Goal: Task Accomplishment & Management: Complete application form

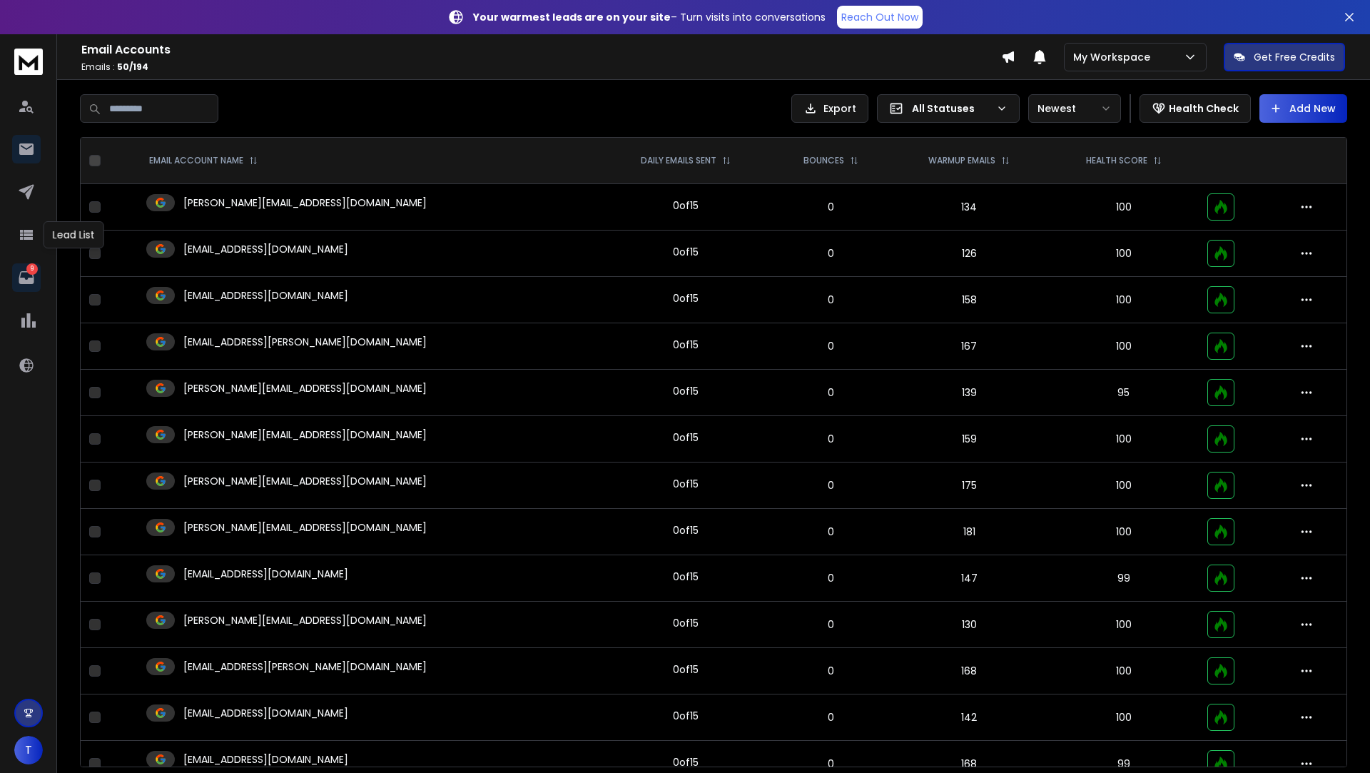
click at [29, 263] on link "9" at bounding box center [26, 277] width 29 height 29
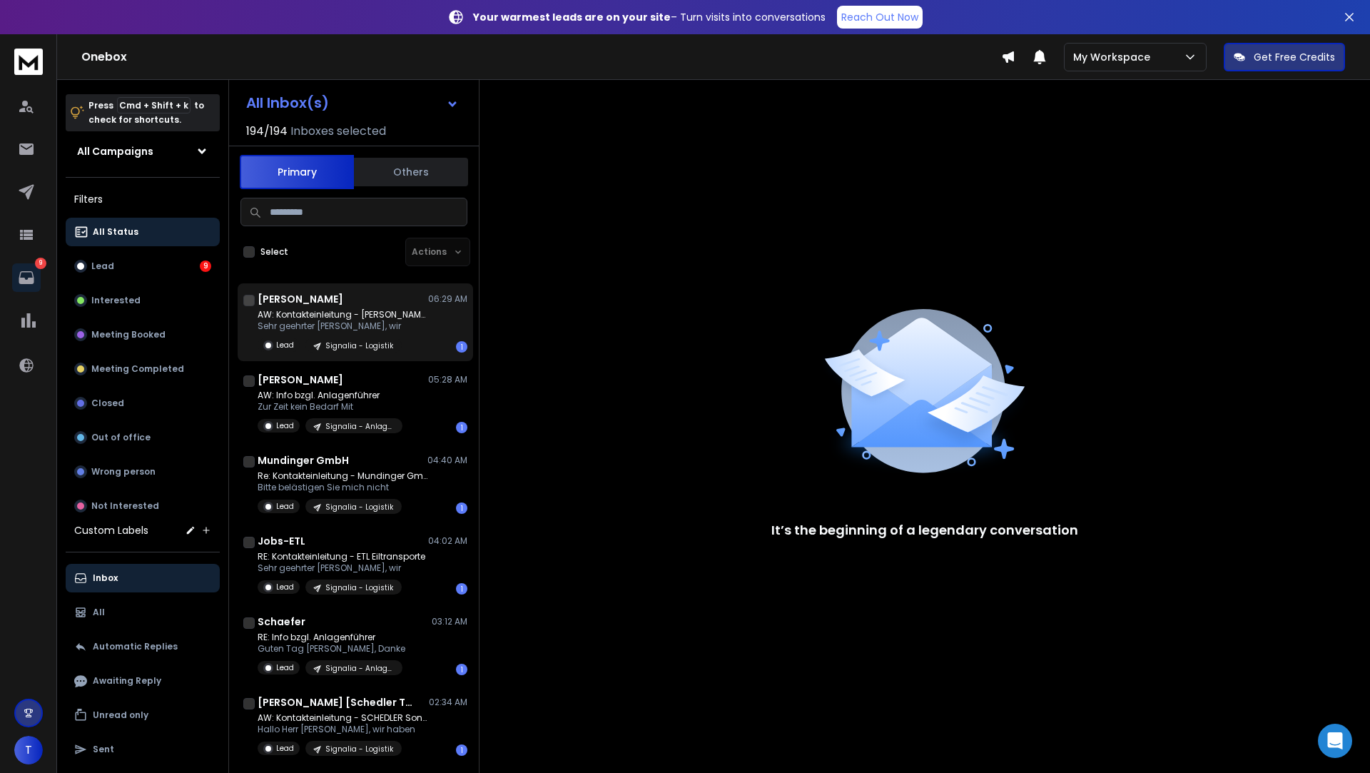
click at [399, 302] on div "Sabine Magel 06:29 AM" at bounding box center [363, 299] width 210 height 14
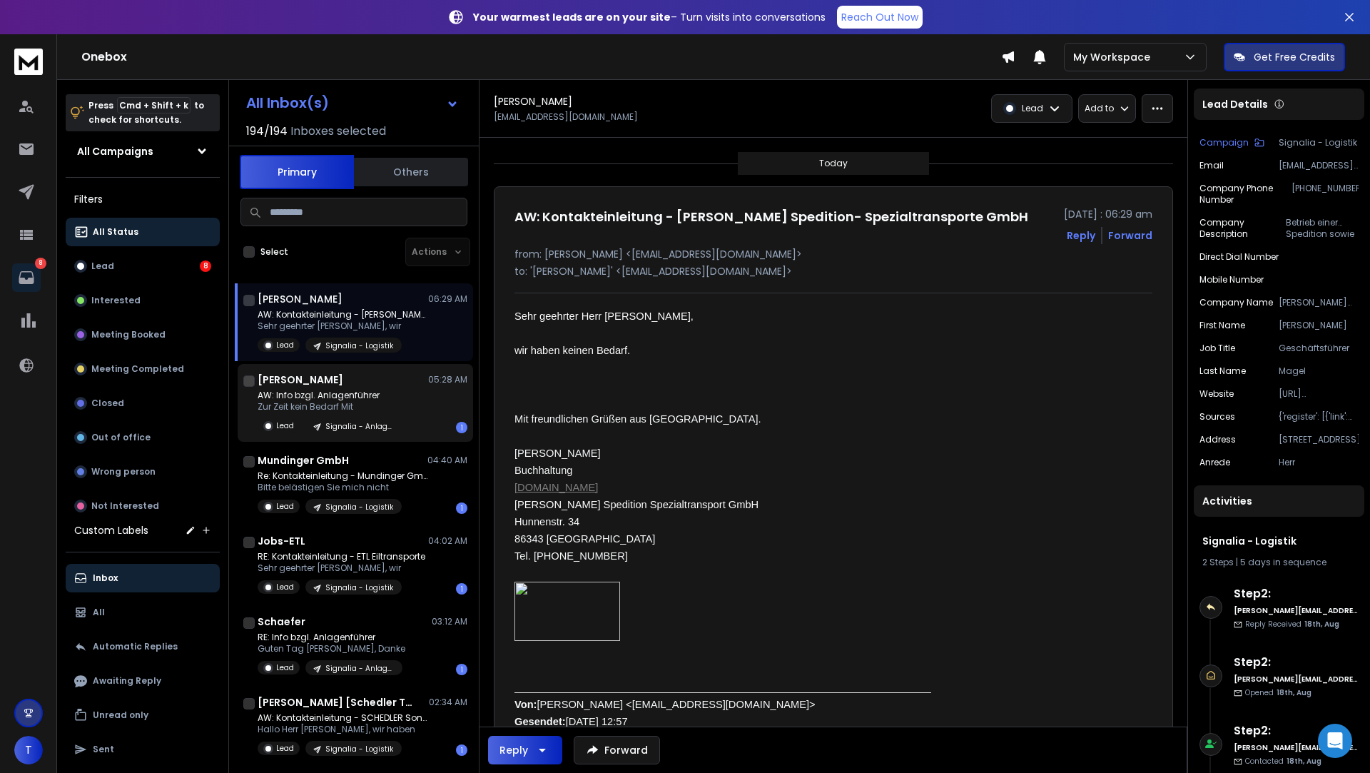
click at [411, 391] on div "AW: Info bzgl. Anlagenführer Zur Zeit kein Bedarf Mit Lead Signalia - Anlagenfü…" at bounding box center [363, 411] width 210 height 44
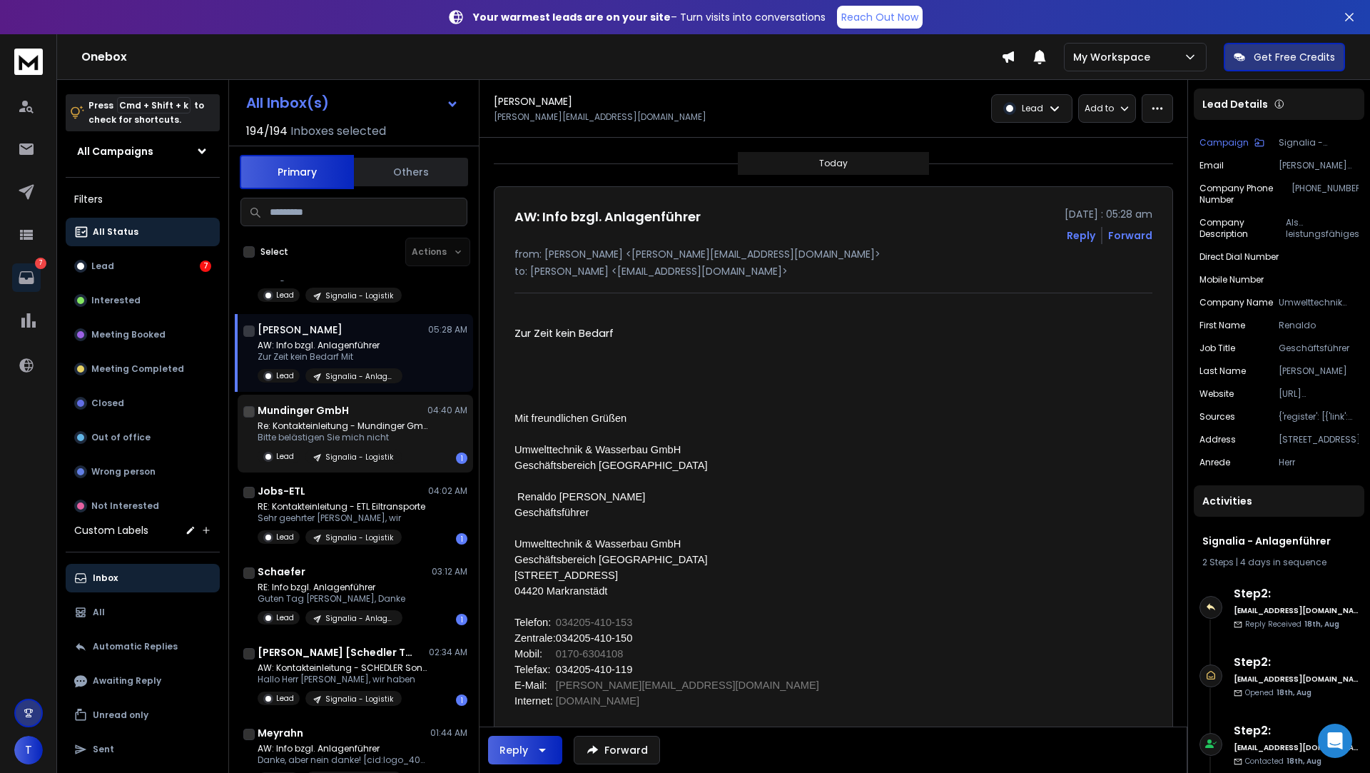
click at [401, 404] on div "Mundinger GmbH 04:40 AM" at bounding box center [363, 410] width 210 height 14
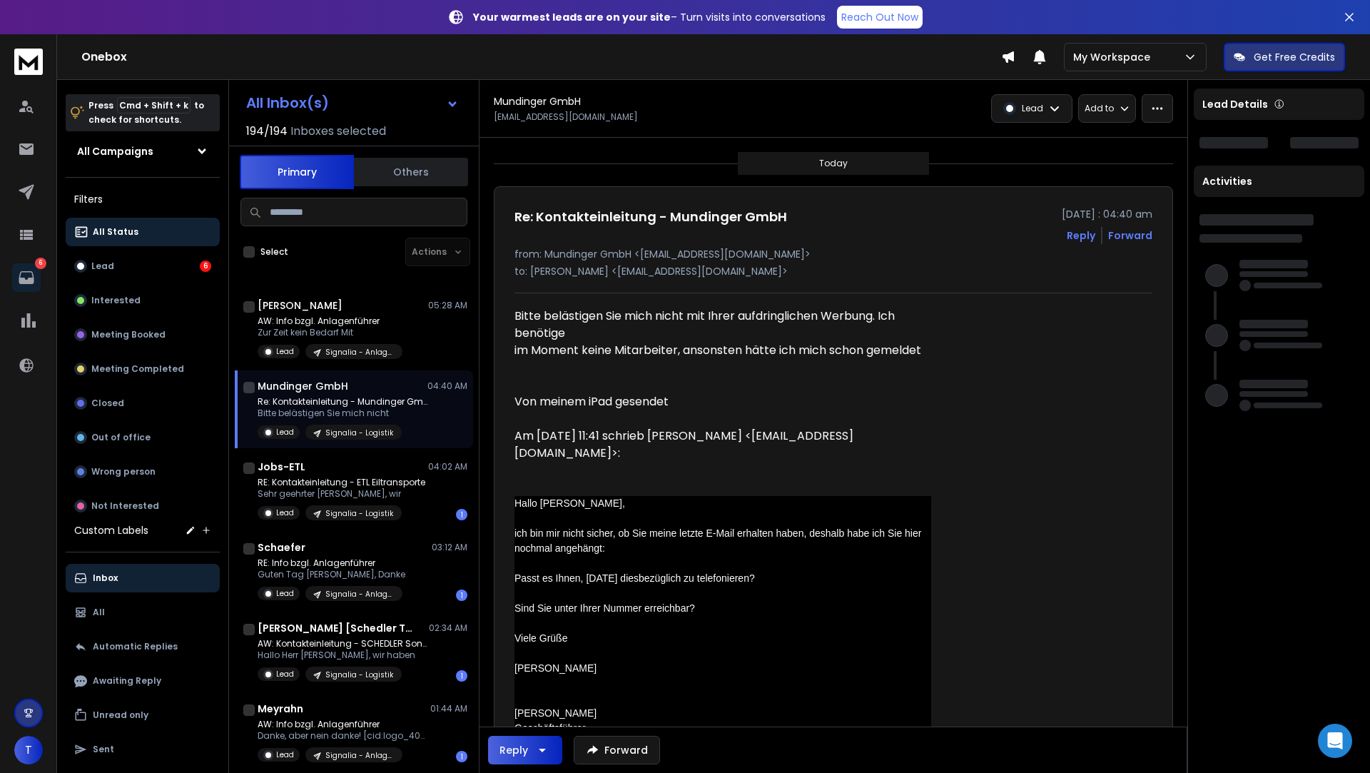
scroll to position [143, 0]
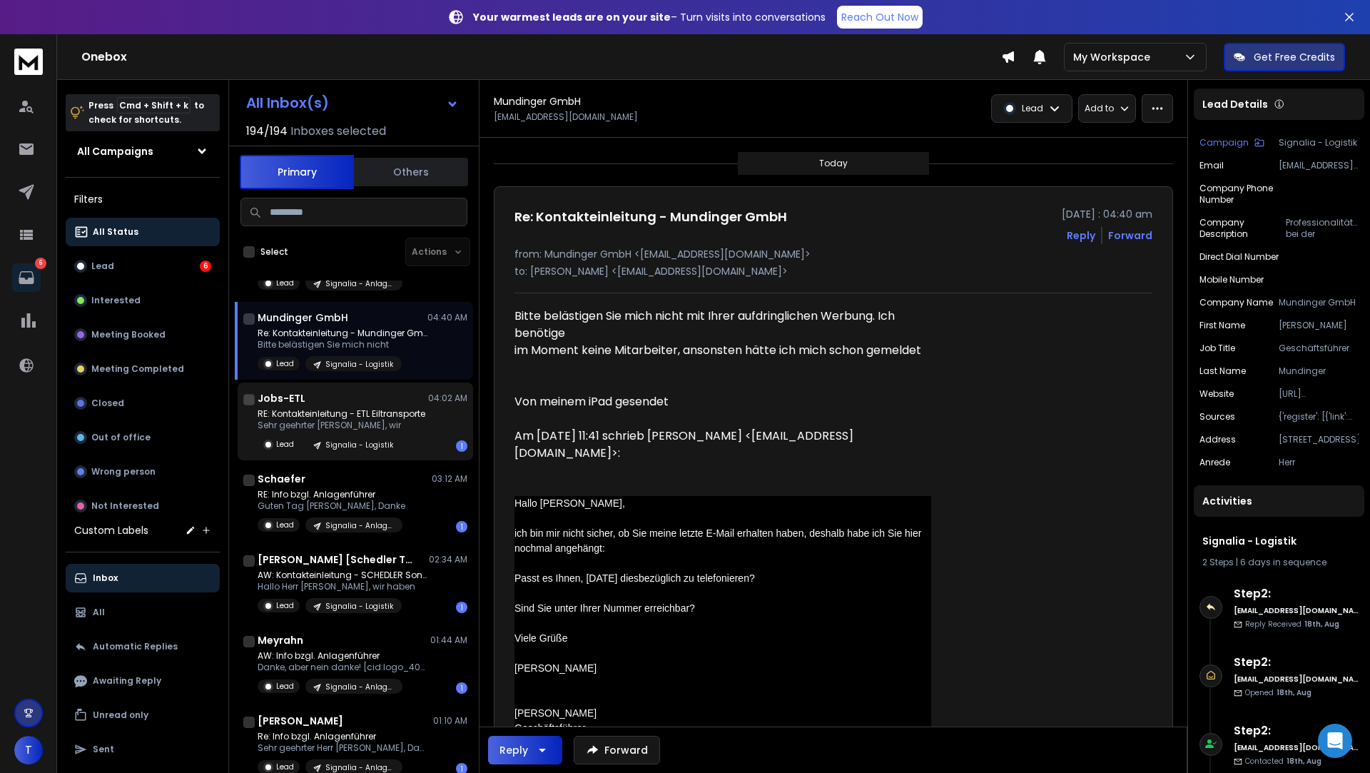
click at [422, 407] on div "Jobs-ETL 04:02 AM RE: Kontakteinleitung - ETL Eiltransporte Sehr geehrter Herr …" at bounding box center [363, 421] width 210 height 61
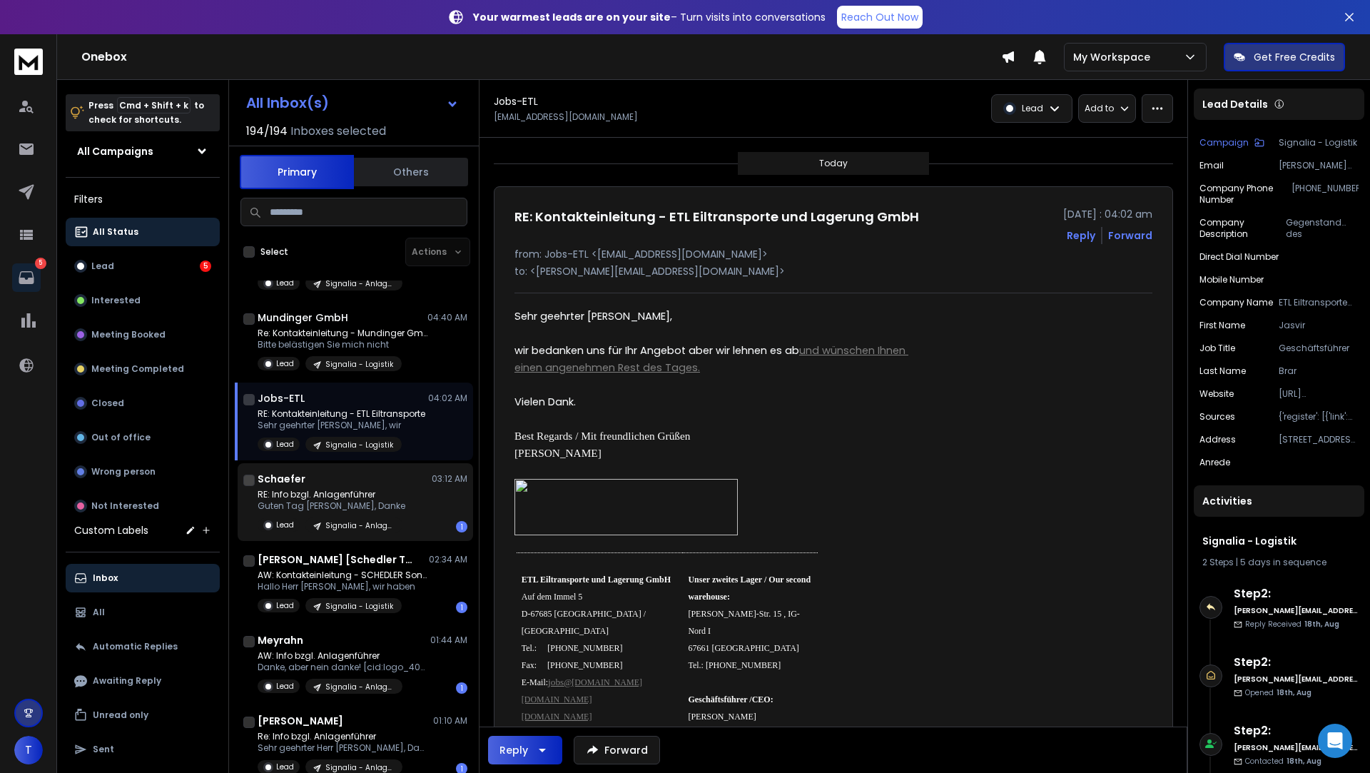
click at [418, 488] on div "Schaefer 03:12 AM RE: Info bzgl. Anlagenführer Guten Tag Herr Breitschwerdt, Da…" at bounding box center [363, 502] width 210 height 61
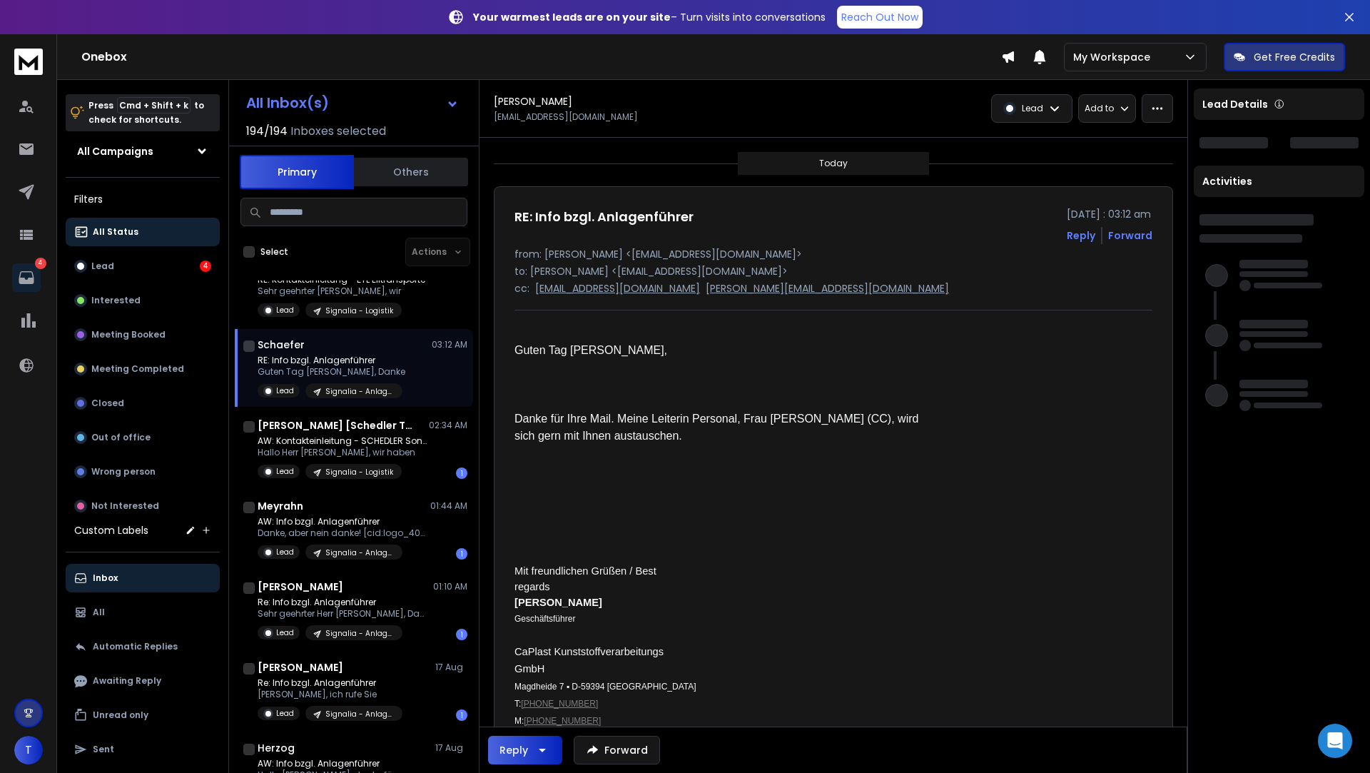
scroll to position [302, 0]
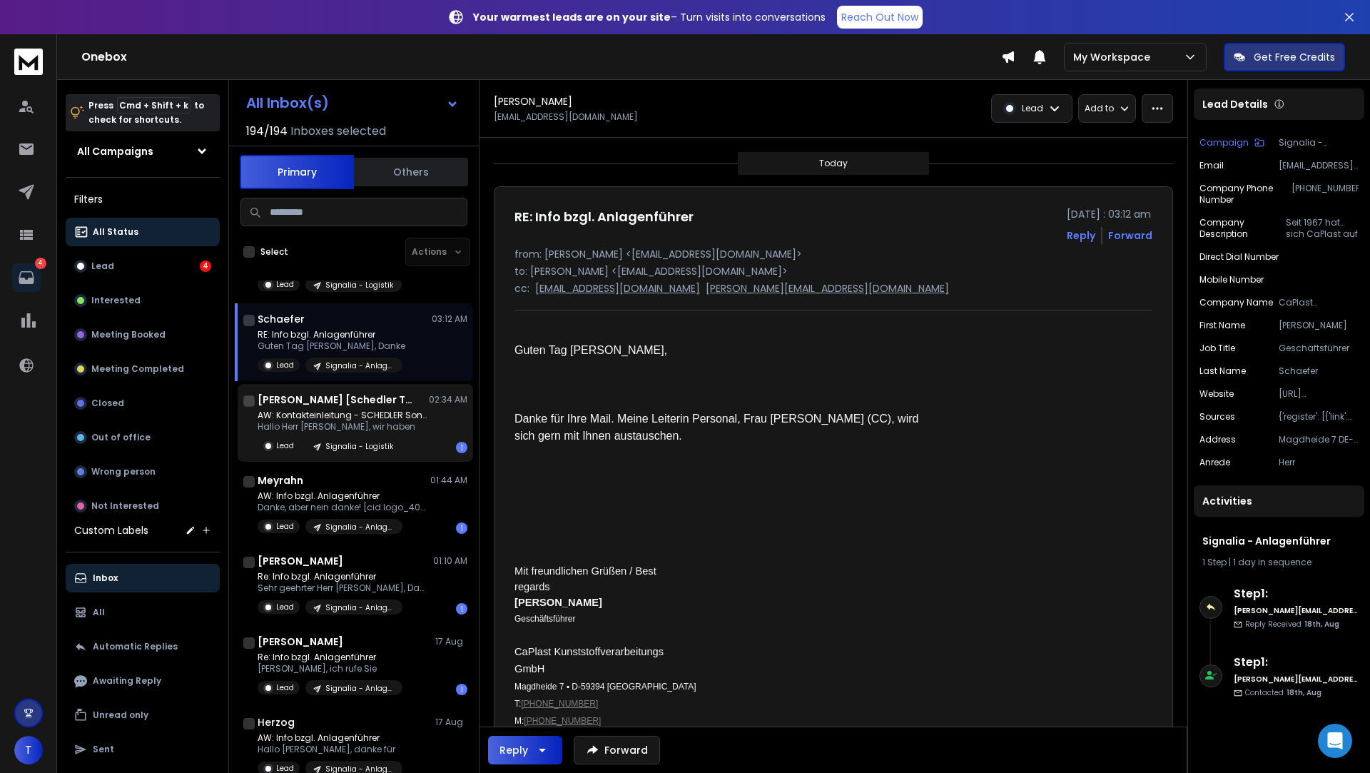
click at [410, 412] on p "AW: Kontakteinleitung - SCHEDLER Sonnenschutz-Logistik" at bounding box center [343, 414] width 171 height 11
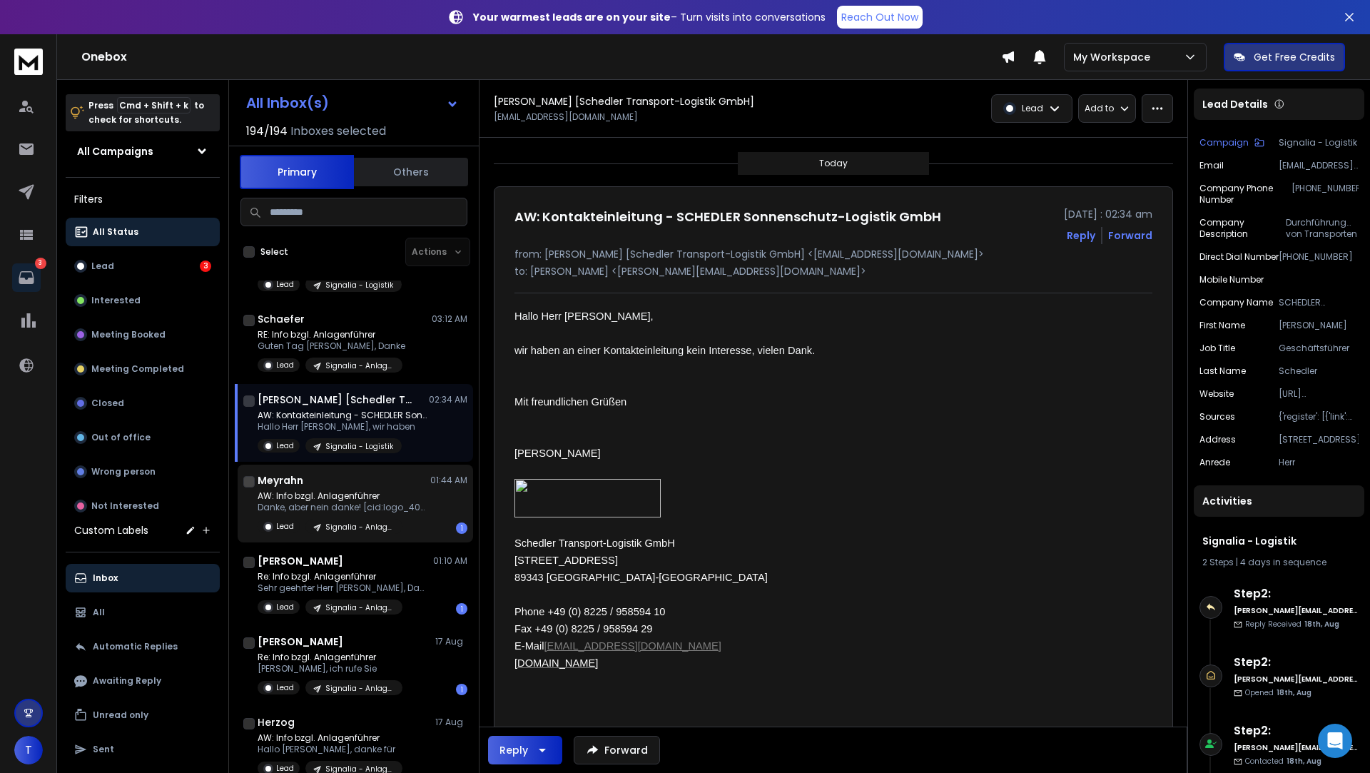
click at [427, 500] on p "AW: Info bzgl. Anlagenführer" at bounding box center [343, 495] width 171 height 11
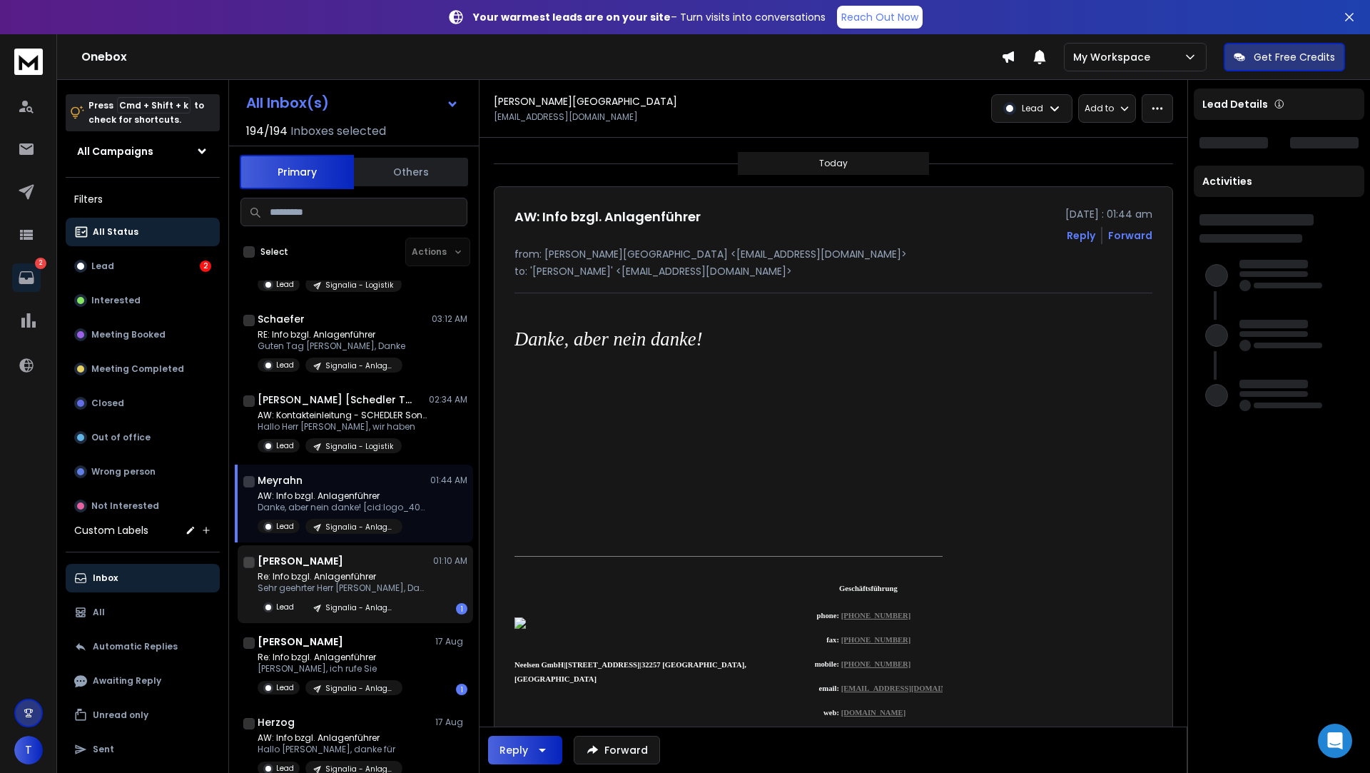
click at [426, 584] on div "Re: Info bzgl. Anlagenführer Sehr geehrter Herr Breitschwert, Danke Lead Signal…" at bounding box center [363, 593] width 210 height 44
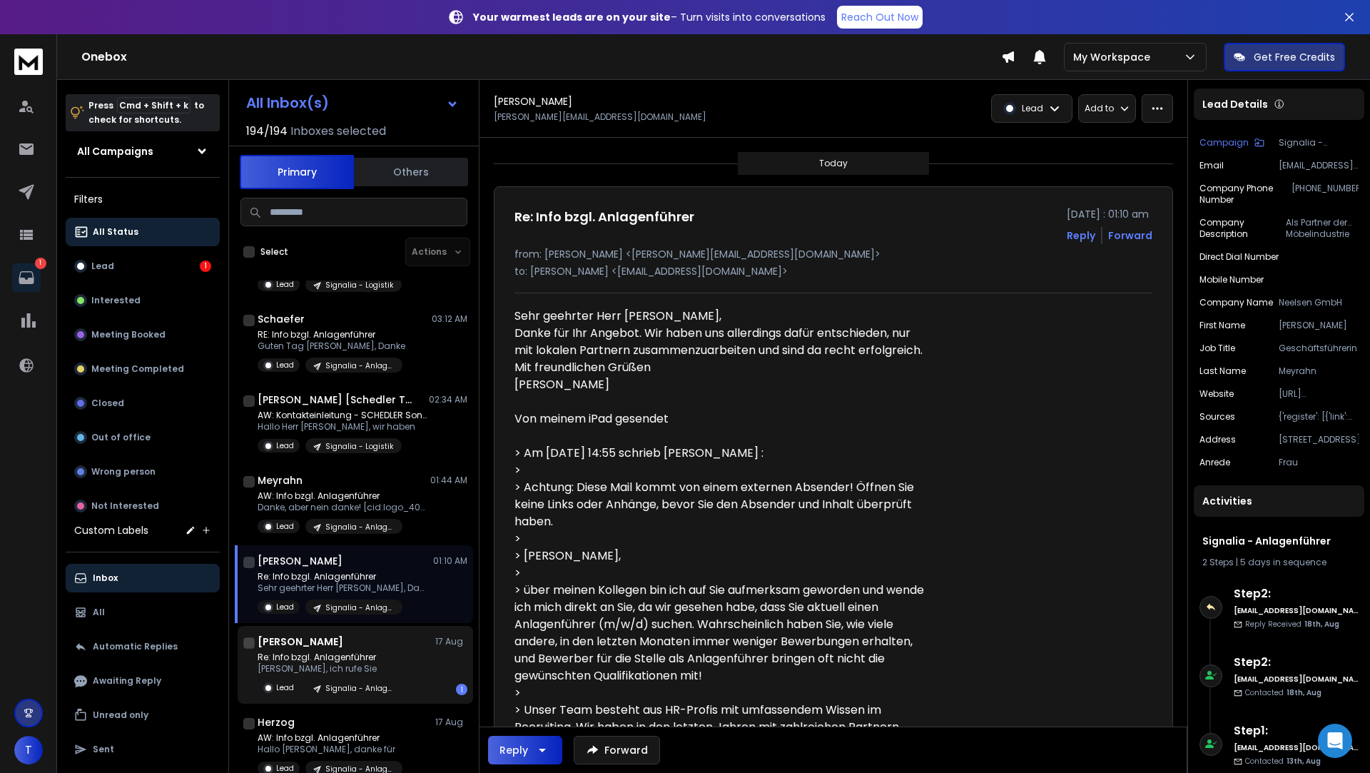
click at [401, 661] on div "Re: Info bzgl. Anlagenführer Herr Breitschwerdt, ich rufe Sie Lead Signalia - A…" at bounding box center [363, 673] width 210 height 44
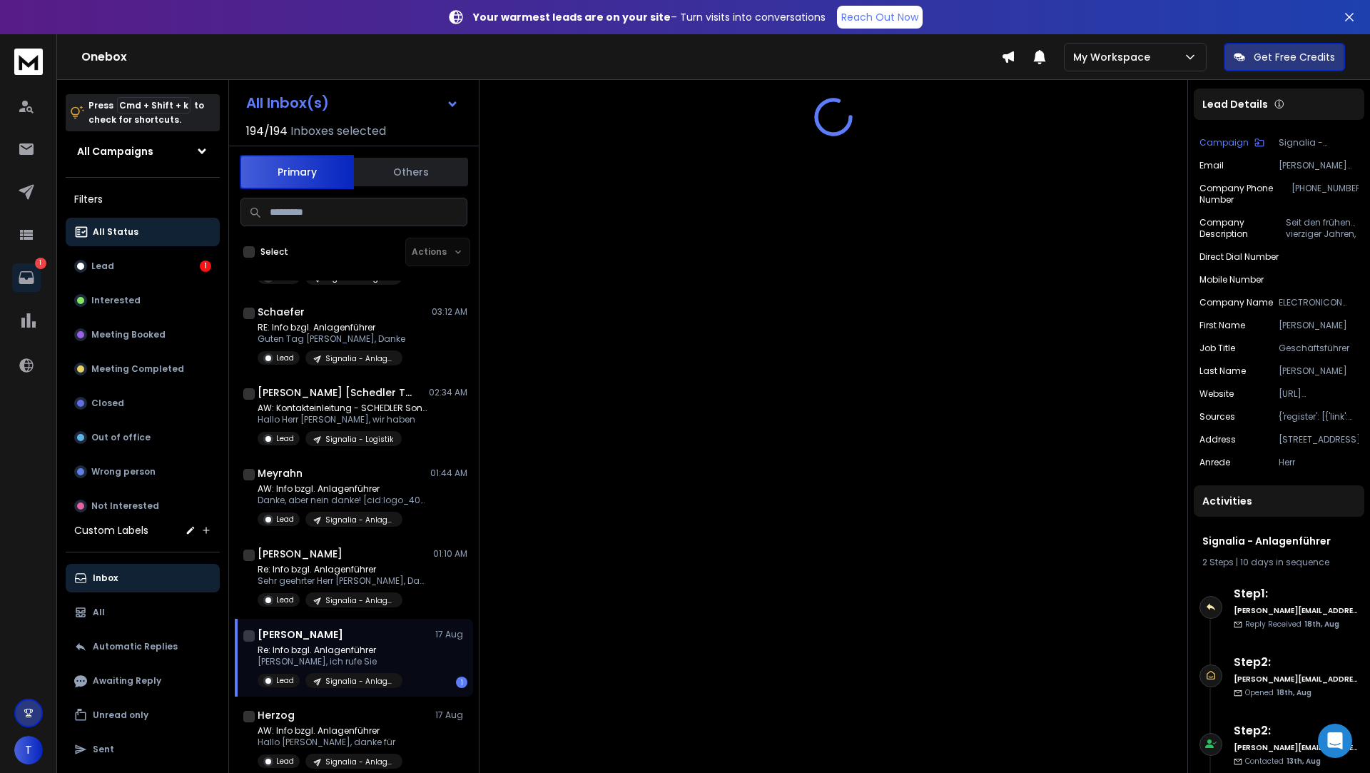
scroll to position [312, 0]
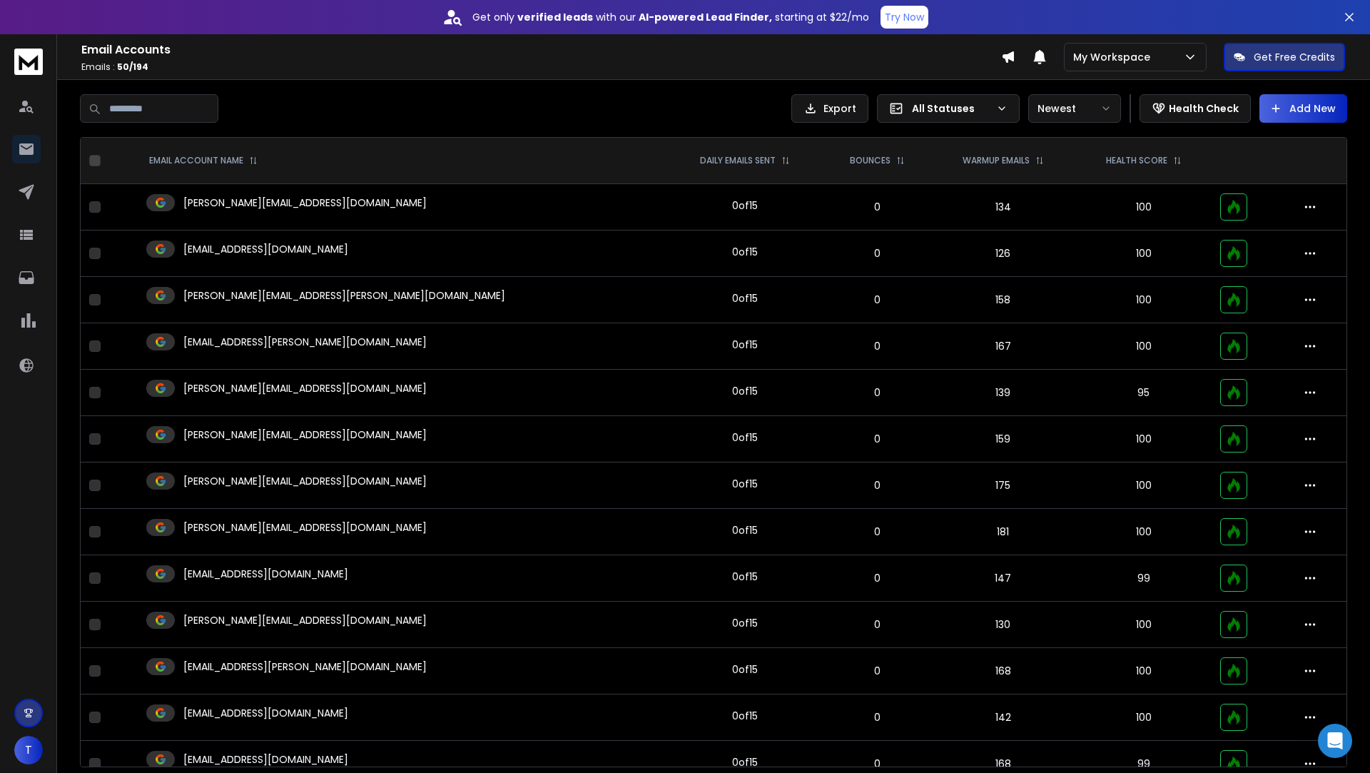
click at [183, 112] on input at bounding box center [149, 108] width 138 height 29
type input "******"
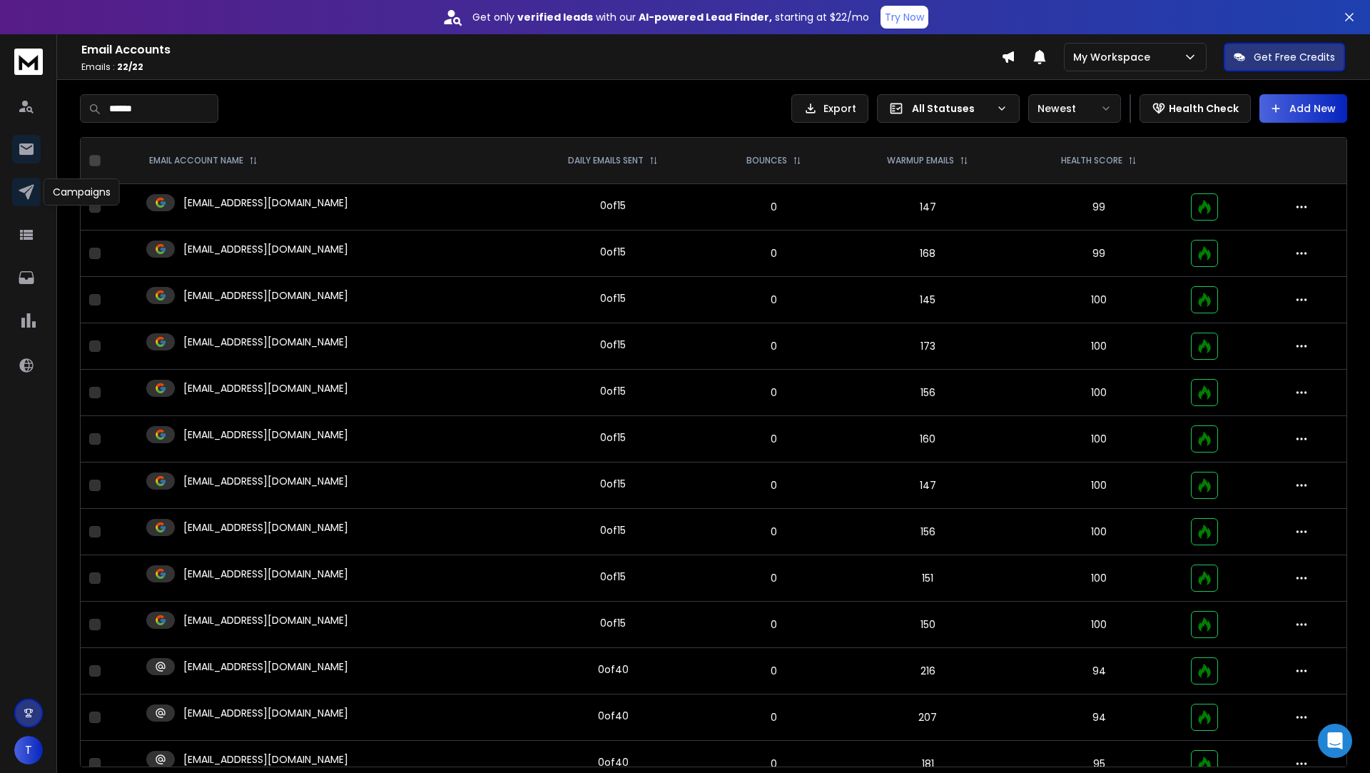
click at [29, 188] on icon at bounding box center [26, 191] width 15 height 15
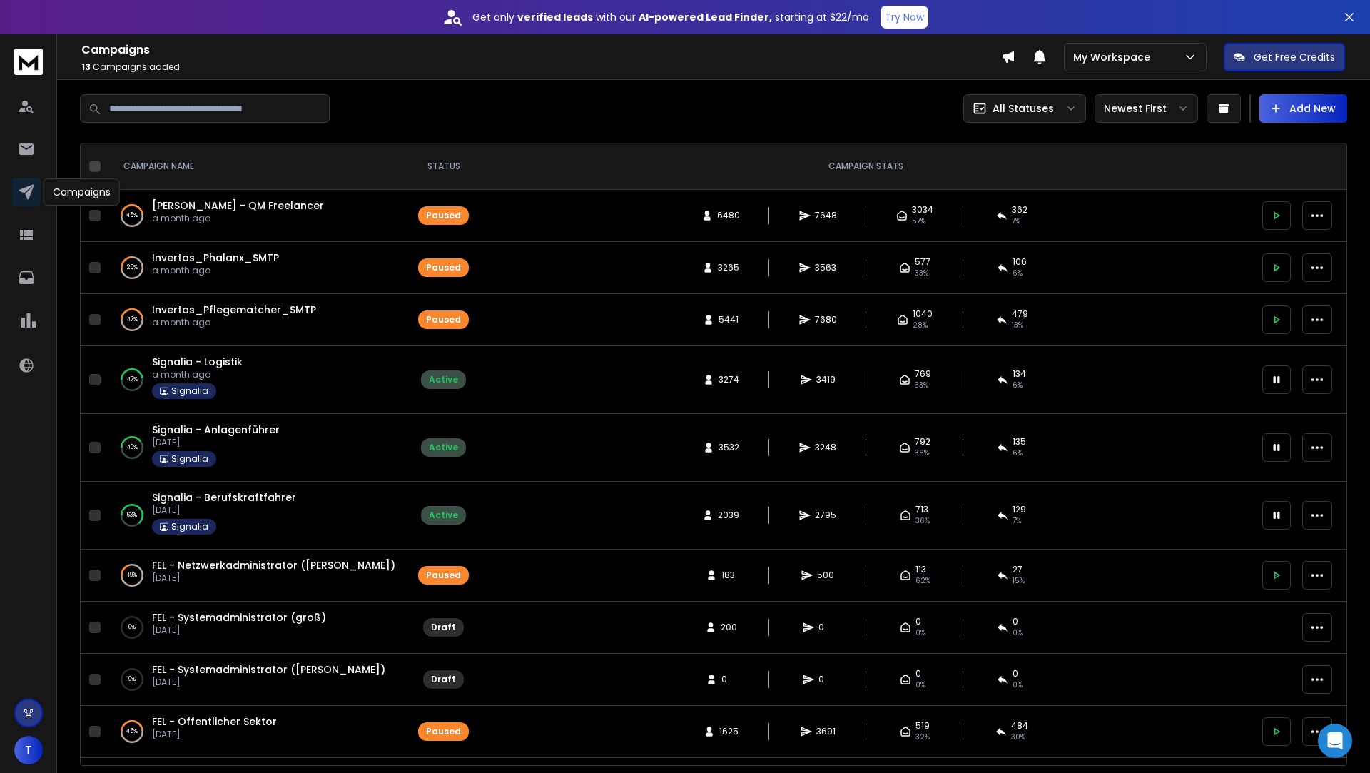
click at [272, 313] on span "Invertas_Pflegematcher_SMTP" at bounding box center [234, 309] width 164 height 14
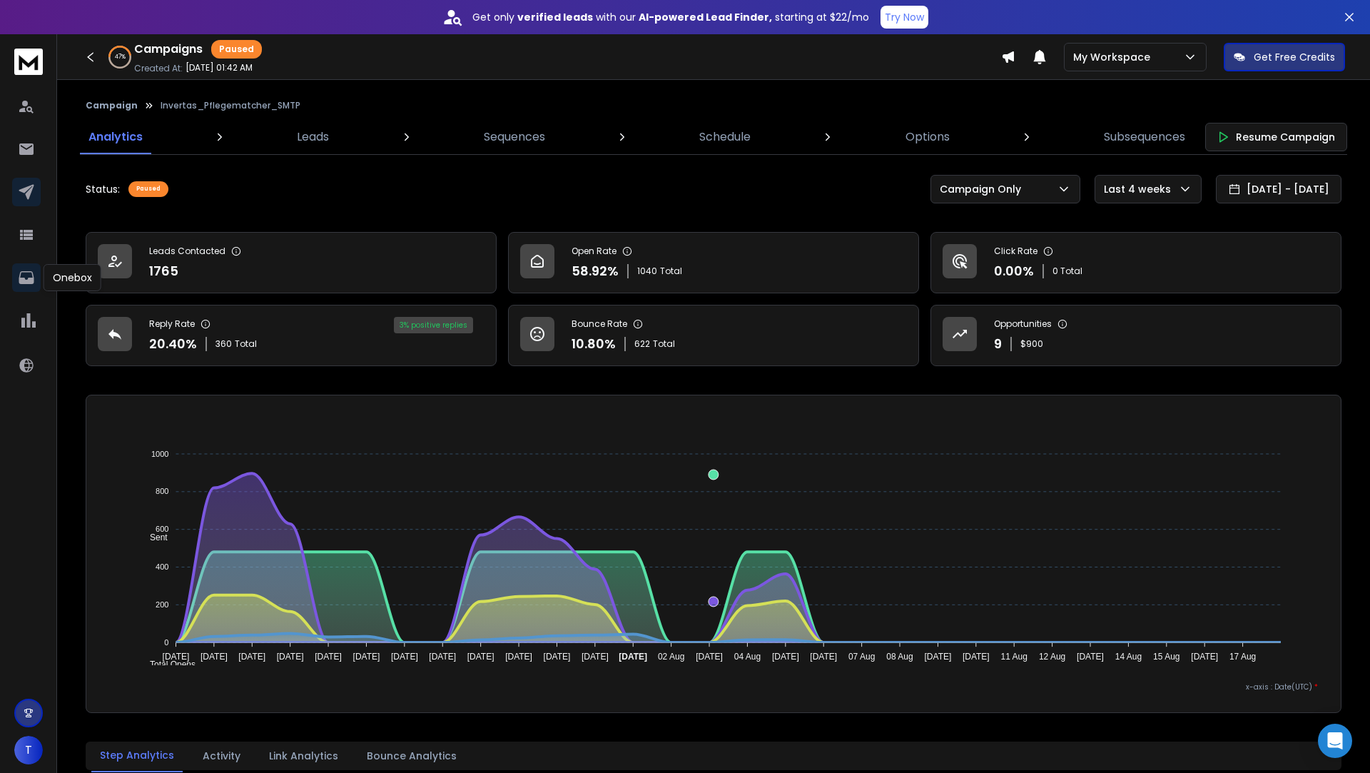
click at [31, 269] on icon at bounding box center [26, 277] width 17 height 17
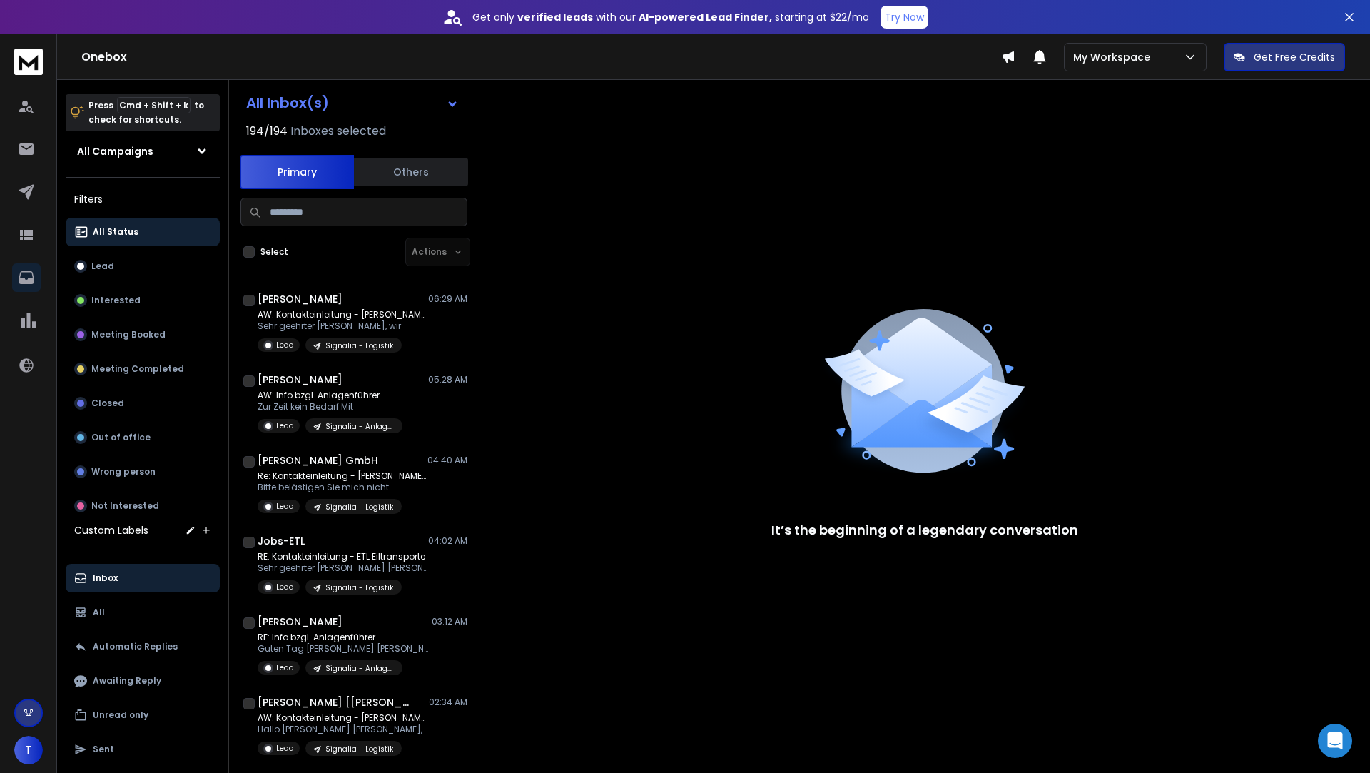
click at [424, 259] on div "Actions" at bounding box center [437, 252] width 65 height 29
click at [354, 223] on input at bounding box center [353, 212] width 227 height 29
click at [127, 161] on button "All Campaigns" at bounding box center [143, 151] width 154 height 29
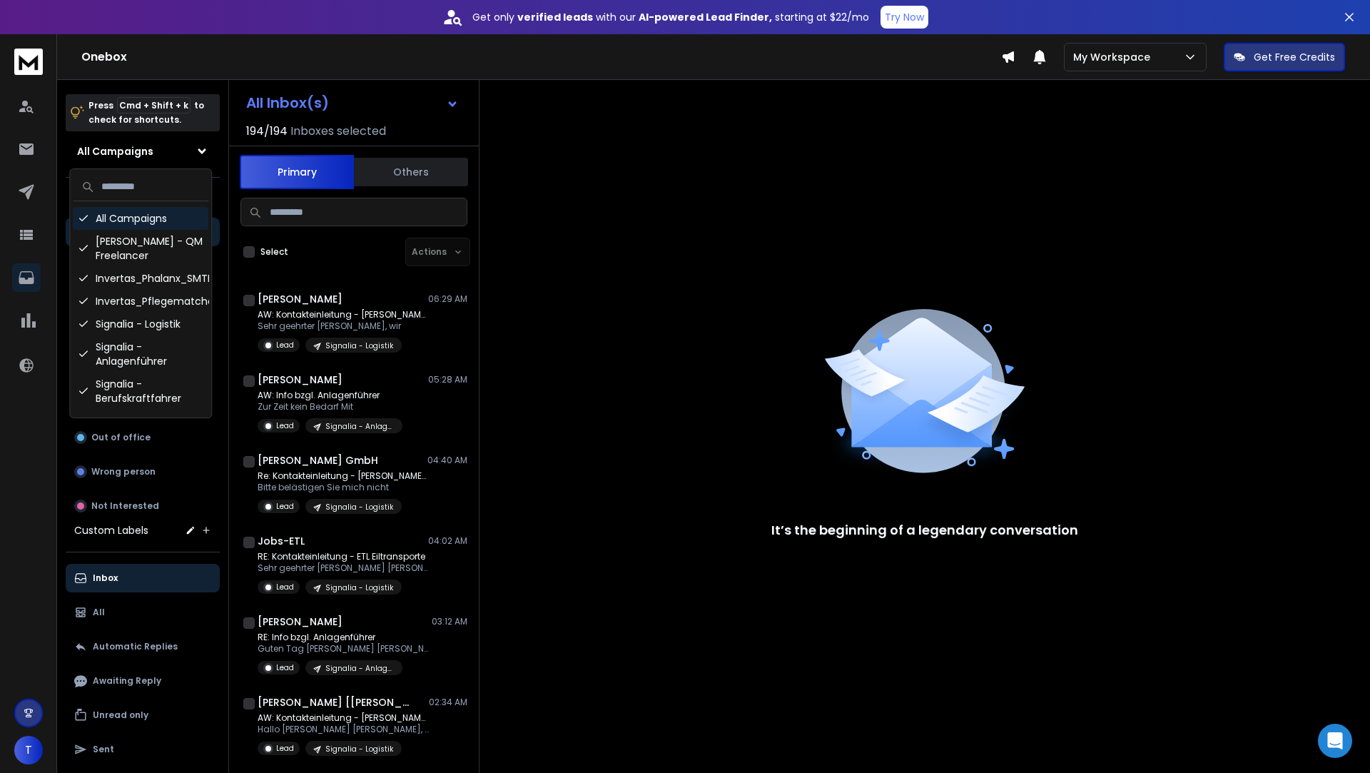
click at [143, 226] on div "All Campaigns" at bounding box center [141, 218] width 136 height 23
click at [173, 301] on div "Invertas_Pflegematcher_SMTP" at bounding box center [141, 301] width 136 height 23
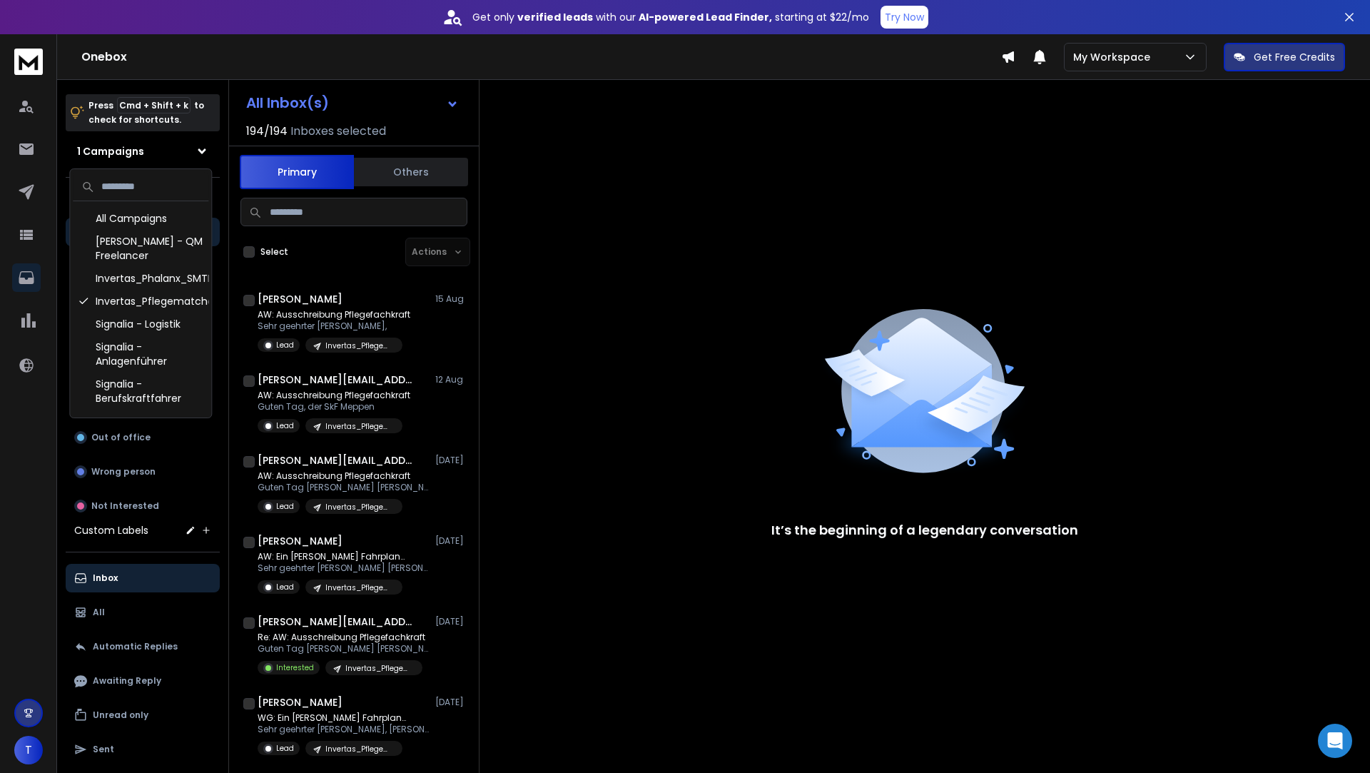
click at [561, 272] on div "It’s the beginning of a legendary conversation" at bounding box center [924, 408] width 890 height 657
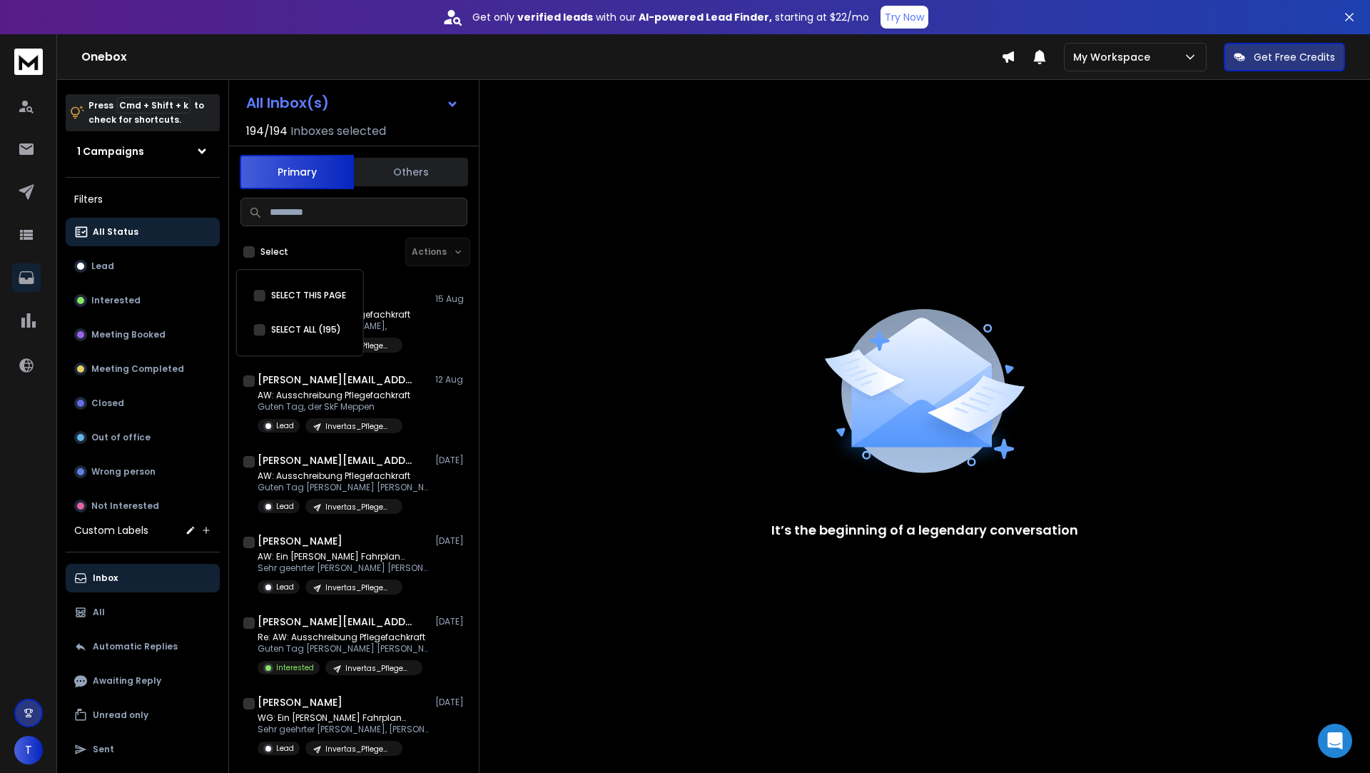
click at [250, 255] on button "SELECT THIS PAGE" at bounding box center [248, 251] width 11 height 11
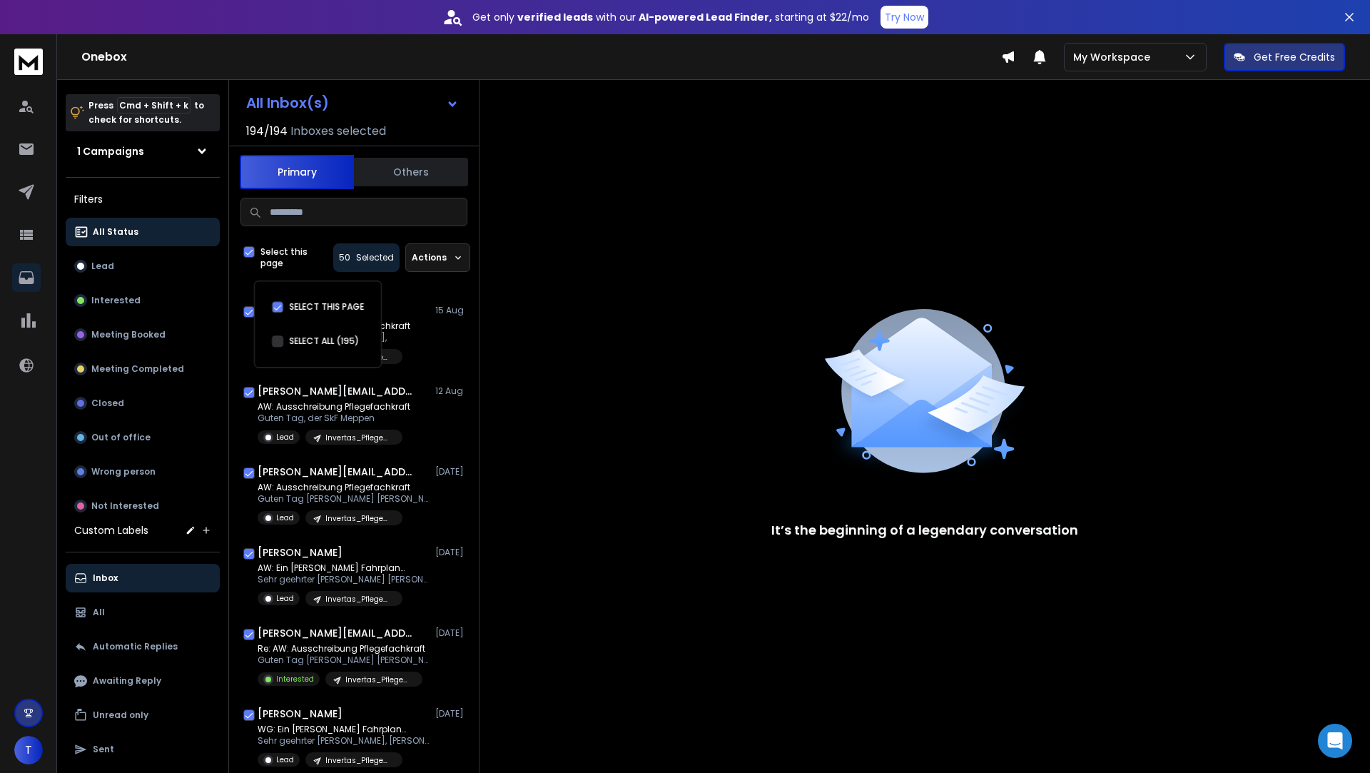
click at [276, 337] on button "SELECT THIS PAGE" at bounding box center [277, 340] width 11 height 11
click at [438, 258] on button "Actions" at bounding box center [437, 257] width 65 height 29
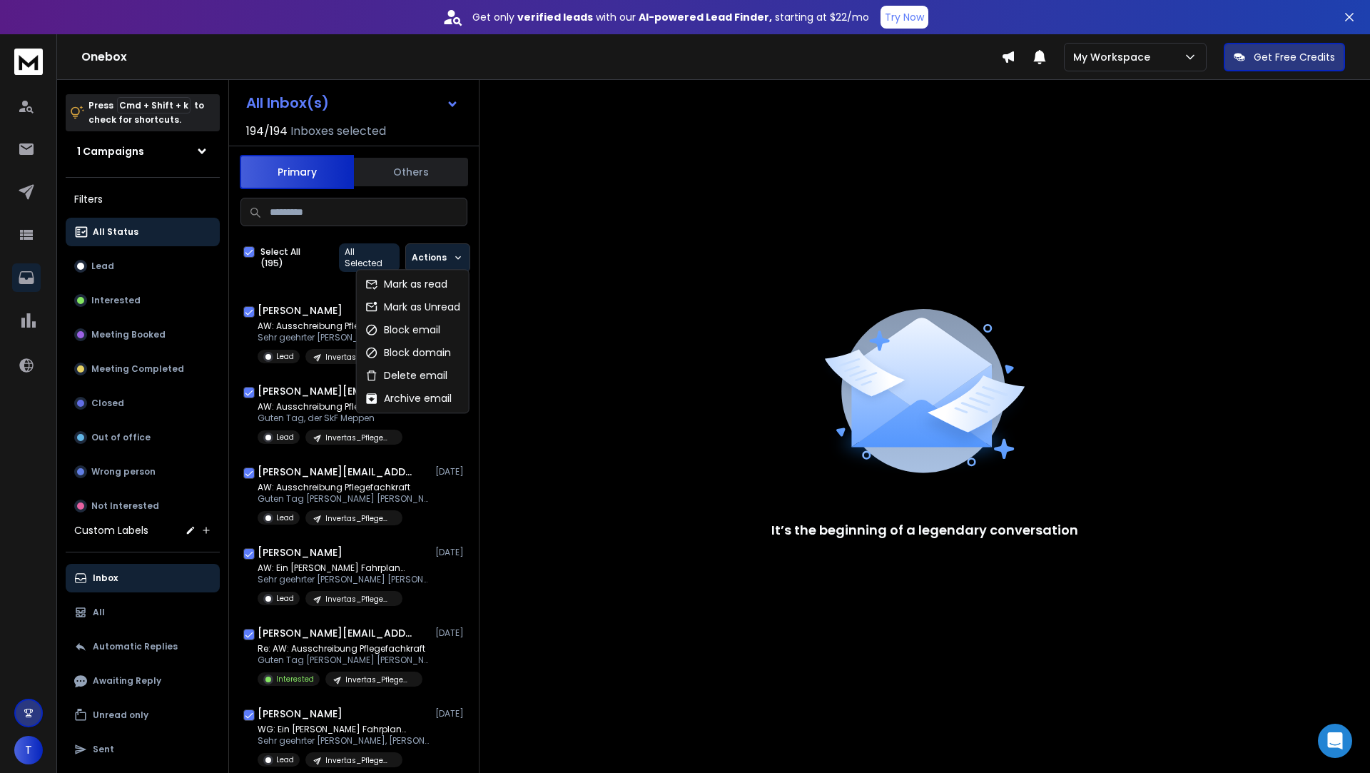
click at [439, 255] on p "Actions" at bounding box center [429, 257] width 35 height 11
click at [436, 252] on p "Actions" at bounding box center [429, 257] width 35 height 11
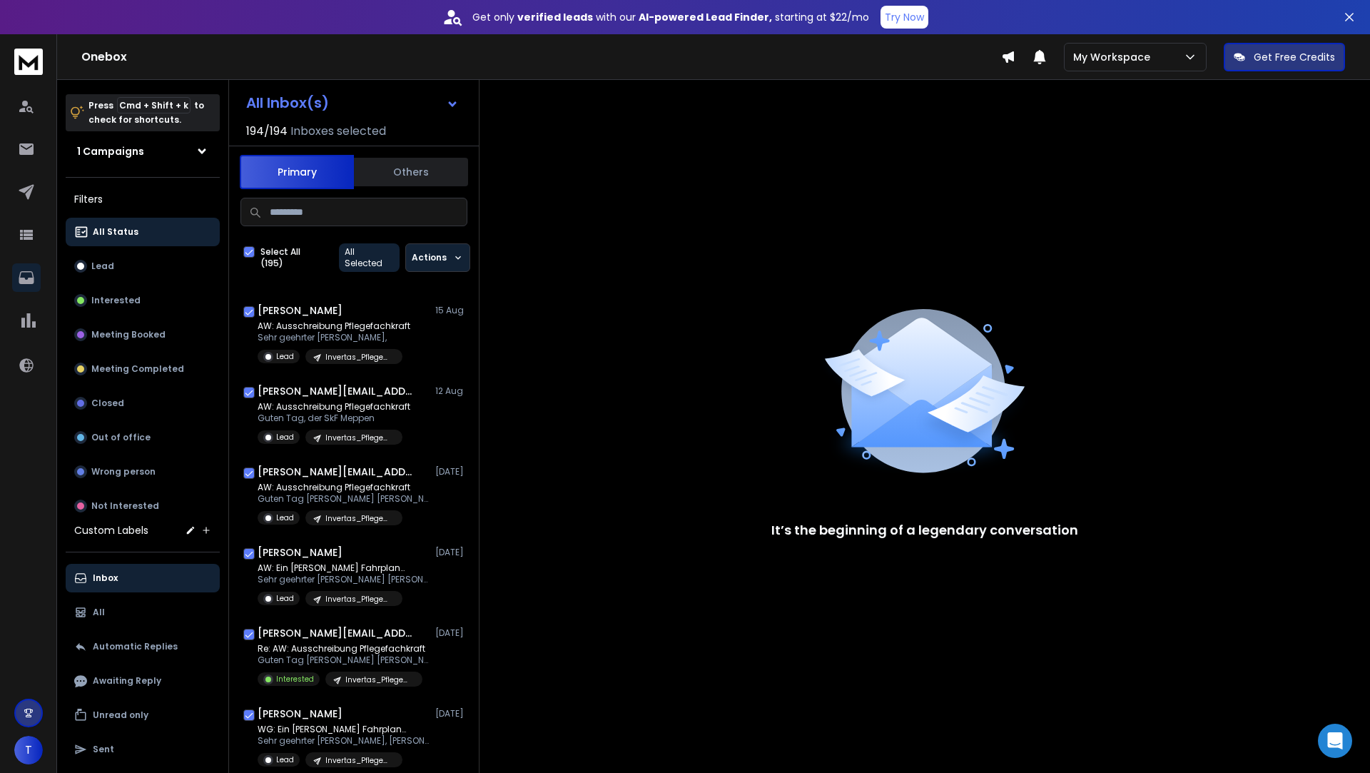
click at [452, 255] on button "Actions" at bounding box center [437, 257] width 65 height 29
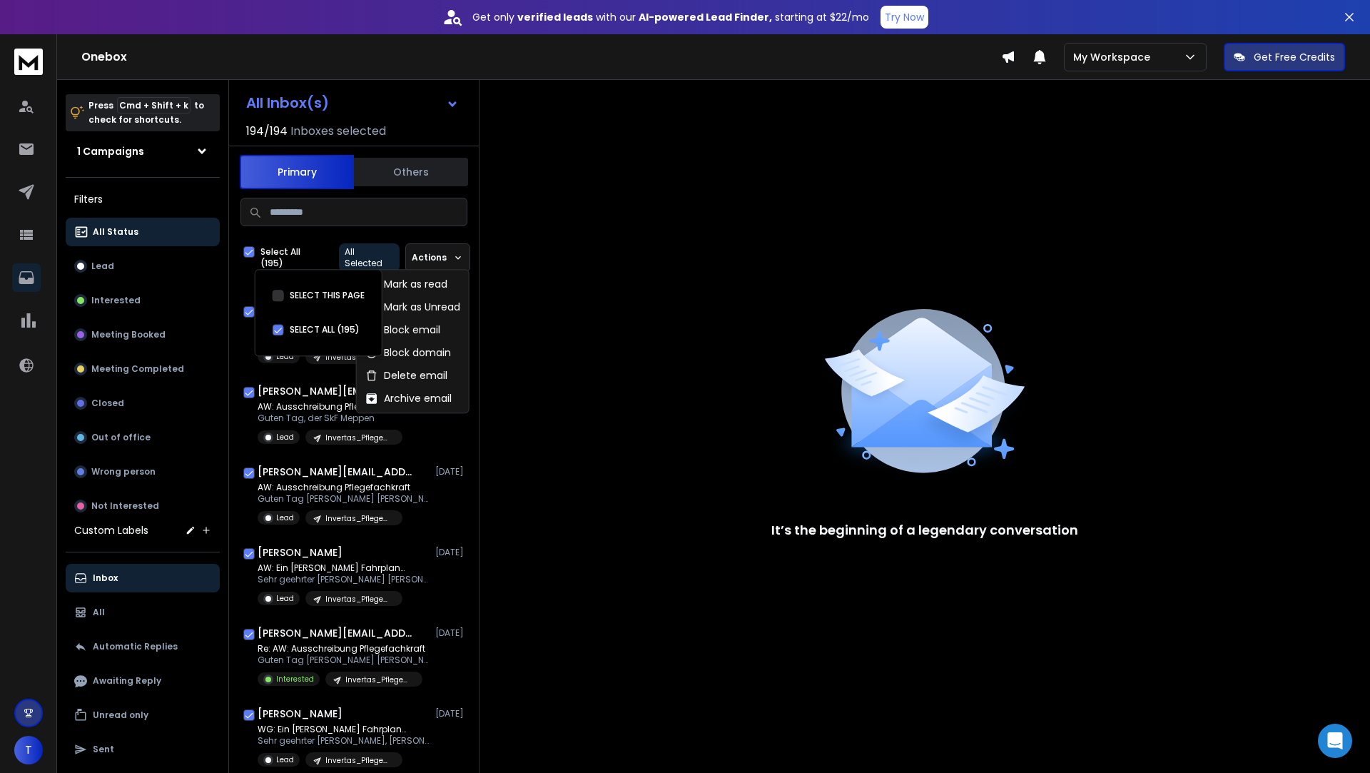
click at [250, 253] on button "SELECT THIS PAGE" at bounding box center [248, 251] width 11 height 11
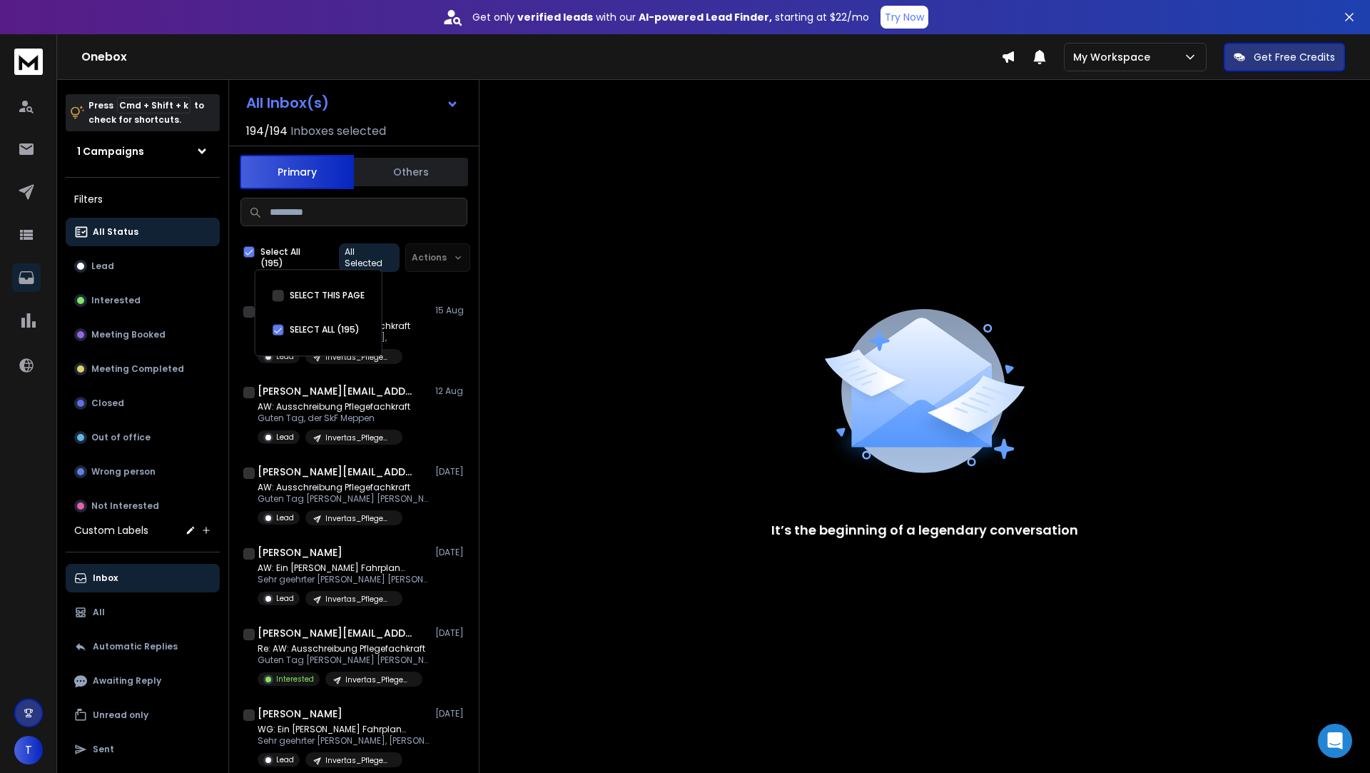
click at [249, 245] on div "Select All (195)" at bounding box center [283, 258] width 81 height 40
click at [248, 254] on button "SELECT THIS PAGE" at bounding box center [248, 251] width 11 height 11
click at [277, 325] on button "SELECT THIS PAGE" at bounding box center [277, 329] width 11 height 11
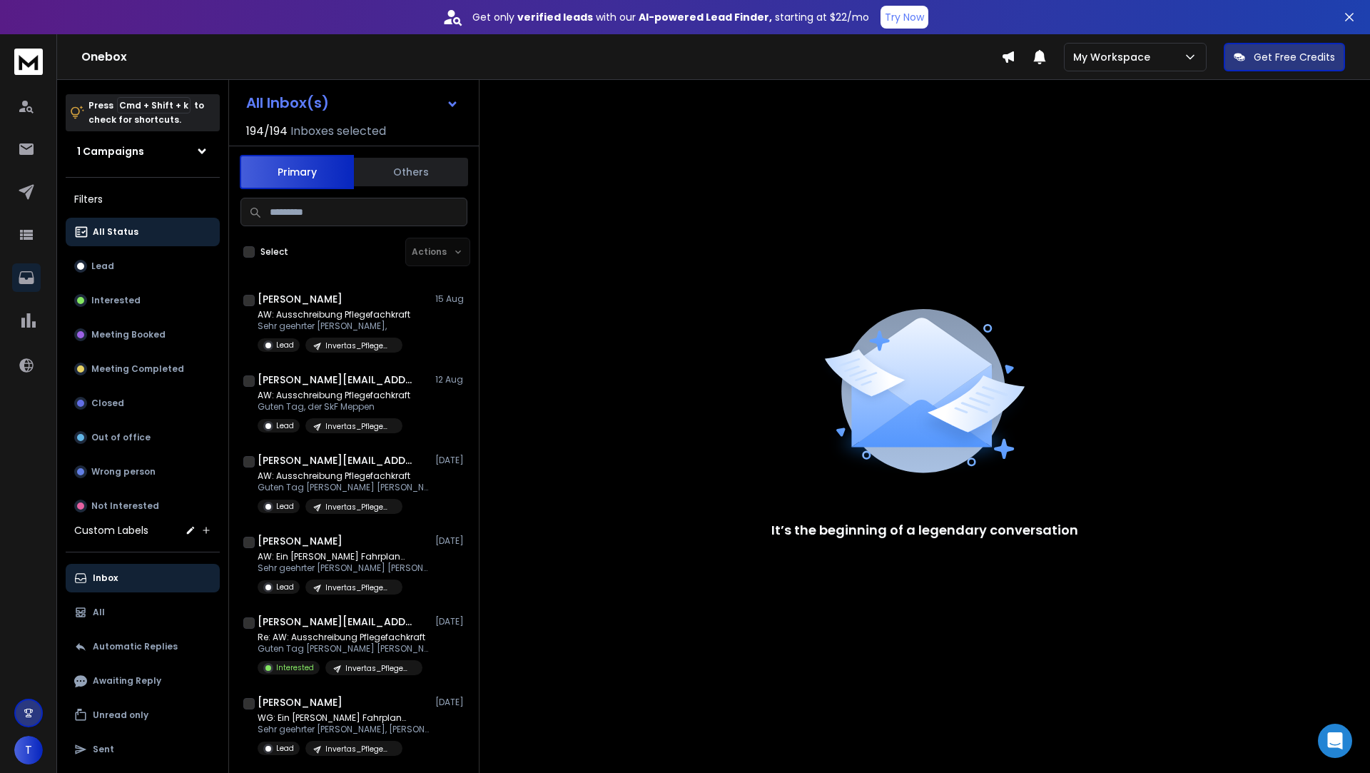
click at [603, 337] on div "It’s the beginning of a legendary conversation" at bounding box center [924, 408] width 890 height 657
click at [33, 188] on icon at bounding box center [26, 191] width 17 height 17
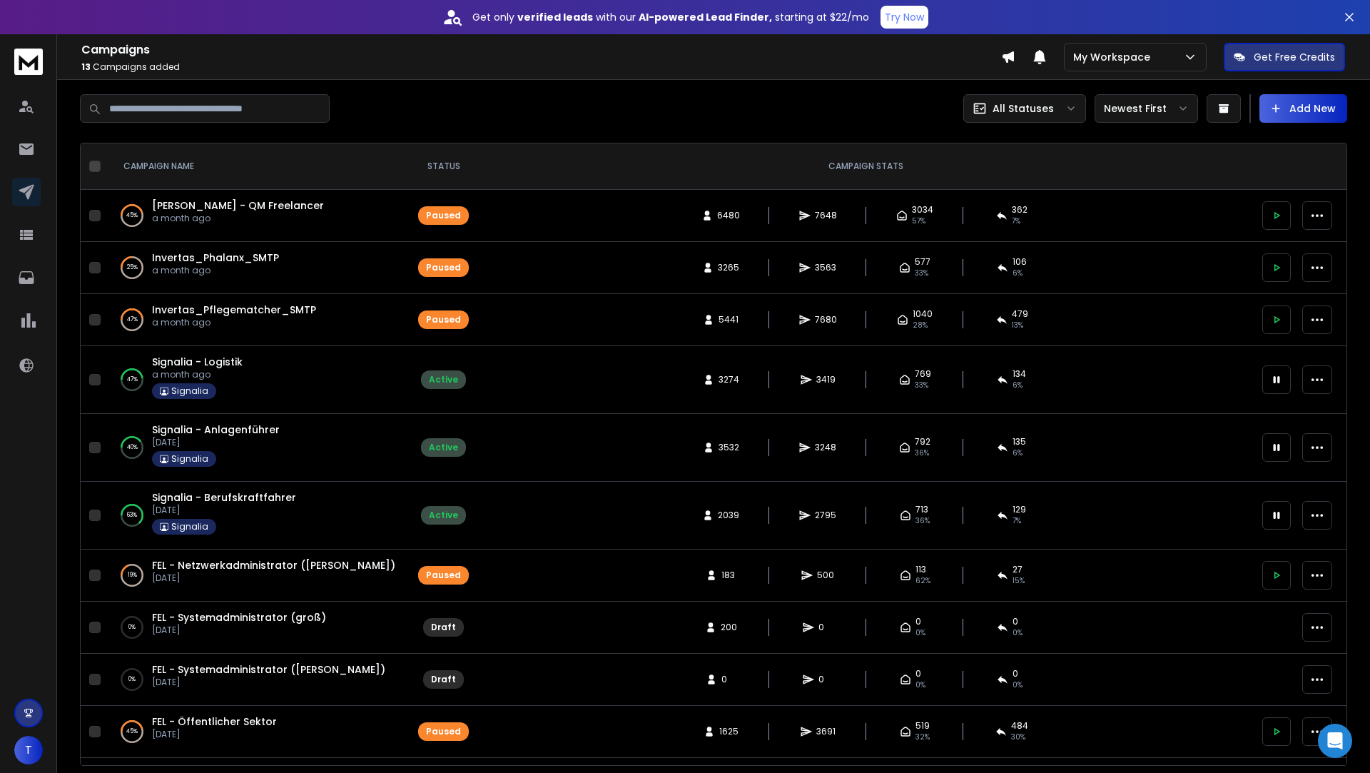
click at [1308, 331] on button "button" at bounding box center [1317, 319] width 30 height 29
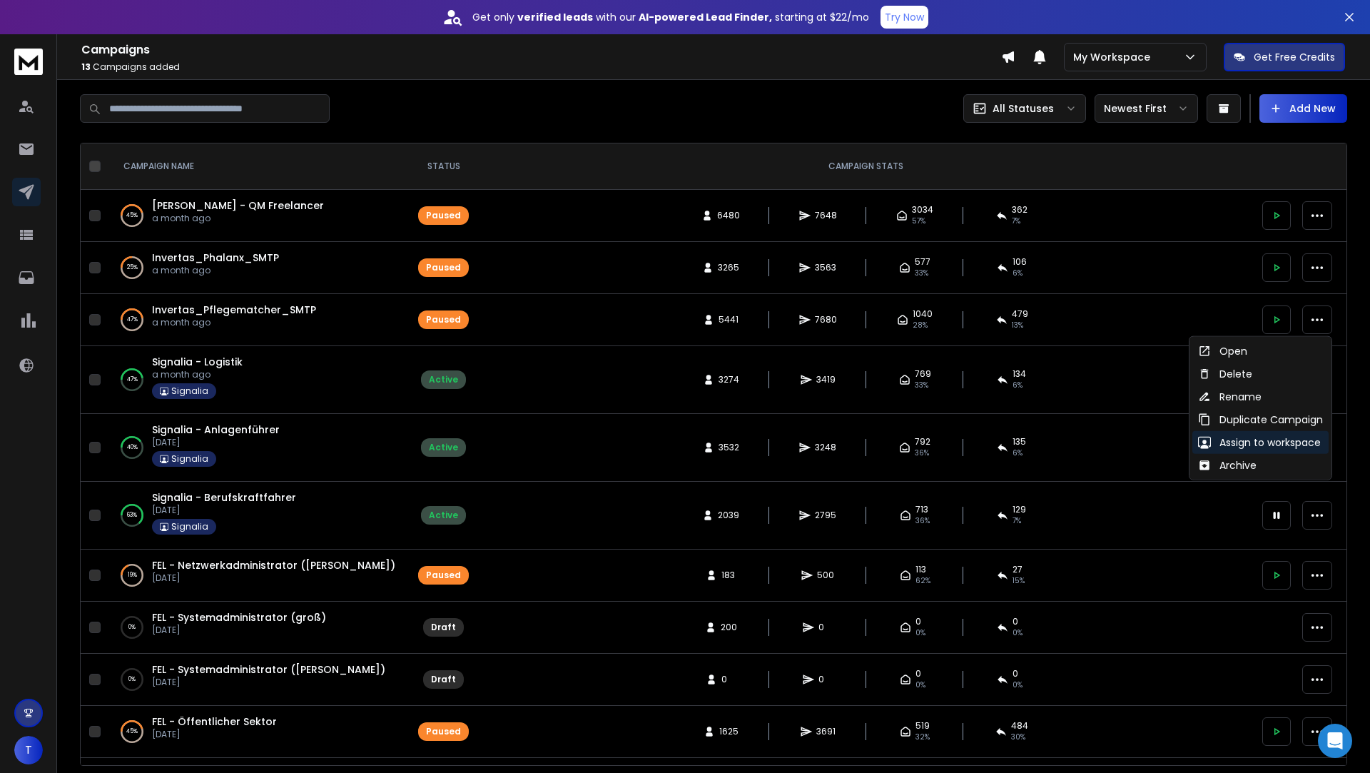
click at [1295, 437] on div "Assign to workspace" at bounding box center [1259, 442] width 123 height 14
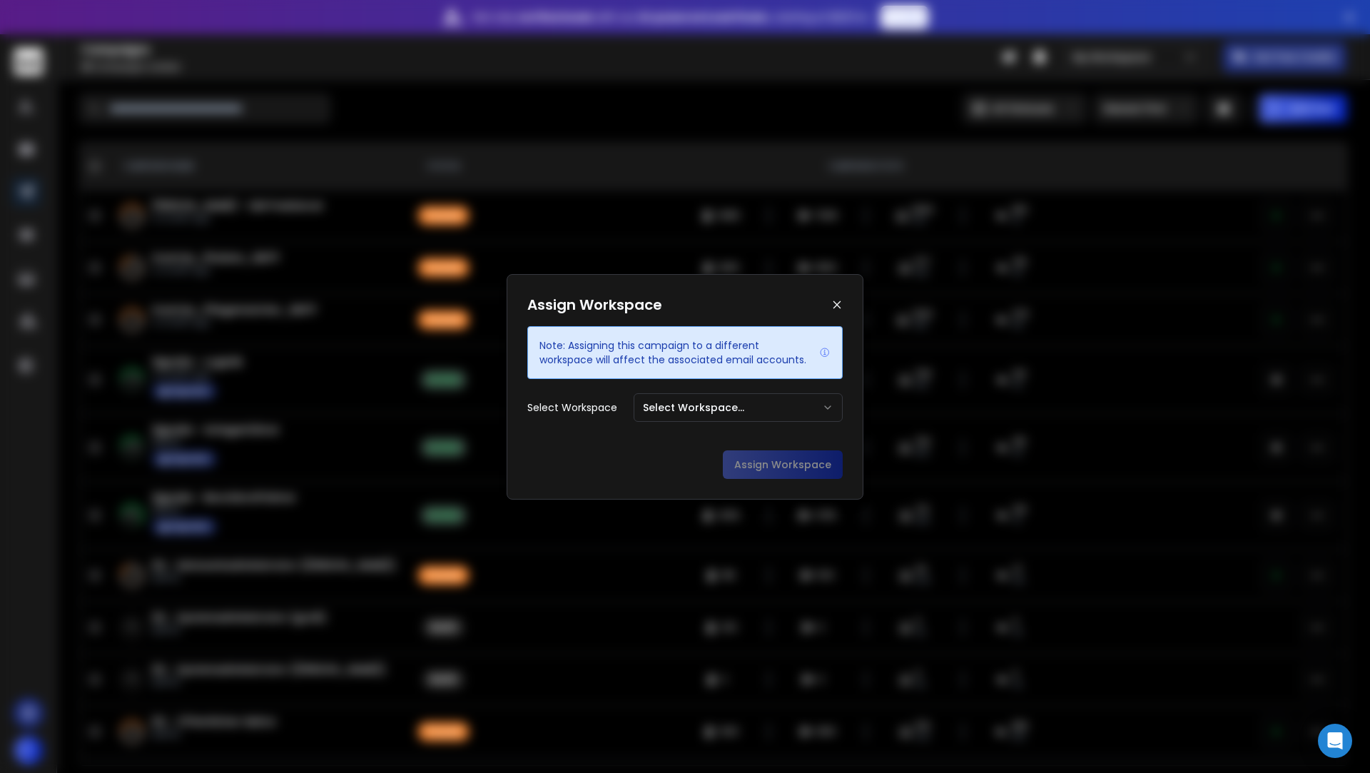
click at [742, 403] on button "Select Workspace..." at bounding box center [737, 407] width 209 height 29
click at [743, 395] on button "Select Workspace..." at bounding box center [737, 407] width 209 height 29
click at [838, 306] on icon at bounding box center [837, 304] width 8 height 8
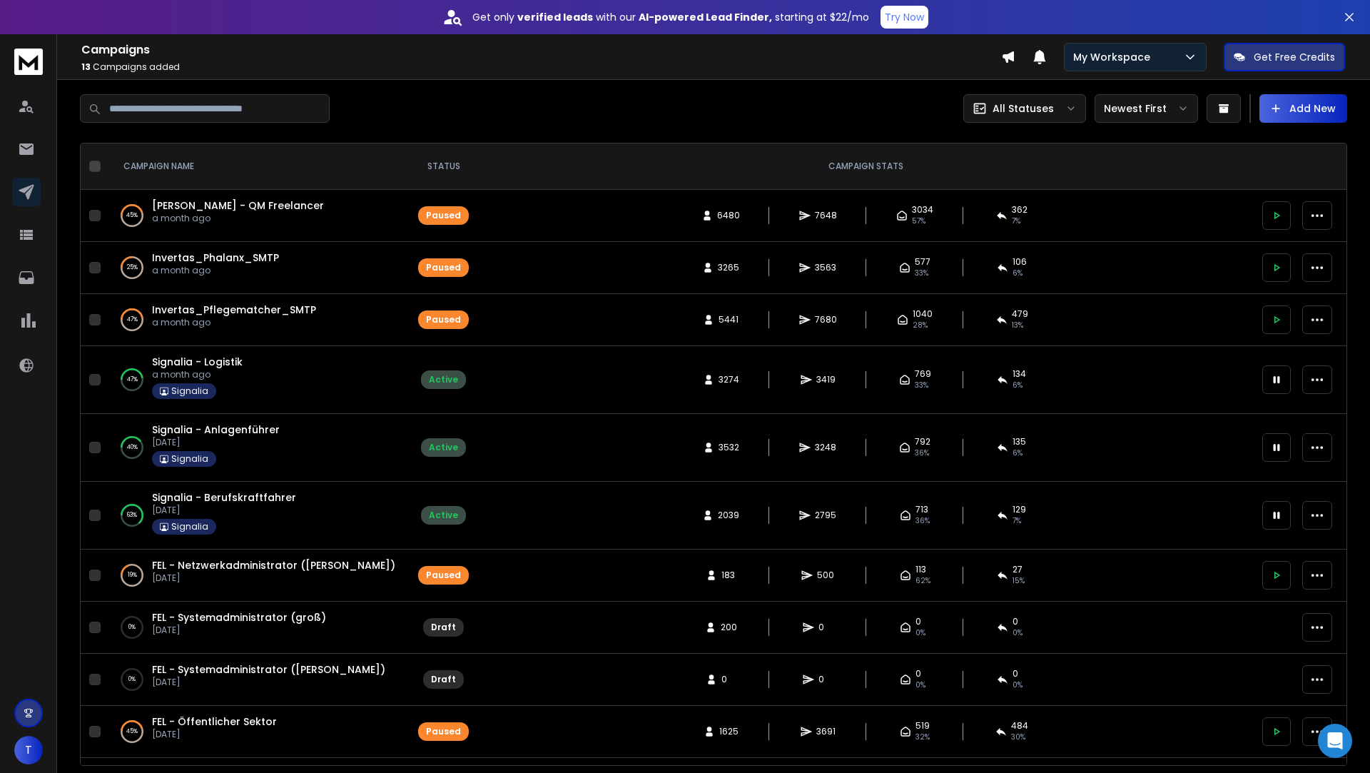
click at [1171, 65] on button "My Workspace" at bounding box center [1135, 57] width 143 height 29
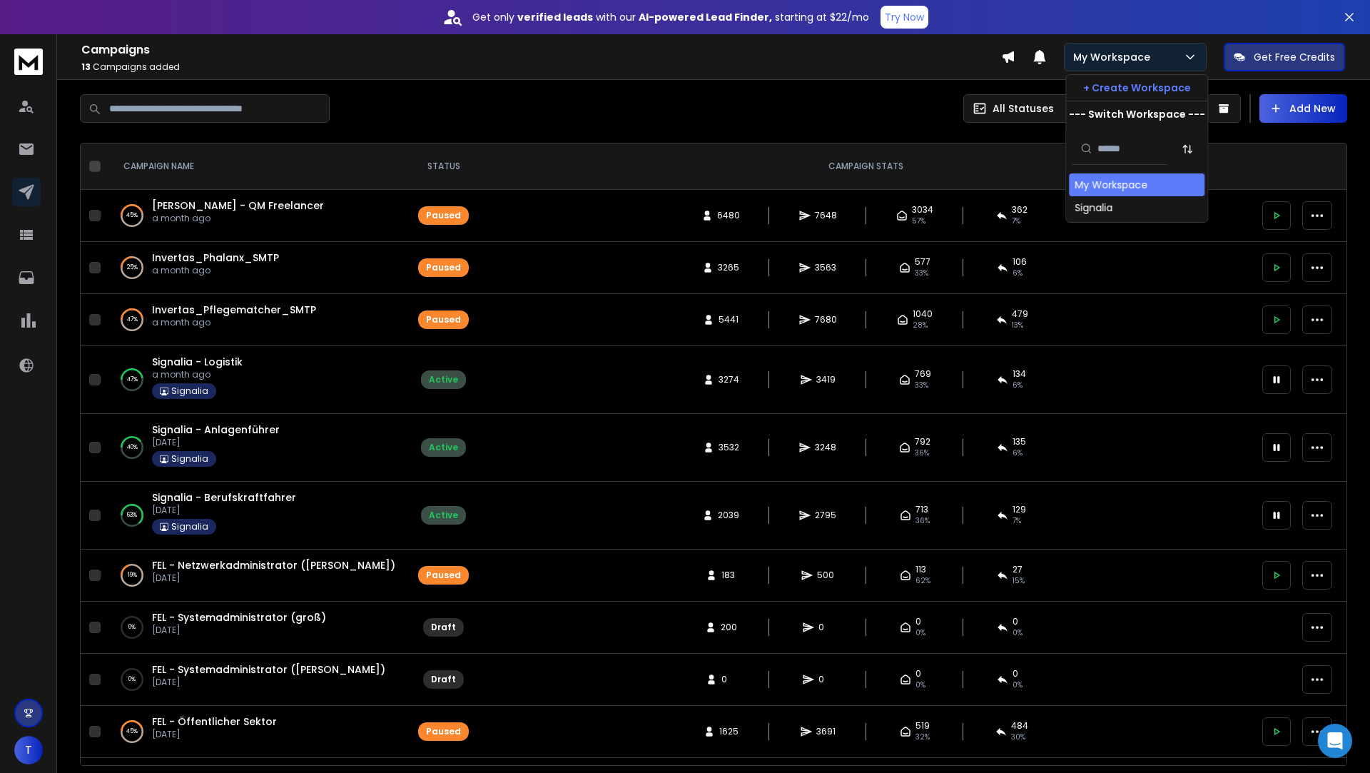
click at [1166, 61] on div "My Workspace" at bounding box center [1135, 57] width 124 height 14
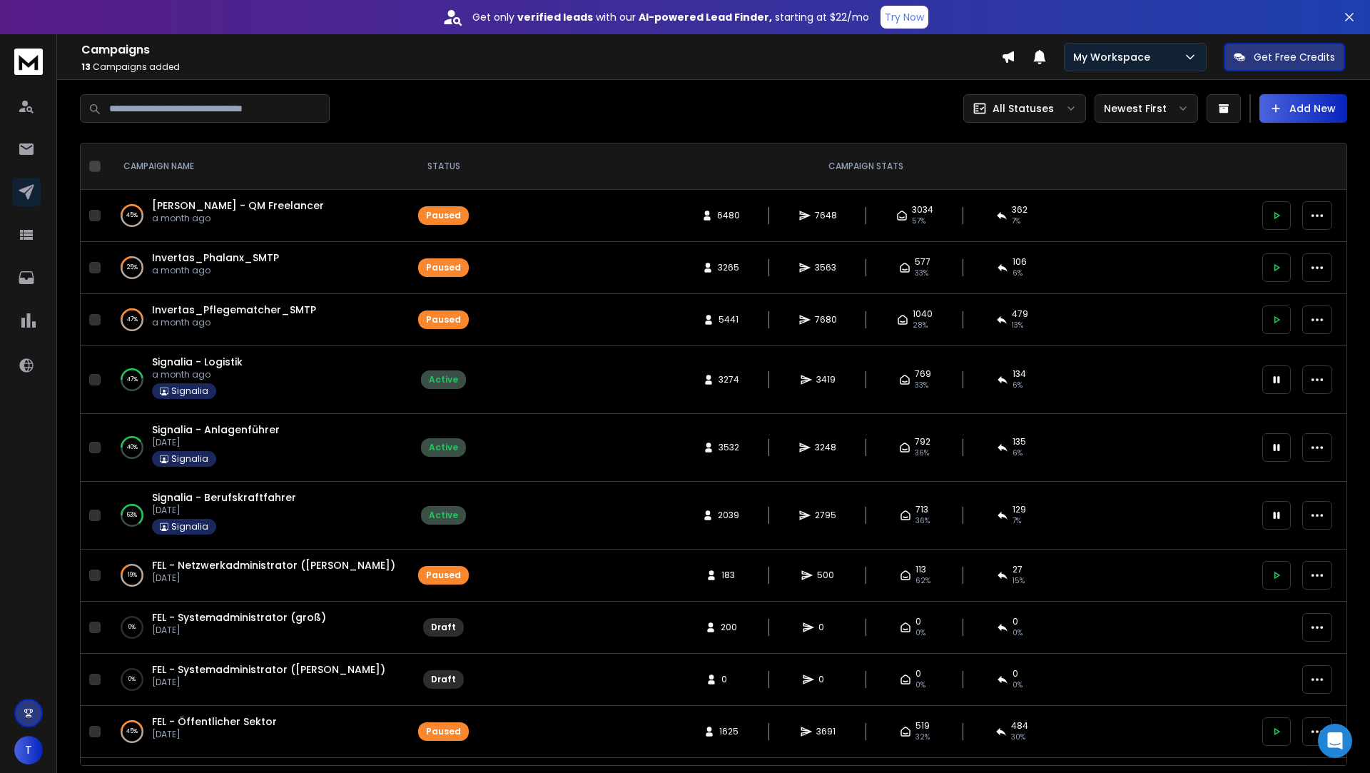
click at [1166, 61] on div "My Workspace" at bounding box center [1135, 57] width 124 height 14
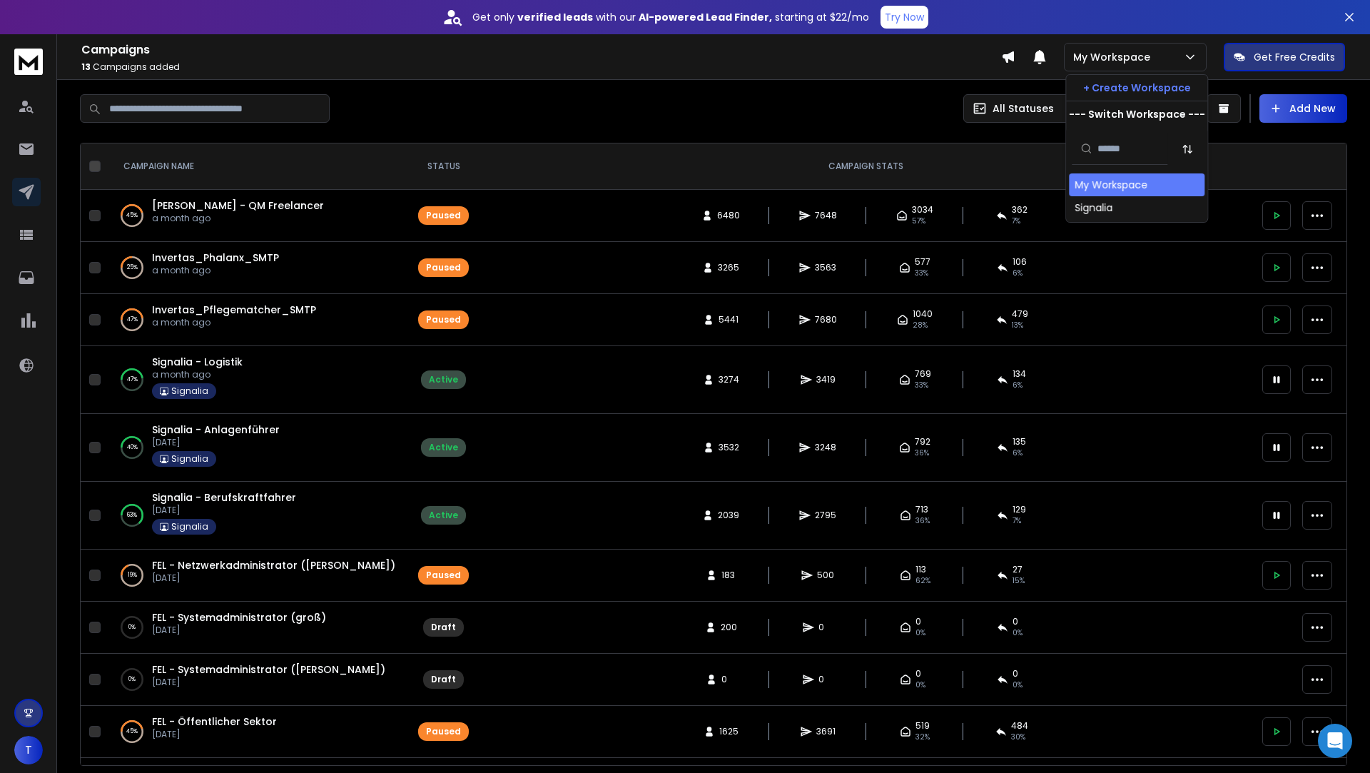
click at [1156, 85] on p "+ Create Workspace" at bounding box center [1137, 88] width 108 height 14
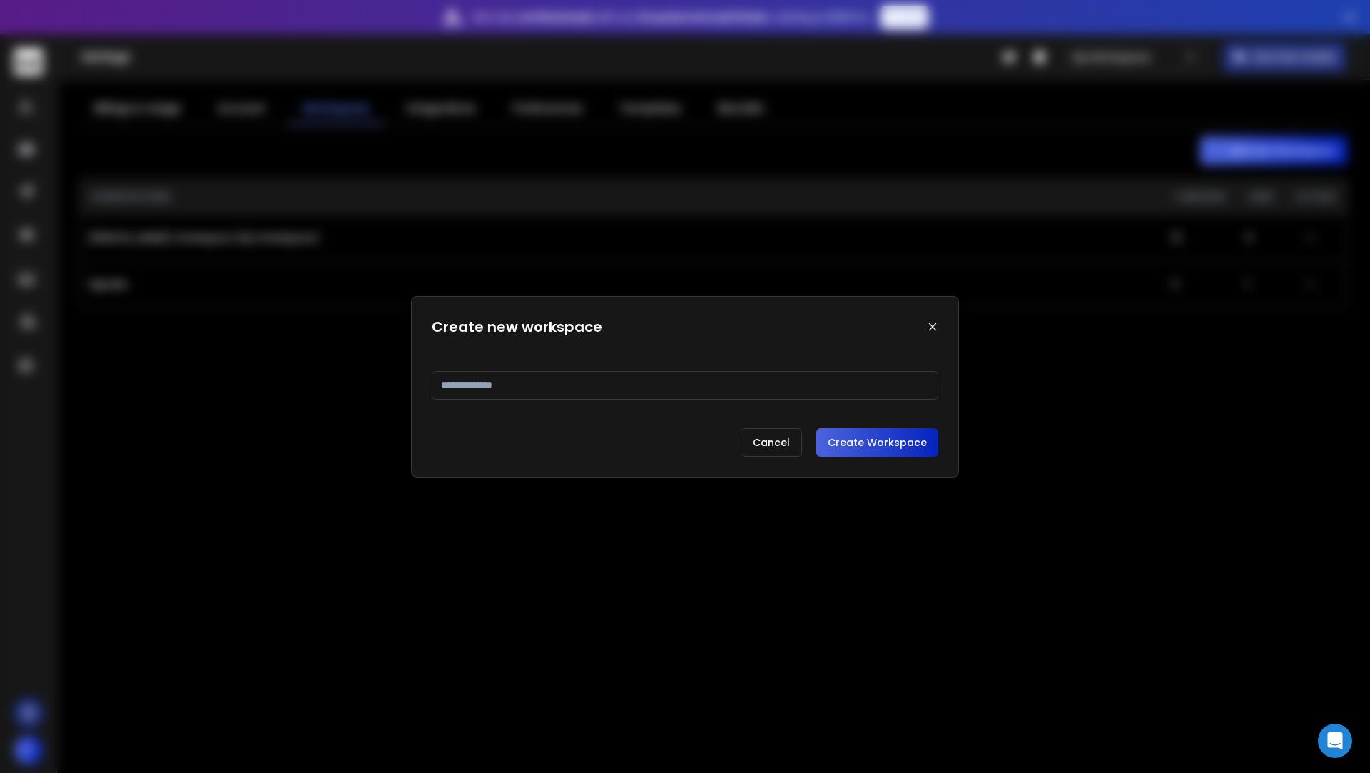
click at [596, 397] on input at bounding box center [685, 385] width 506 height 29
type input "********"
click at [674, 365] on div "********" at bounding box center [685, 382] width 506 height 34
click at [875, 444] on button "Create Workspace" at bounding box center [877, 442] width 122 height 29
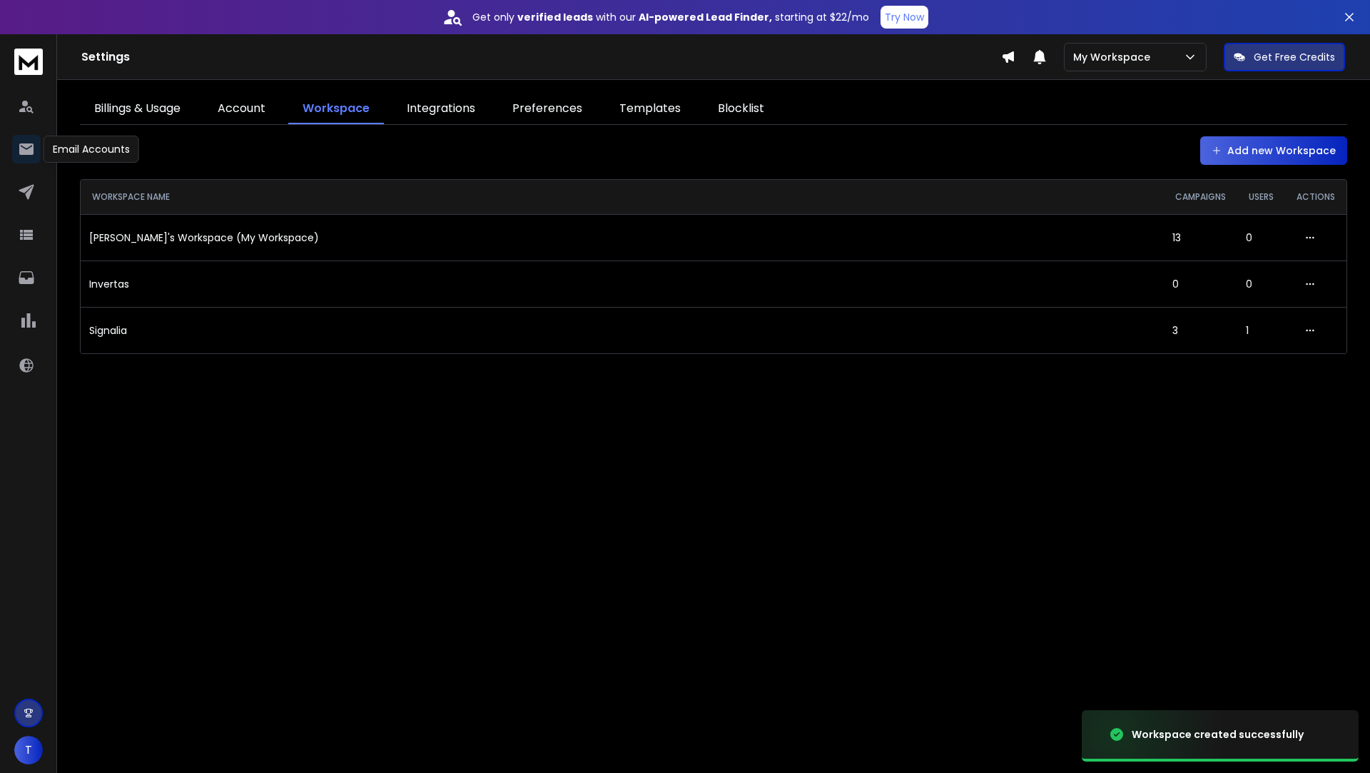
click at [17, 148] on link at bounding box center [26, 149] width 29 height 29
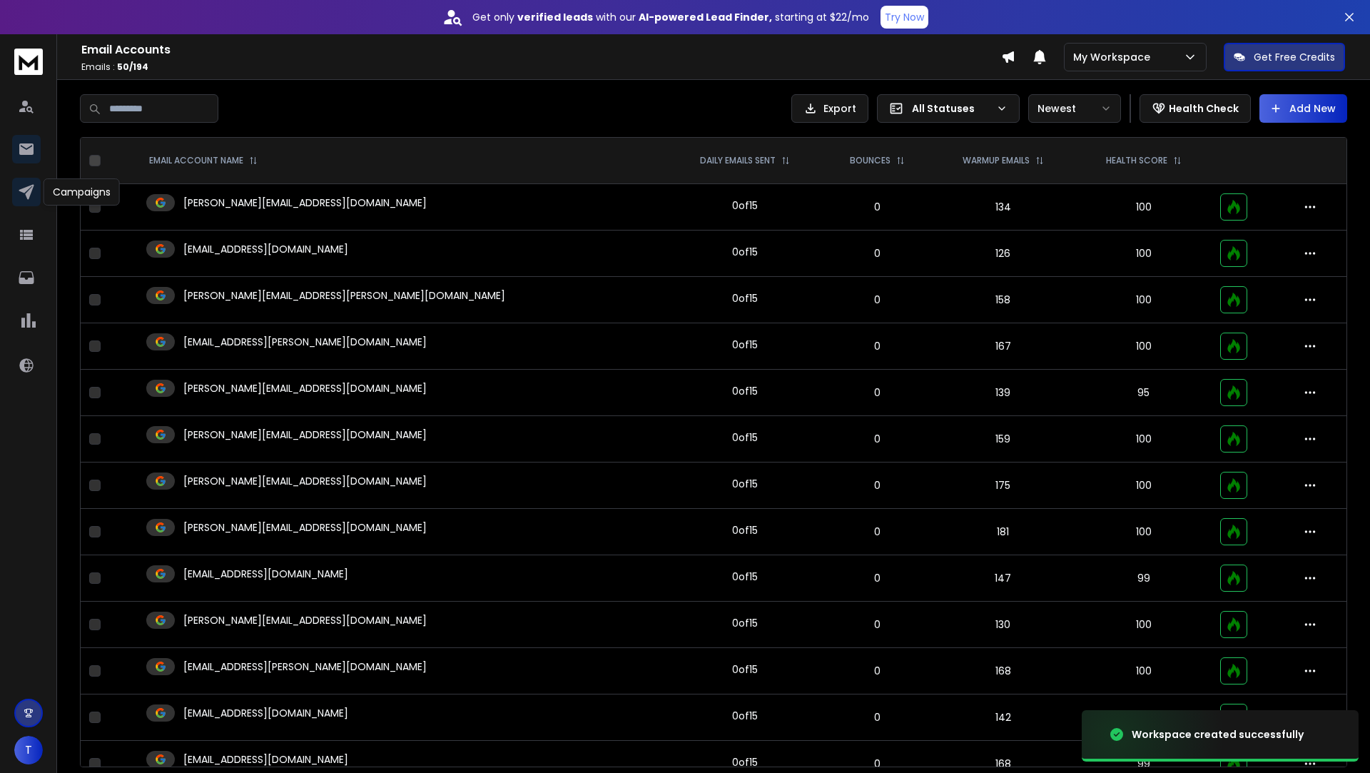
click at [36, 179] on link at bounding box center [26, 192] width 29 height 29
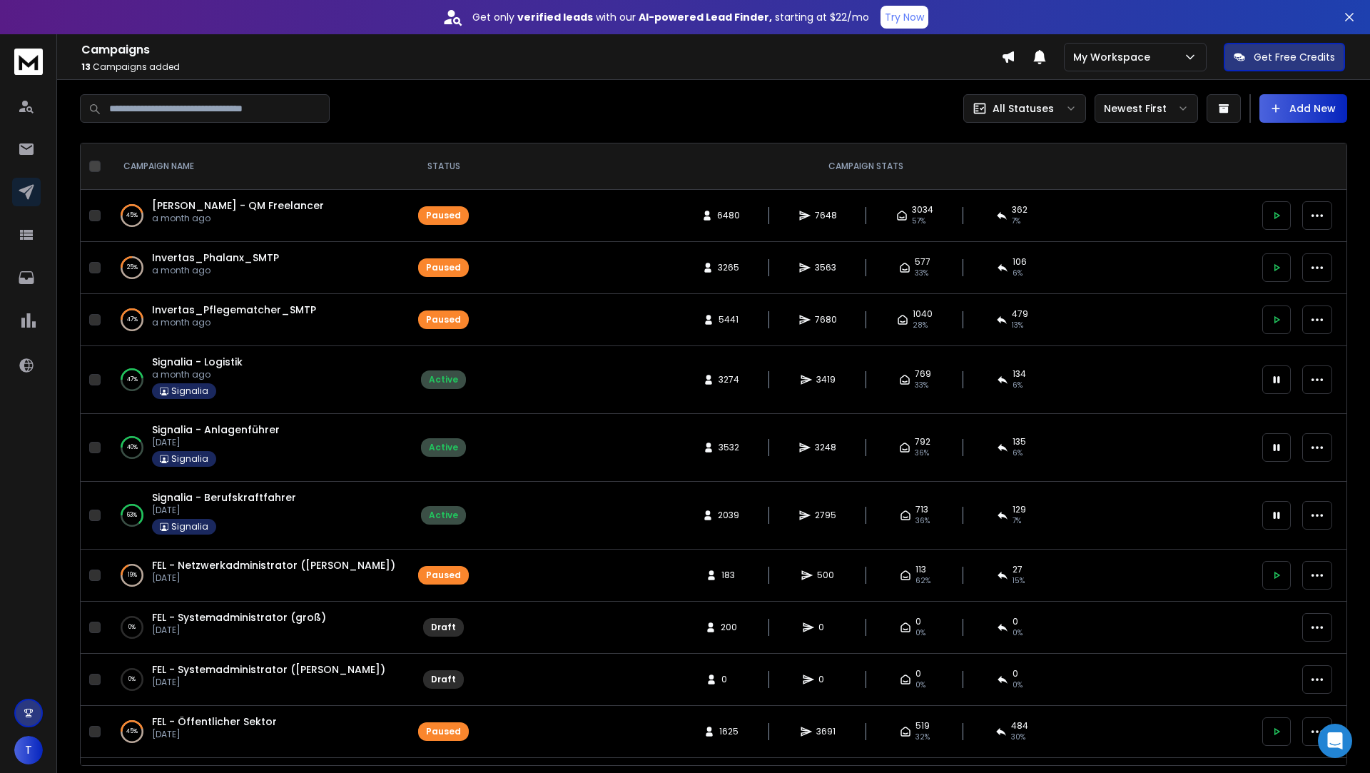
click at [92, 263] on button "button" at bounding box center [94, 267] width 11 height 11
click at [93, 321] on button "button" at bounding box center [94, 319] width 11 height 11
click at [1135, 121] on button "Actions" at bounding box center [1149, 108] width 96 height 29
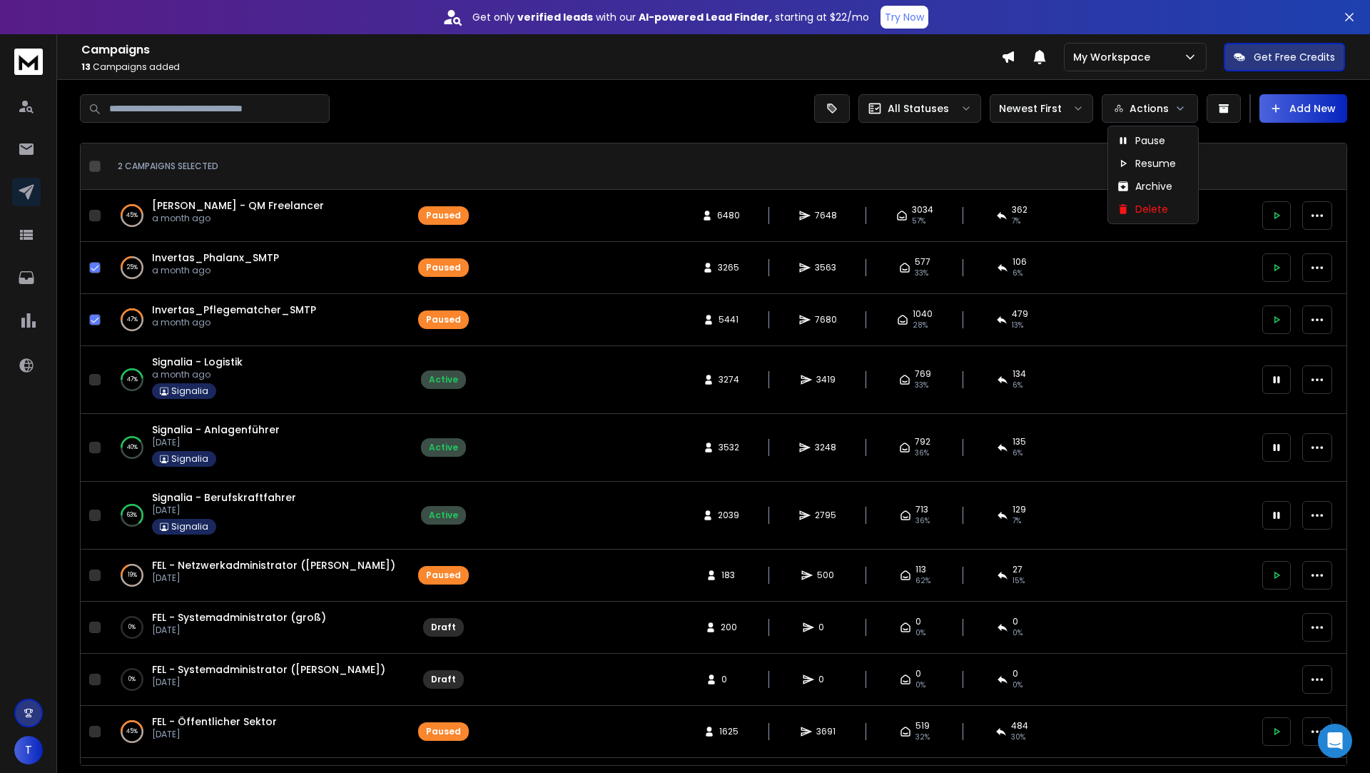
click at [1270, 152] on th at bounding box center [1299, 166] width 93 height 46
click at [99, 267] on button "button" at bounding box center [94, 267] width 11 height 11
click at [1323, 319] on icon "button" at bounding box center [1317, 319] width 14 height 14
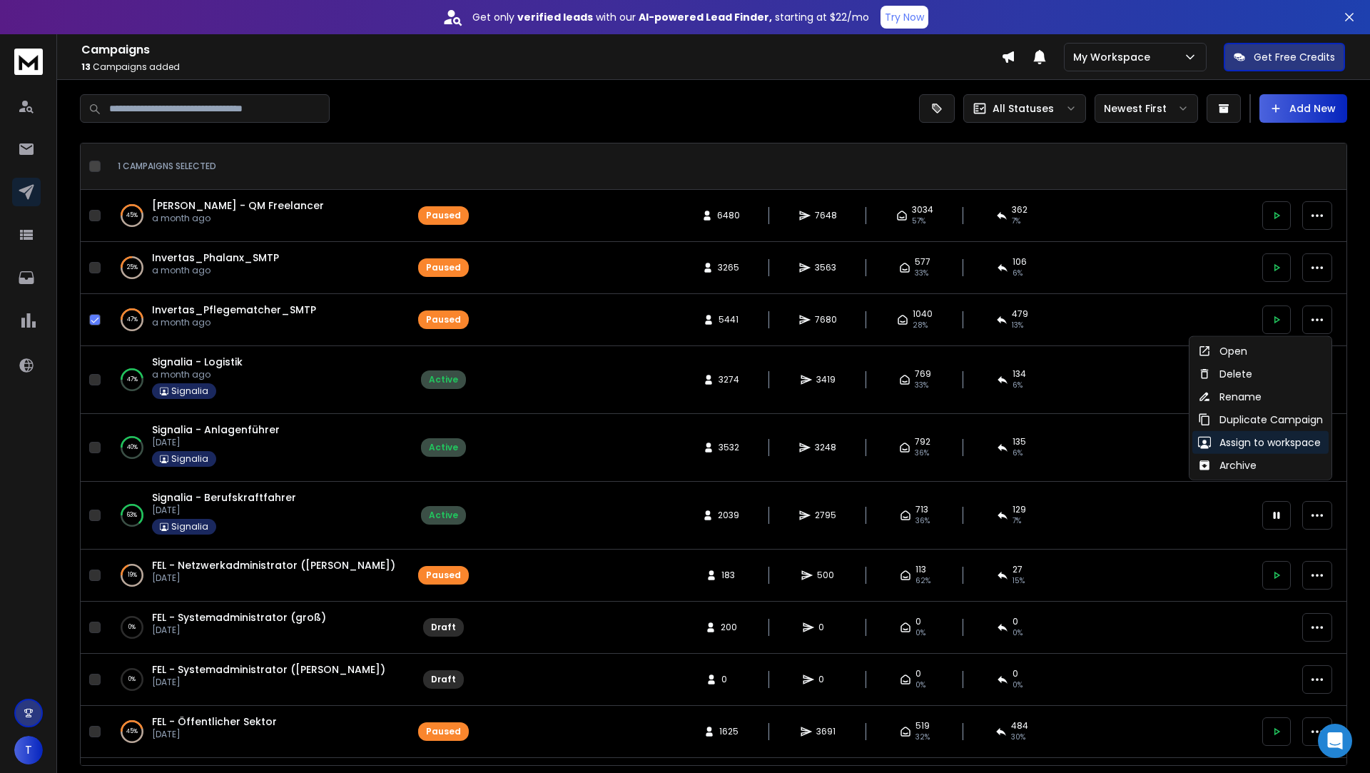
click at [1278, 436] on div "Assign to workspace" at bounding box center [1259, 442] width 123 height 14
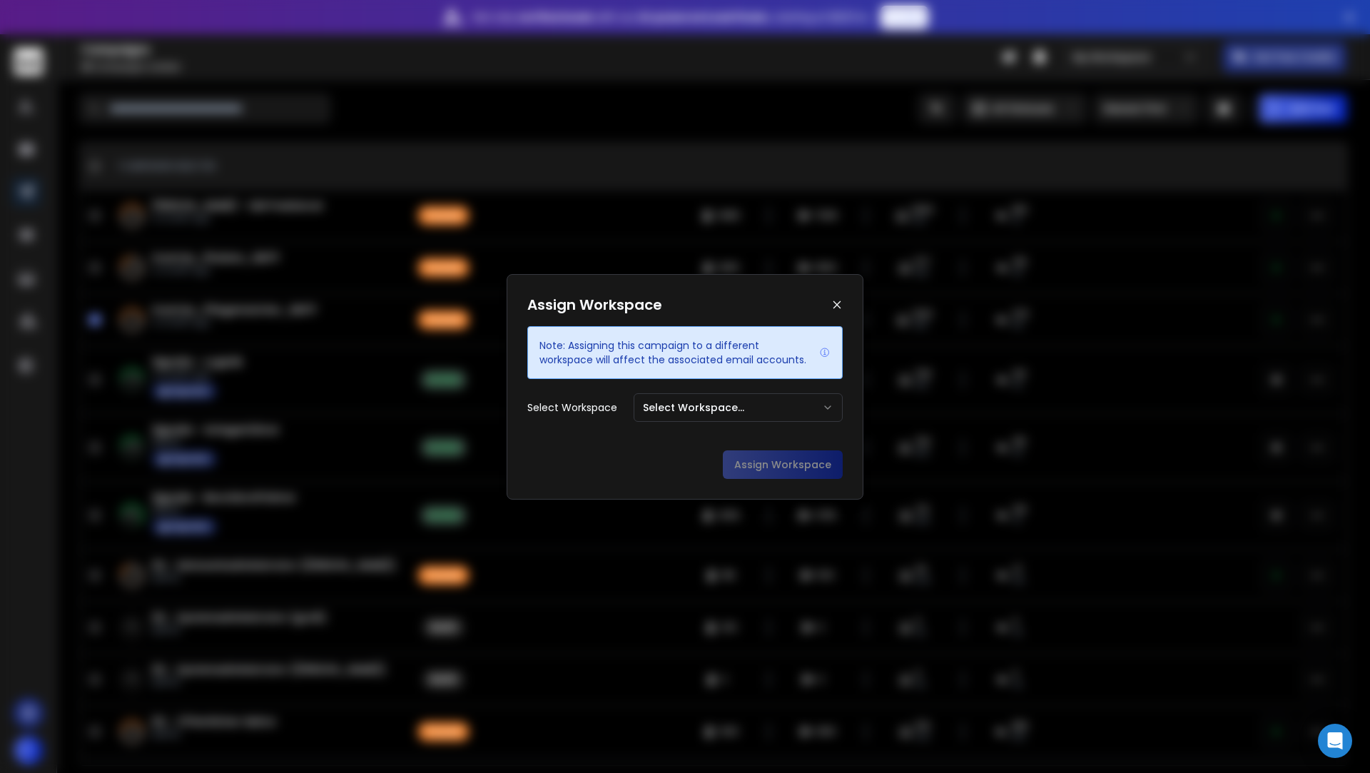
click at [708, 403] on button "Select Workspace..." at bounding box center [737, 407] width 209 height 29
click at [798, 457] on button "Assign Workspace" at bounding box center [783, 464] width 120 height 29
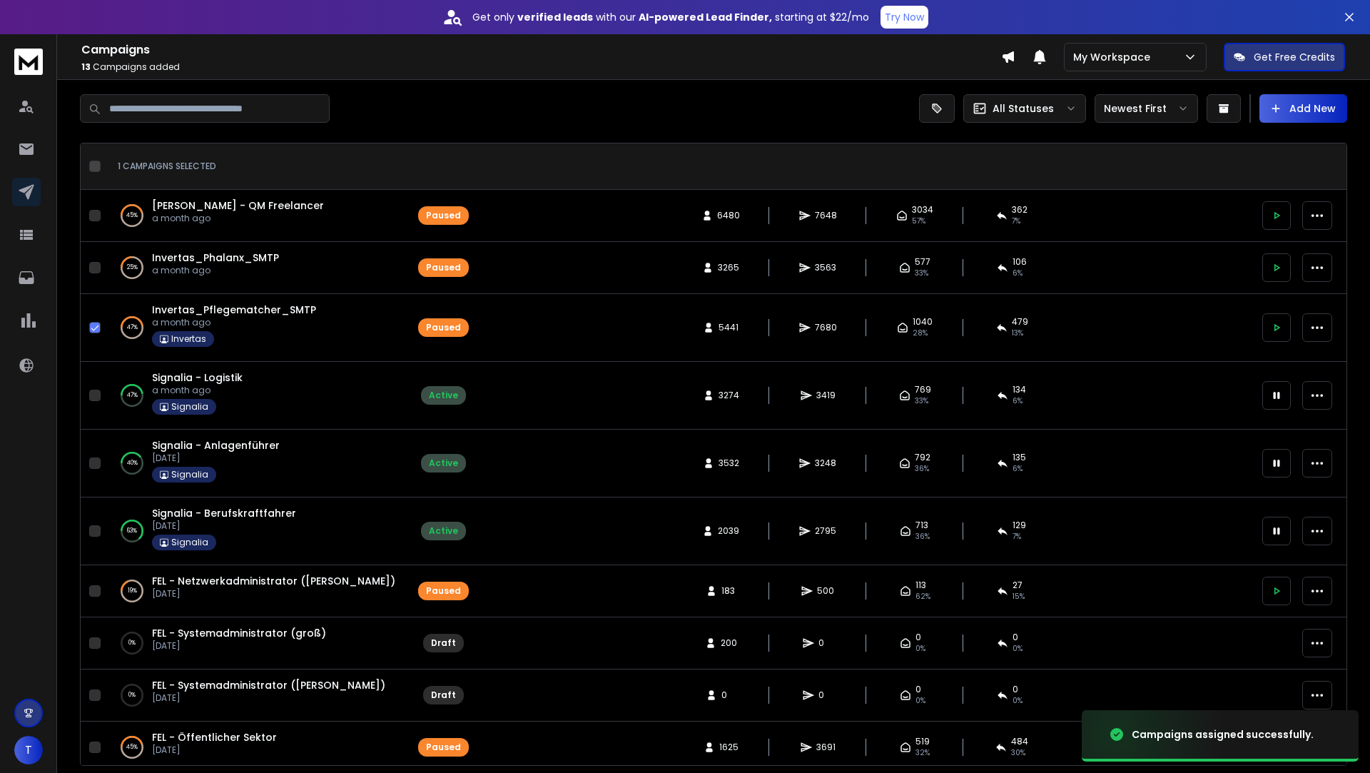
click at [1318, 263] on icon "button" at bounding box center [1317, 267] width 14 height 14
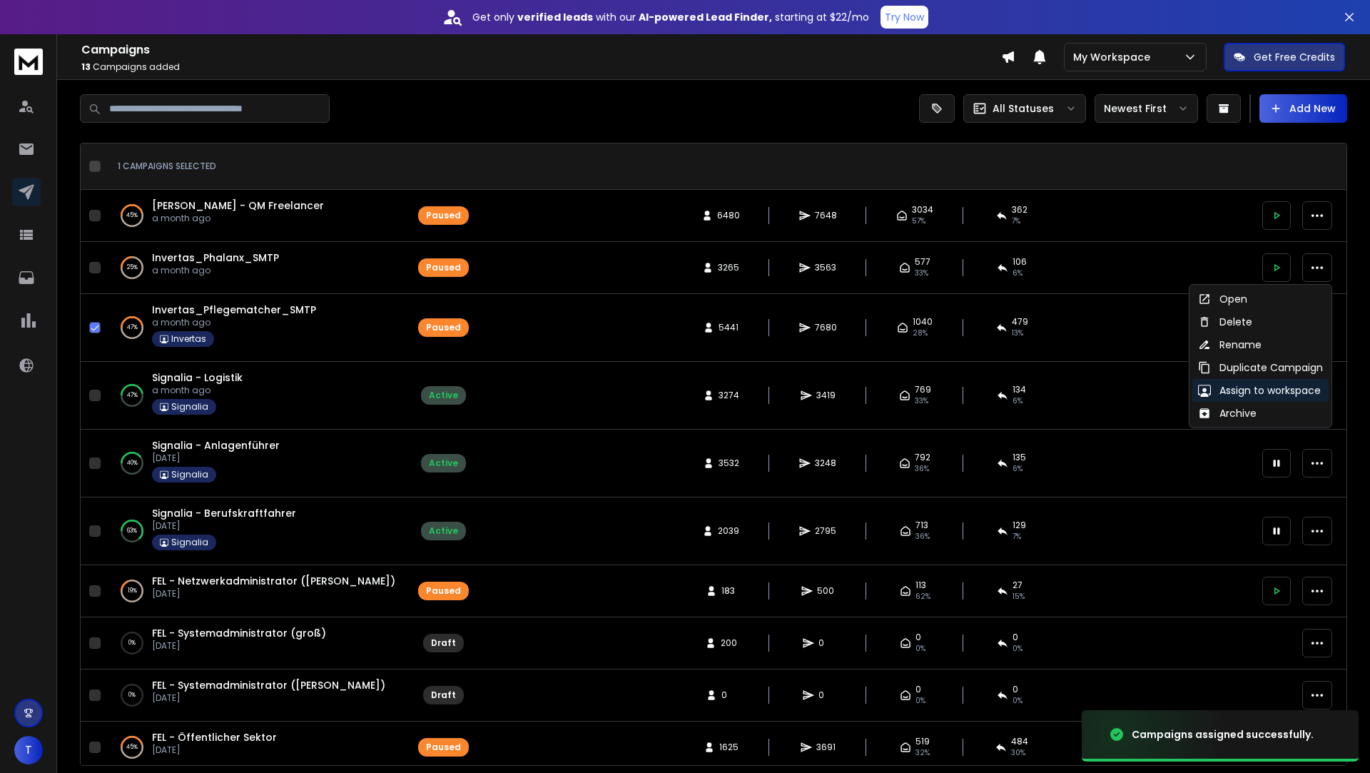
click at [1258, 387] on div "Assign to workspace" at bounding box center [1259, 390] width 123 height 14
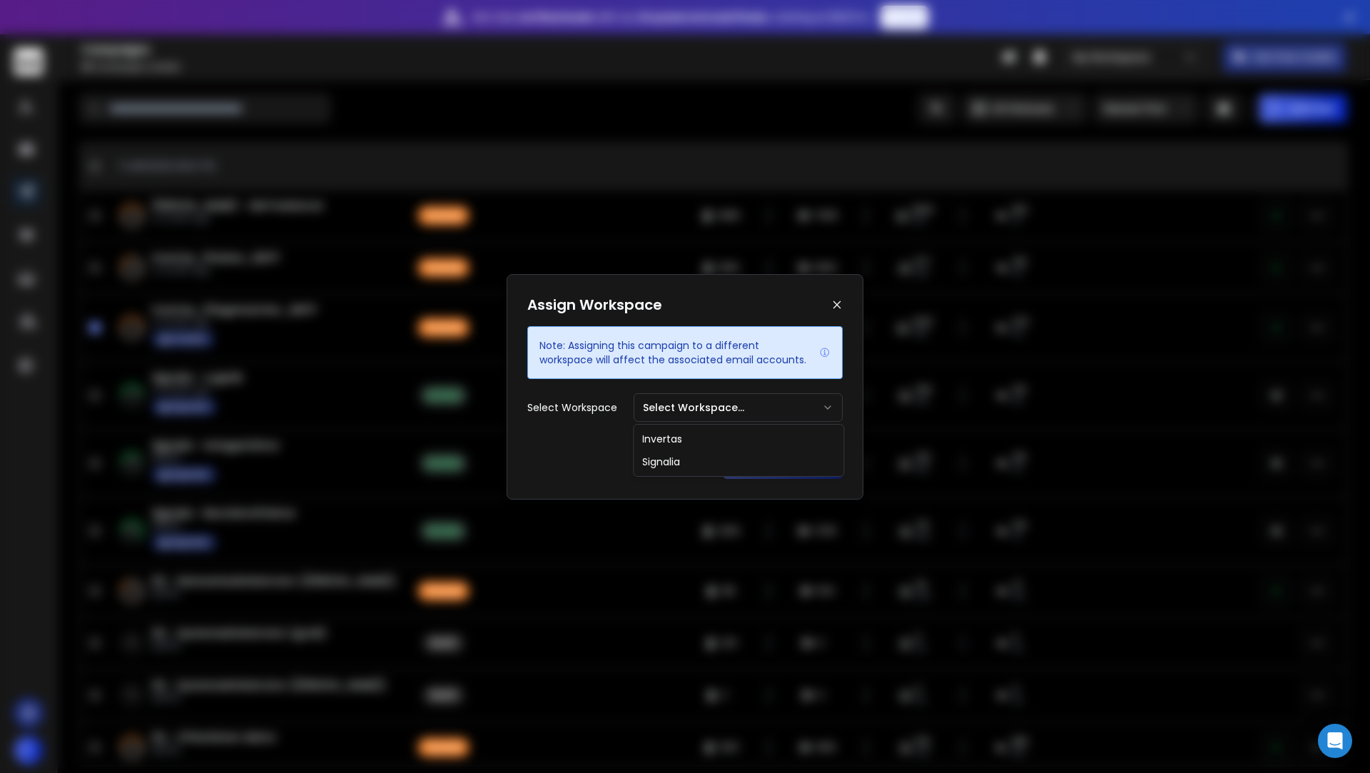
click at [798, 402] on button "Select Workspace..." at bounding box center [737, 407] width 209 height 29
click at [786, 465] on button "Assign Workspace" at bounding box center [783, 464] width 120 height 29
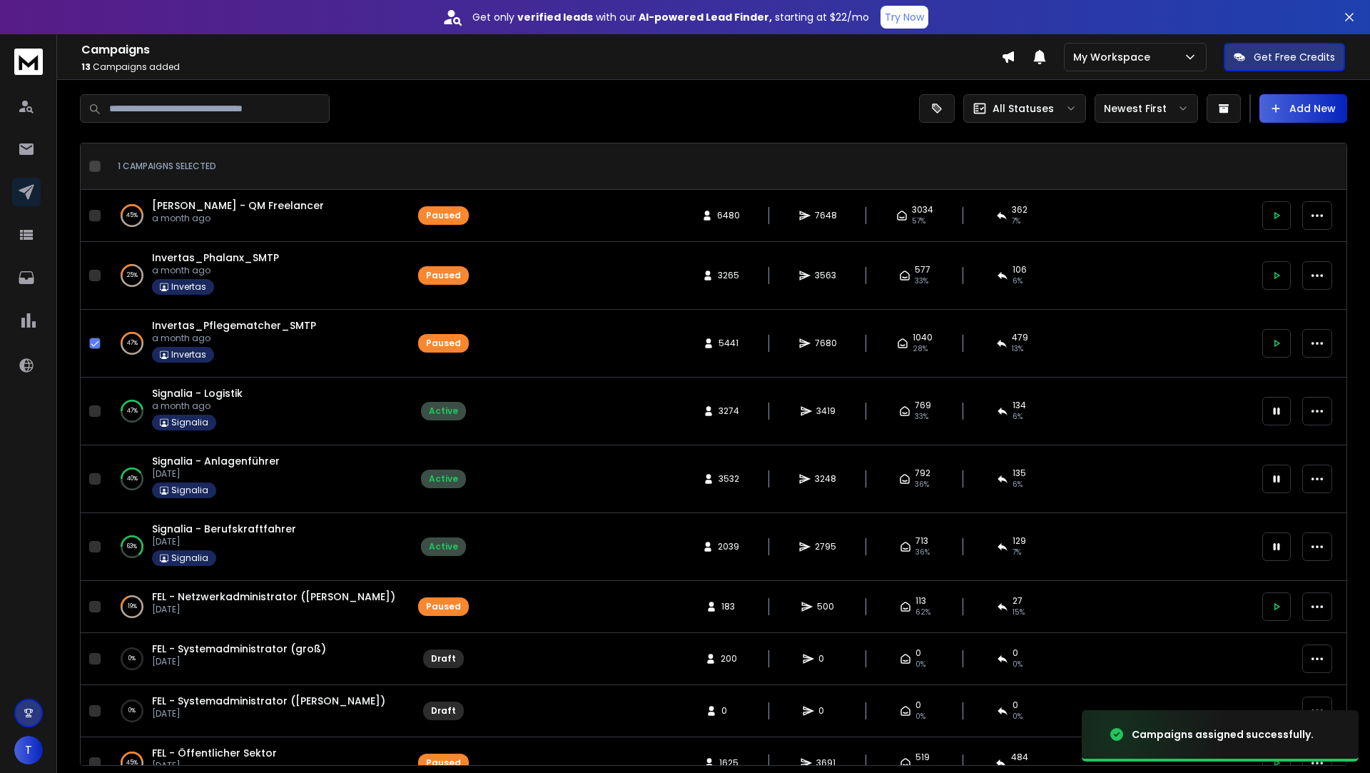
click at [450, 136] on div "Campaigns 13 Campaigns Added All Statuses Newest First Add New 1 campaigns sele…" at bounding box center [713, 429] width 1267 height 671
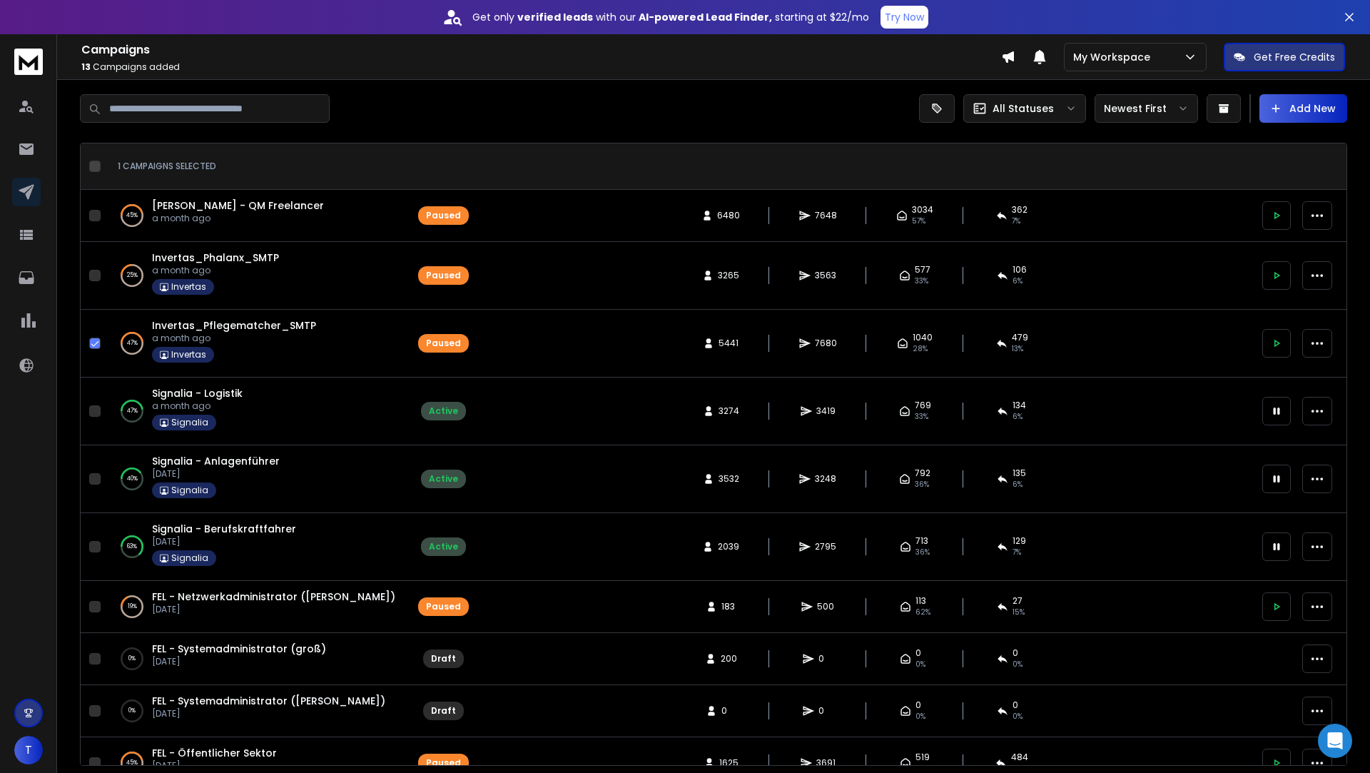
click at [95, 341] on button "button" at bounding box center [94, 342] width 11 height 11
click at [23, 152] on icon at bounding box center [26, 148] width 14 height 11
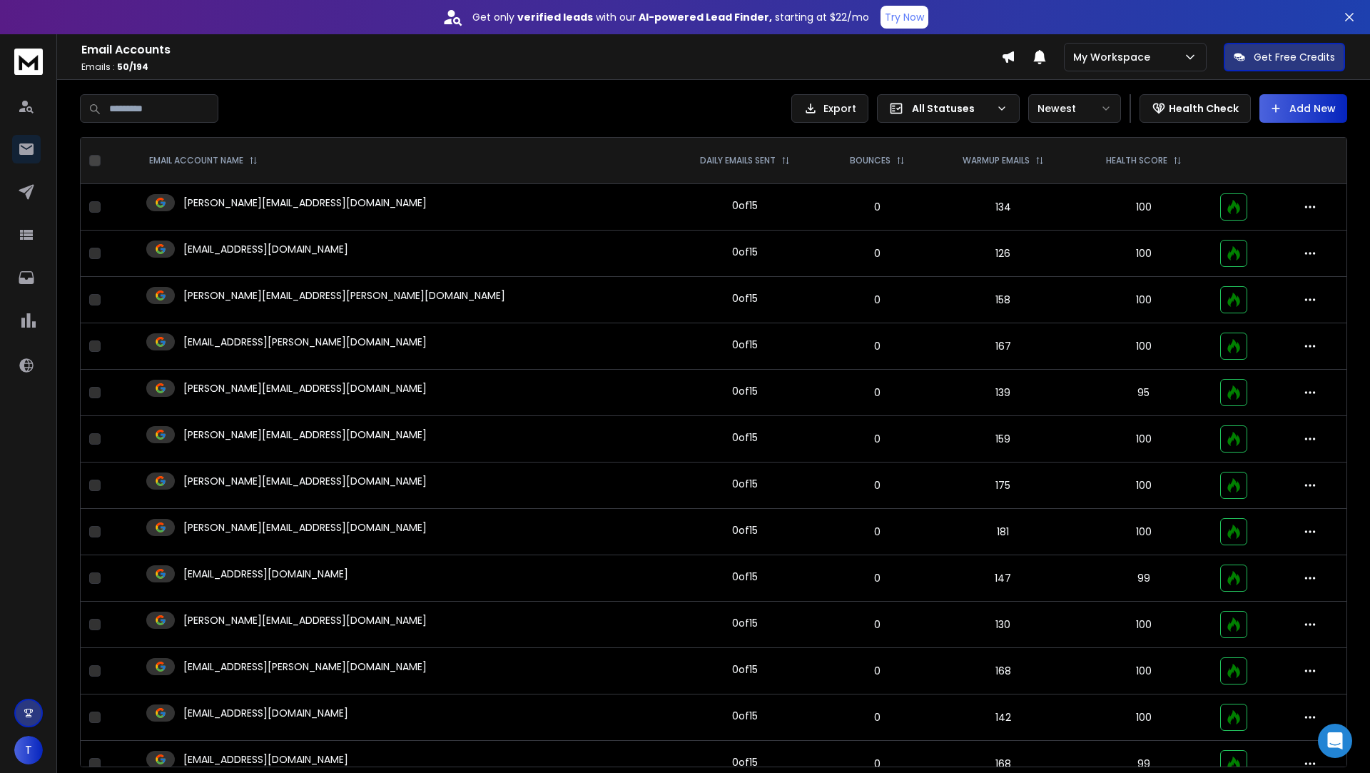
click at [165, 98] on input at bounding box center [149, 108] width 138 height 29
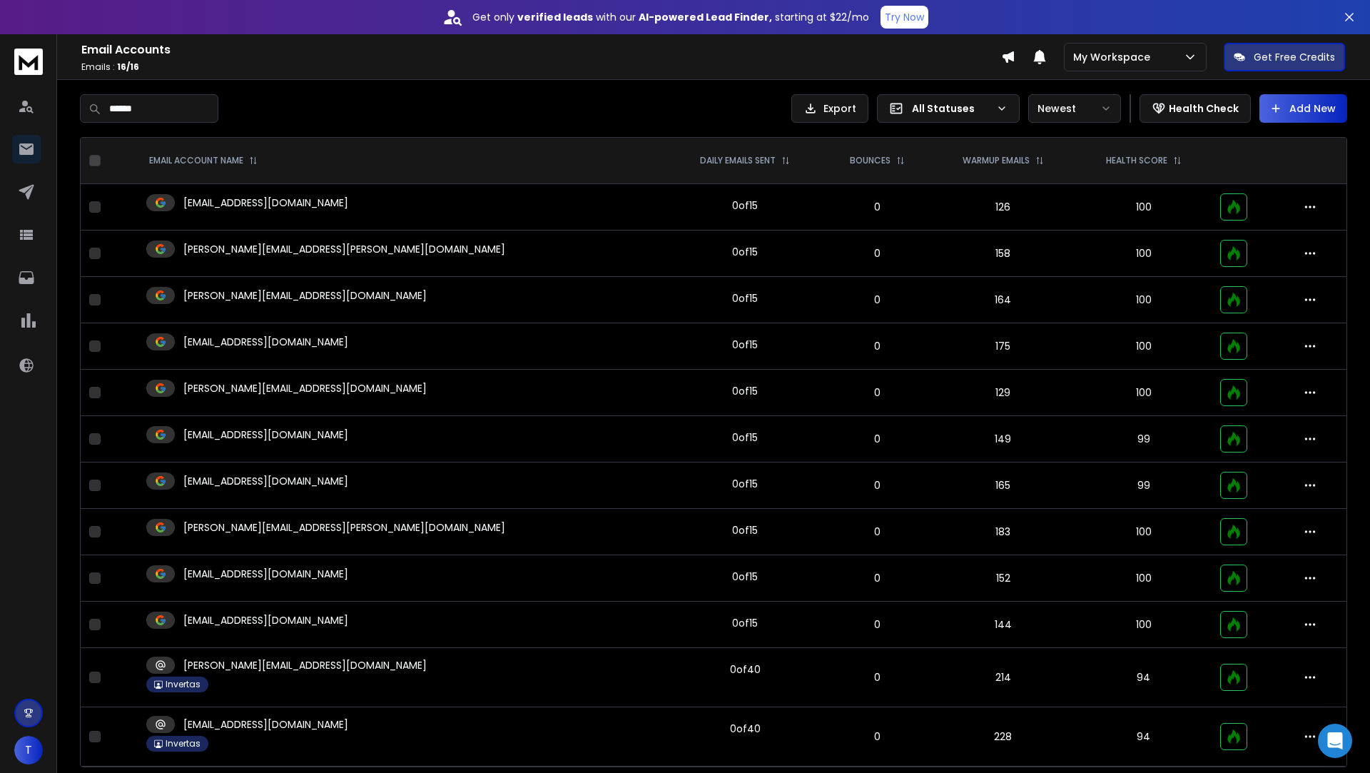
type input "*******"
click at [96, 150] on th at bounding box center [109, 161] width 57 height 46
click at [96, 157] on button "Select this Page" at bounding box center [94, 160] width 11 height 11
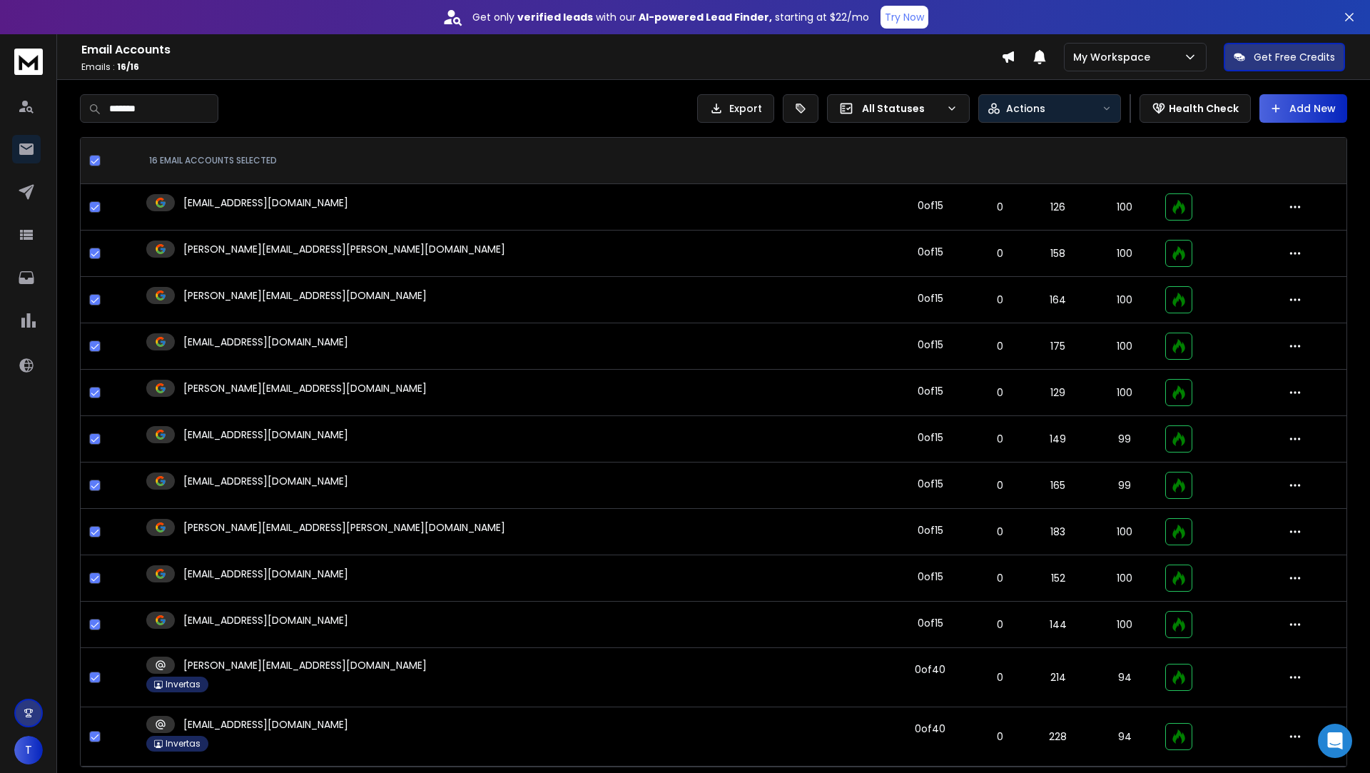
click at [1019, 116] on button "Actions" at bounding box center [1049, 108] width 143 height 29
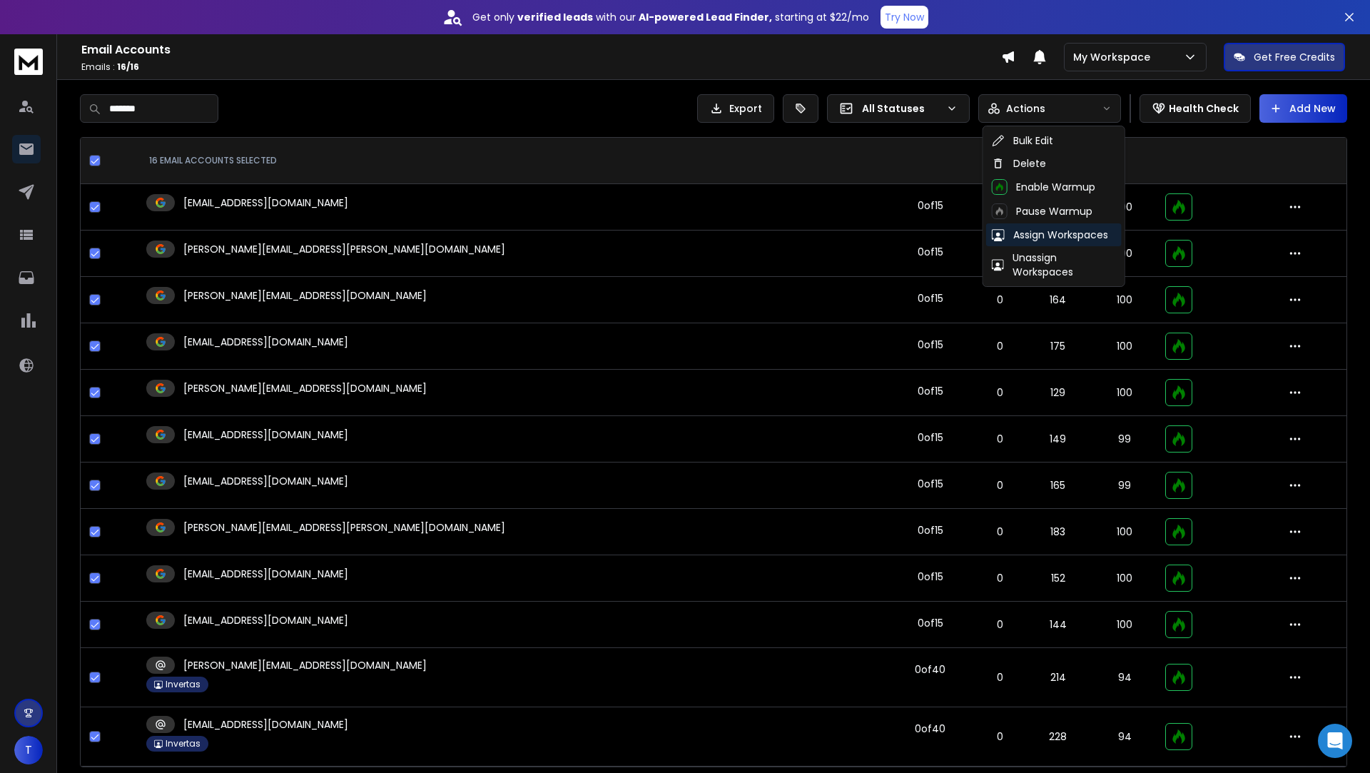
click at [1059, 233] on div "Assign Workspaces" at bounding box center [1050, 235] width 116 height 14
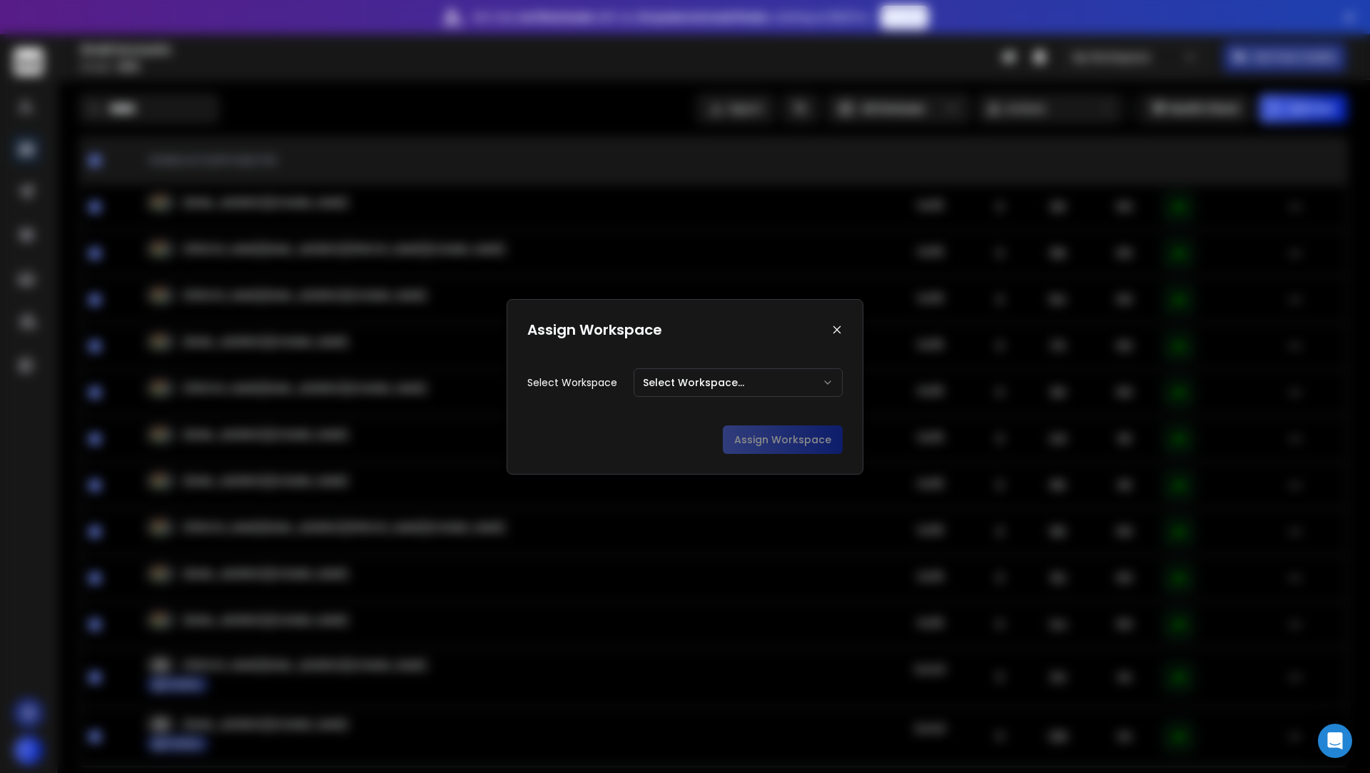
click at [748, 365] on div "Assign Workspace" at bounding box center [684, 344] width 315 height 49
click at [751, 372] on button "Select Workspace..." at bounding box center [737, 382] width 209 height 29
click at [782, 434] on button "Assign Workspace" at bounding box center [783, 439] width 120 height 29
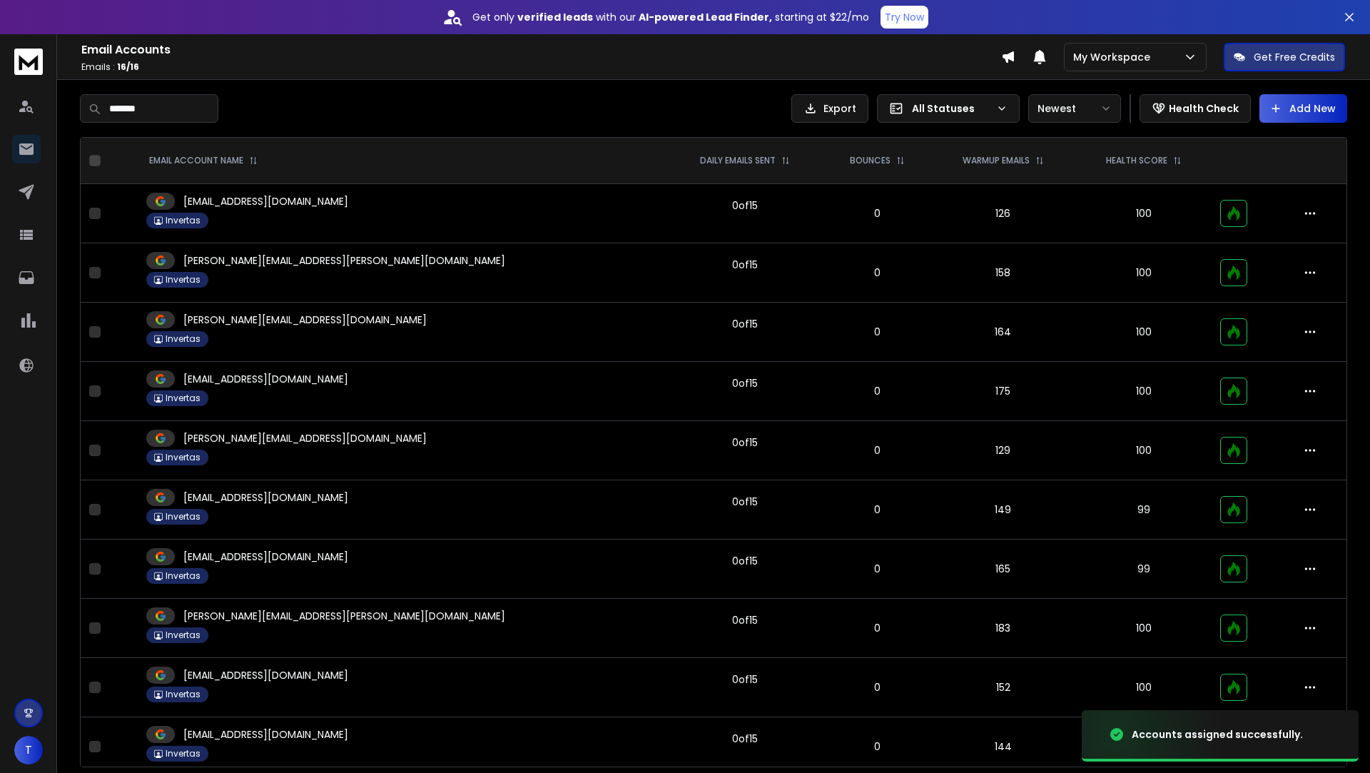
click at [153, 118] on input "*******" at bounding box center [149, 108] width 138 height 29
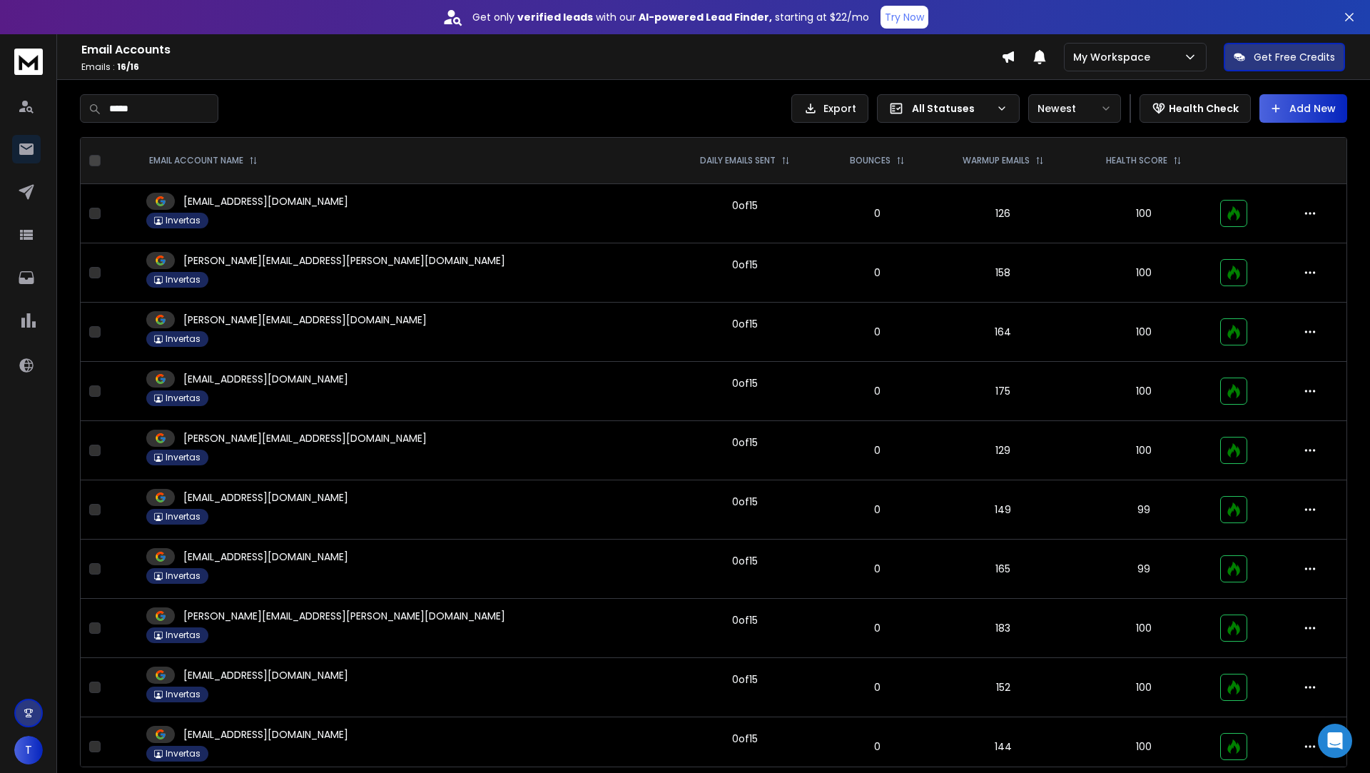
type input "******"
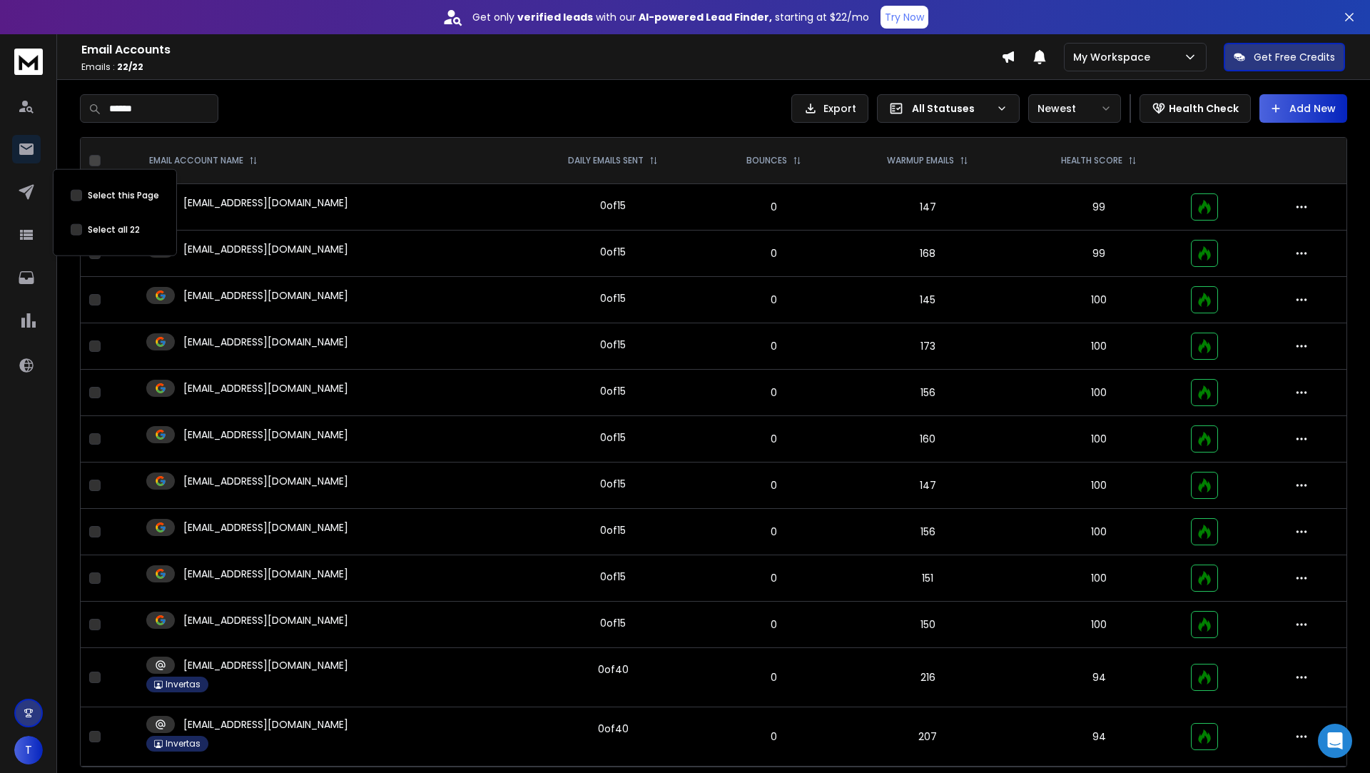
click at [96, 158] on button "Select this Page" at bounding box center [94, 160] width 11 height 11
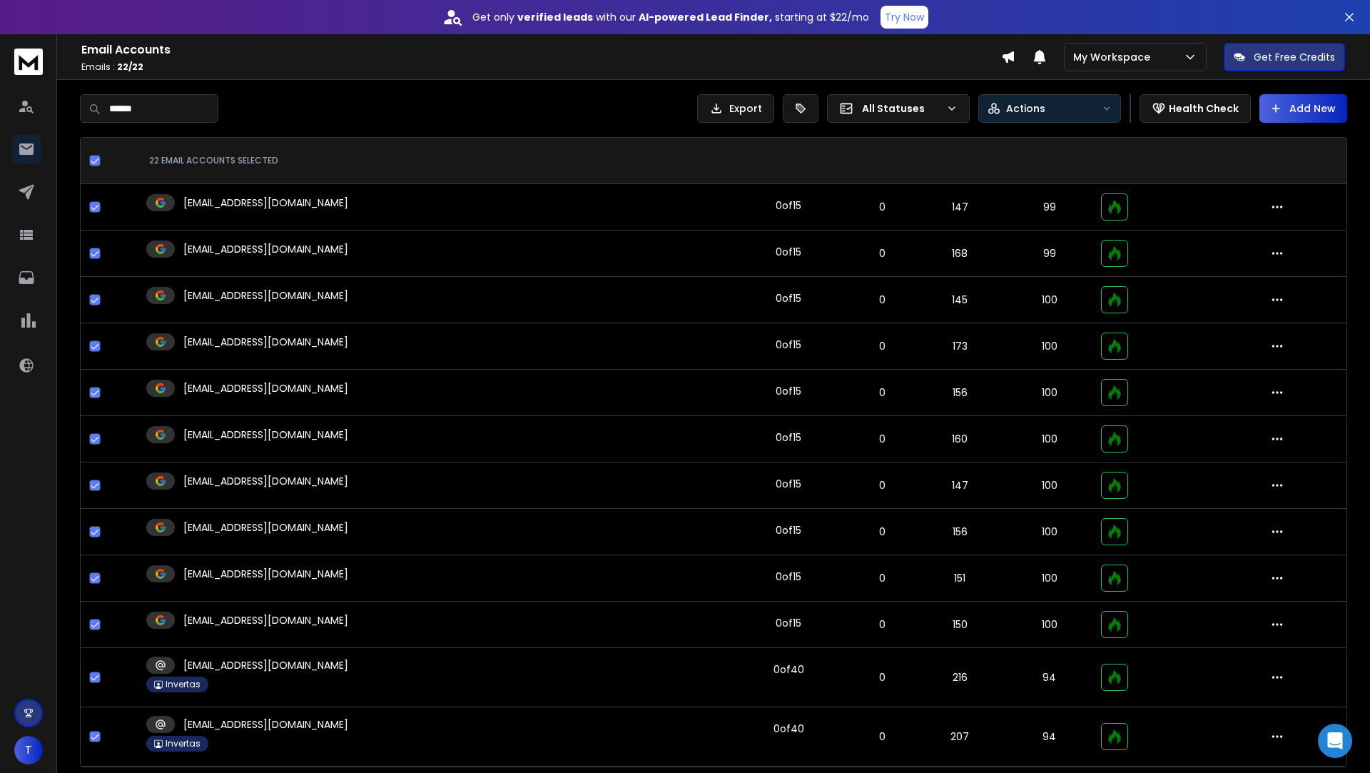
click at [1057, 99] on button "Actions" at bounding box center [1049, 108] width 143 height 29
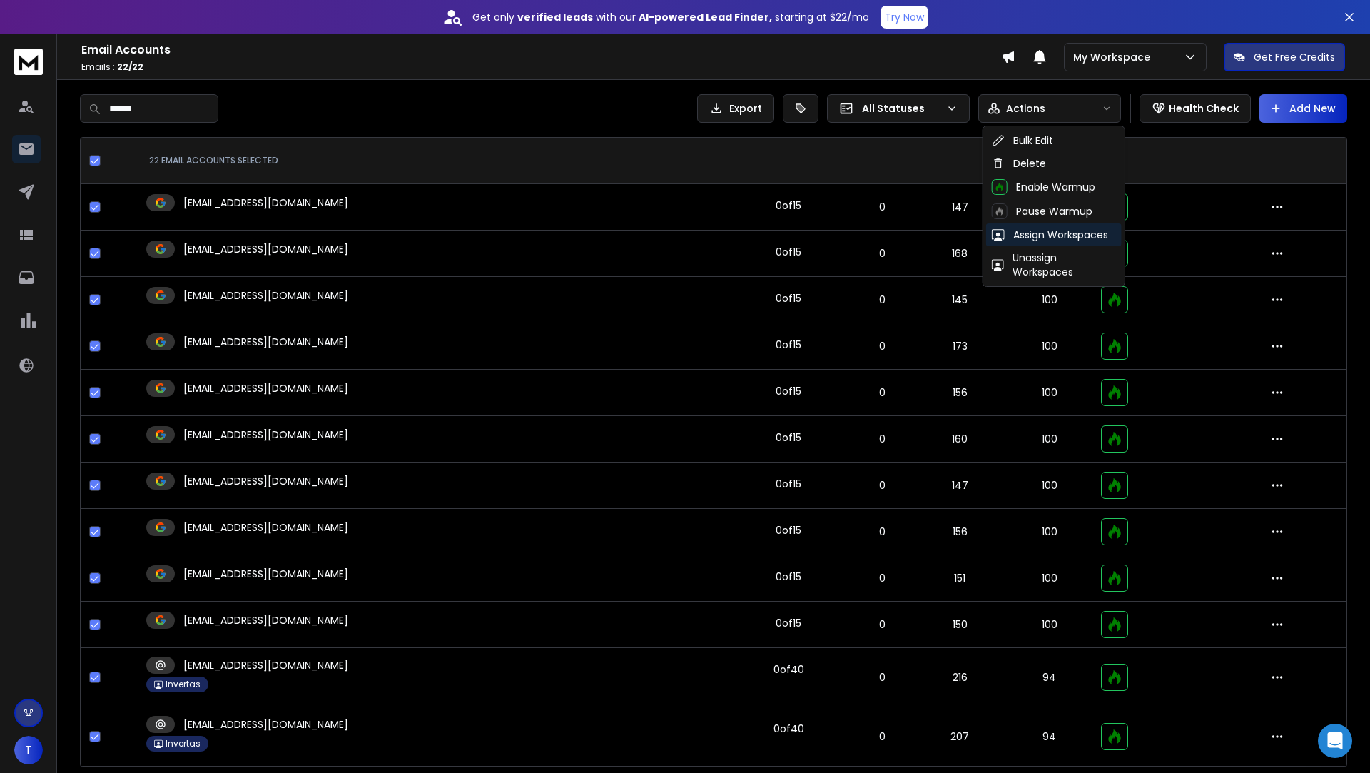
click at [1054, 232] on div "Assign Workspaces" at bounding box center [1050, 235] width 116 height 14
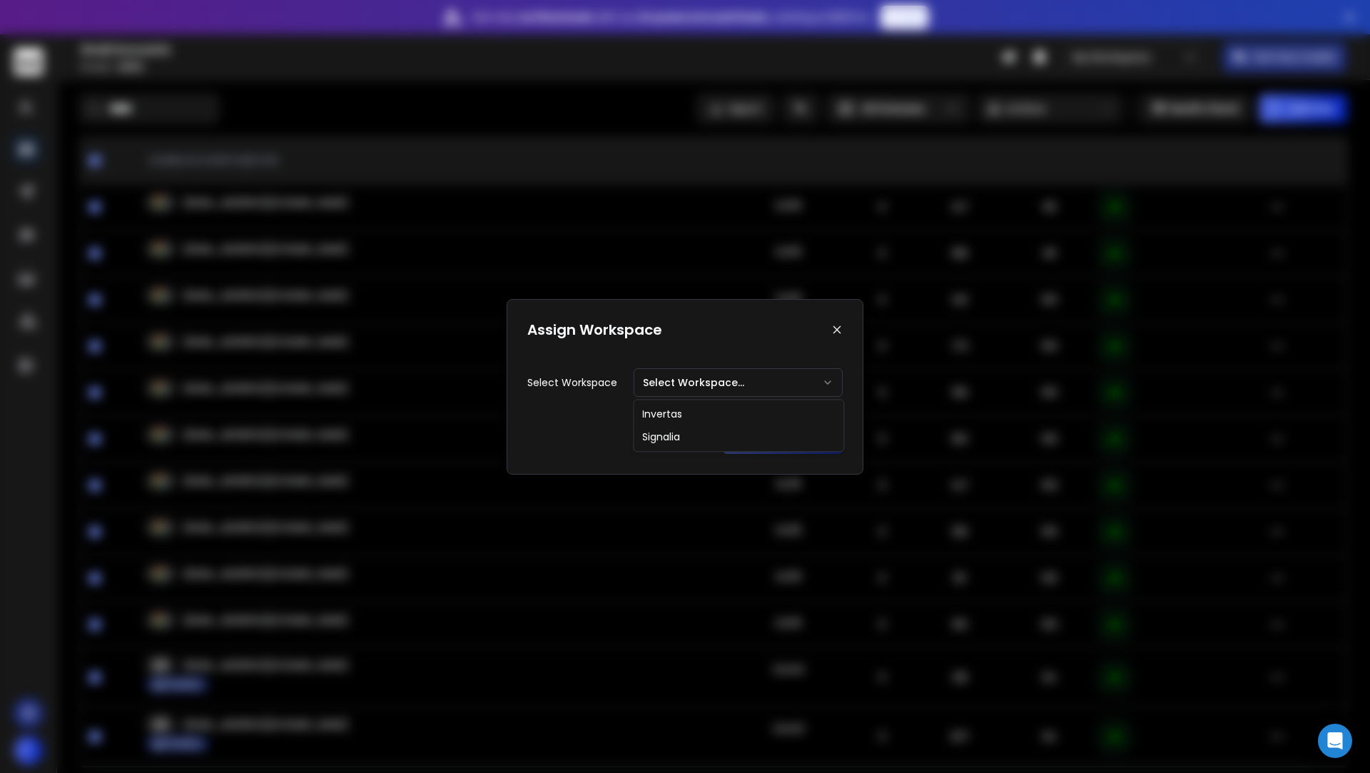
click at [737, 377] on button "Select Workspace..." at bounding box center [737, 382] width 209 height 29
click at [773, 442] on button "Assign Workspace" at bounding box center [783, 439] width 120 height 29
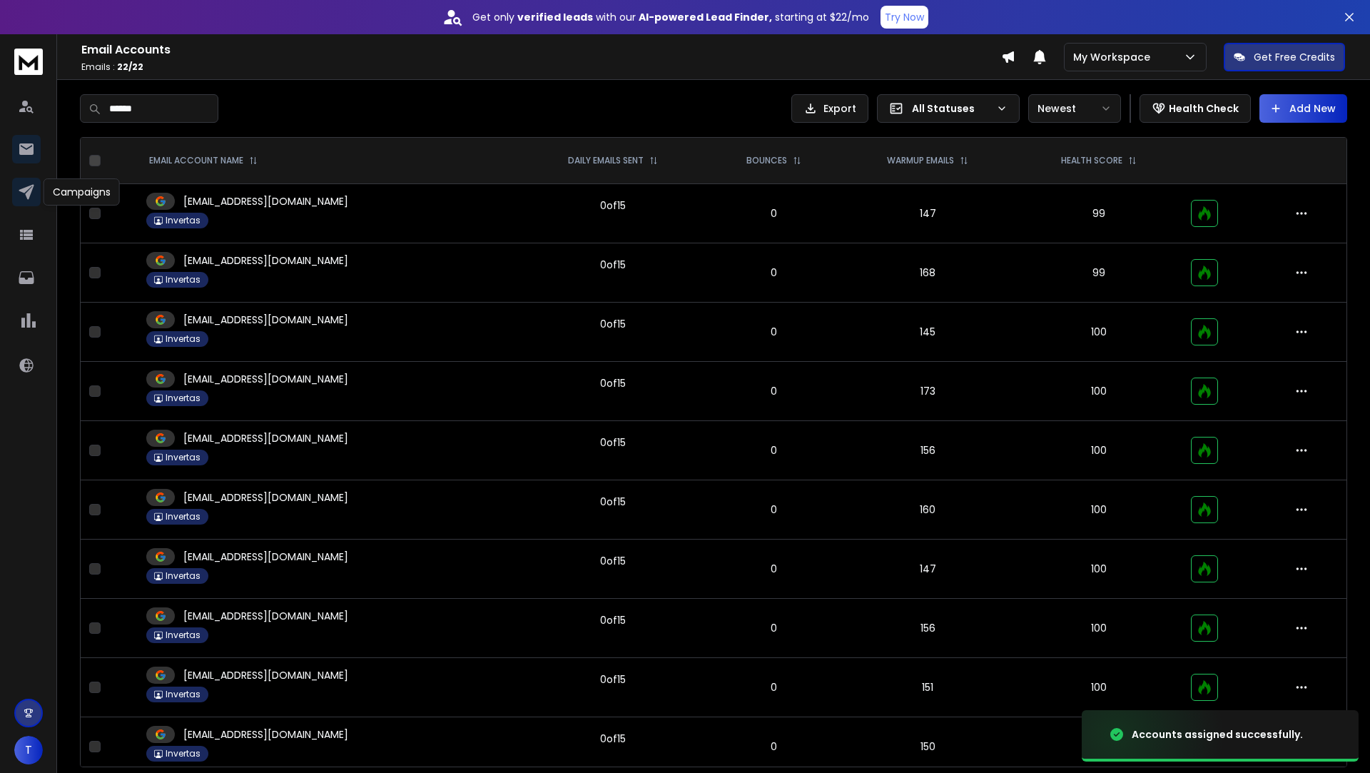
click at [29, 188] on icon at bounding box center [26, 191] width 17 height 17
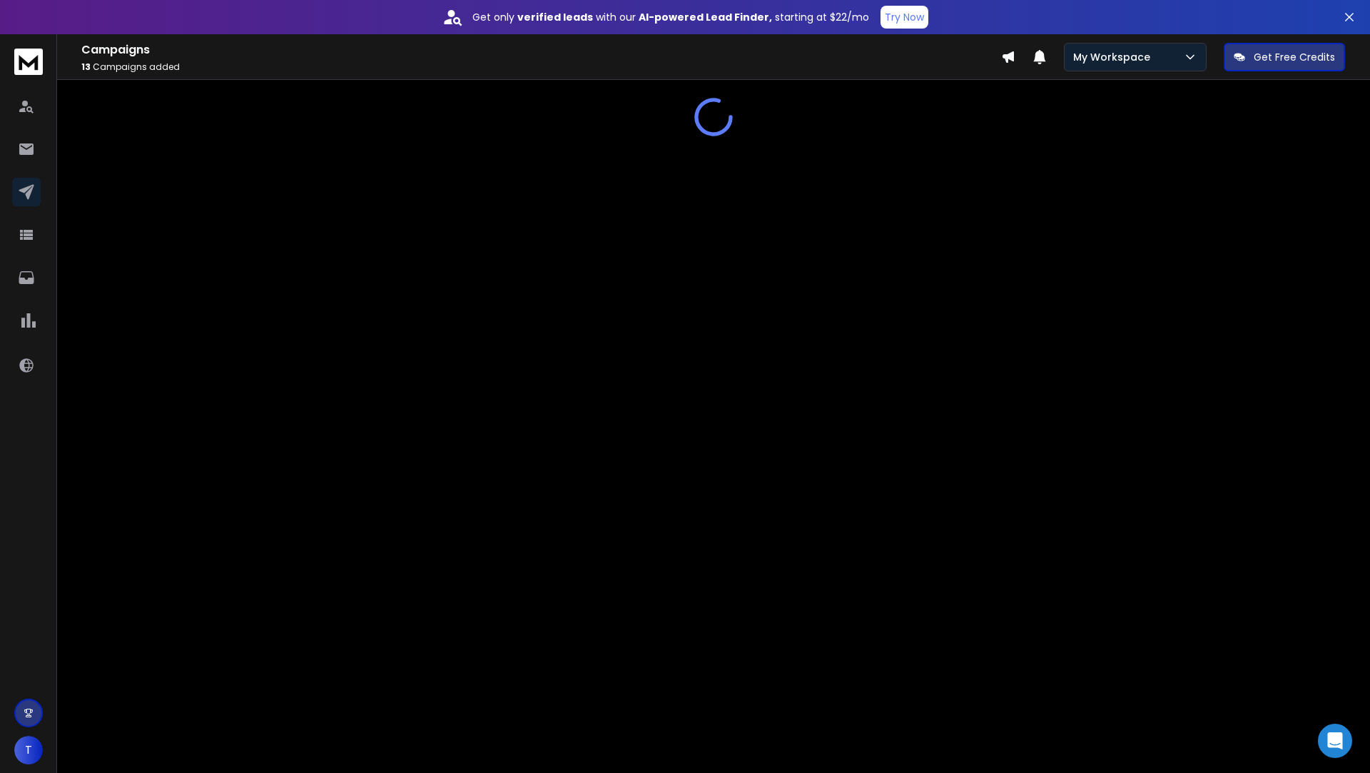
click at [1119, 64] on button "My Workspace" at bounding box center [1135, 57] width 143 height 29
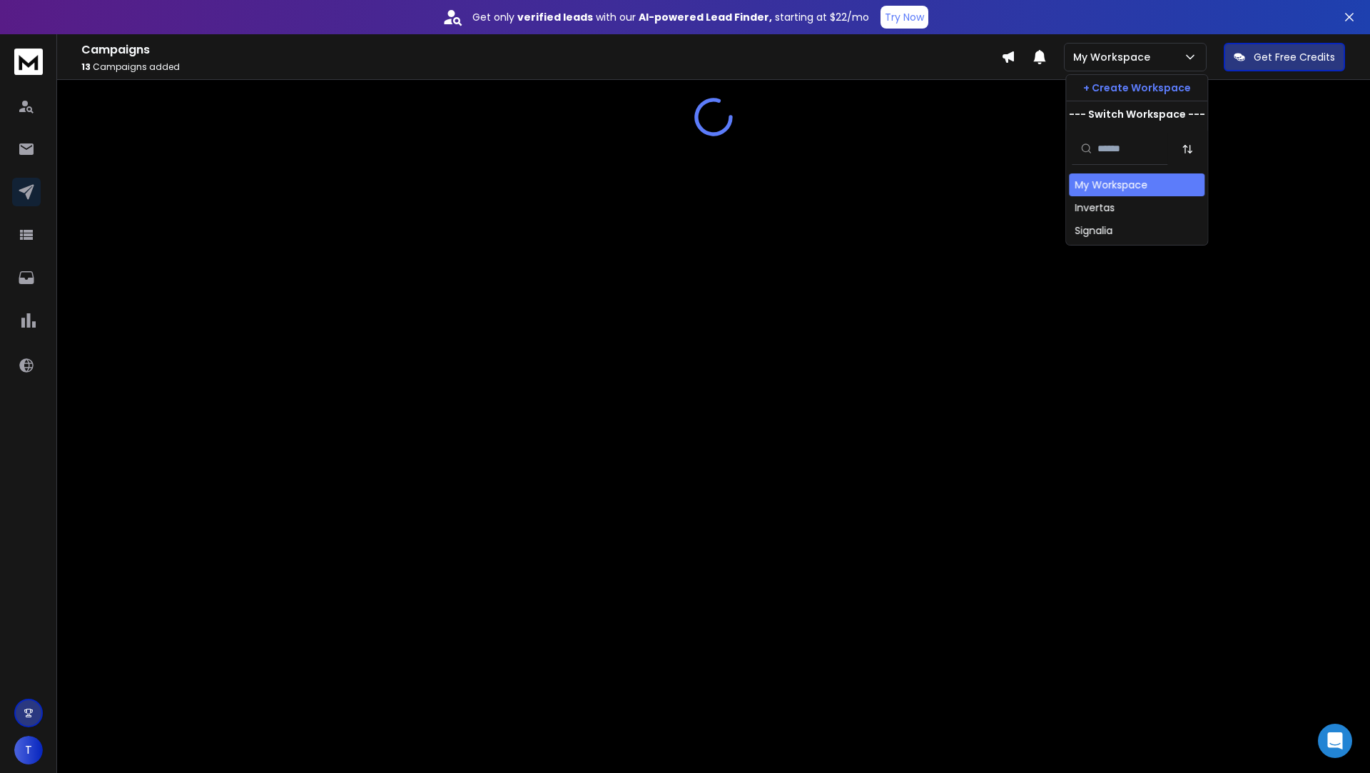
click at [917, 61] on p "13 Campaigns added" at bounding box center [540, 66] width 919 height 11
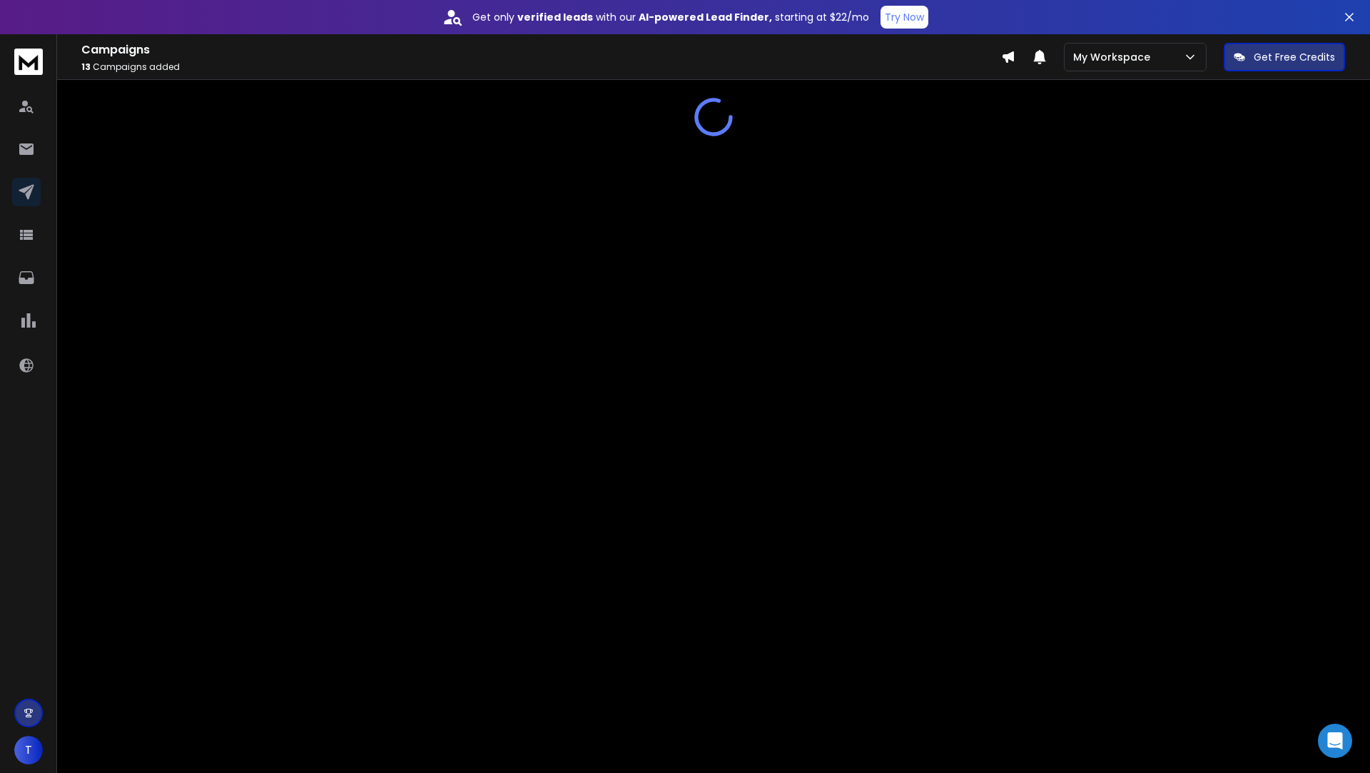
click at [1351, 19] on icon at bounding box center [1349, 17] width 9 height 9
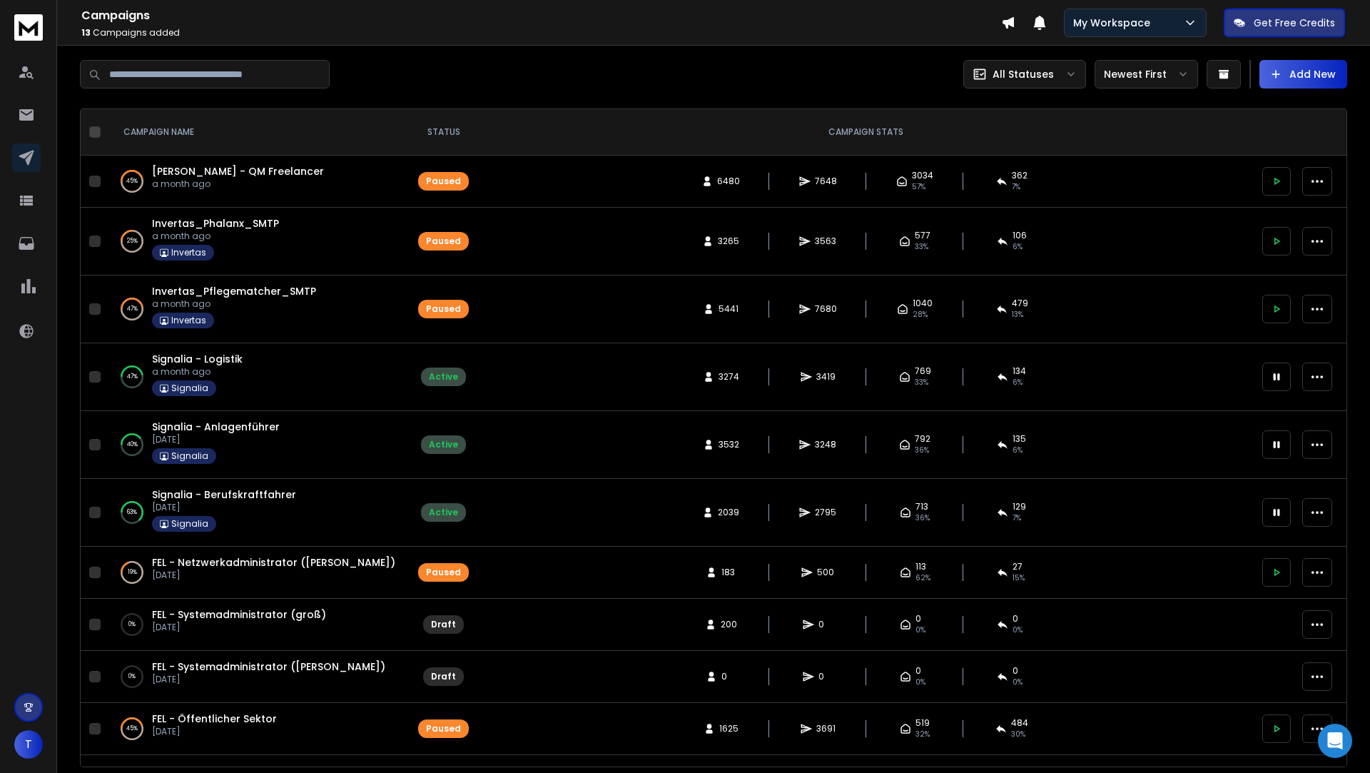
click at [1117, 23] on p "My Workspace" at bounding box center [1114, 23] width 83 height 14
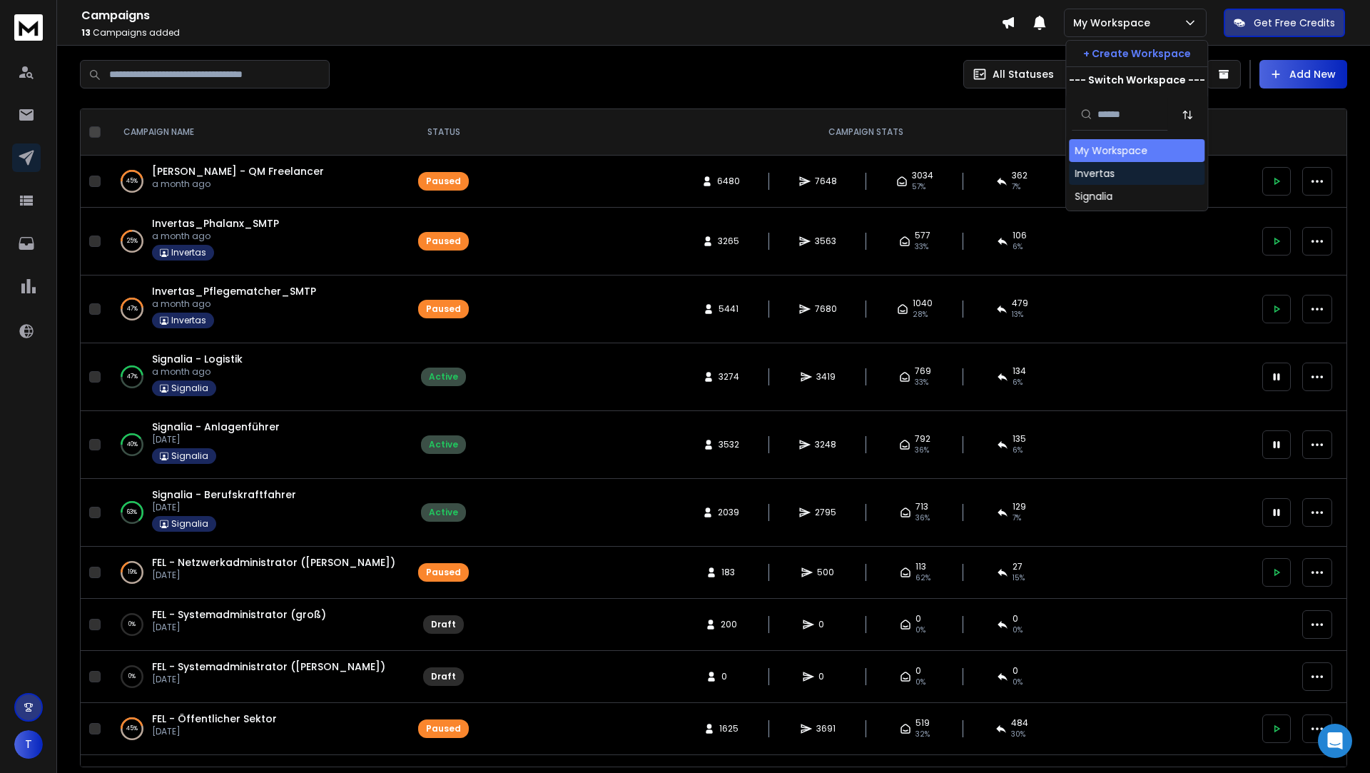
click at [1103, 177] on div "Invertas" at bounding box center [1094, 173] width 40 height 14
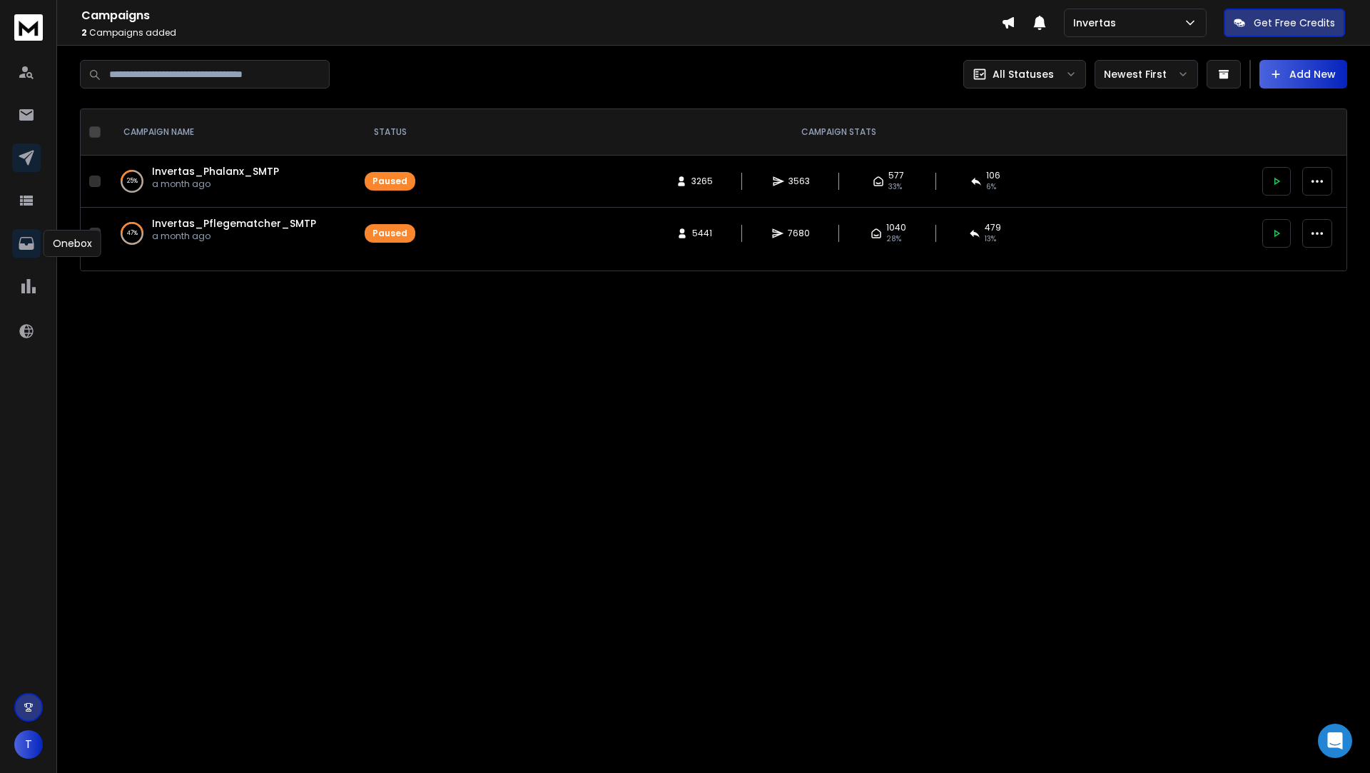
click at [31, 243] on icon at bounding box center [26, 243] width 15 height 13
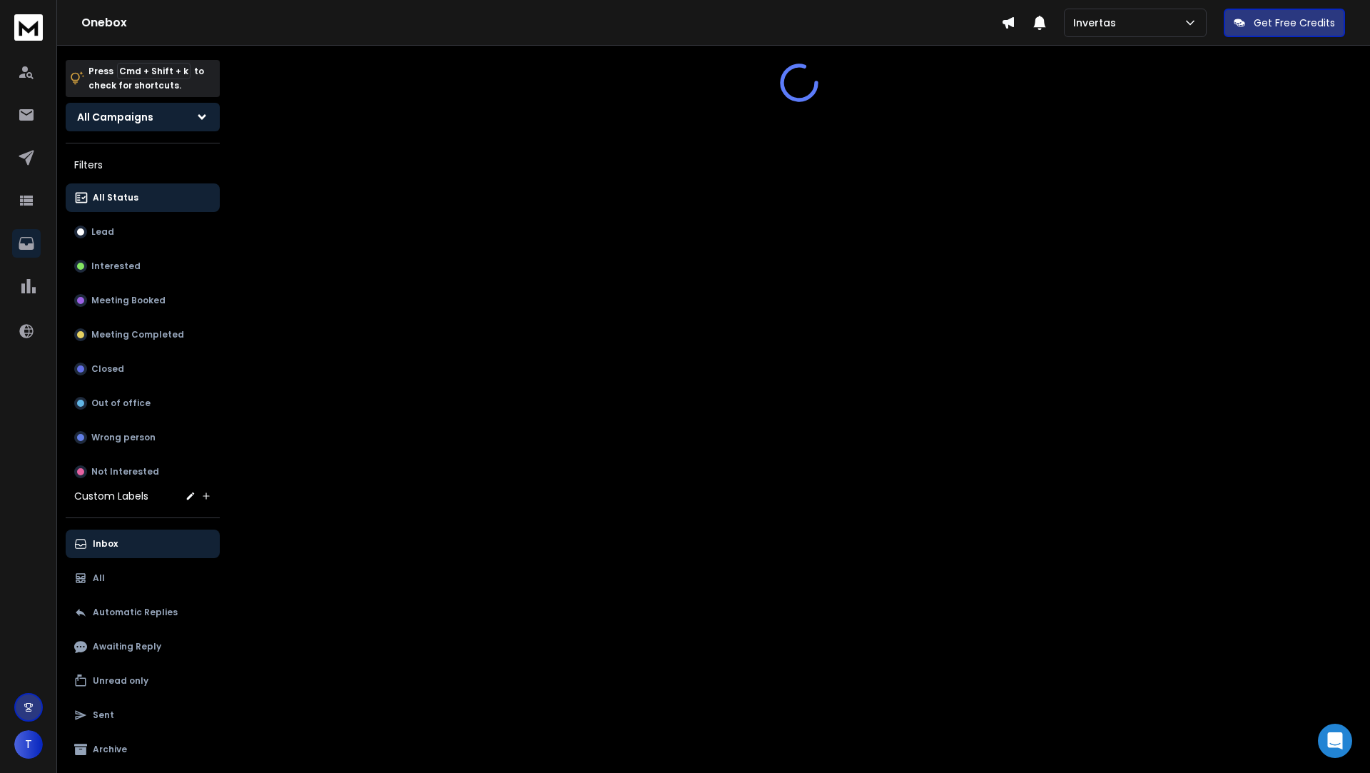
click at [195, 120] on icon at bounding box center [201, 117] width 13 height 13
click at [240, 68] on div at bounding box center [798, 83] width 1141 height 40
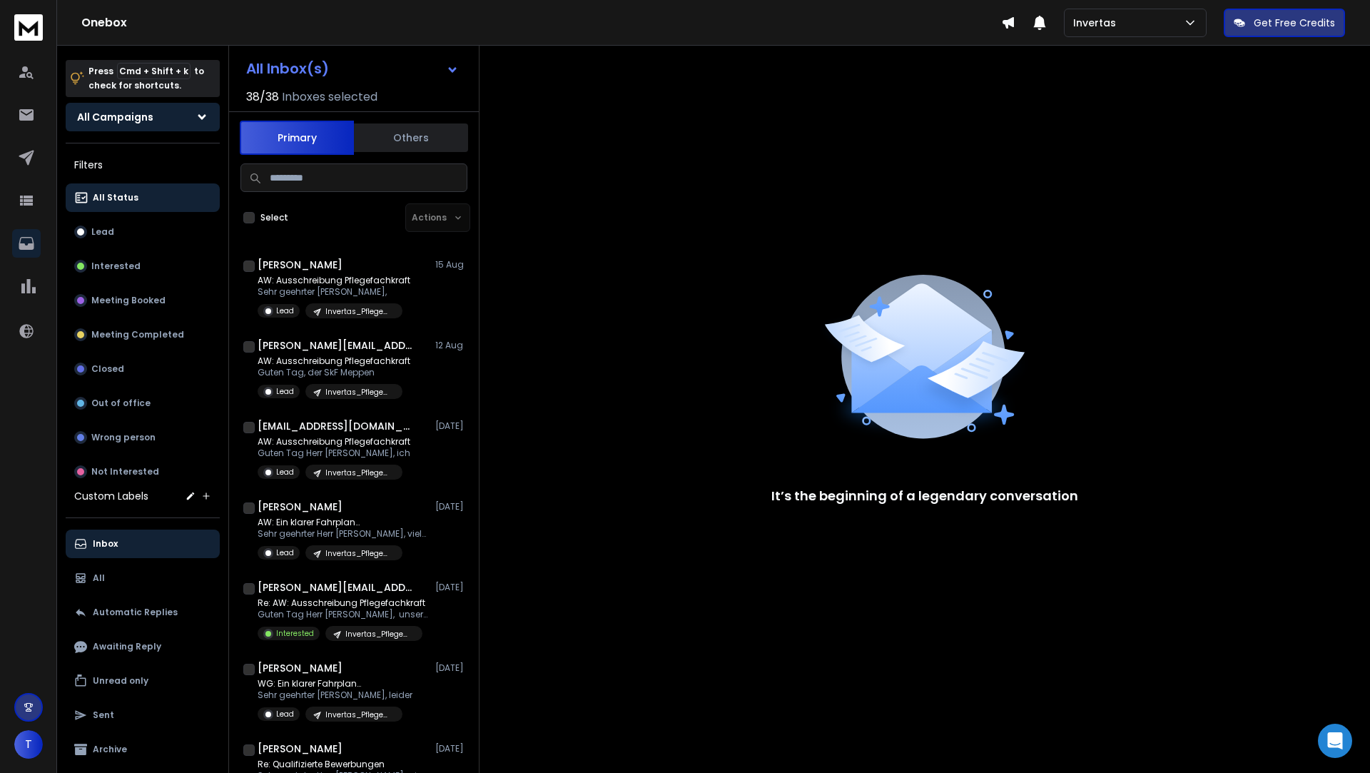
click at [136, 111] on h1 "All Campaigns" at bounding box center [115, 117] width 76 height 14
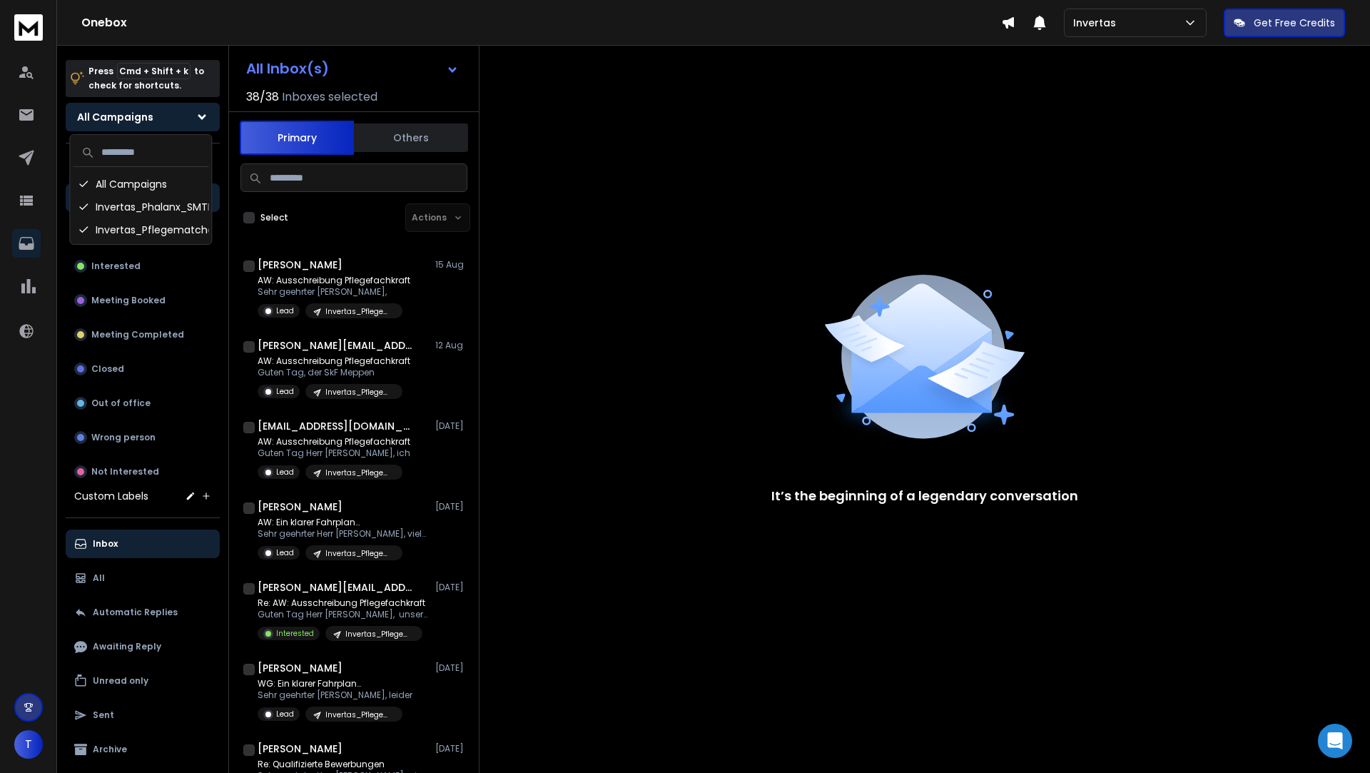
click at [137, 115] on h1 "All Campaigns" at bounding box center [115, 117] width 76 height 14
click at [569, 227] on div "It’s the beginning of a legendary conversation" at bounding box center [924, 374] width 890 height 657
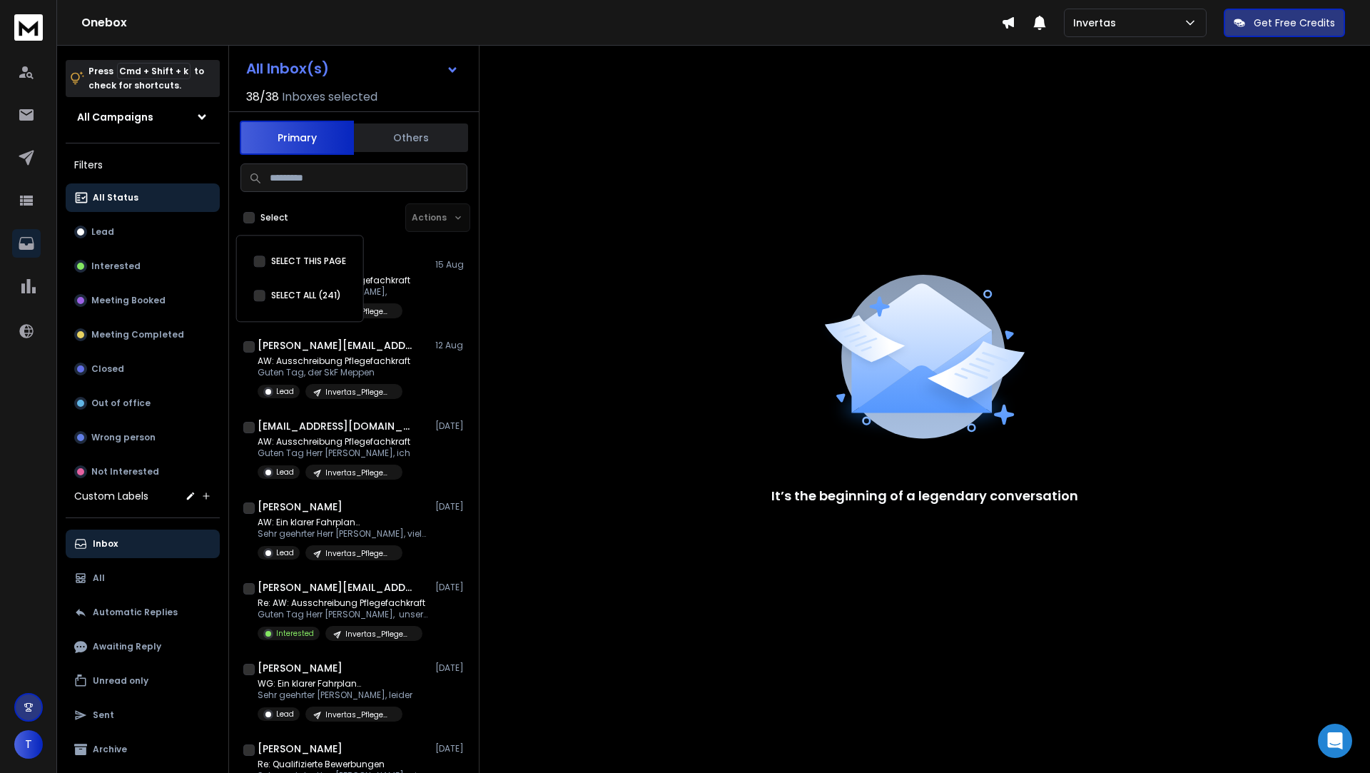
click at [249, 215] on button "SELECT THIS PAGE" at bounding box center [248, 217] width 11 height 11
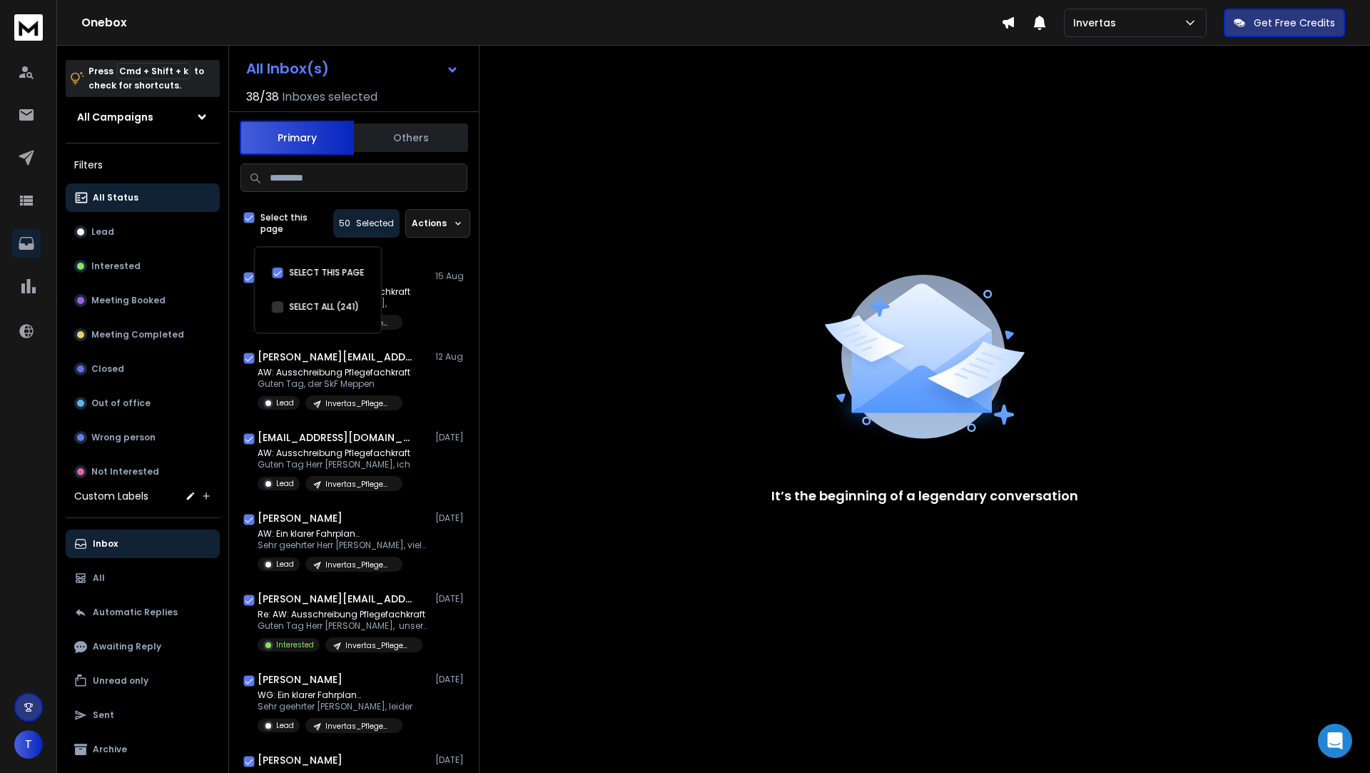
click at [274, 307] on button "SELECT THIS PAGE" at bounding box center [277, 306] width 11 height 11
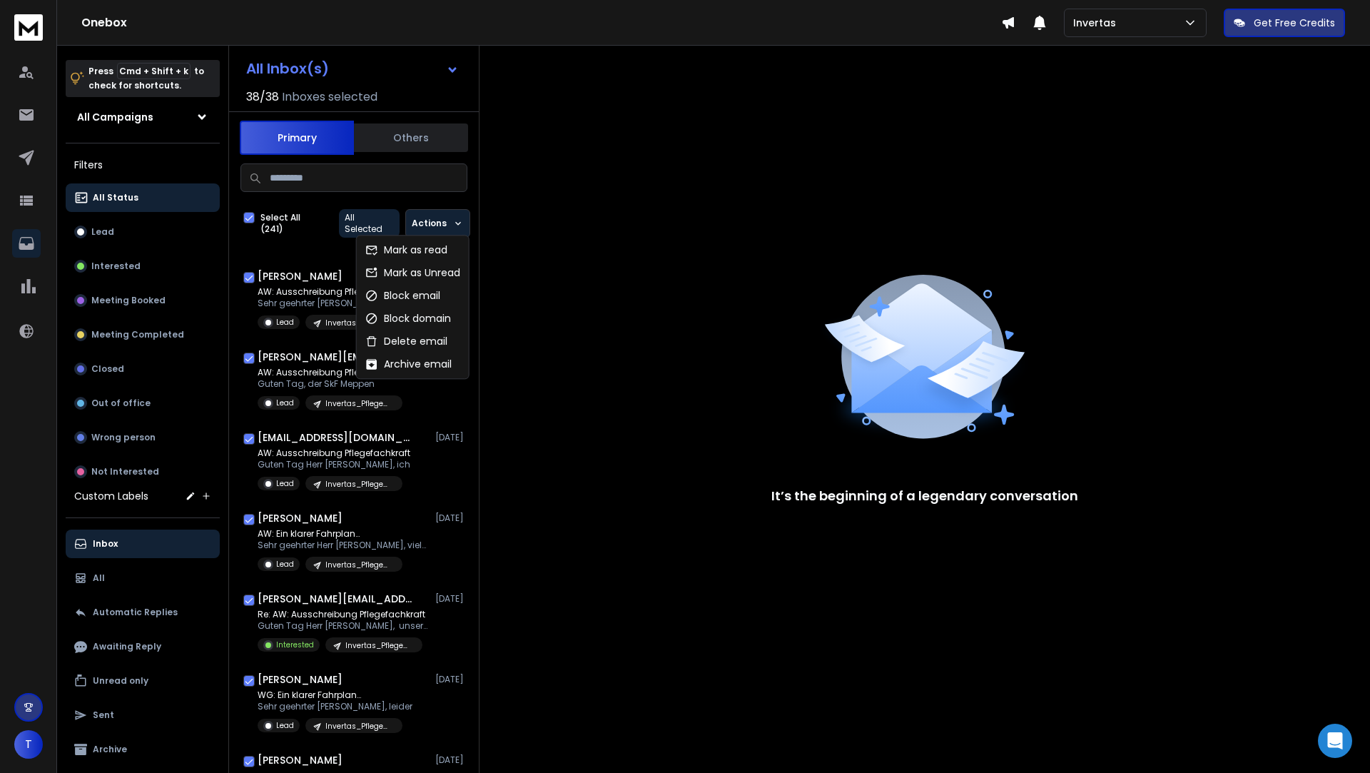
click at [432, 222] on p "Actions" at bounding box center [429, 223] width 35 height 11
click at [449, 316] on div "Block domain" at bounding box center [408, 318] width 86 height 14
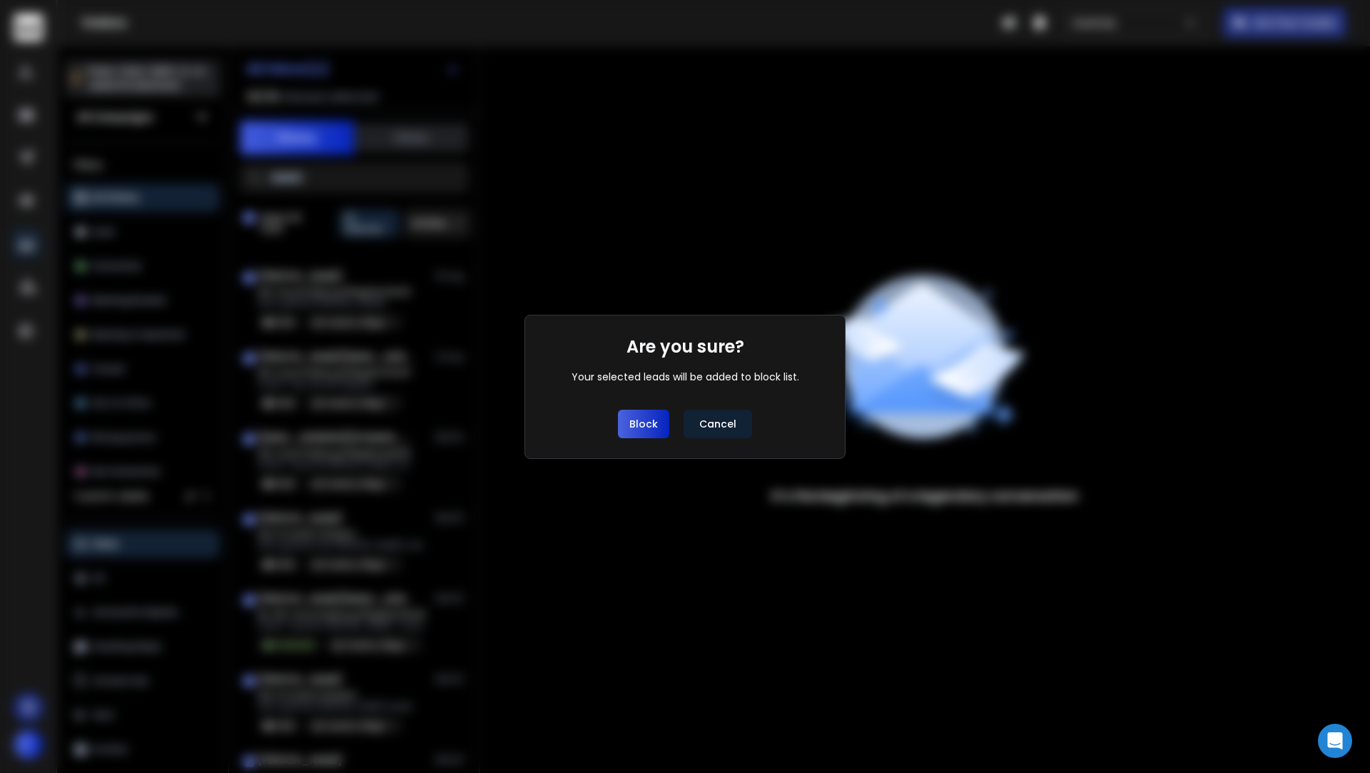
click at [641, 424] on p "Block" at bounding box center [643, 424] width 29 height 14
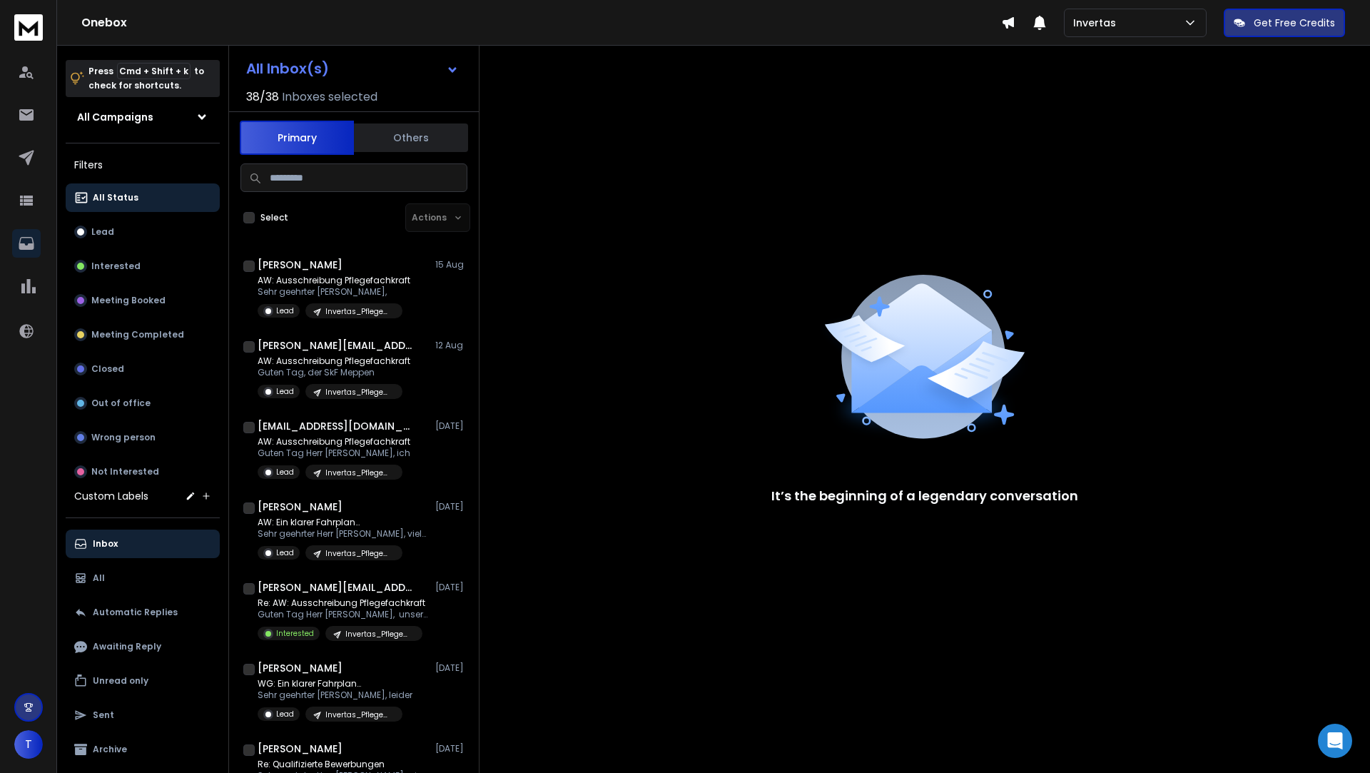
click at [1081, 379] on div "It’s the beginning of a legendary conversation" at bounding box center [924, 374] width 890 height 657
click at [24, 130] on div at bounding box center [28, 118] width 33 height 34
click at [24, 128] on link at bounding box center [26, 115] width 29 height 29
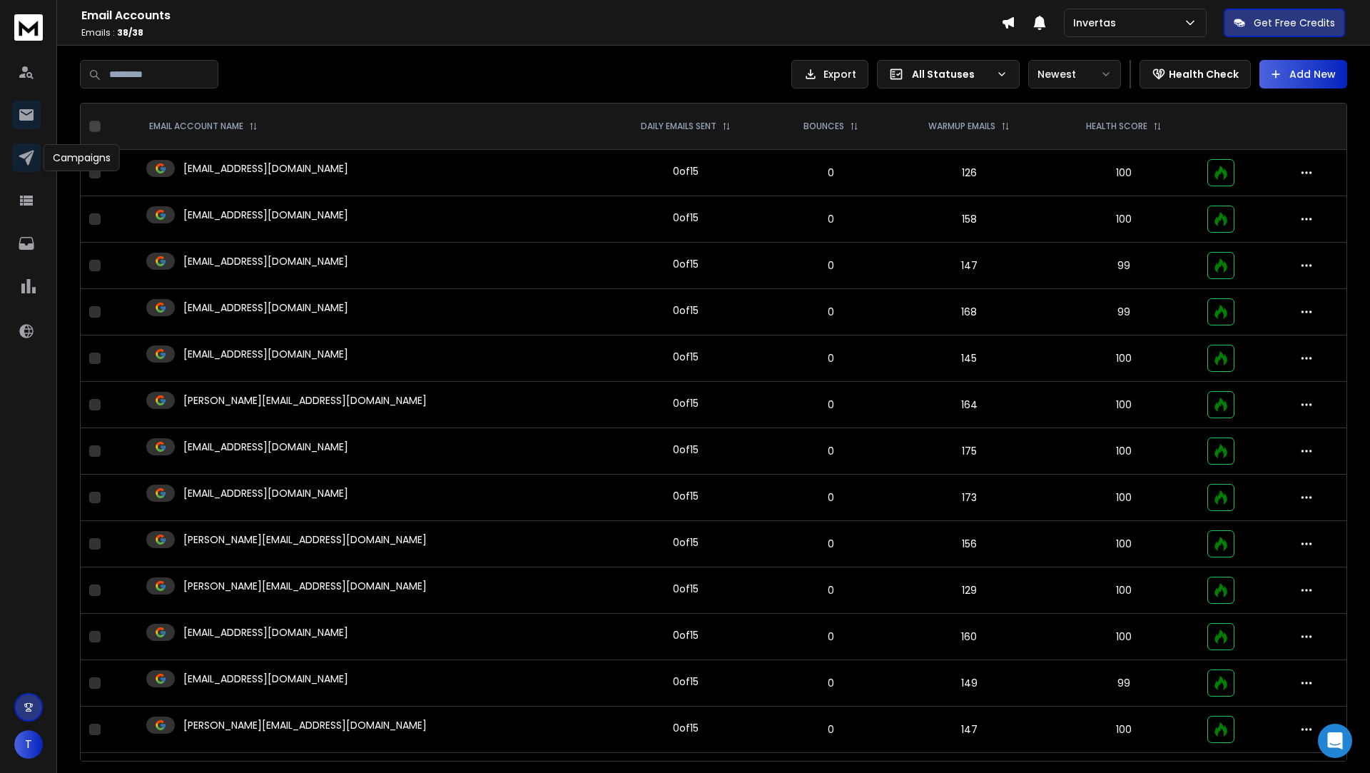
click at [39, 150] on link at bounding box center [26, 157] width 29 height 29
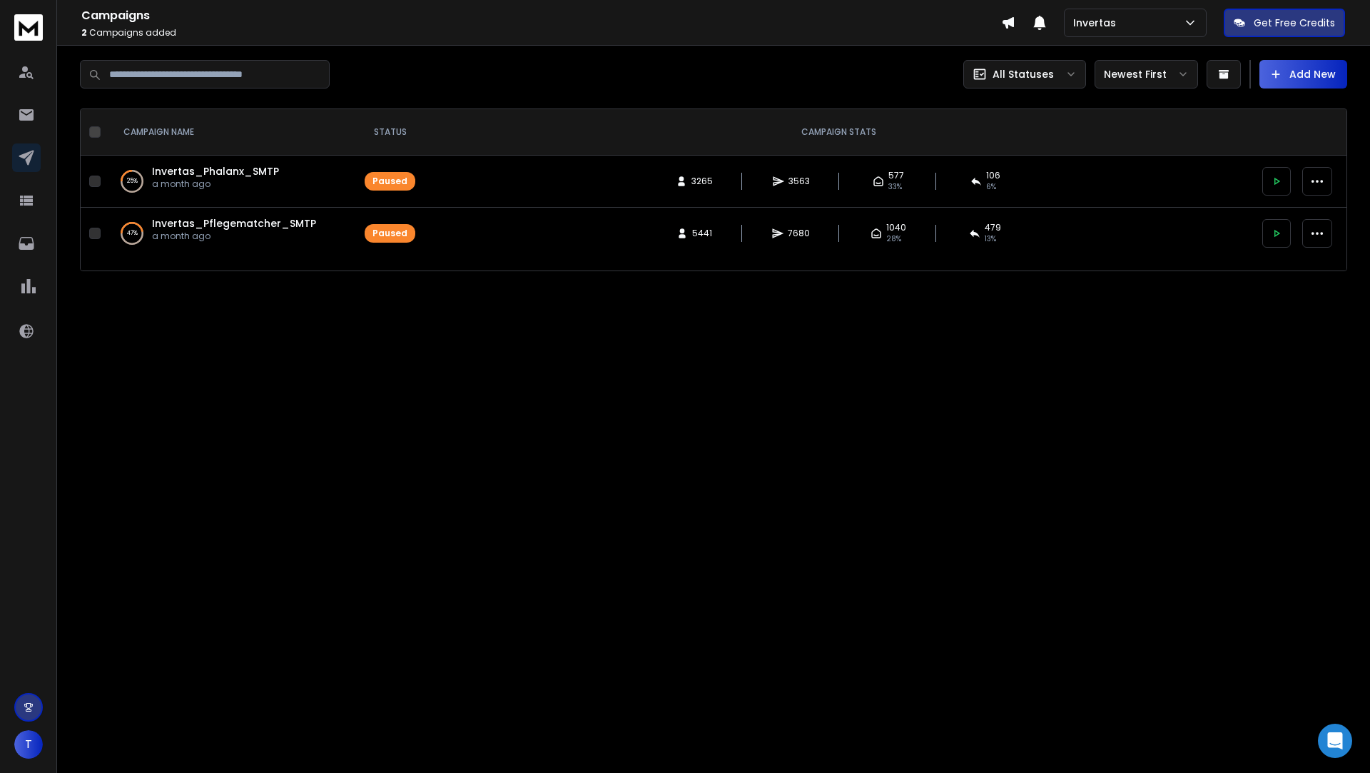
click at [1327, 79] on button "Add New" at bounding box center [1303, 74] width 88 height 29
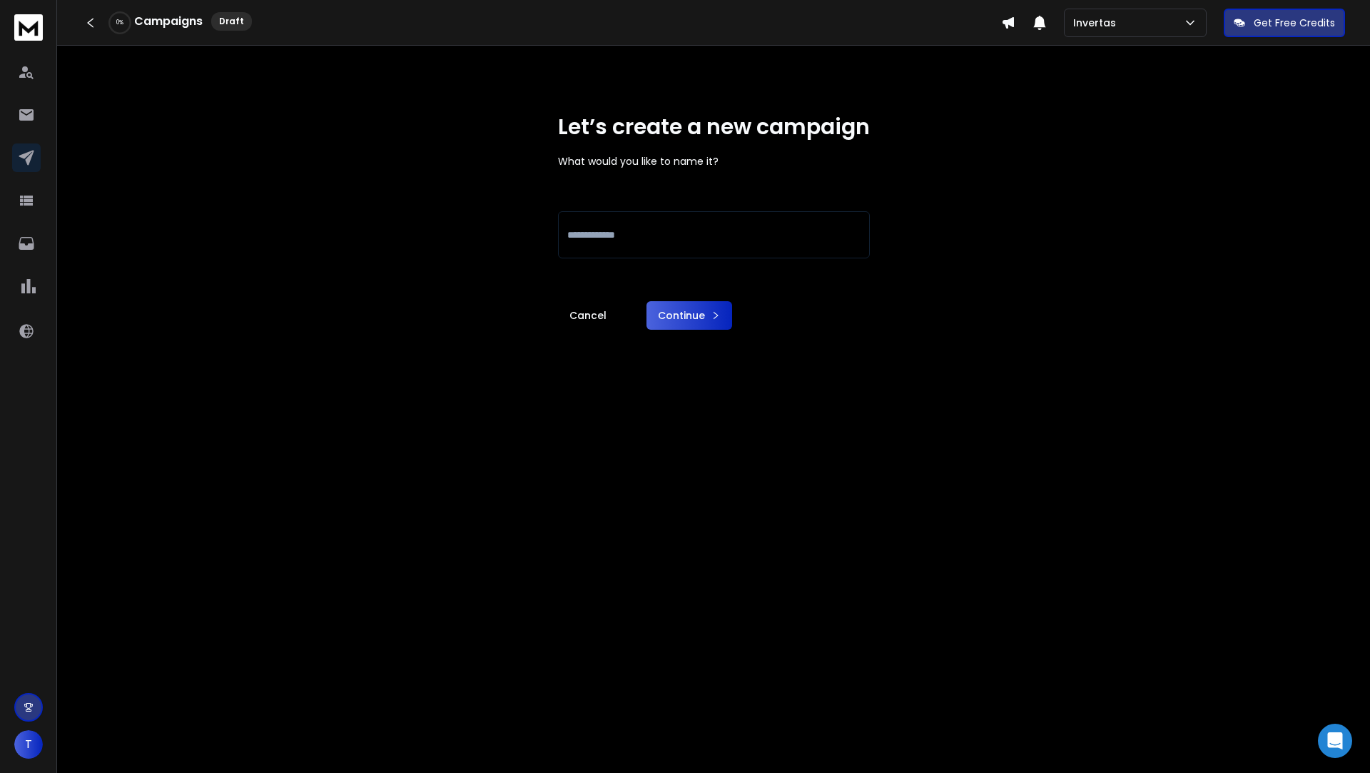
click at [666, 251] on input at bounding box center [714, 234] width 312 height 47
click at [755, 225] on input "**********" at bounding box center [714, 234] width 312 height 47
click at [787, 234] on input "**********" at bounding box center [714, 234] width 312 height 47
type input "**********"
click at [691, 314] on button "Continue" at bounding box center [689, 315] width 86 height 29
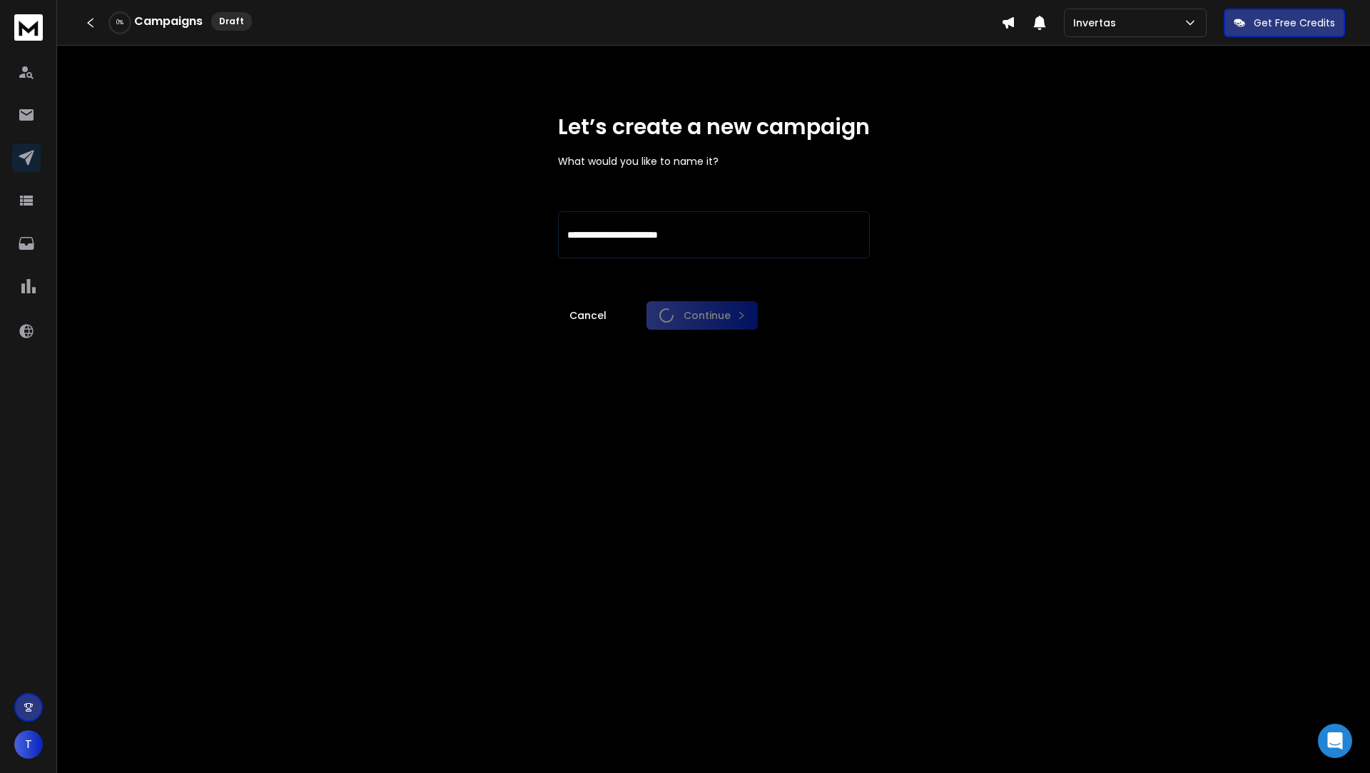
click at [848, 315] on div "Cancel Continue" at bounding box center [714, 315] width 312 height 29
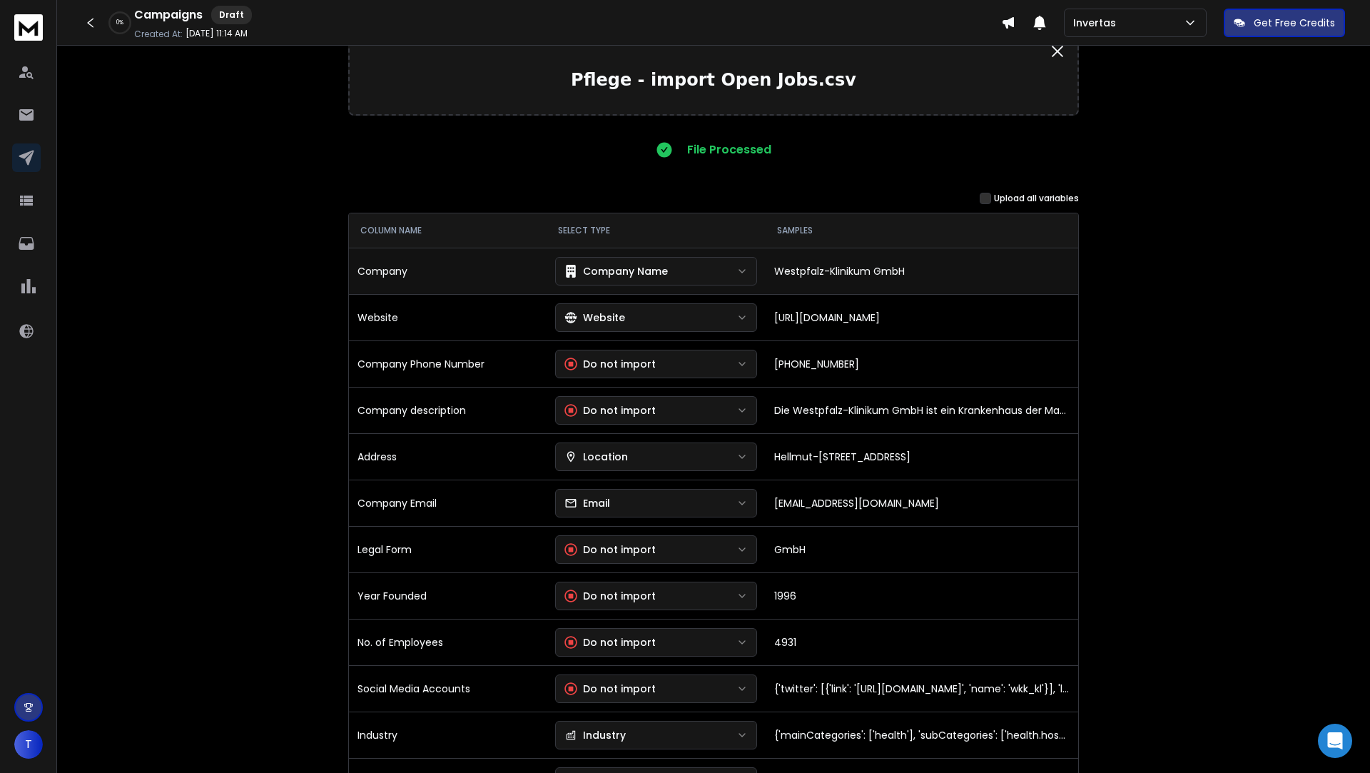
scroll to position [80, 0]
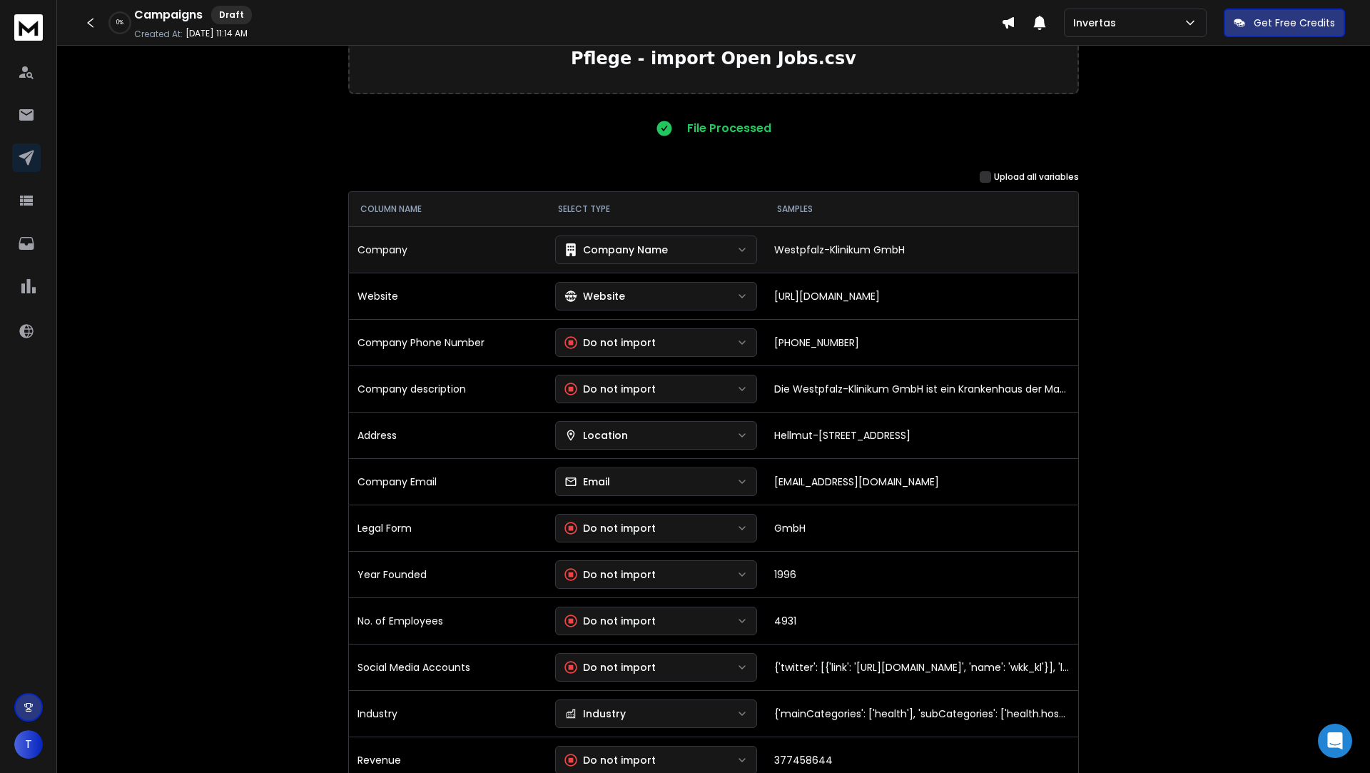
click at [685, 256] on button "Company Name" at bounding box center [656, 249] width 202 height 29
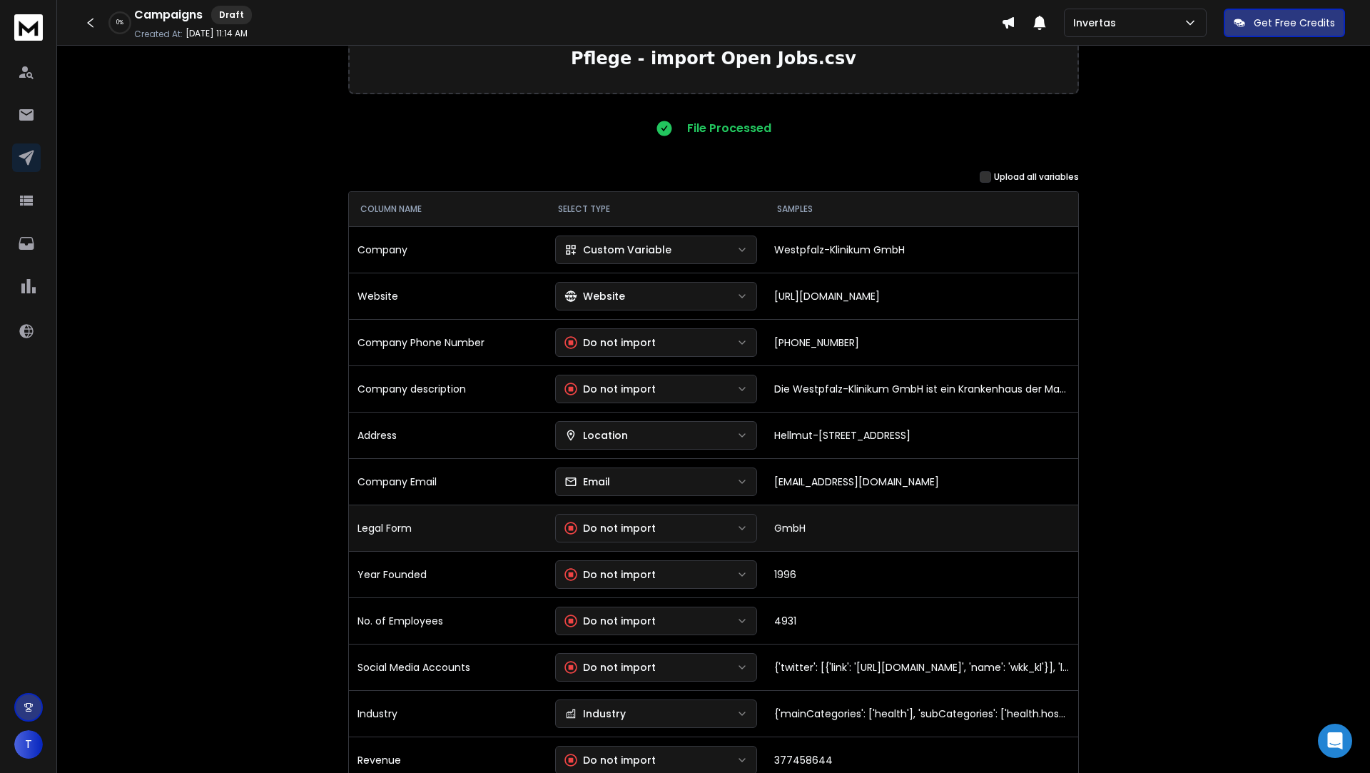
scroll to position [902, 0]
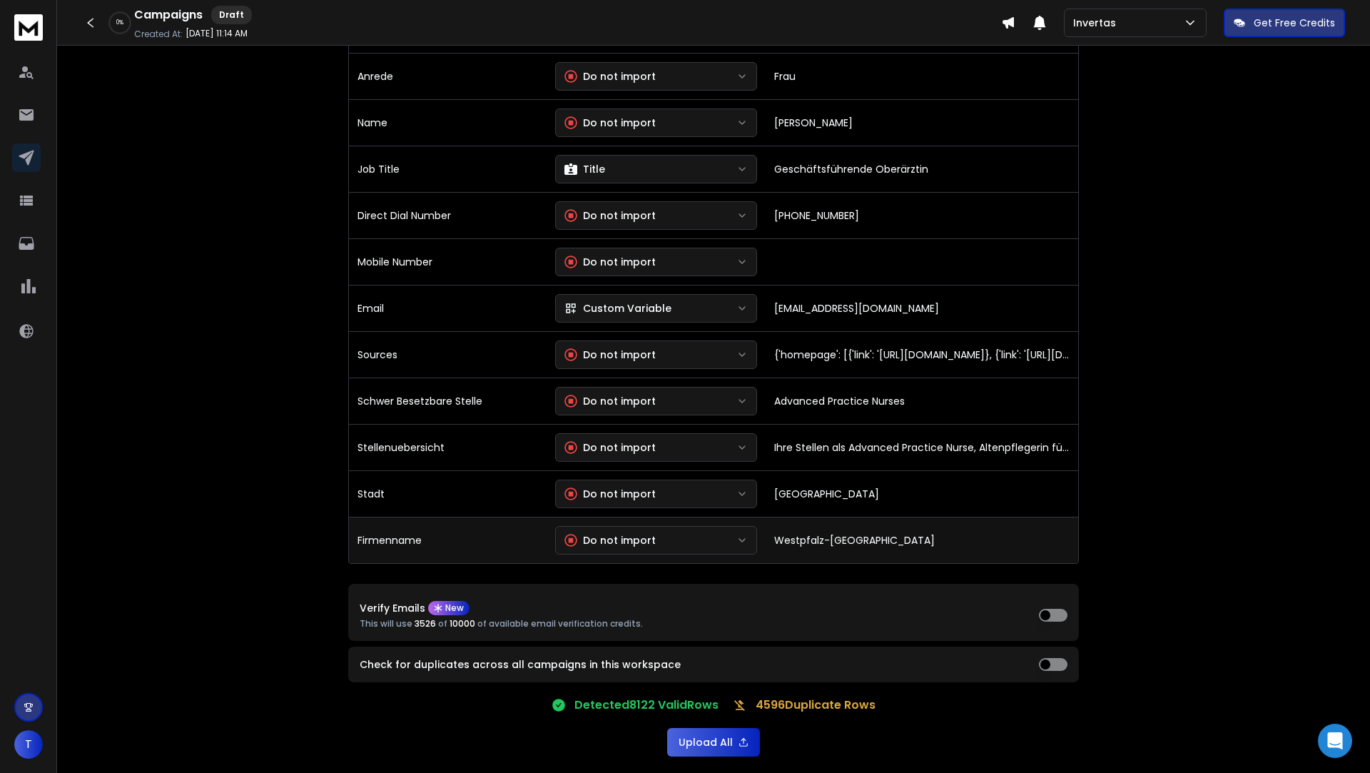
click at [671, 536] on button "Do not import" at bounding box center [656, 540] width 202 height 29
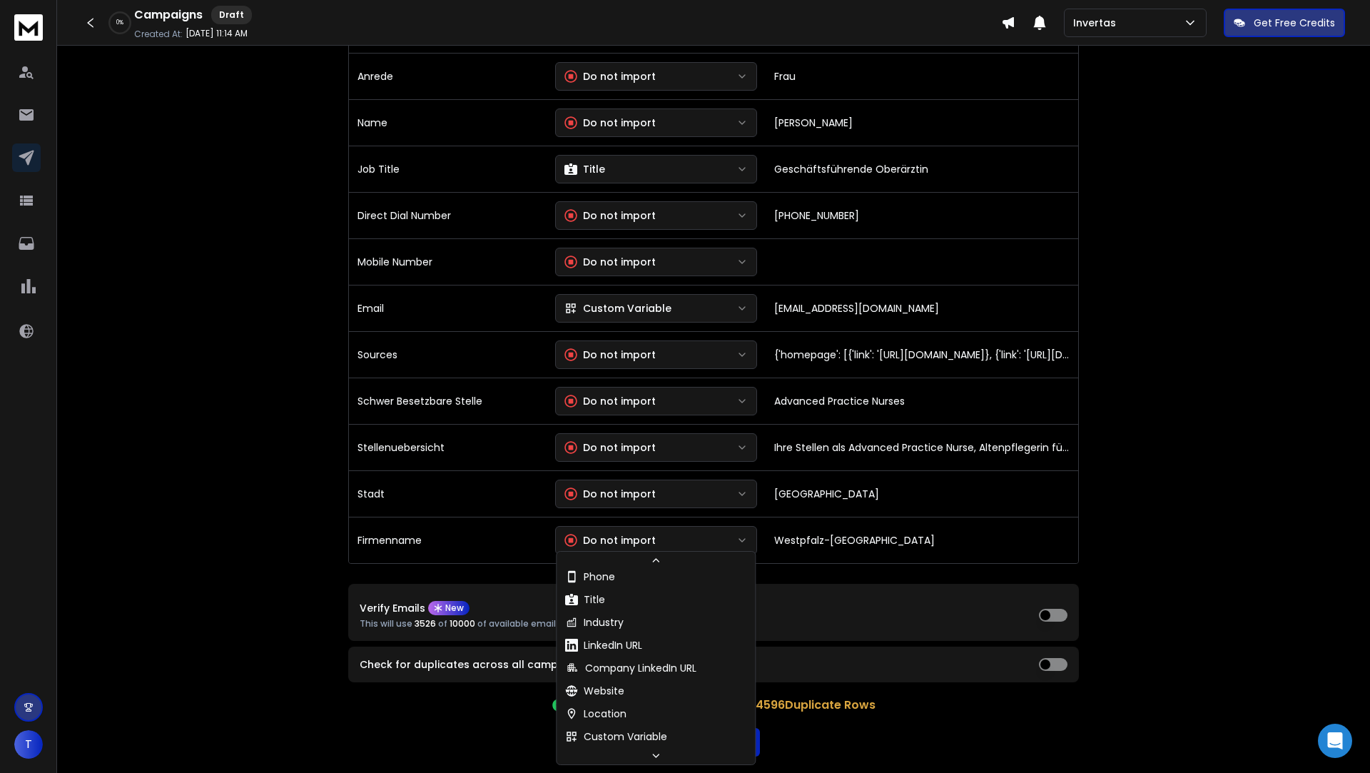
scroll to position [0, 0]
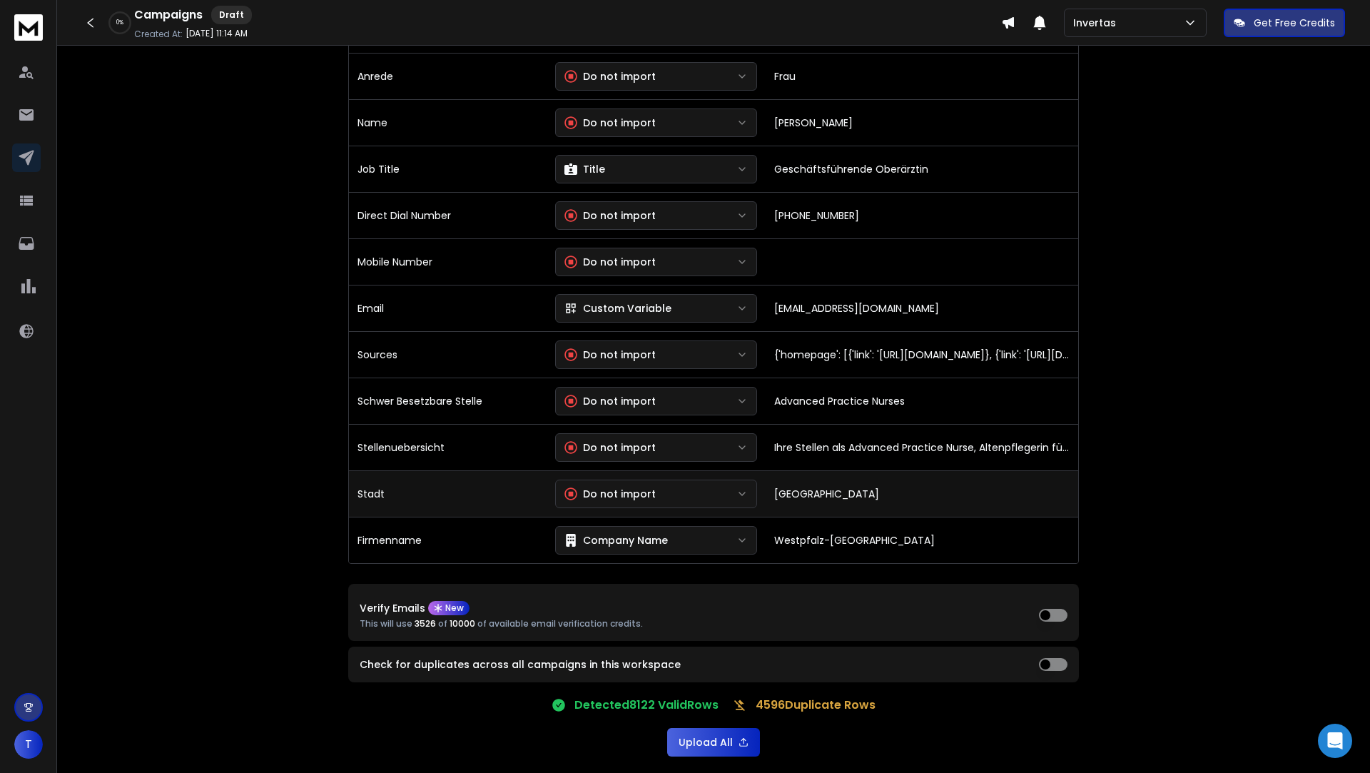
click at [666, 482] on button "Do not import" at bounding box center [656, 493] width 202 height 29
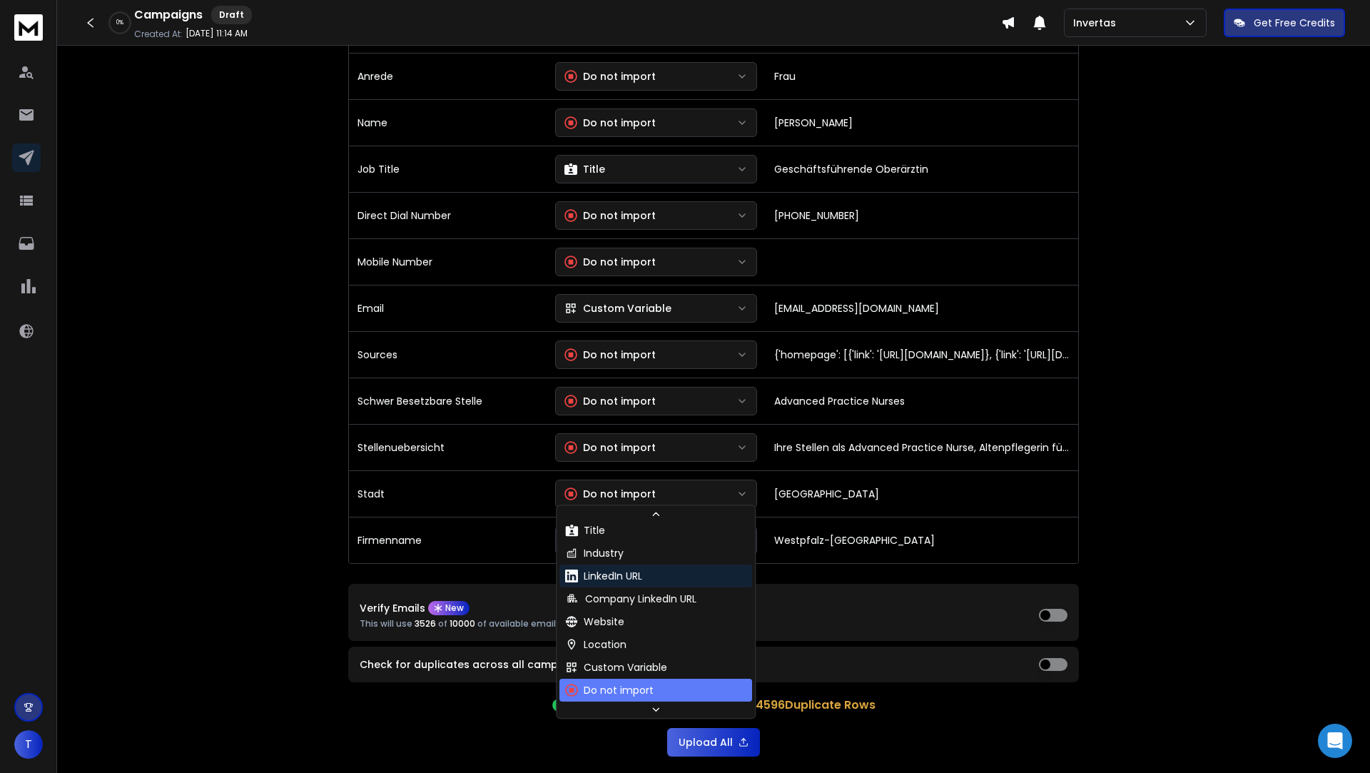
scroll to position [129, 0]
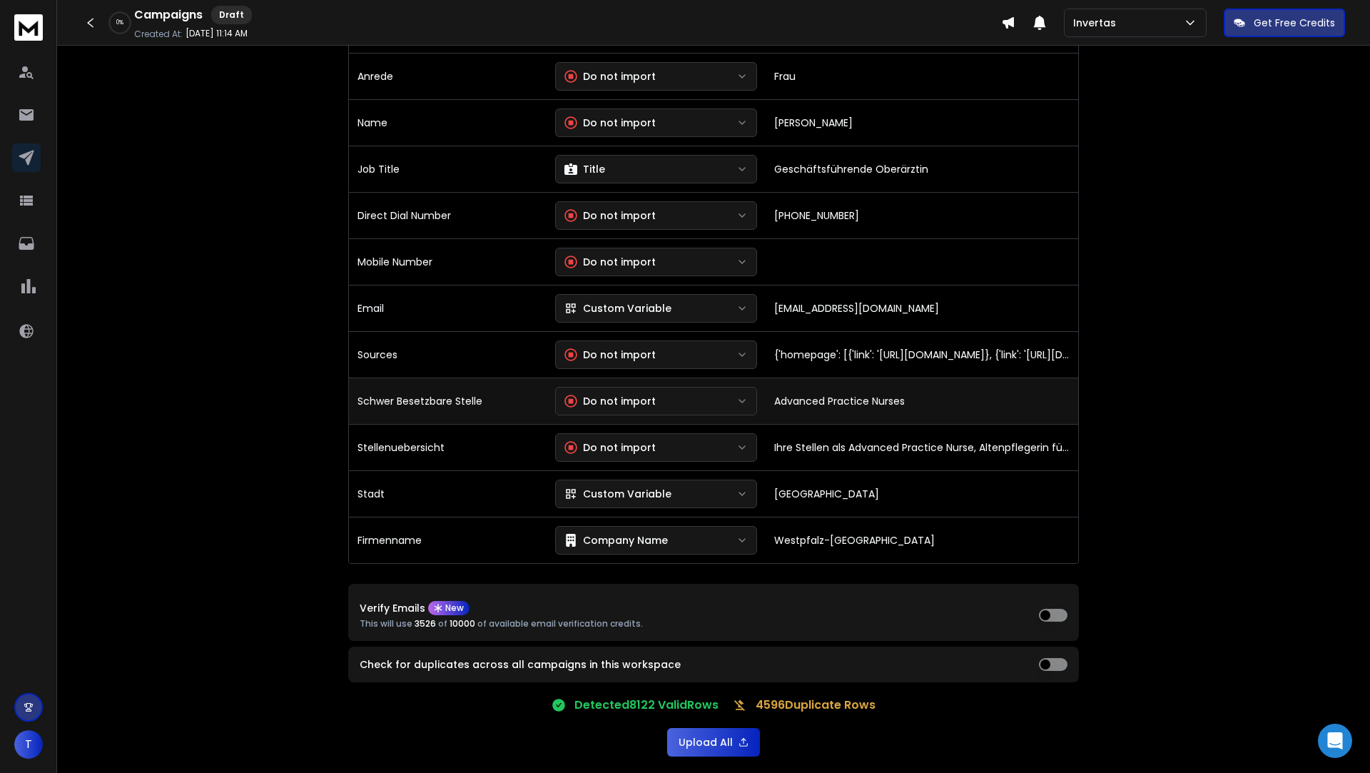
click at [654, 394] on button "Do not import" at bounding box center [656, 401] width 202 height 29
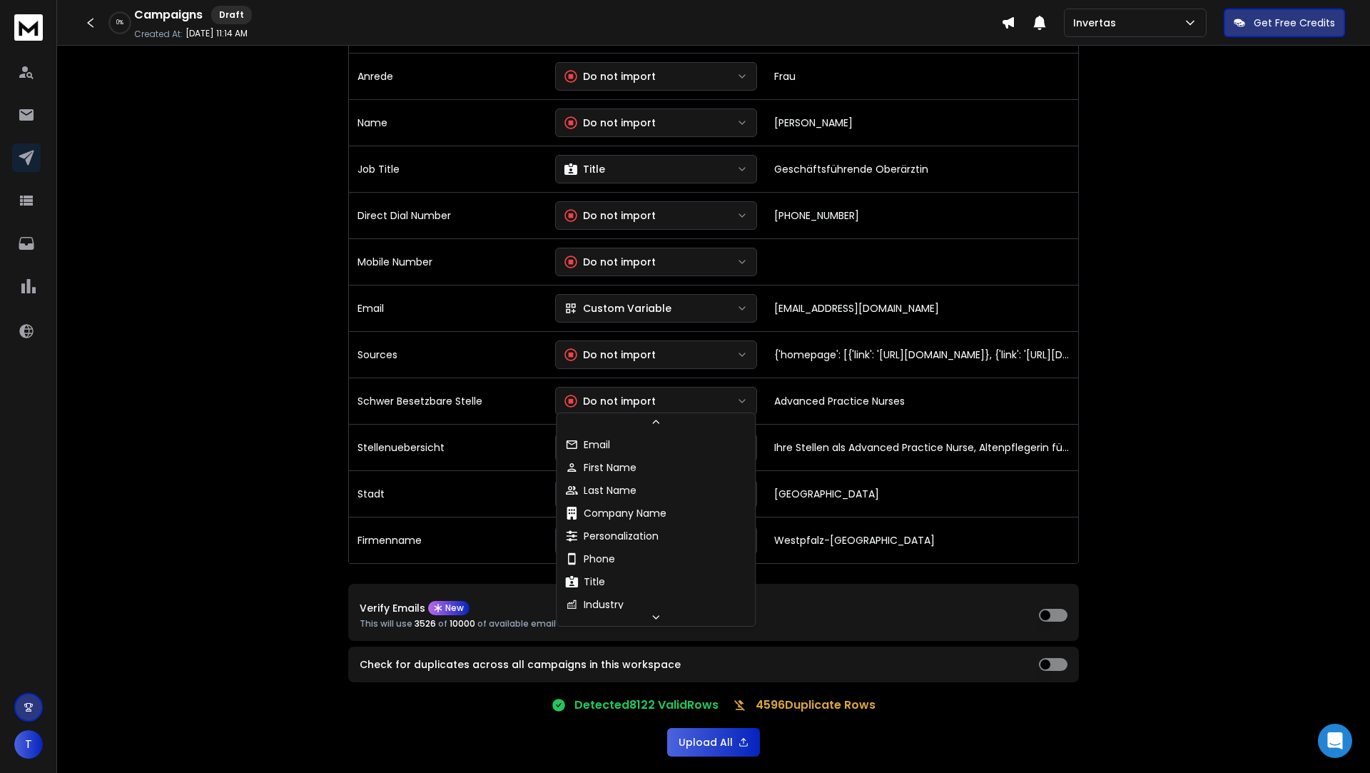
scroll to position [143, 0]
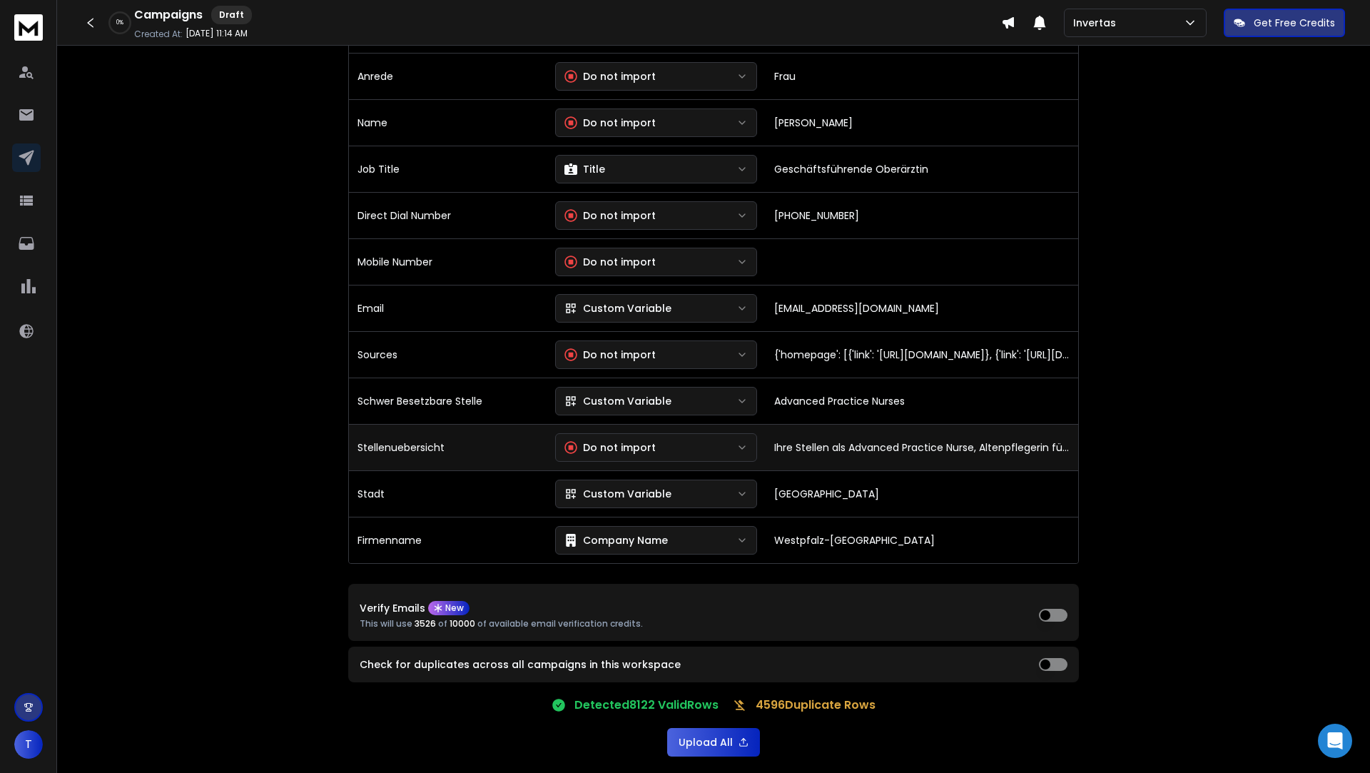
click at [633, 440] on div "Do not import" at bounding box center [609, 447] width 91 height 14
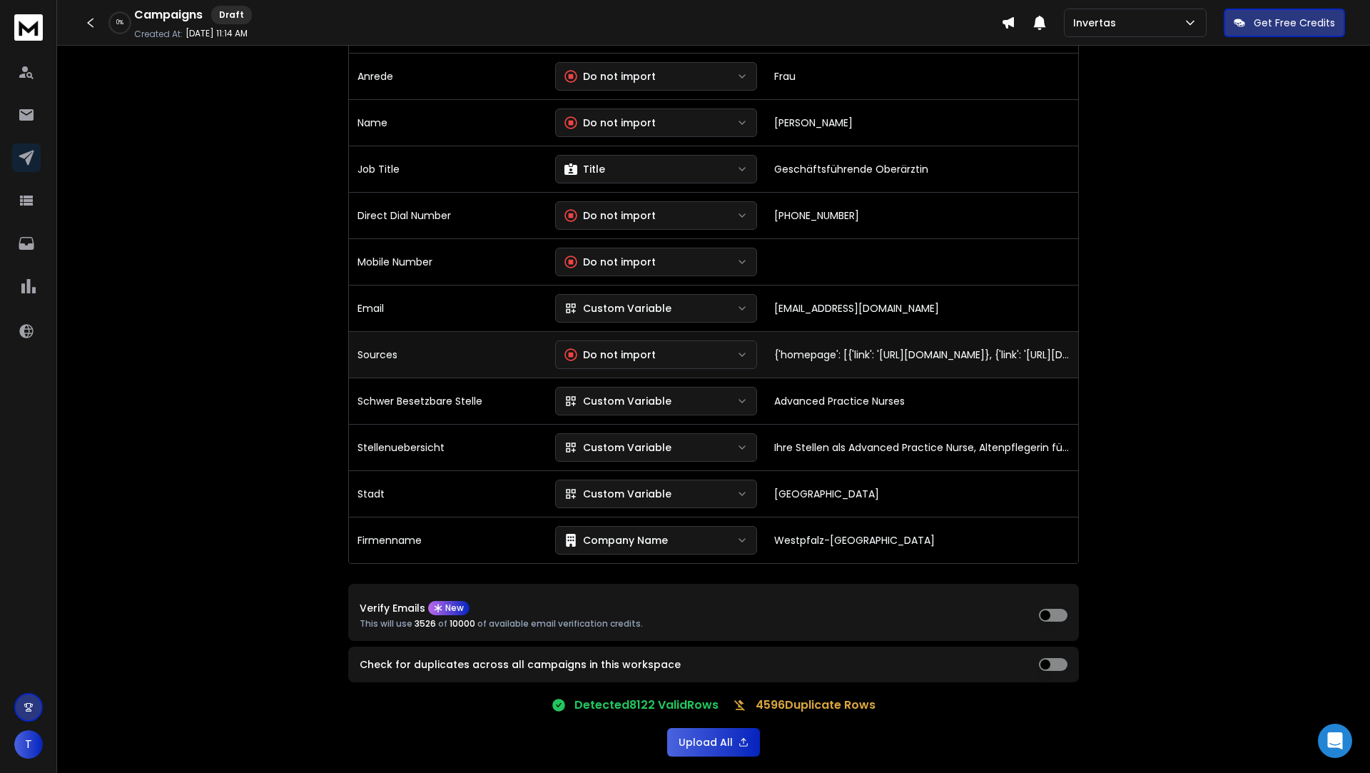
click at [685, 348] on button "Do not import" at bounding box center [656, 354] width 202 height 29
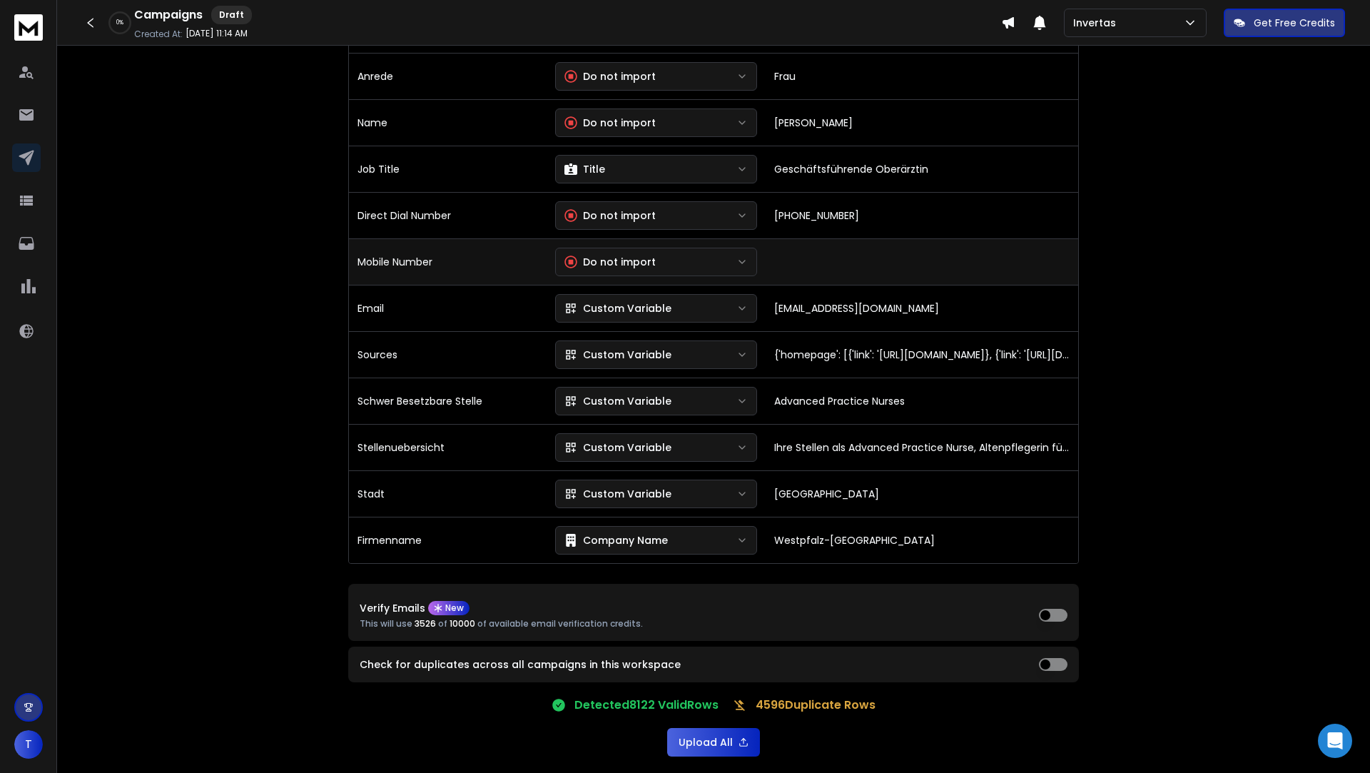
click at [651, 258] on div "Do not import" at bounding box center [609, 262] width 91 height 14
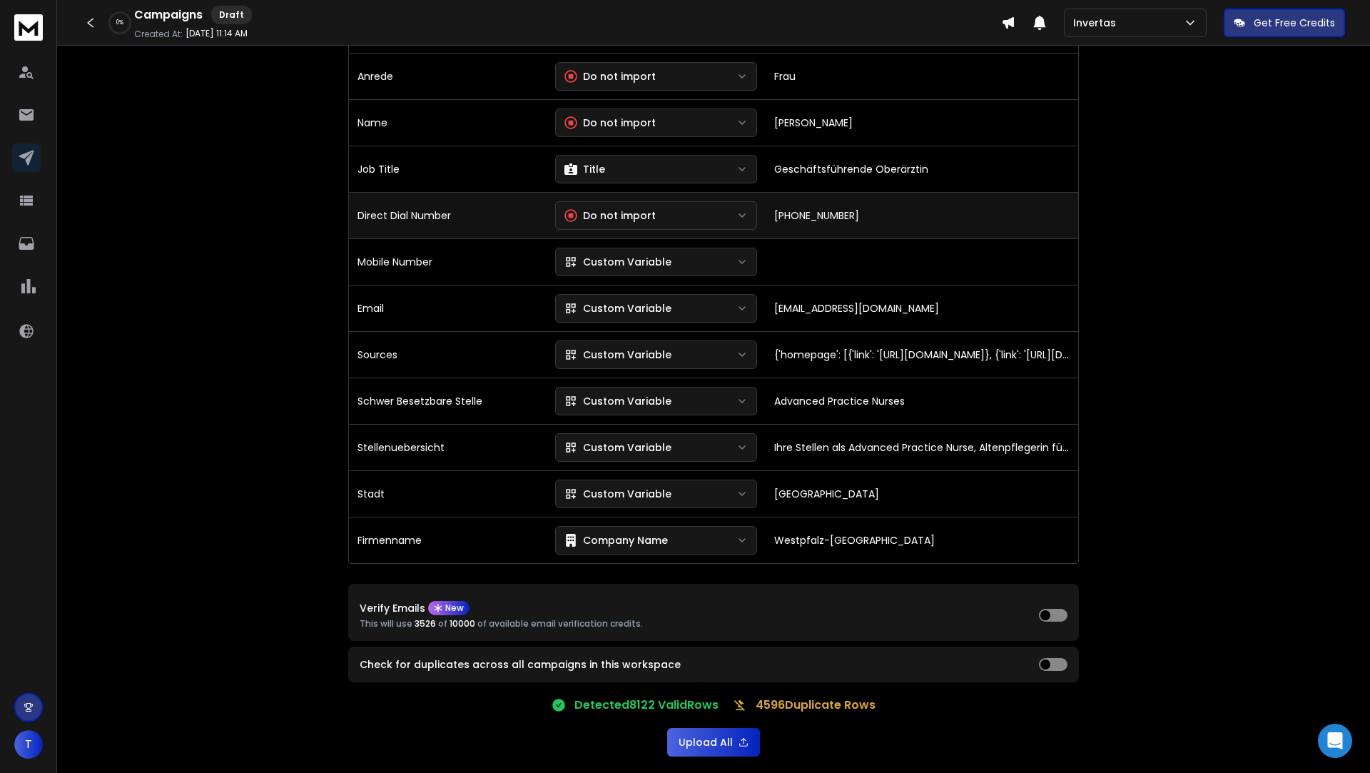
click at [636, 208] on div "Do not import" at bounding box center [609, 215] width 91 height 14
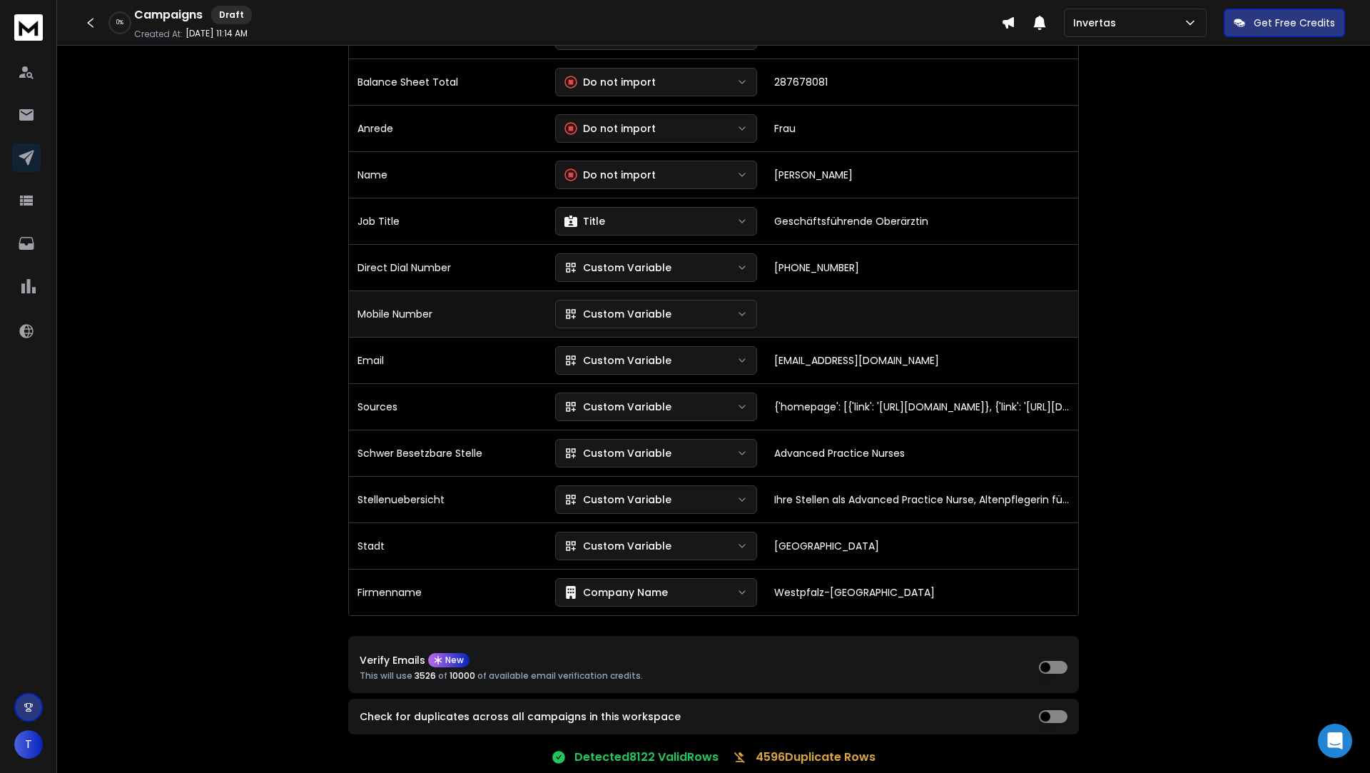
scroll to position [827, 0]
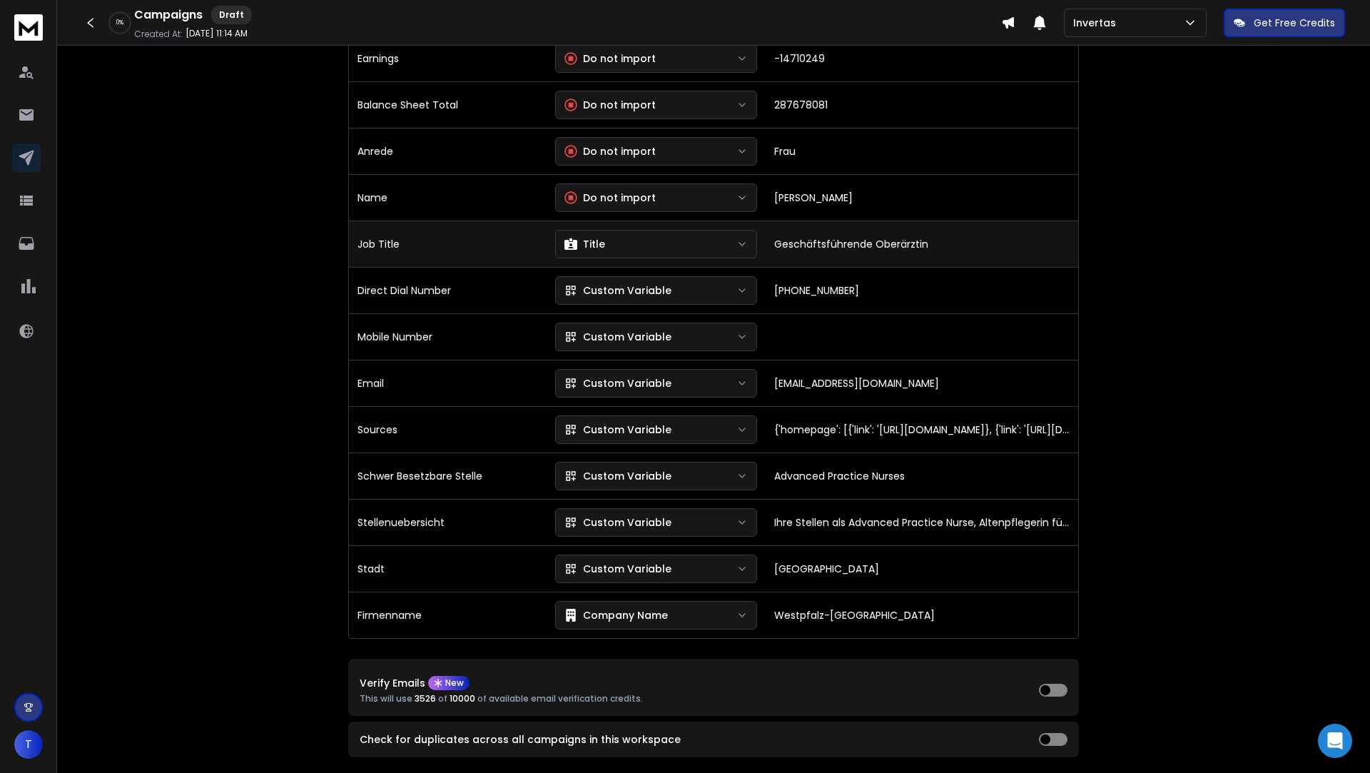
click at [732, 236] on button "Title" at bounding box center [656, 244] width 202 height 29
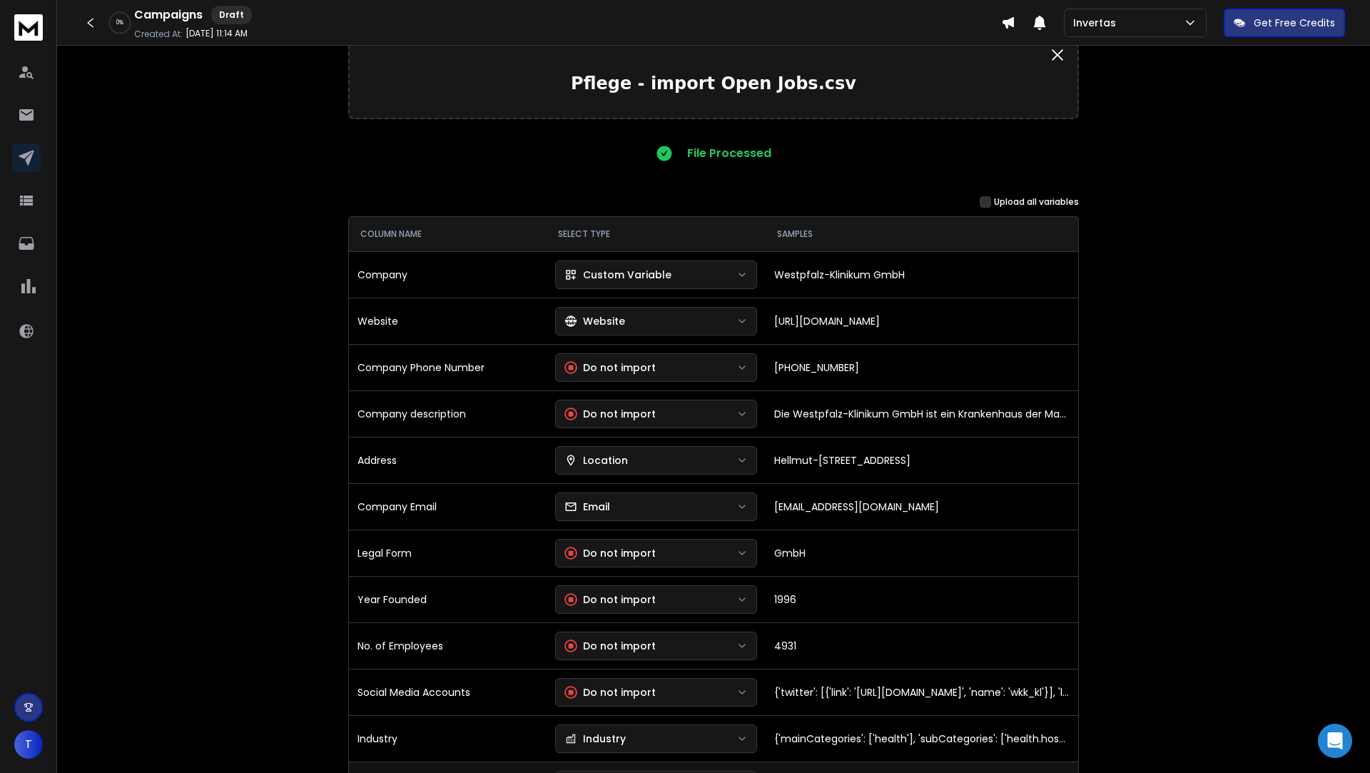
scroll to position [0, 0]
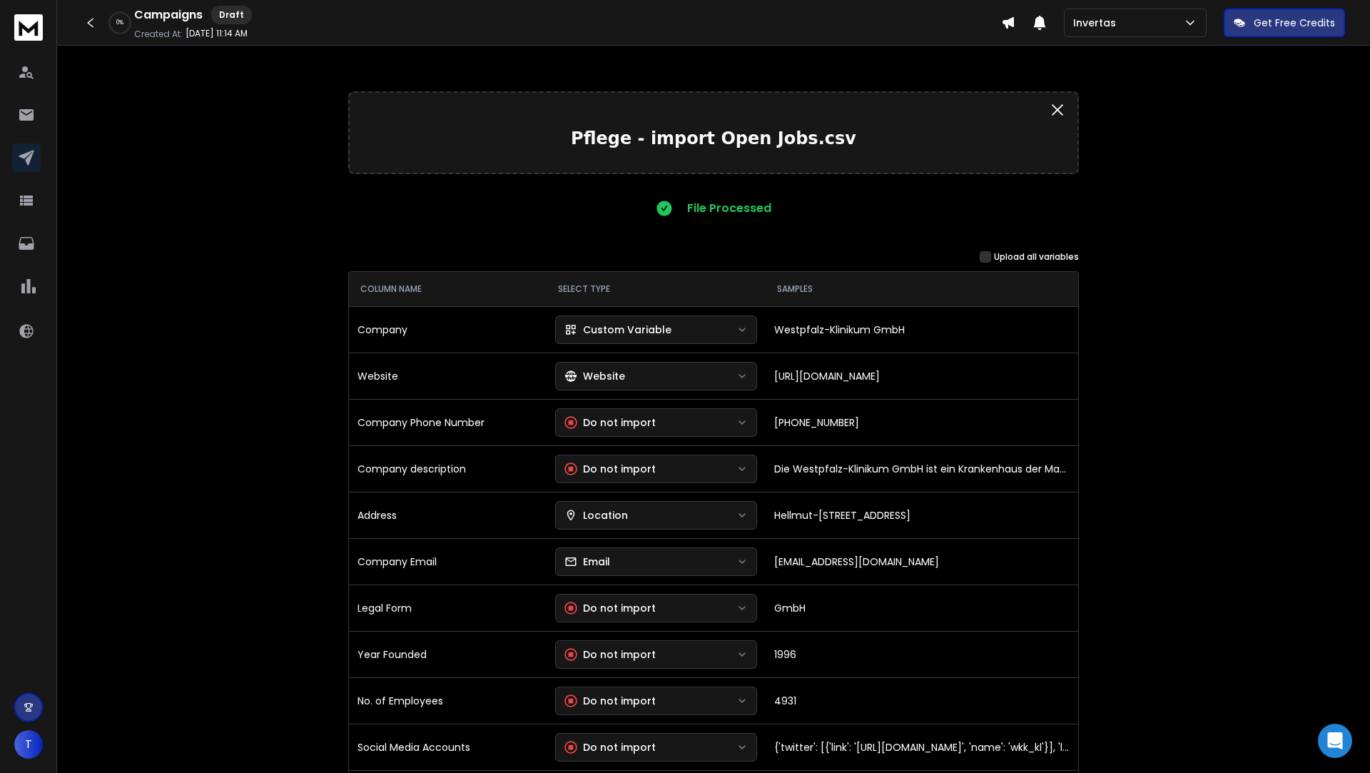
click at [1059, 107] on icon at bounding box center [1056, 109] width 11 height 11
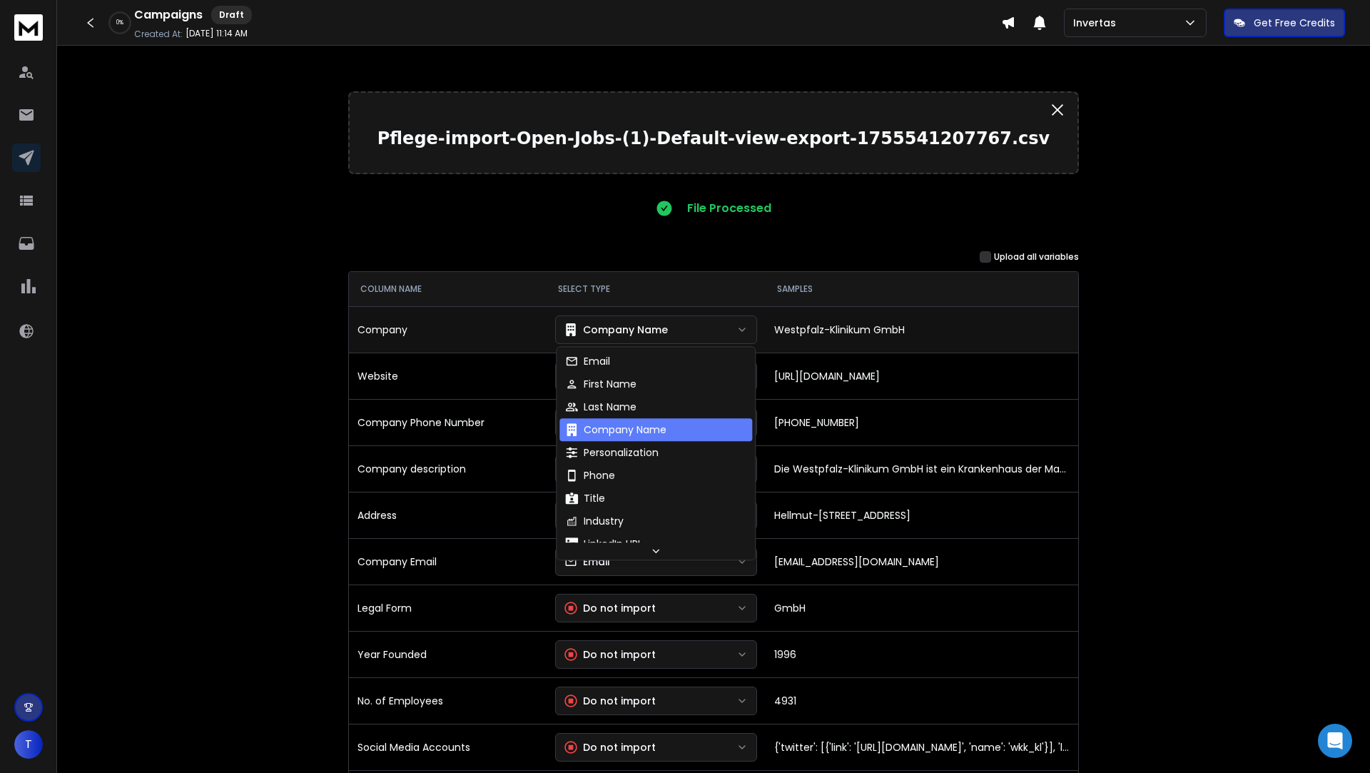
click at [704, 338] on button "Company Name" at bounding box center [656, 329] width 202 height 29
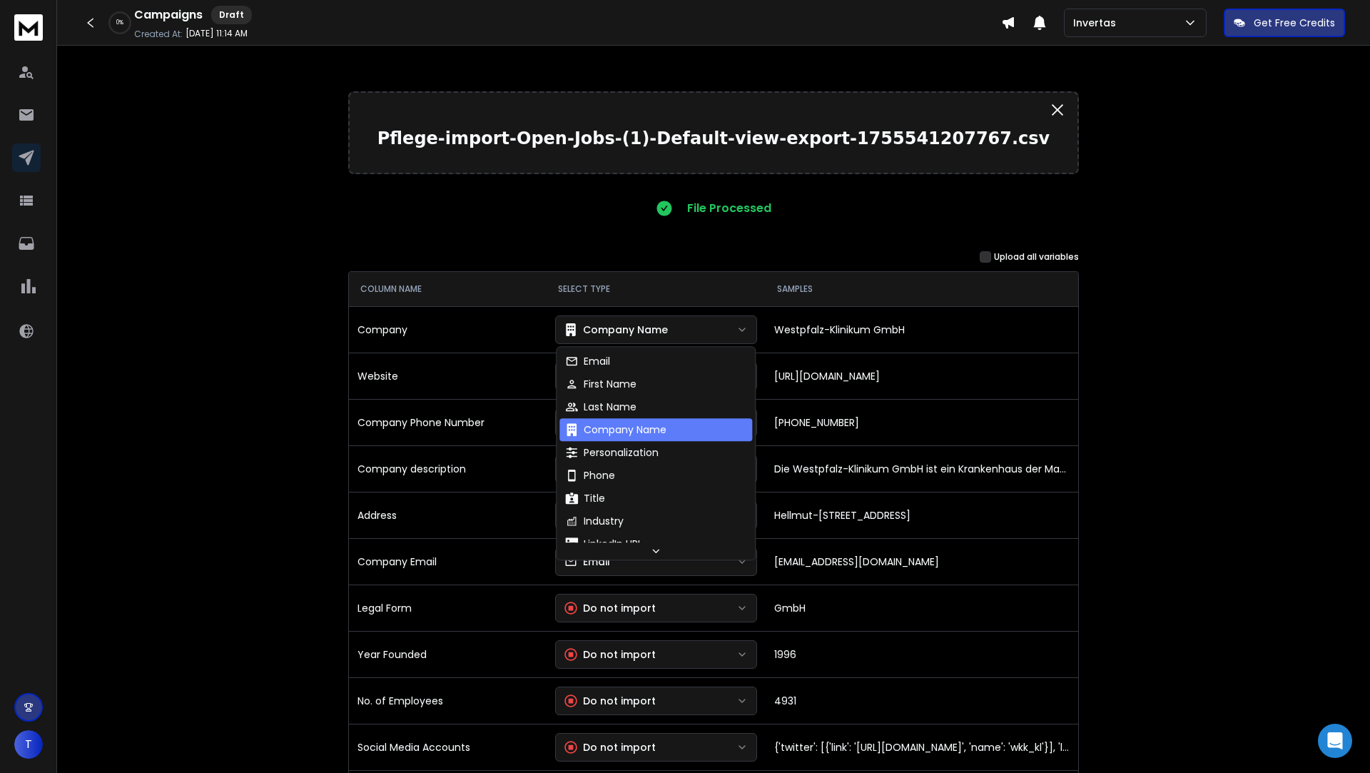
scroll to position [129, 0]
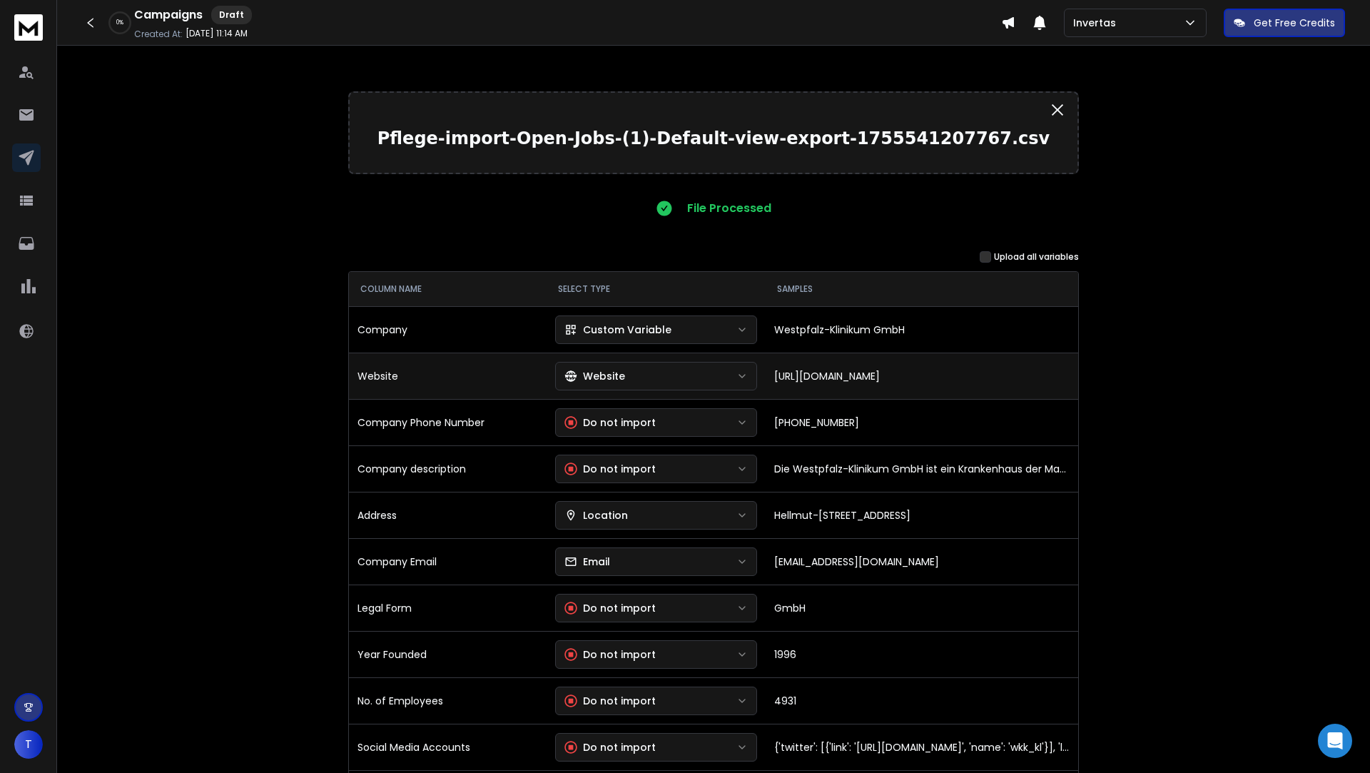
click at [606, 372] on div "Website" at bounding box center [594, 376] width 61 height 14
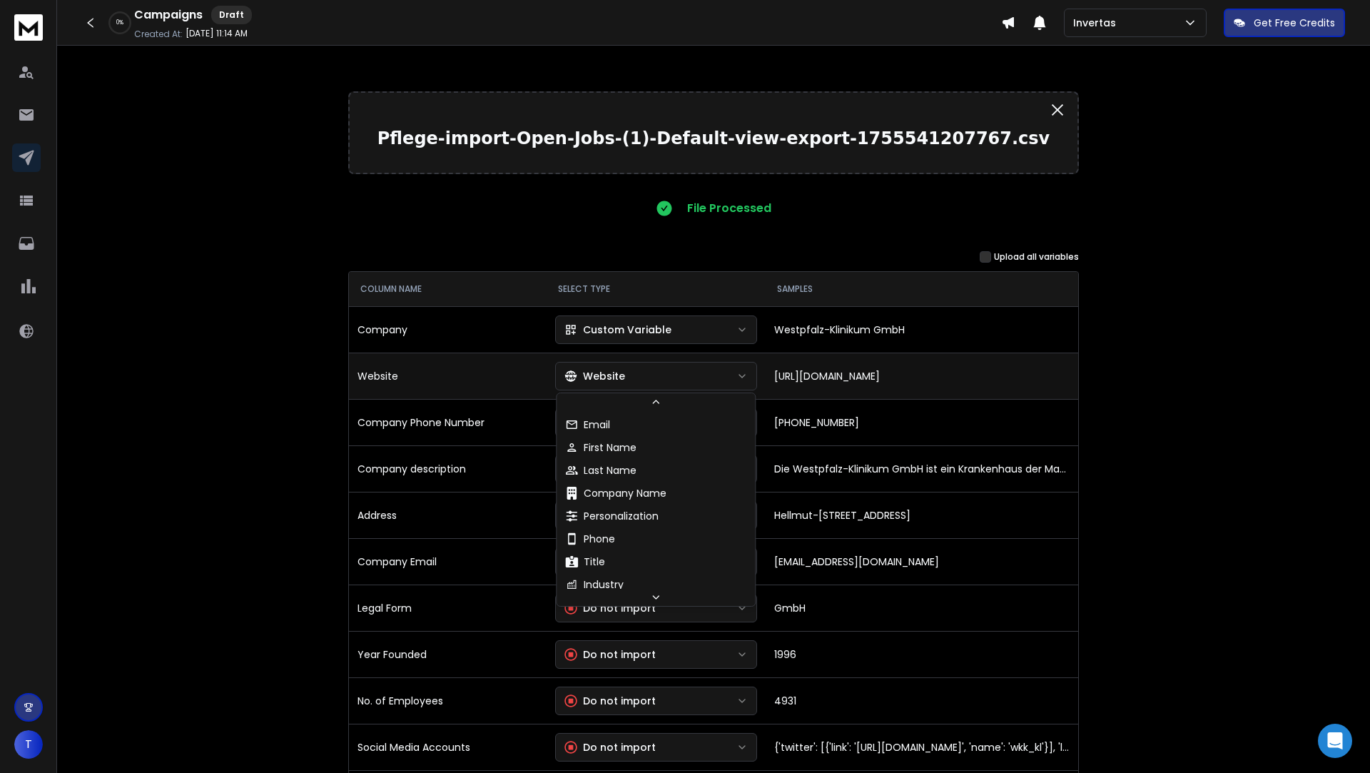
scroll to position [75, 0]
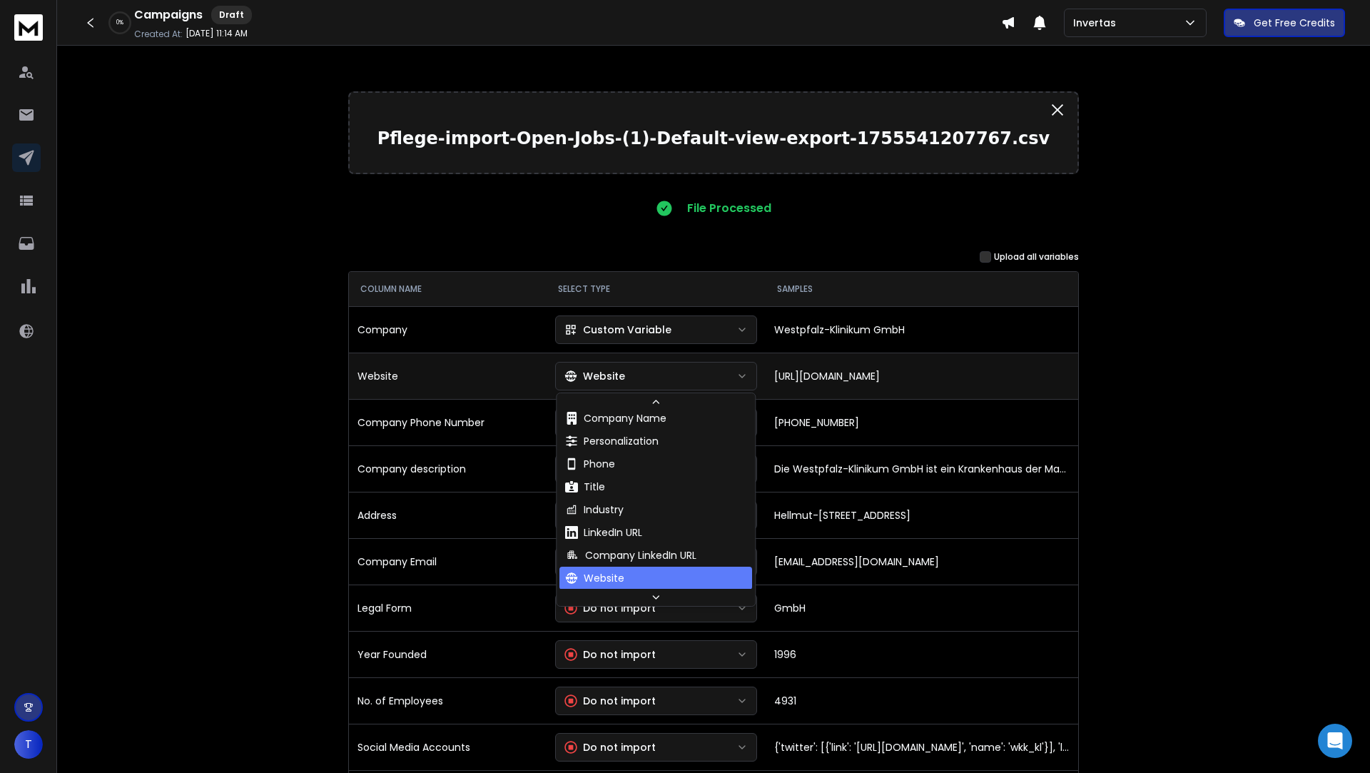
click at [650, 372] on button "Website" at bounding box center [656, 376] width 202 height 29
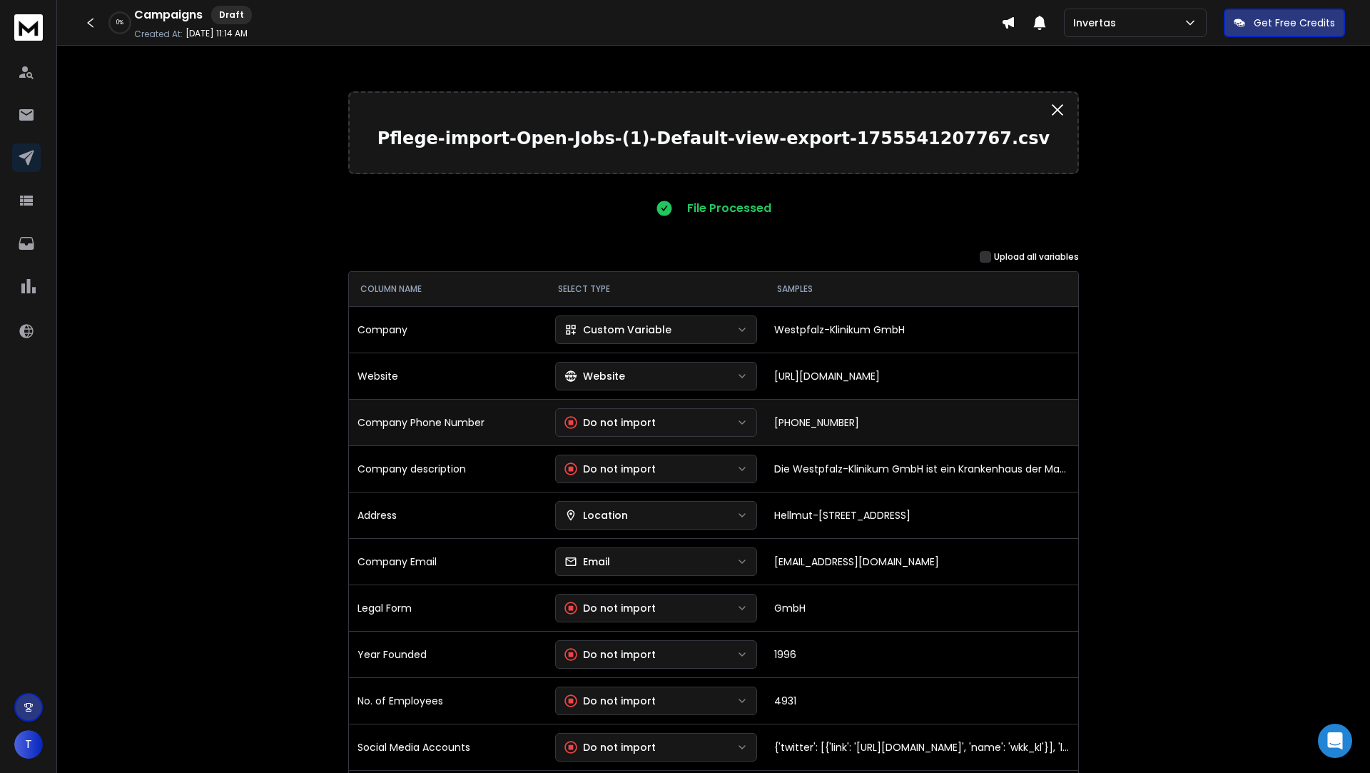
click at [650, 413] on button "Do not import" at bounding box center [656, 422] width 202 height 29
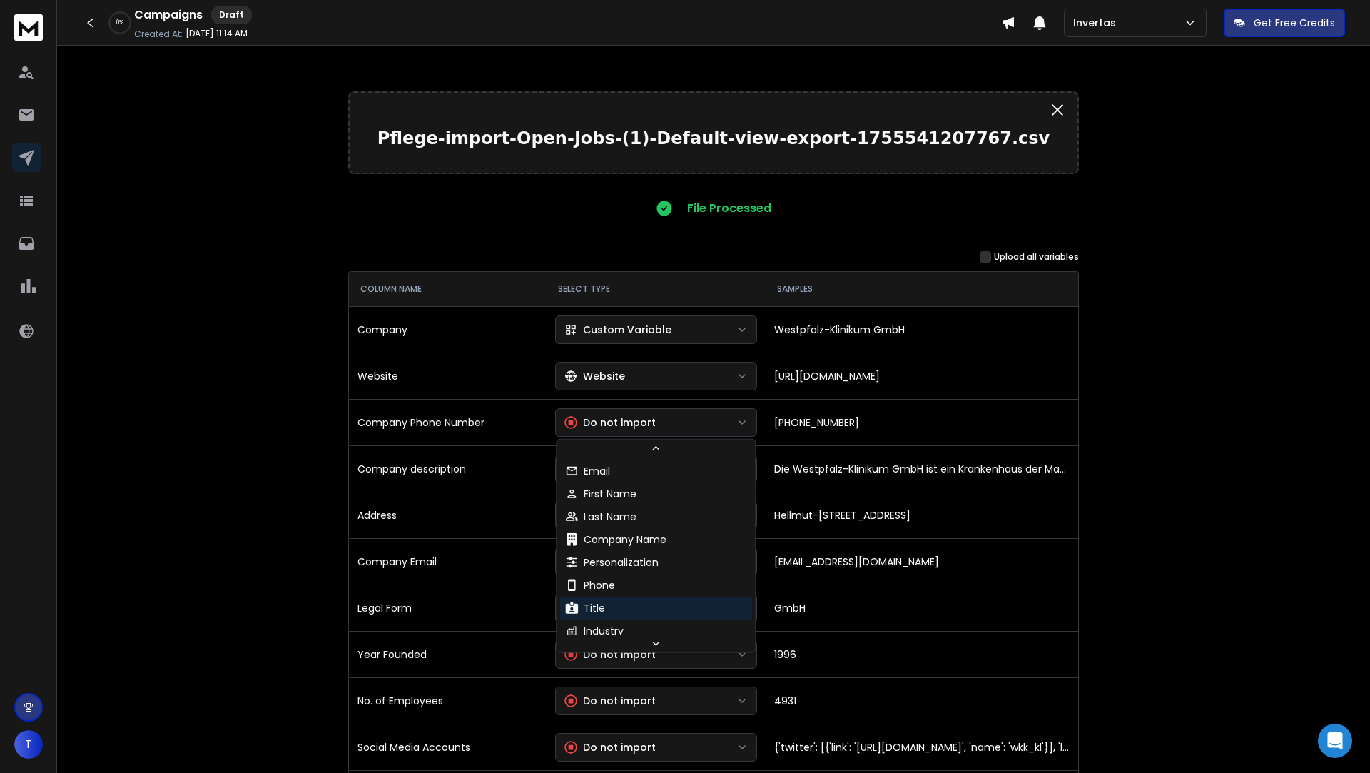
scroll to position [143, 0]
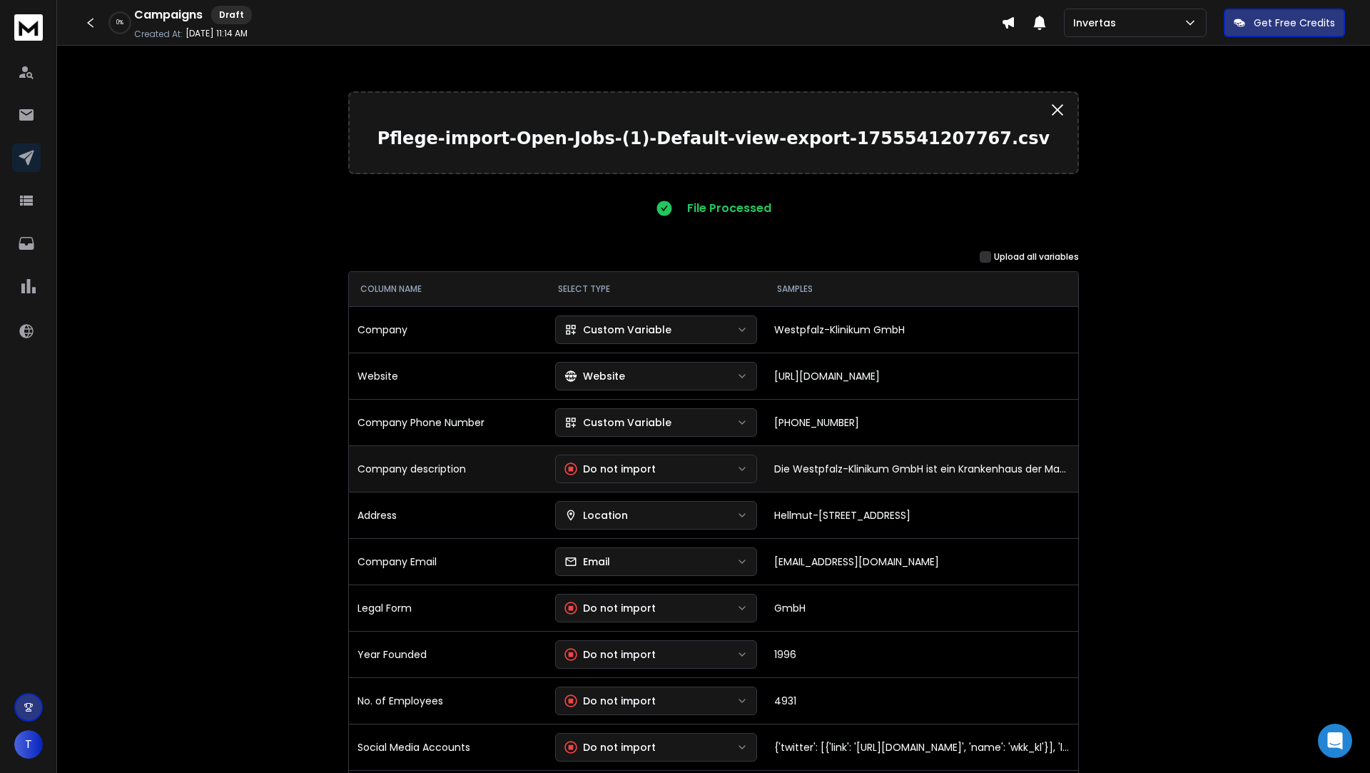
click at [653, 467] on button "Do not import" at bounding box center [656, 468] width 202 height 29
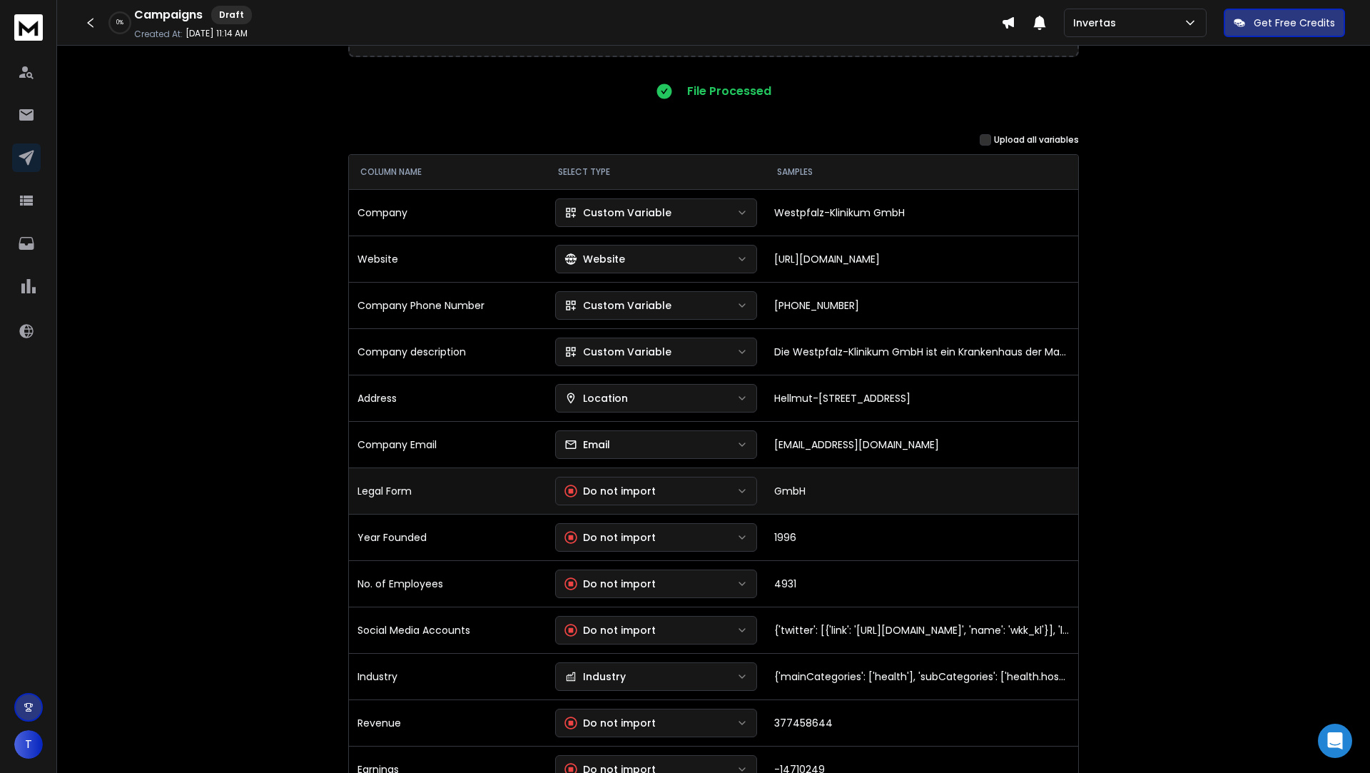
scroll to position [235, 0]
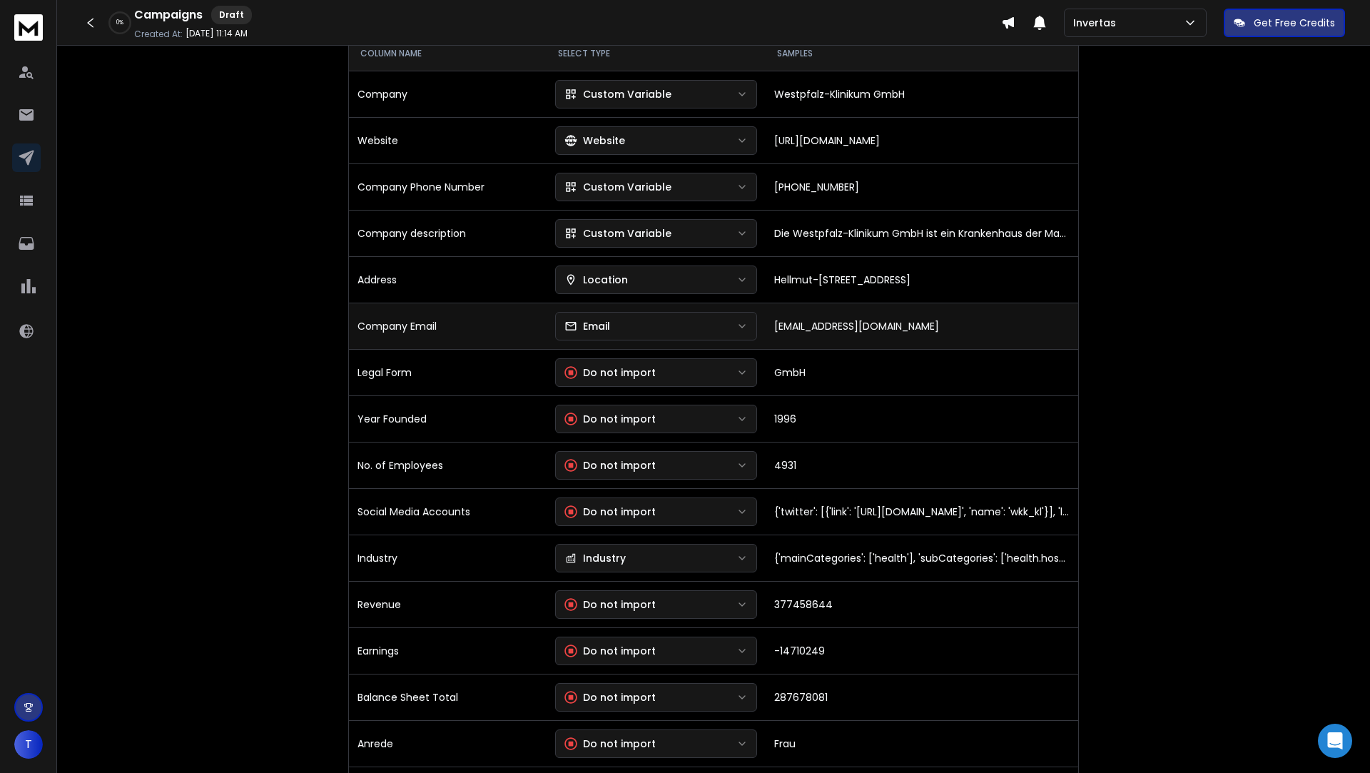
click at [695, 303] on td "Email" at bounding box center [655, 325] width 219 height 46
click at [695, 317] on button "Email" at bounding box center [656, 326] width 202 height 29
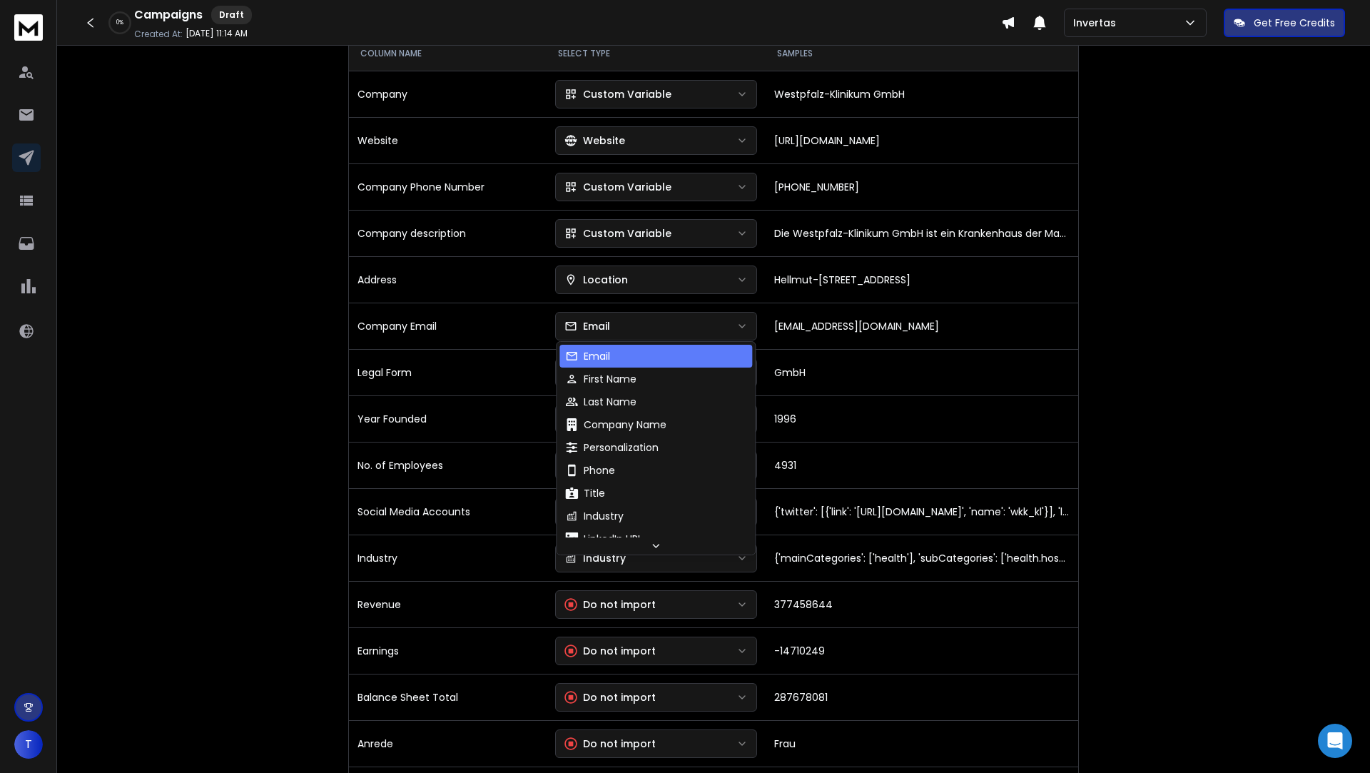
scroll to position [129, 0]
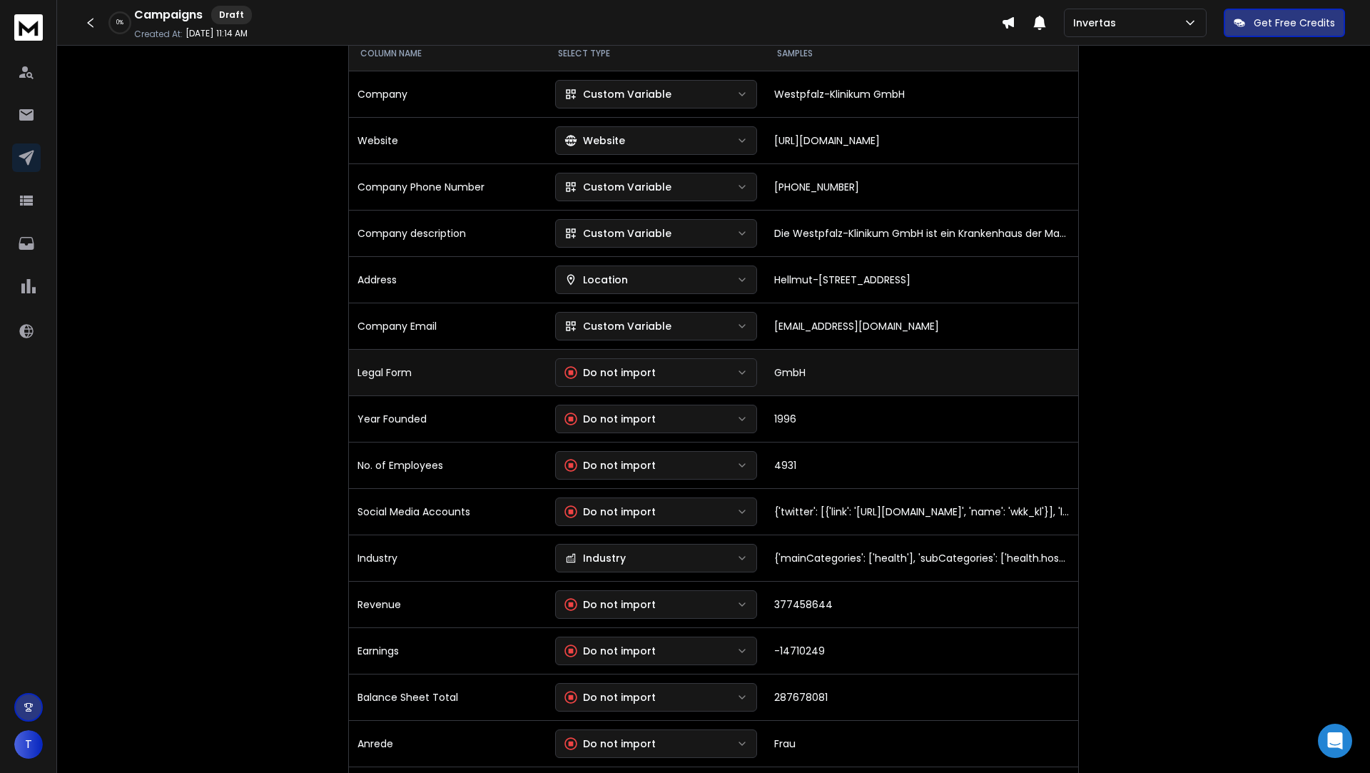
click at [661, 371] on button "Do not import" at bounding box center [656, 372] width 202 height 29
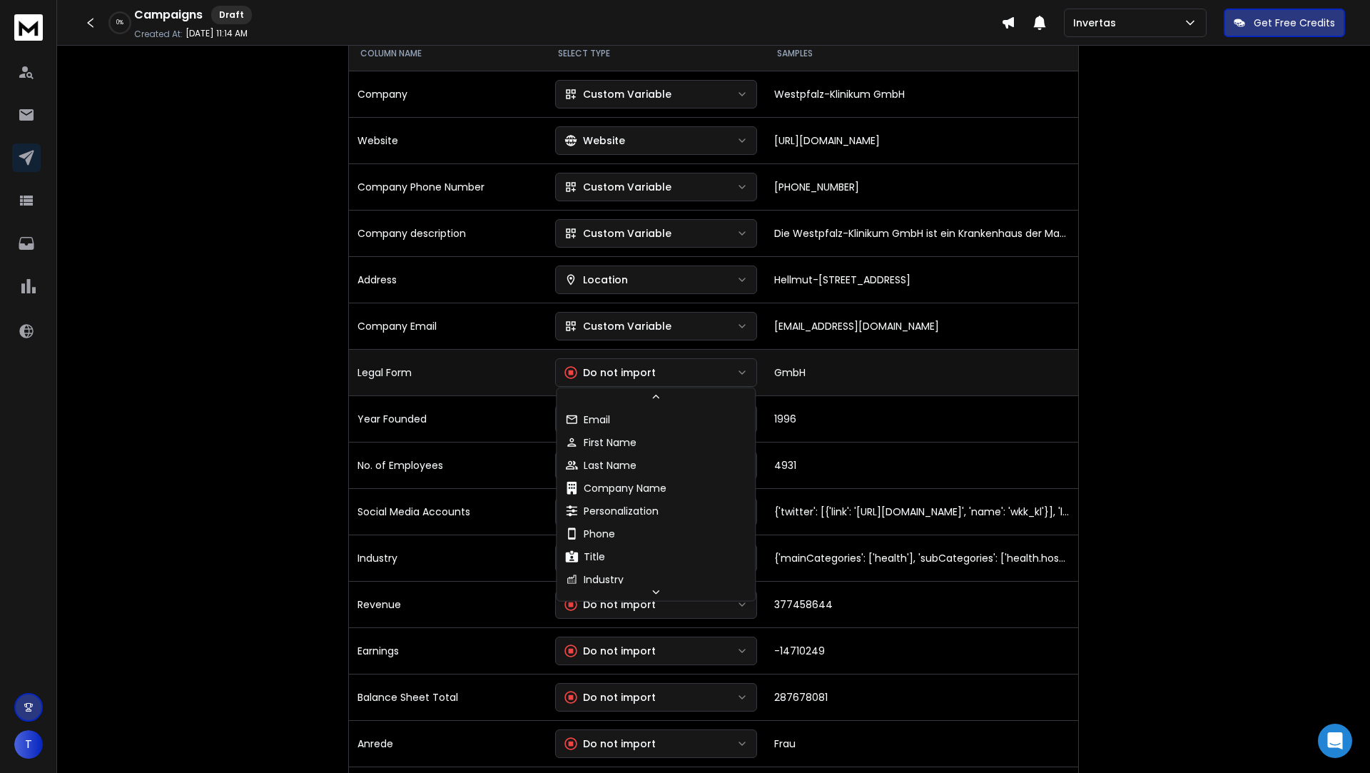
scroll to position [143, 0]
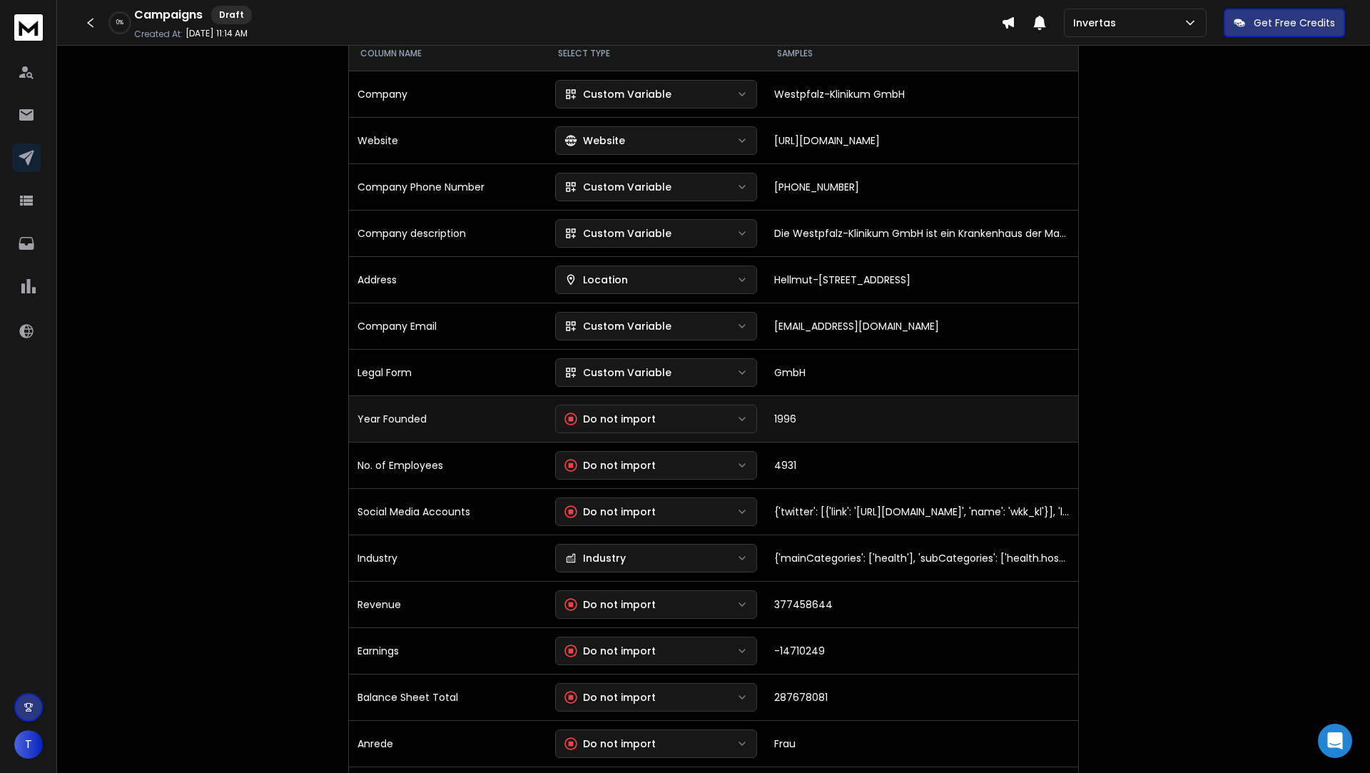
click at [588, 419] on div "Do not import" at bounding box center [609, 419] width 91 height 14
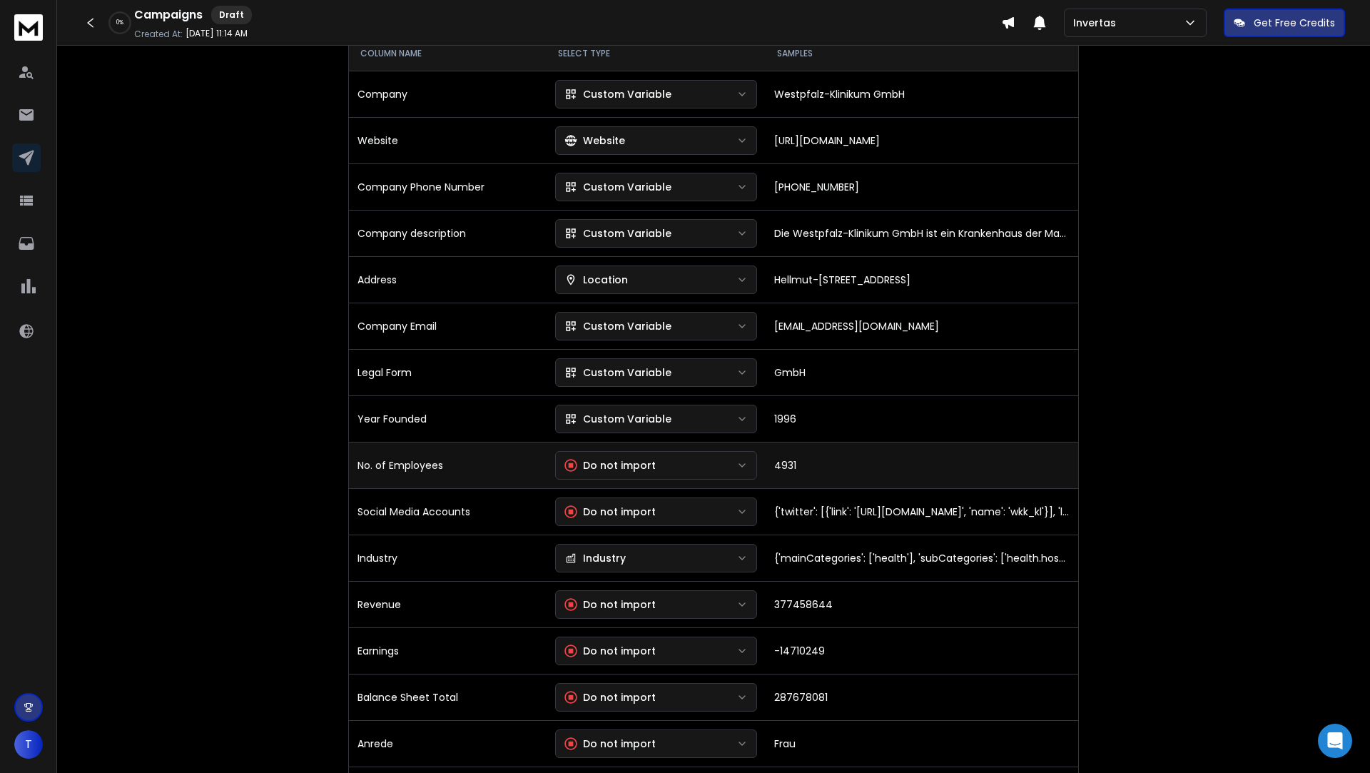
click at [611, 477] on td "Do not import" at bounding box center [655, 465] width 219 height 46
click at [613, 467] on div "Do not import" at bounding box center [609, 465] width 91 height 14
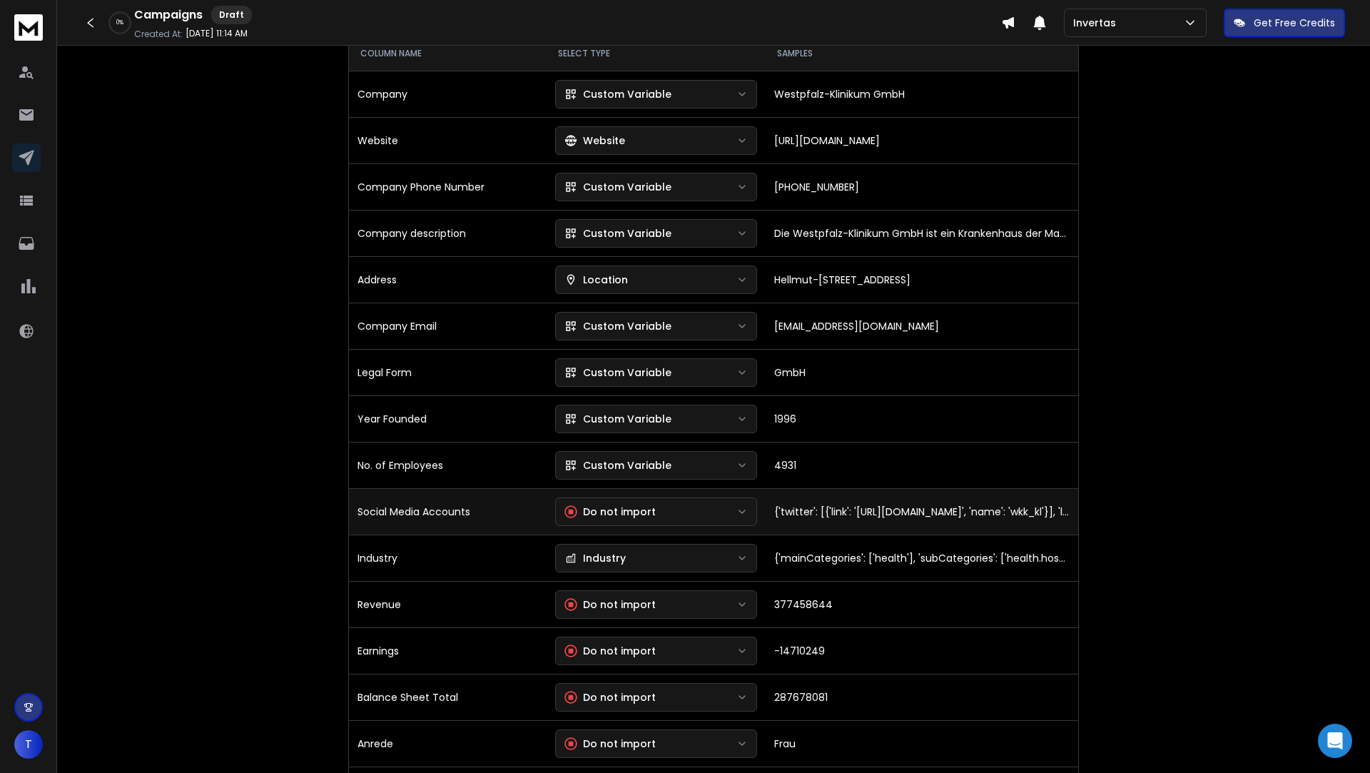
click at [616, 524] on td "Do not import" at bounding box center [655, 511] width 219 height 46
click at [631, 506] on div "Do not import" at bounding box center [609, 511] width 91 height 14
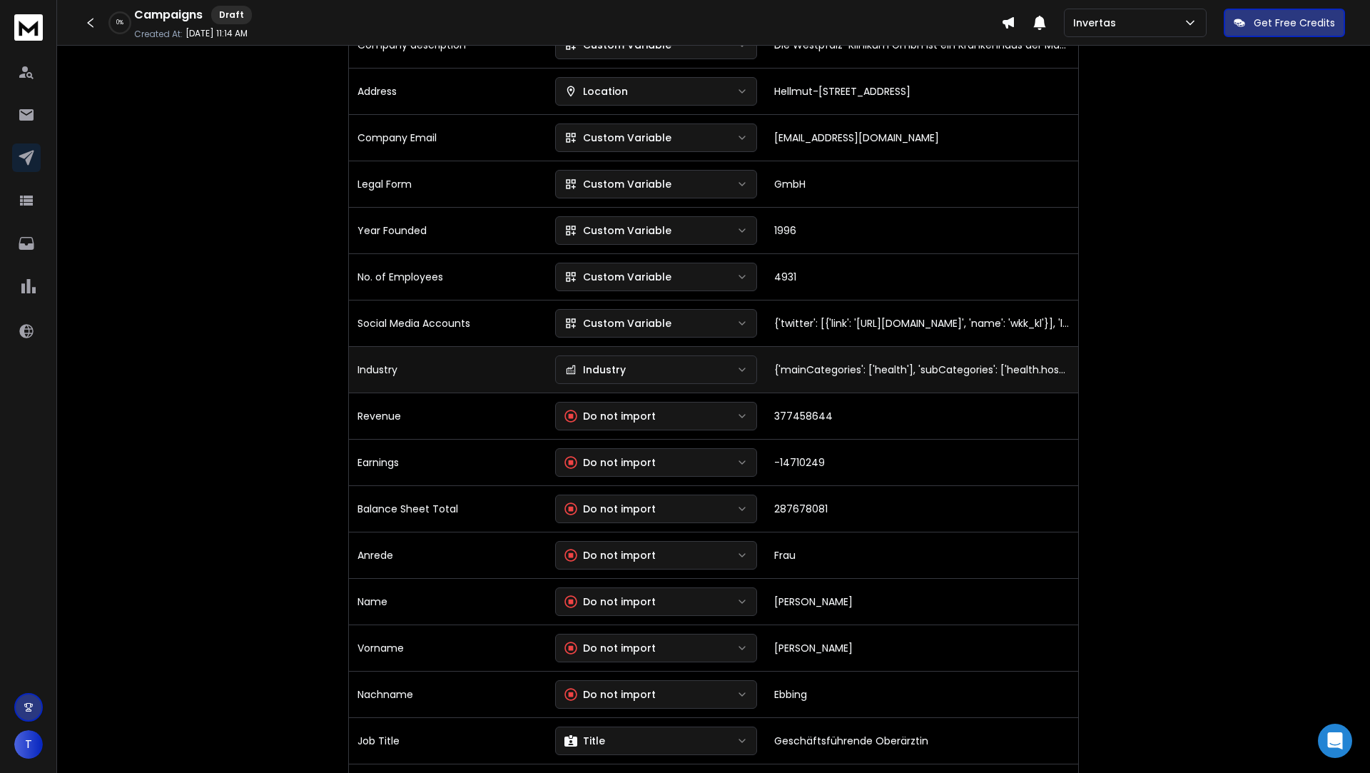
scroll to position [596, 0]
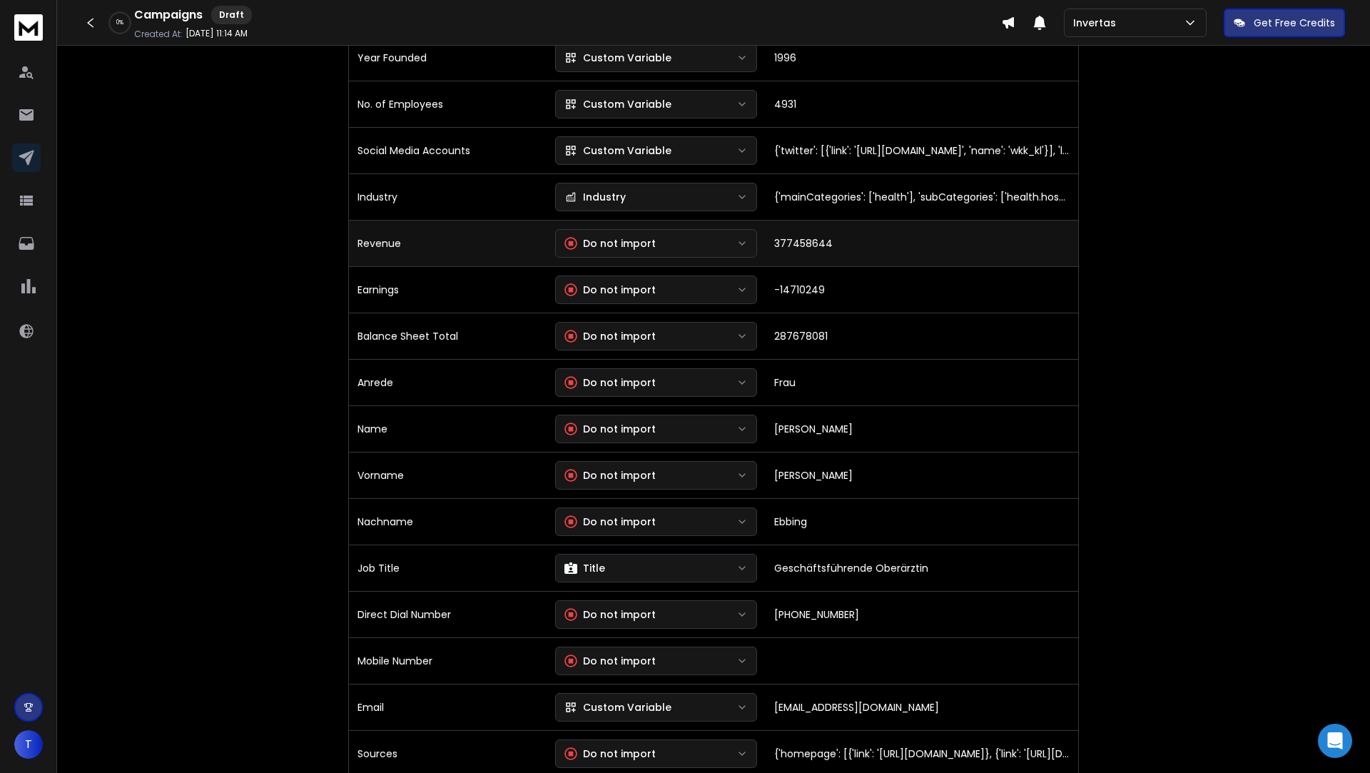
click at [663, 241] on button "Do not import" at bounding box center [656, 243] width 202 height 29
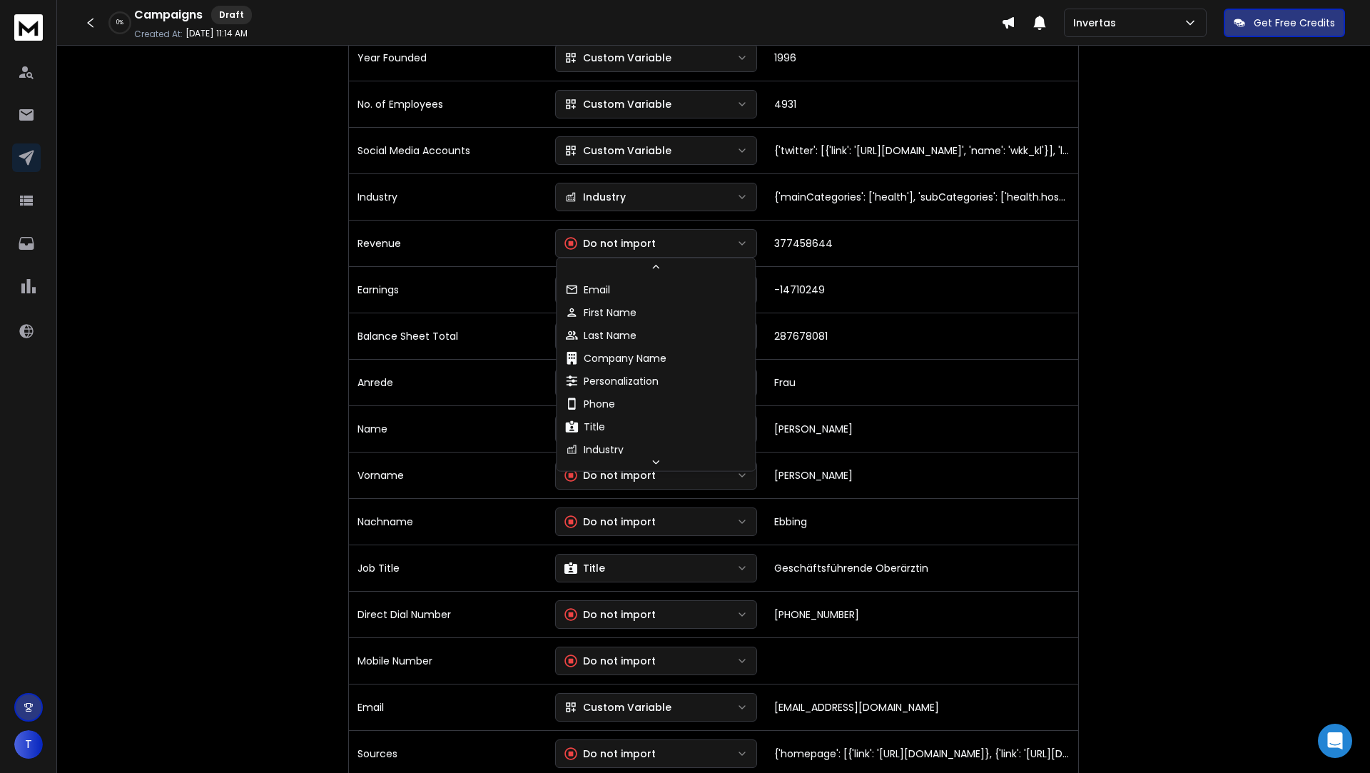
scroll to position [143, 0]
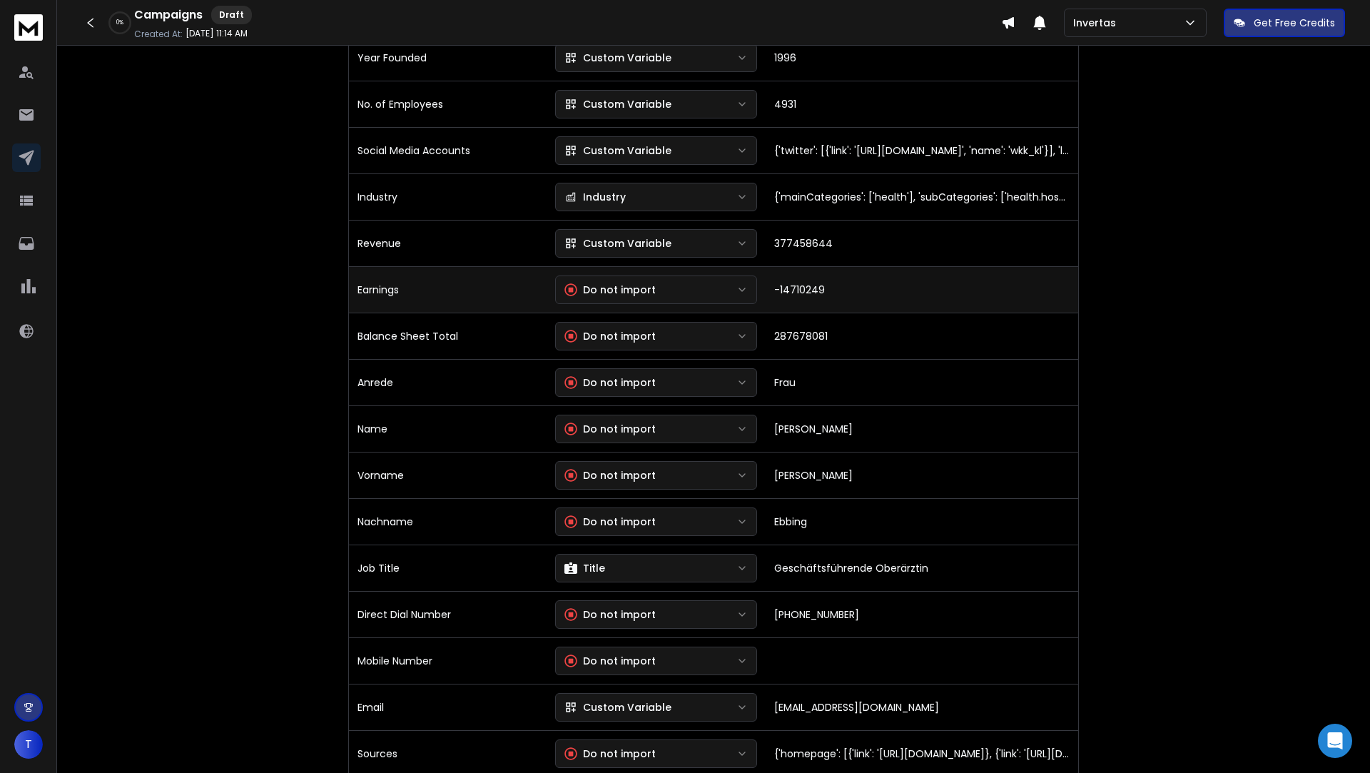
click at [632, 299] on button "Do not import" at bounding box center [656, 289] width 202 height 29
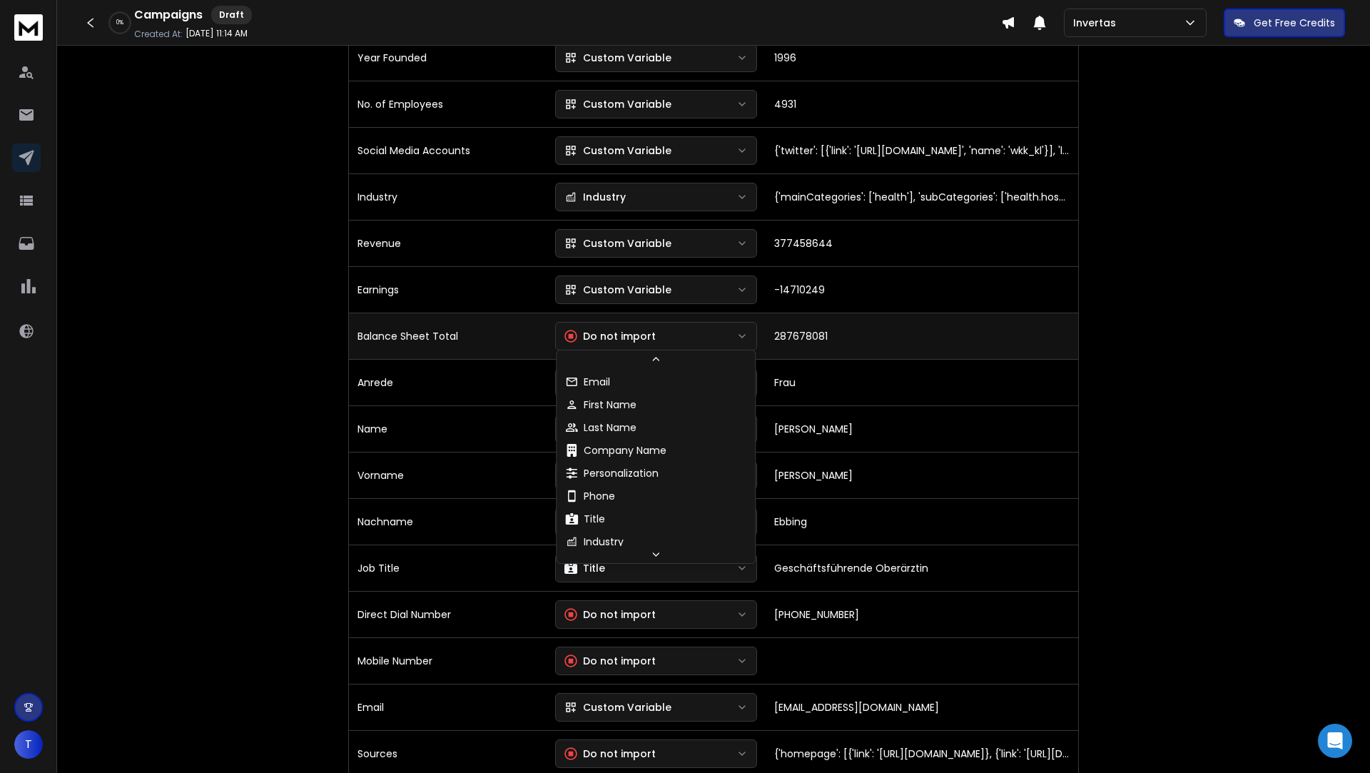
click at [636, 334] on div "Do not import" at bounding box center [609, 336] width 91 height 14
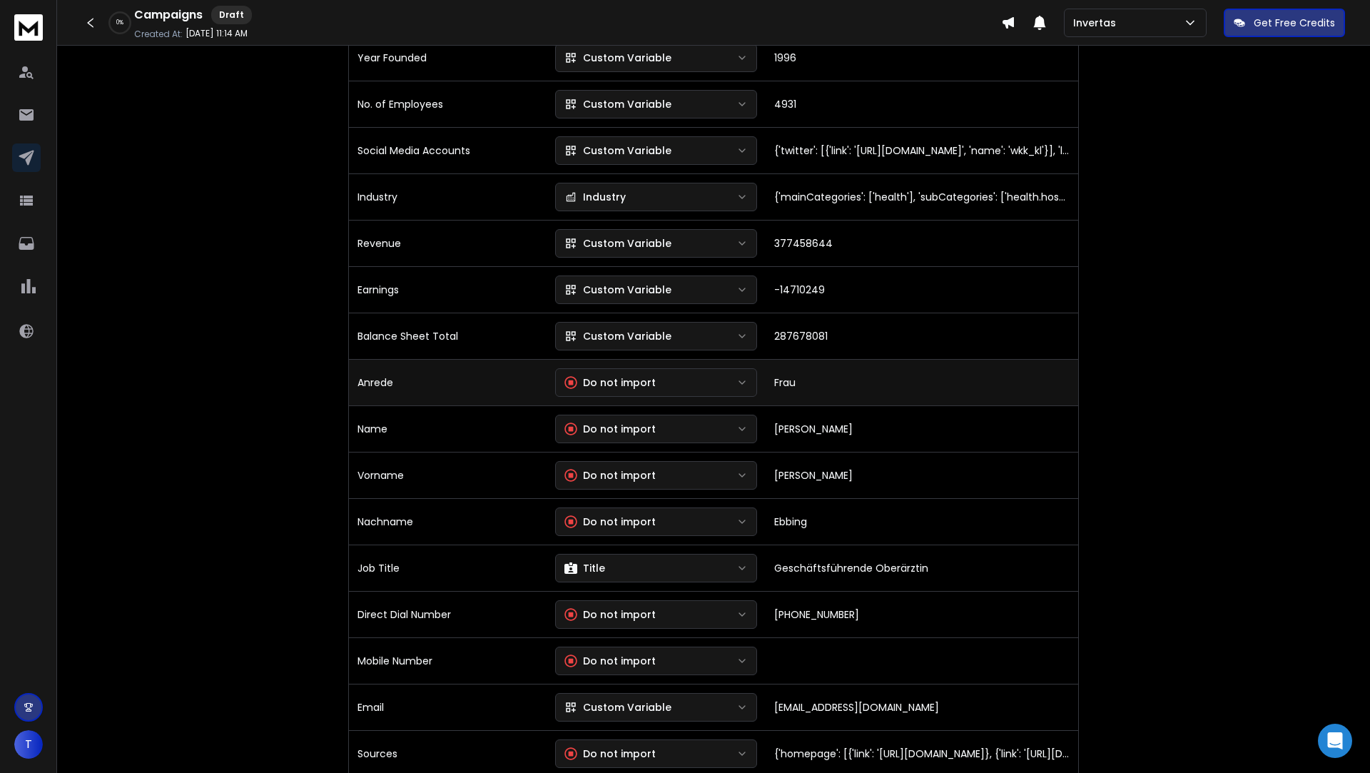
click at [613, 382] on div "Do not import" at bounding box center [609, 382] width 91 height 14
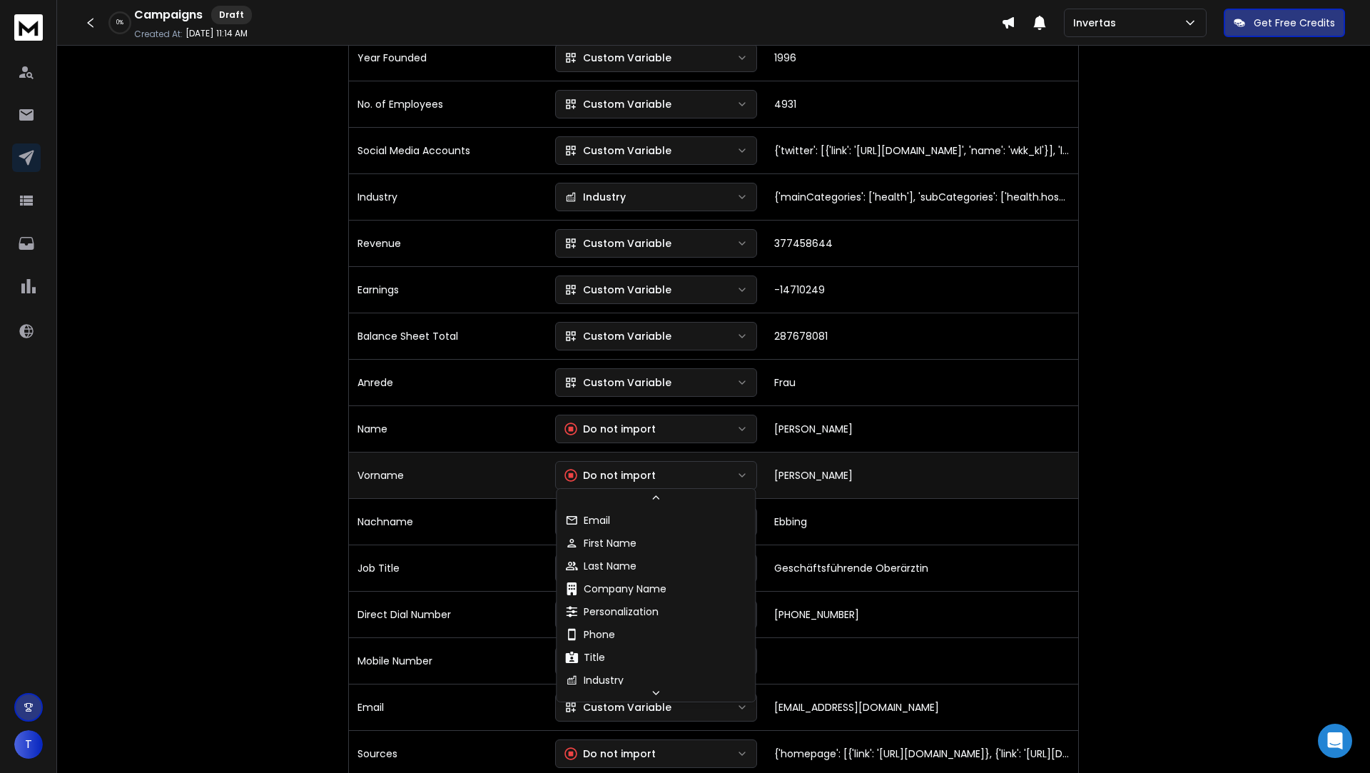
click at [644, 472] on div "Do not import" at bounding box center [609, 475] width 91 height 14
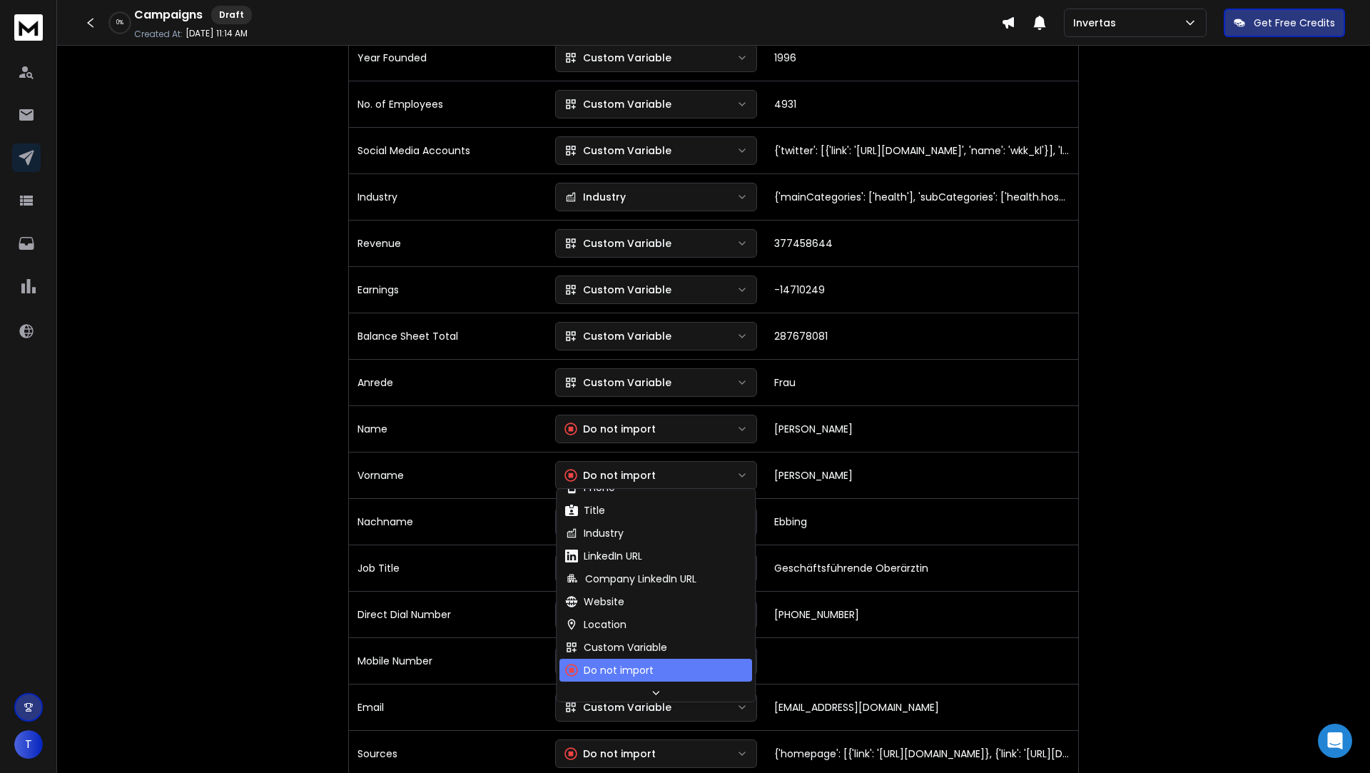
scroll to position [0, 0]
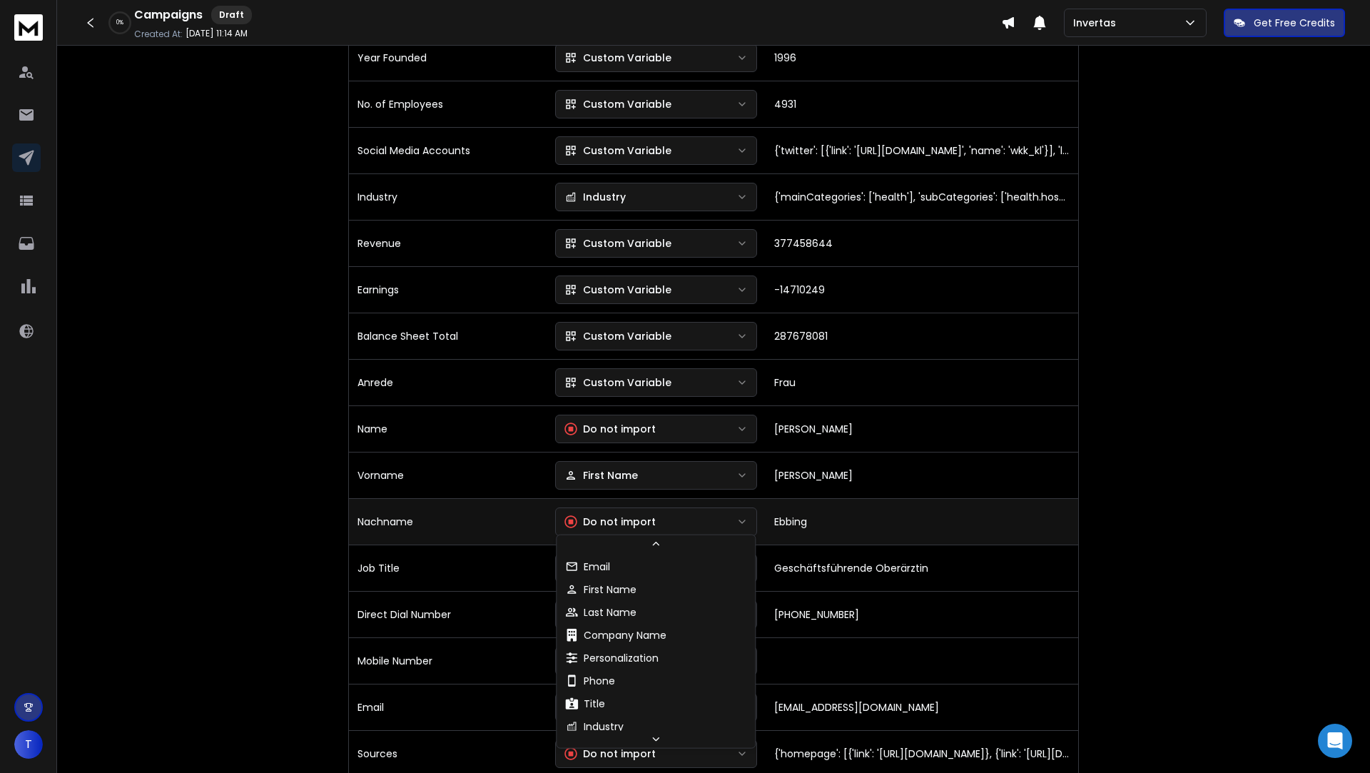
click at [612, 507] on button "Do not import" at bounding box center [656, 521] width 202 height 29
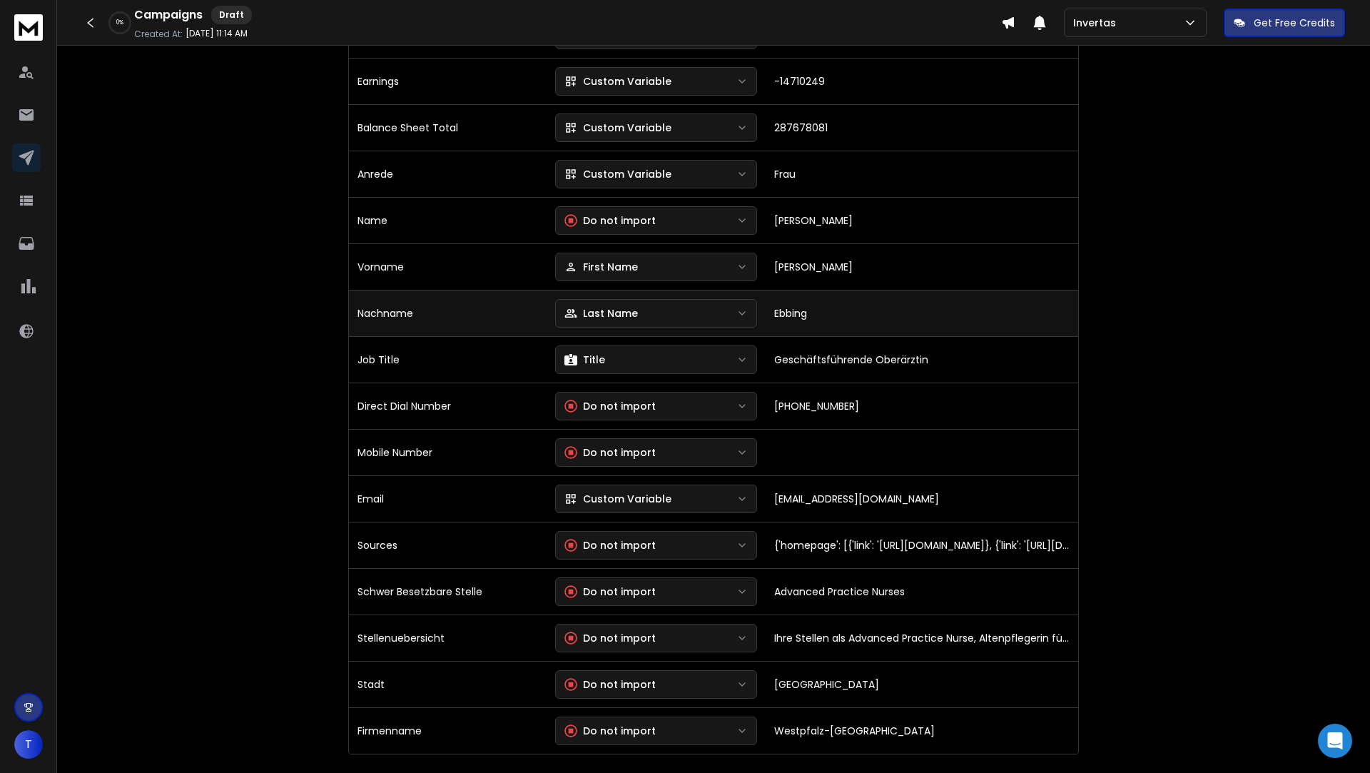
scroll to position [902, 0]
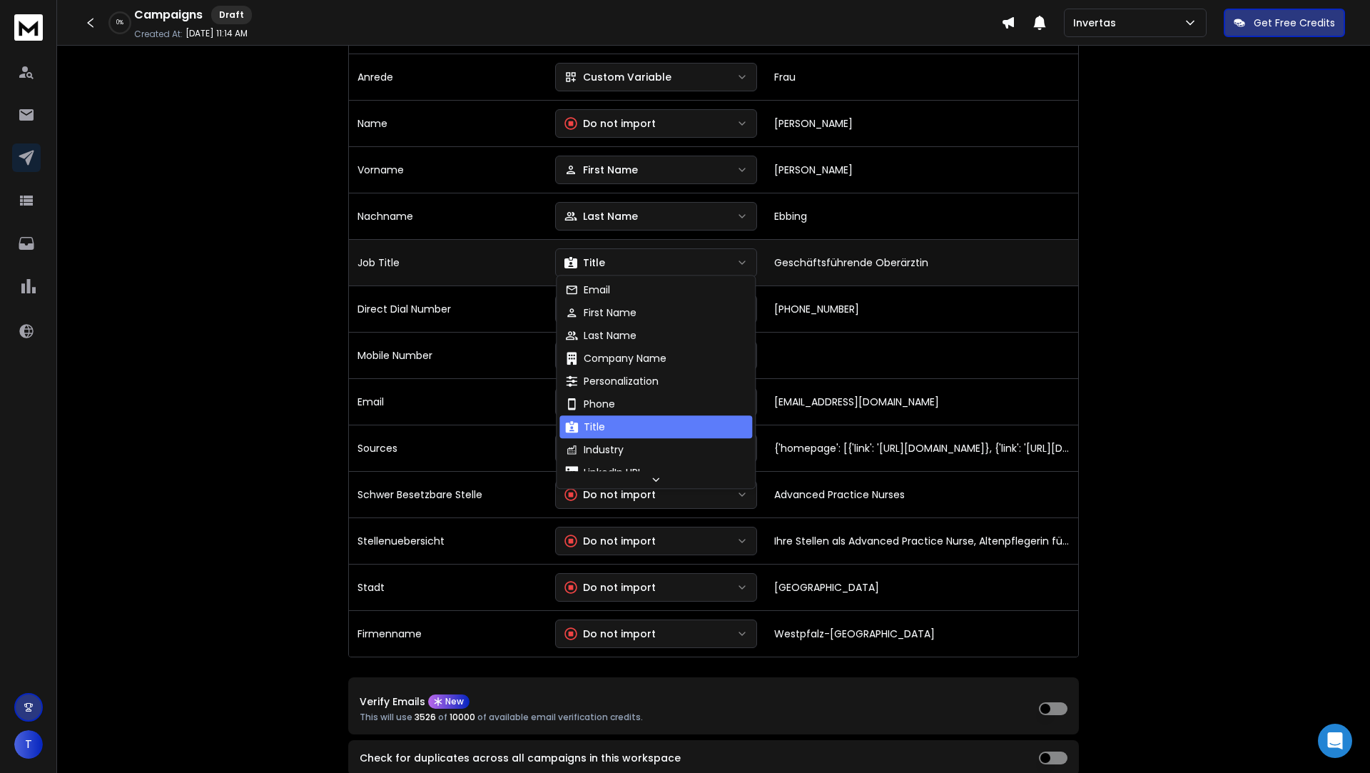
click at [693, 265] on button "Title" at bounding box center [656, 262] width 202 height 29
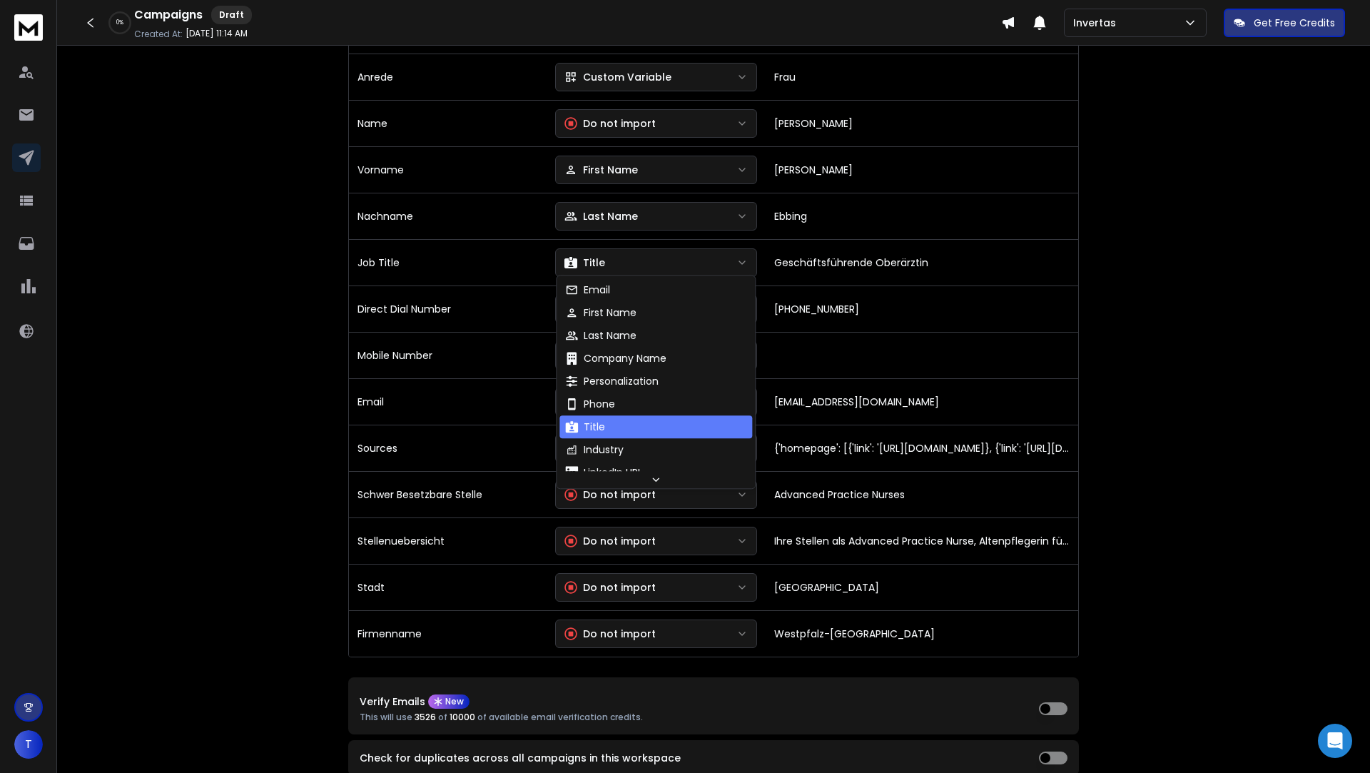
scroll to position [129, 0]
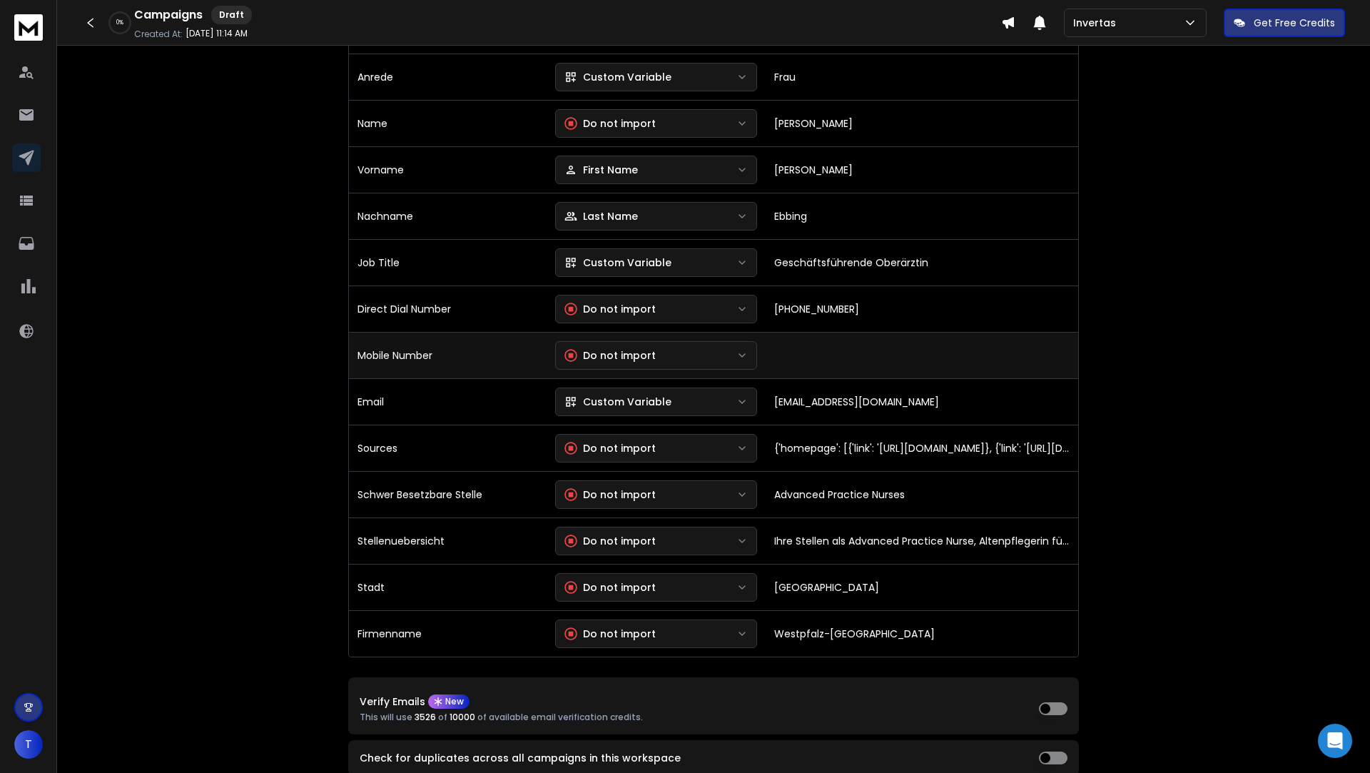
click at [646, 350] on div "Do not import" at bounding box center [609, 355] width 91 height 14
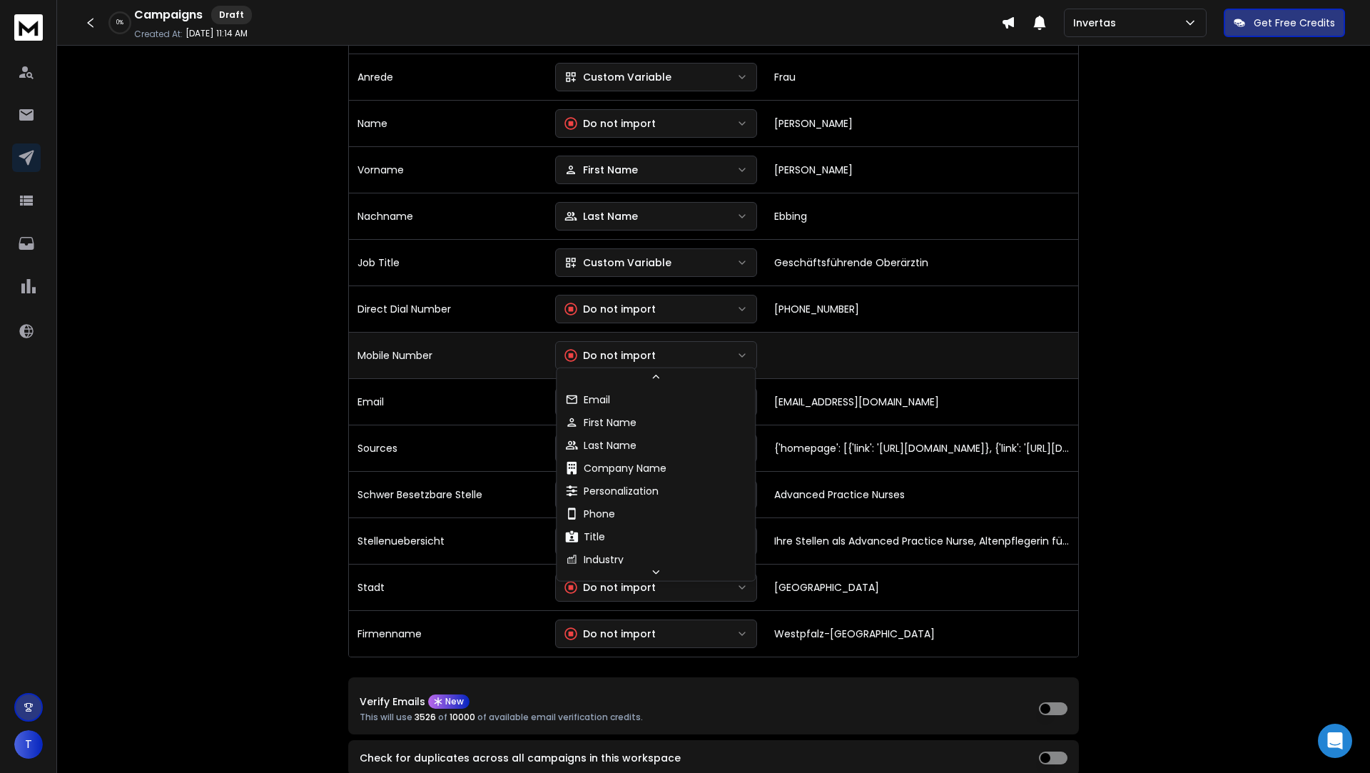
scroll to position [143, 0]
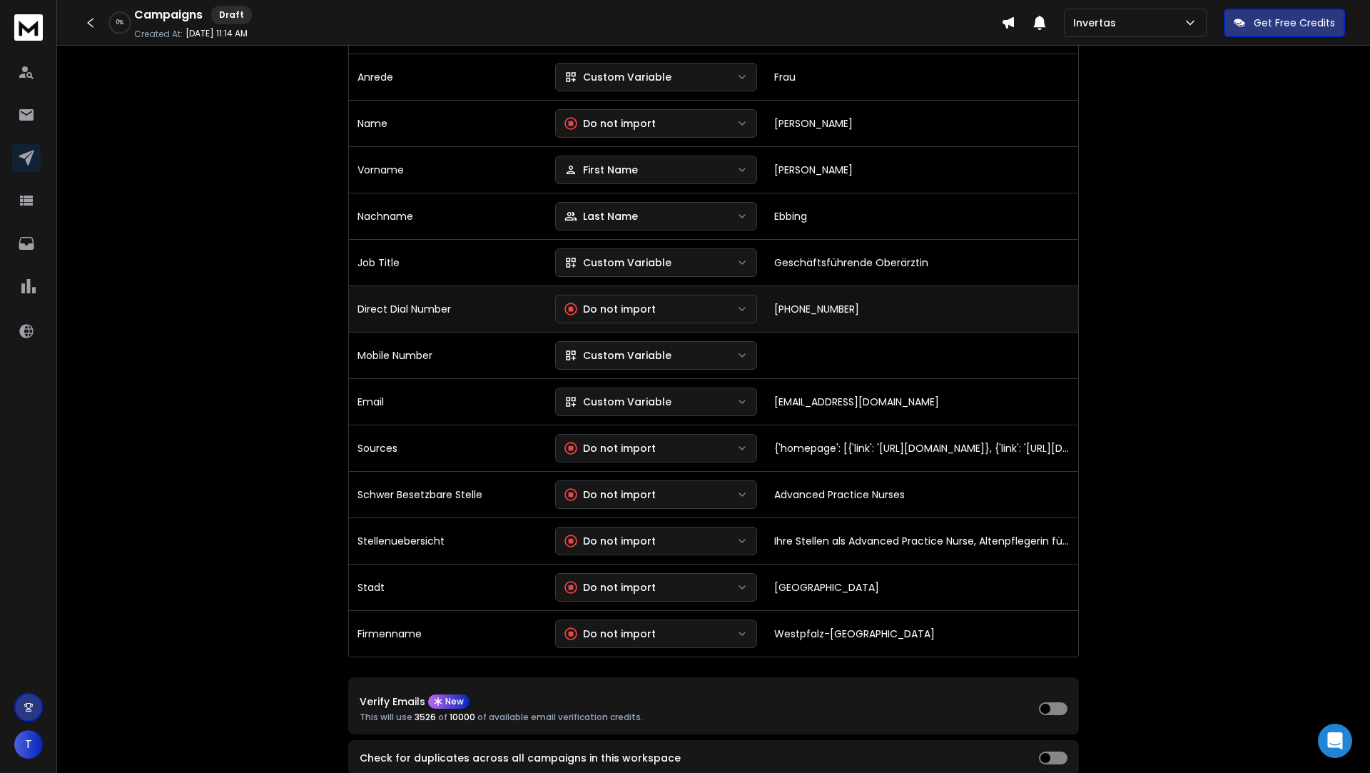
click at [635, 302] on div "Do not import" at bounding box center [609, 309] width 91 height 14
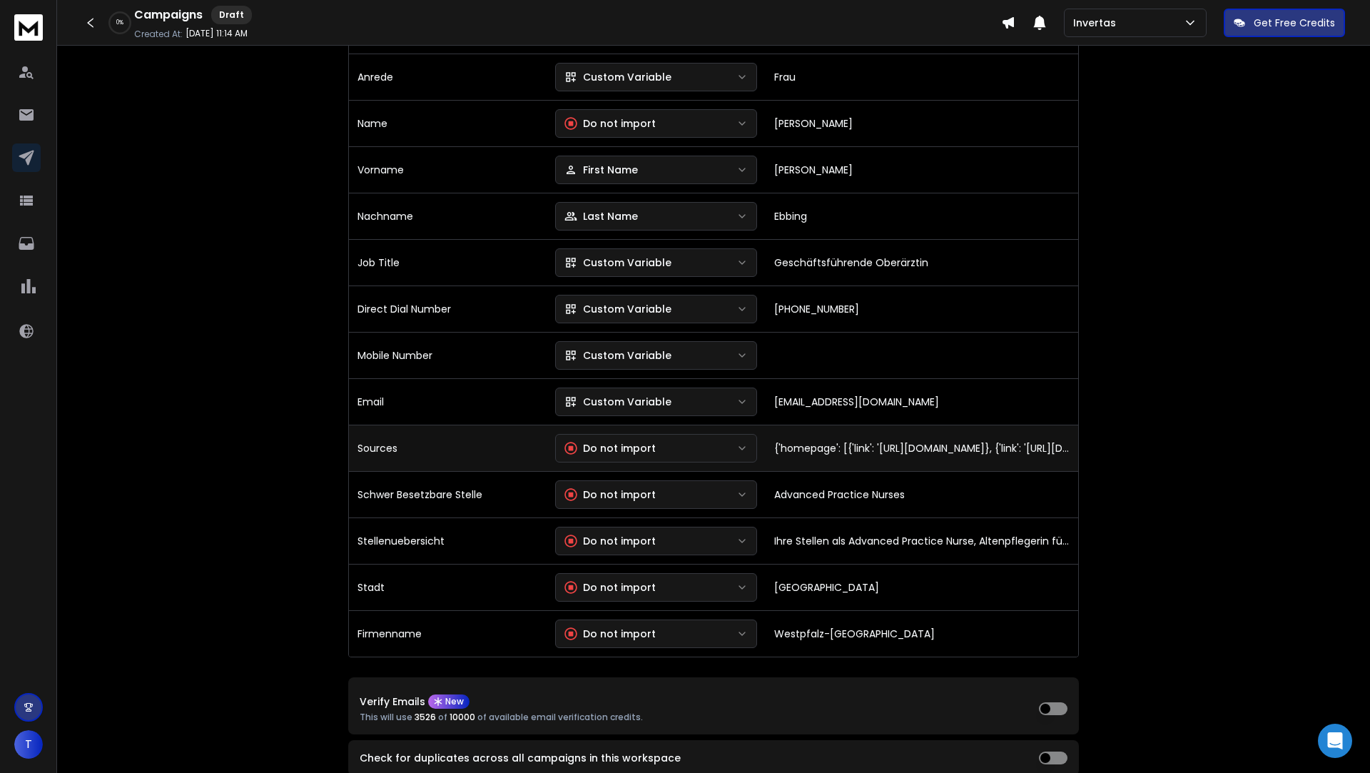
click at [637, 444] on div "Do not import" at bounding box center [609, 448] width 91 height 14
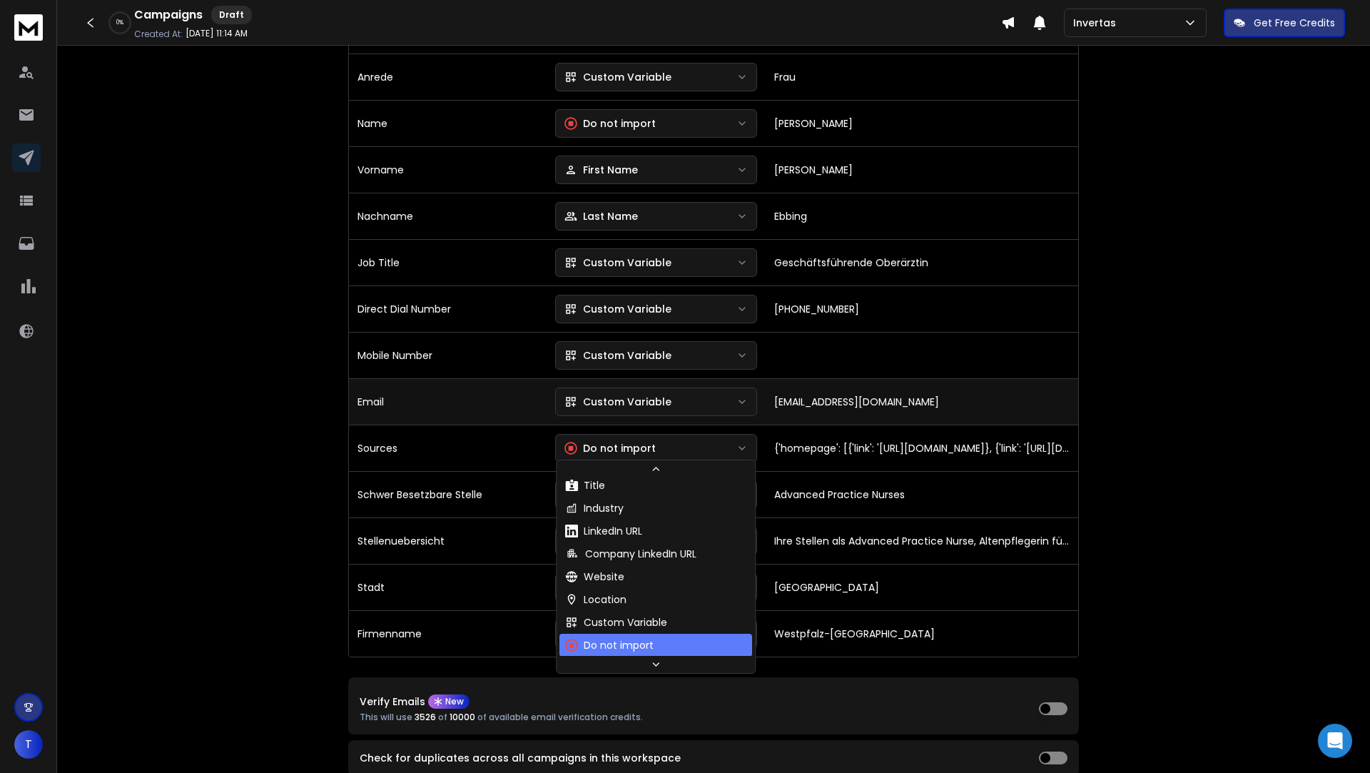
click at [640, 404] on button "Custom Variable" at bounding box center [656, 401] width 202 height 29
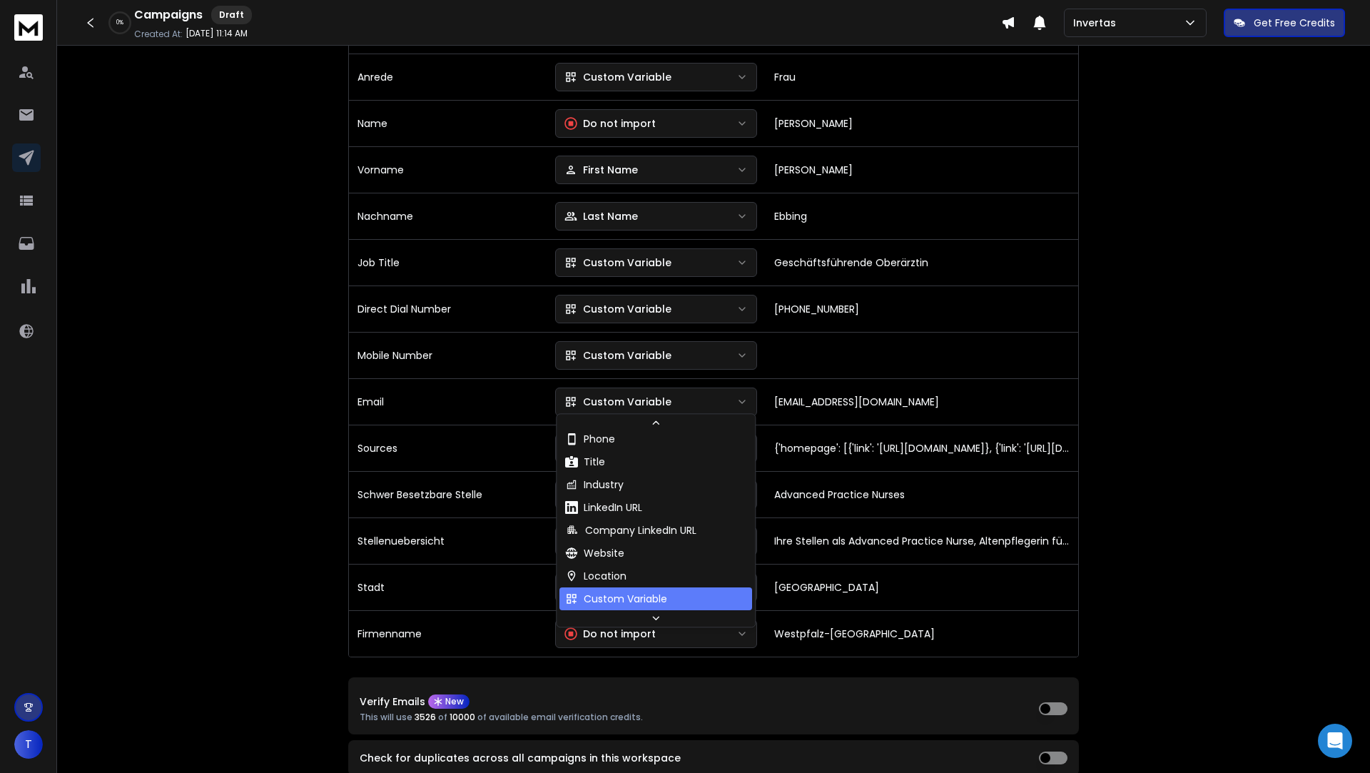
scroll to position [0, 0]
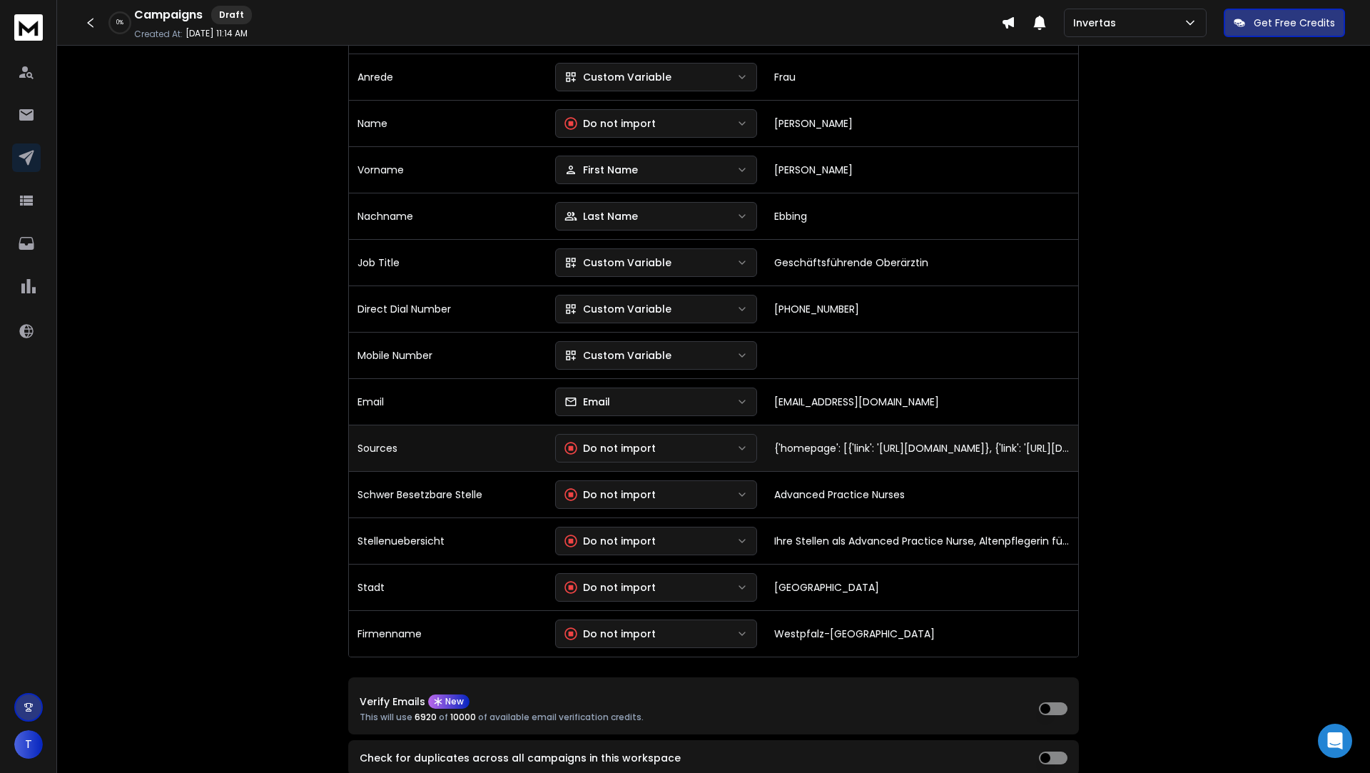
click at [626, 453] on button "Do not import" at bounding box center [656, 448] width 202 height 29
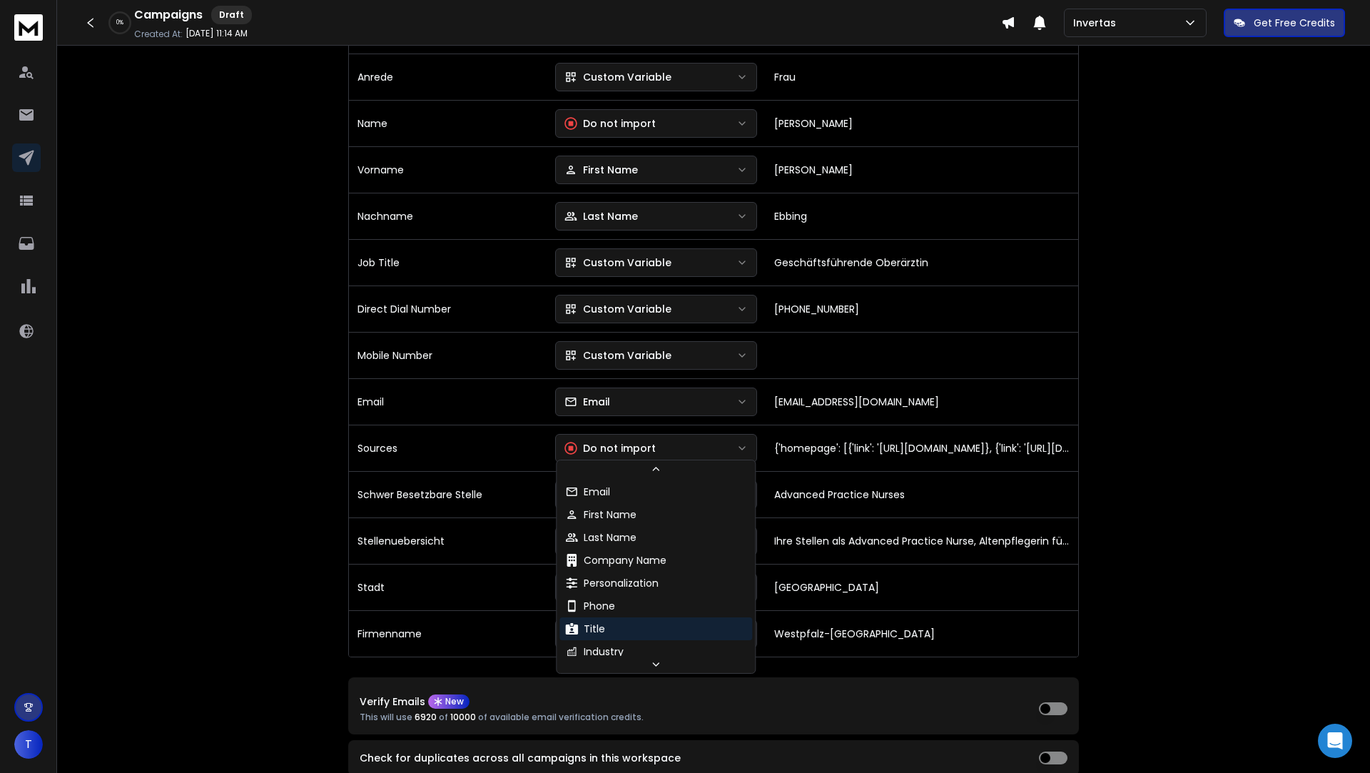
scroll to position [143, 0]
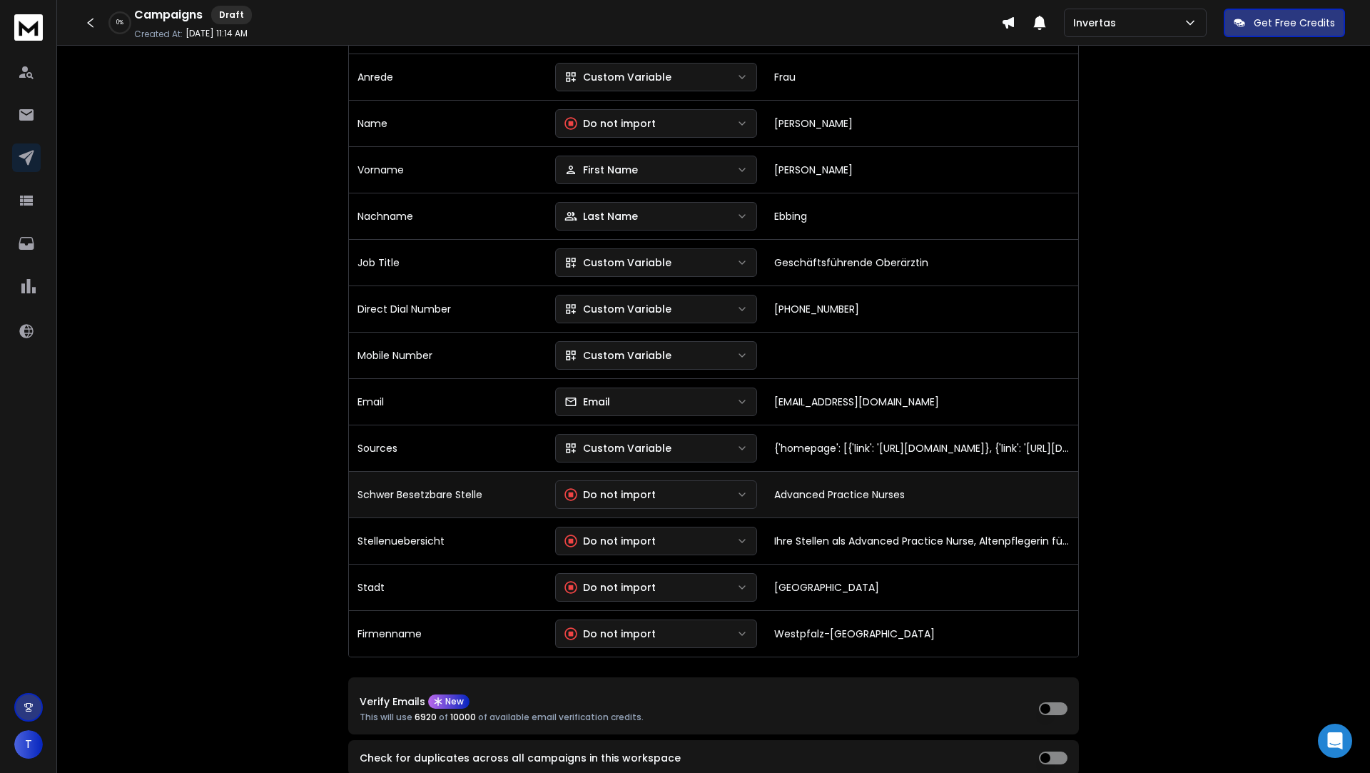
click at [604, 496] on button "Do not import" at bounding box center [656, 494] width 202 height 29
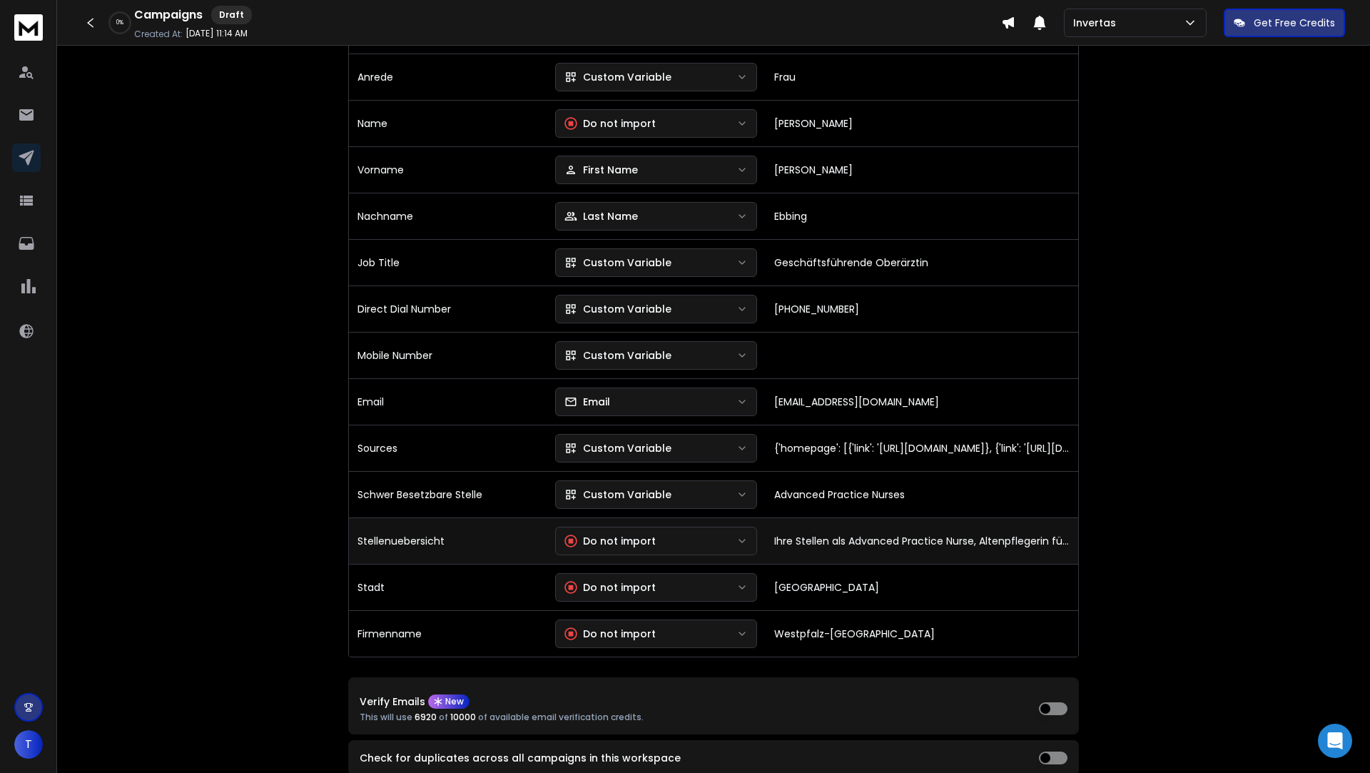
click at [610, 526] on button "Do not import" at bounding box center [656, 540] width 202 height 29
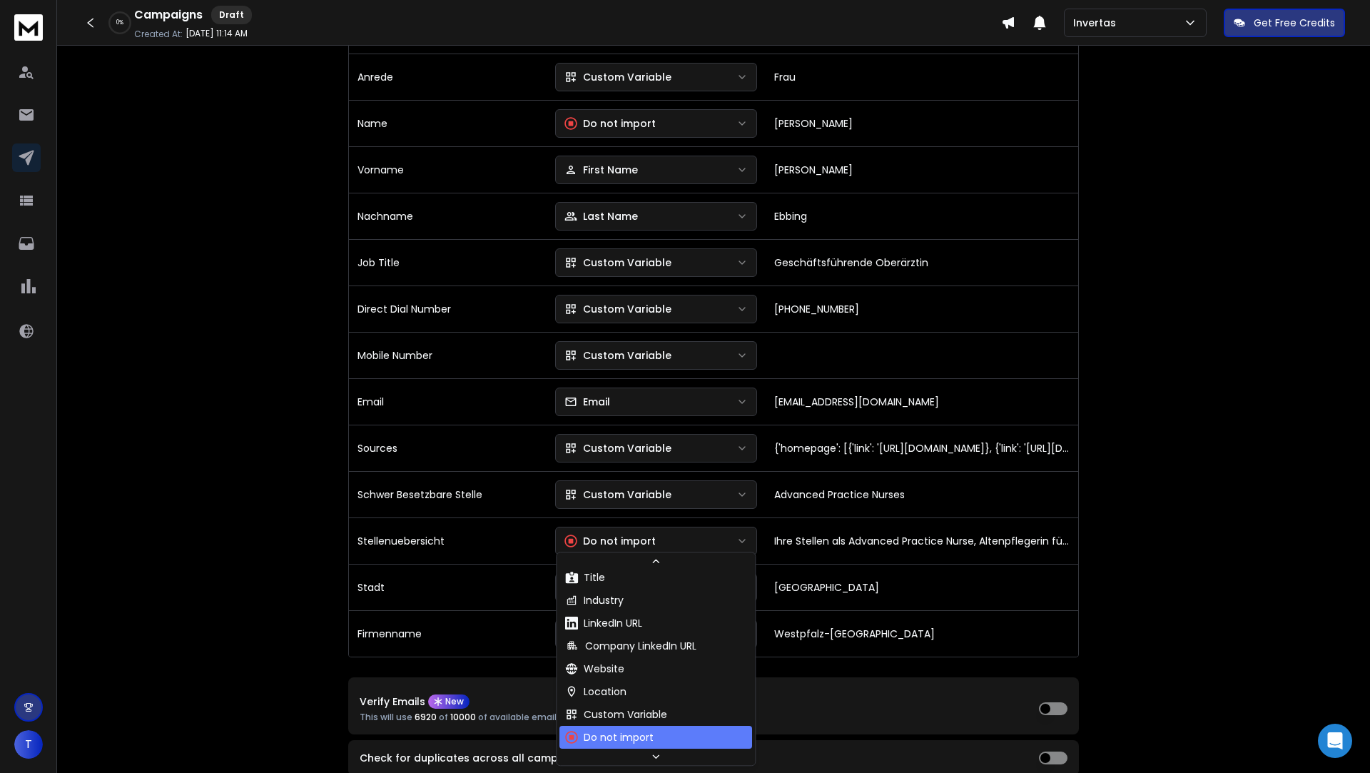
scroll to position [129, 0]
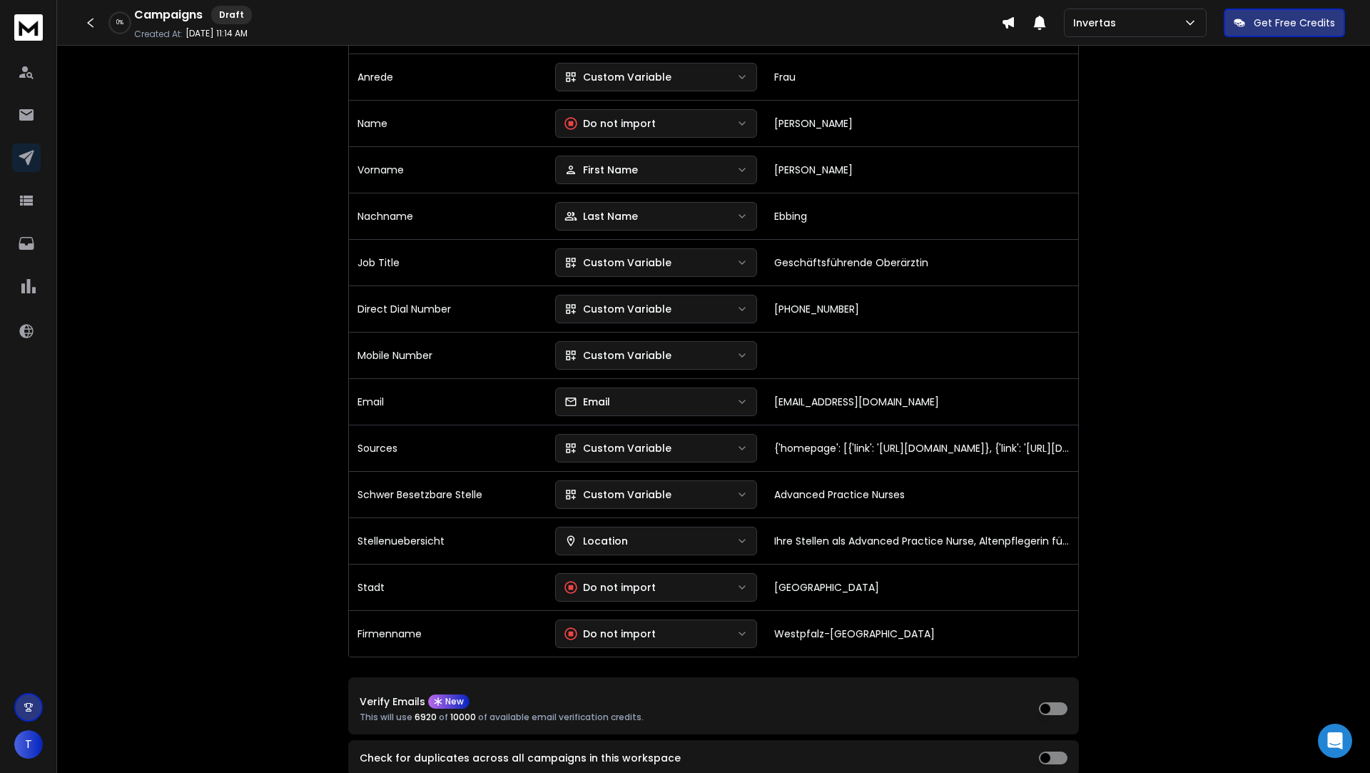
click at [645, 708] on div "Verify Emails New This will use 6920 of 10000 of available email verification c…" at bounding box center [714, 708] width 708 height 29
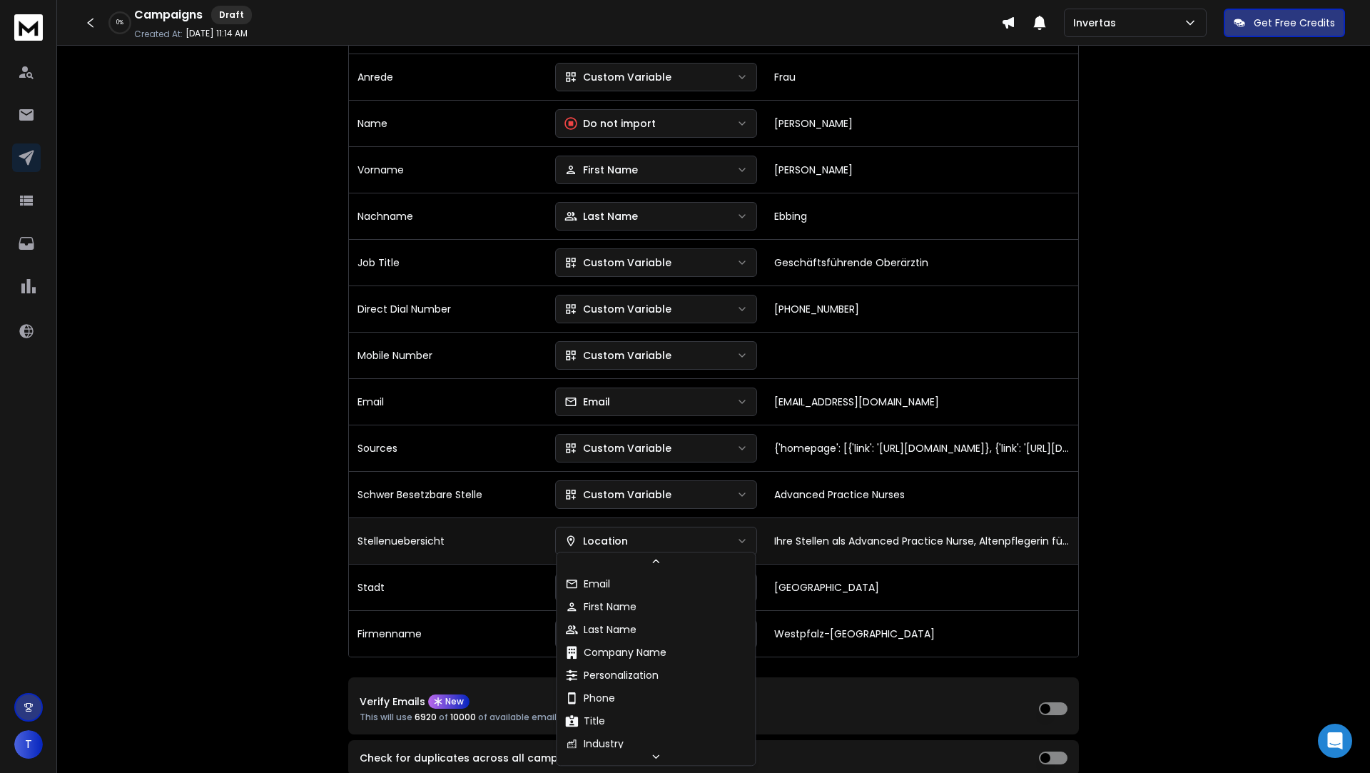
click at [635, 526] on button "Location" at bounding box center [656, 540] width 202 height 29
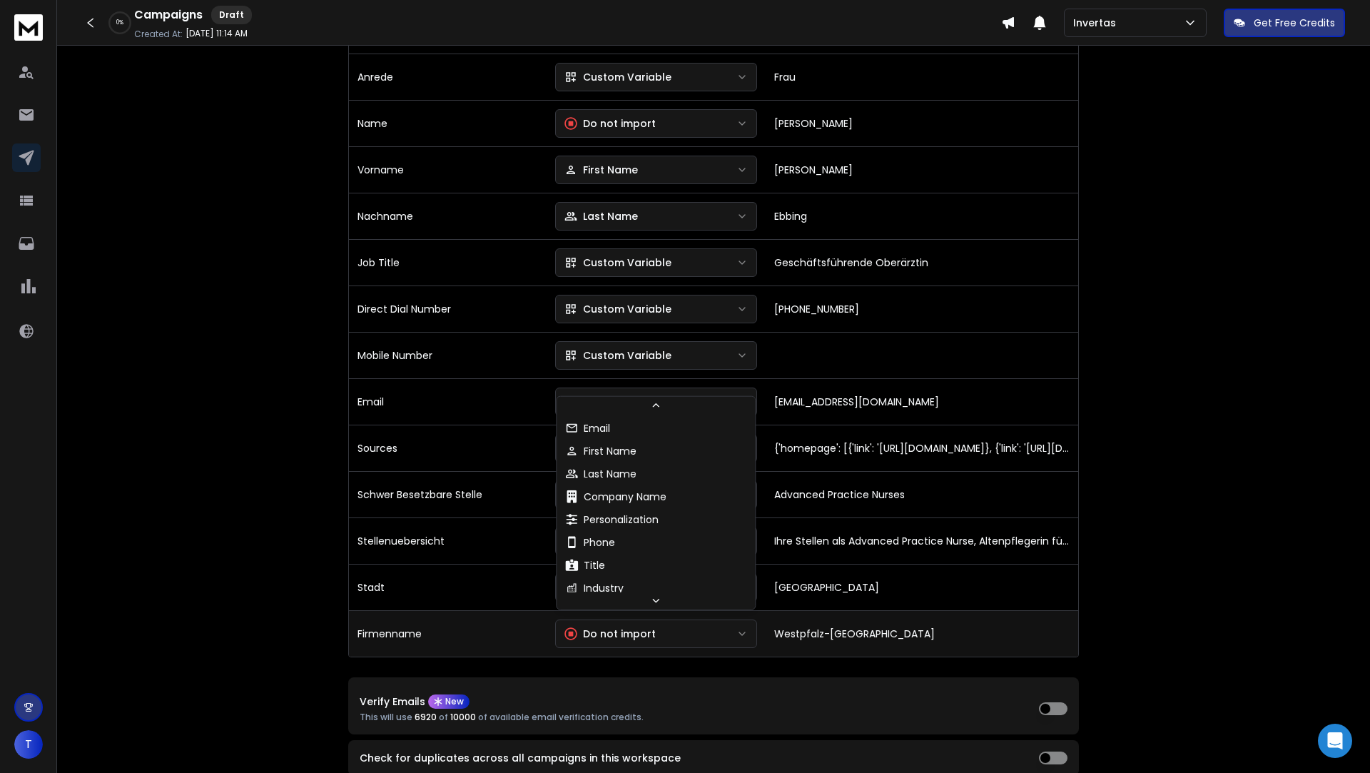
click at [638, 635] on button "Do not import" at bounding box center [656, 633] width 202 height 29
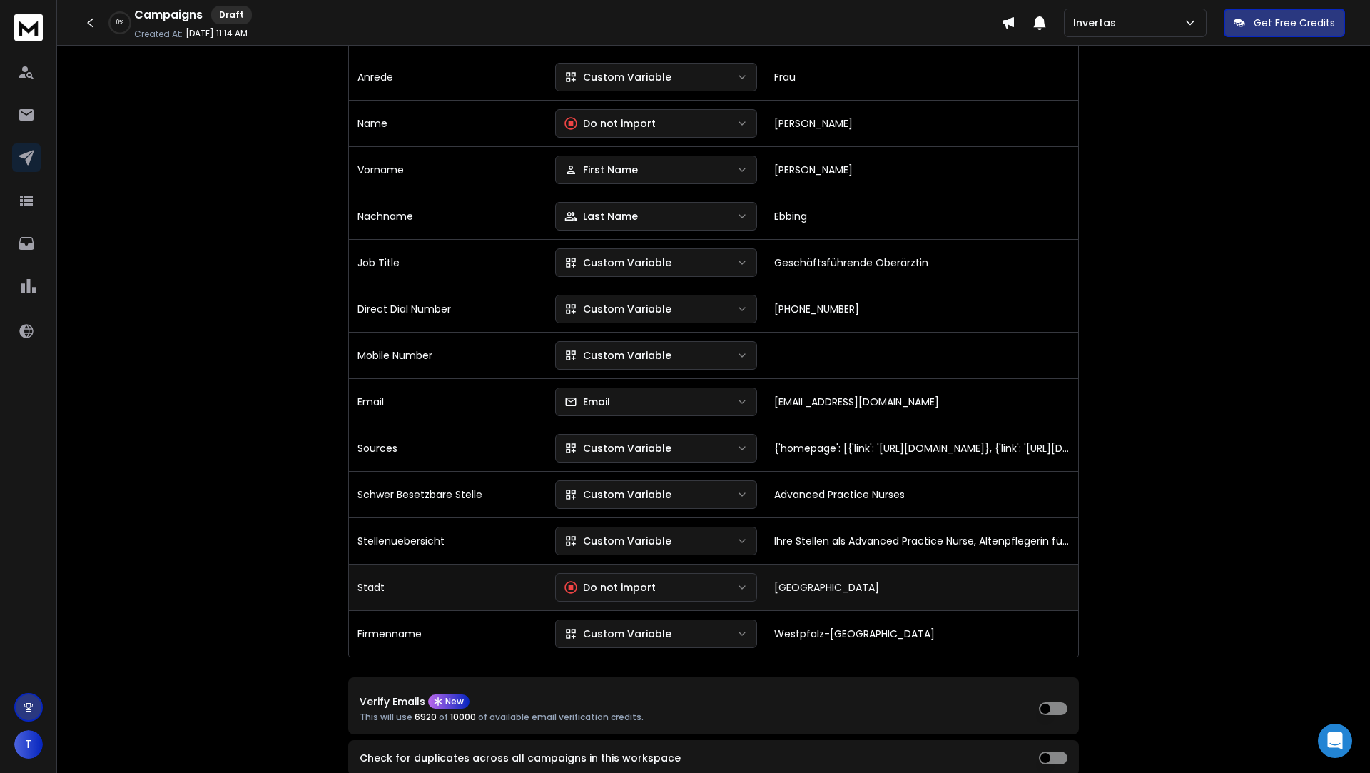
click at [640, 580] on div "Do not import" at bounding box center [609, 587] width 91 height 14
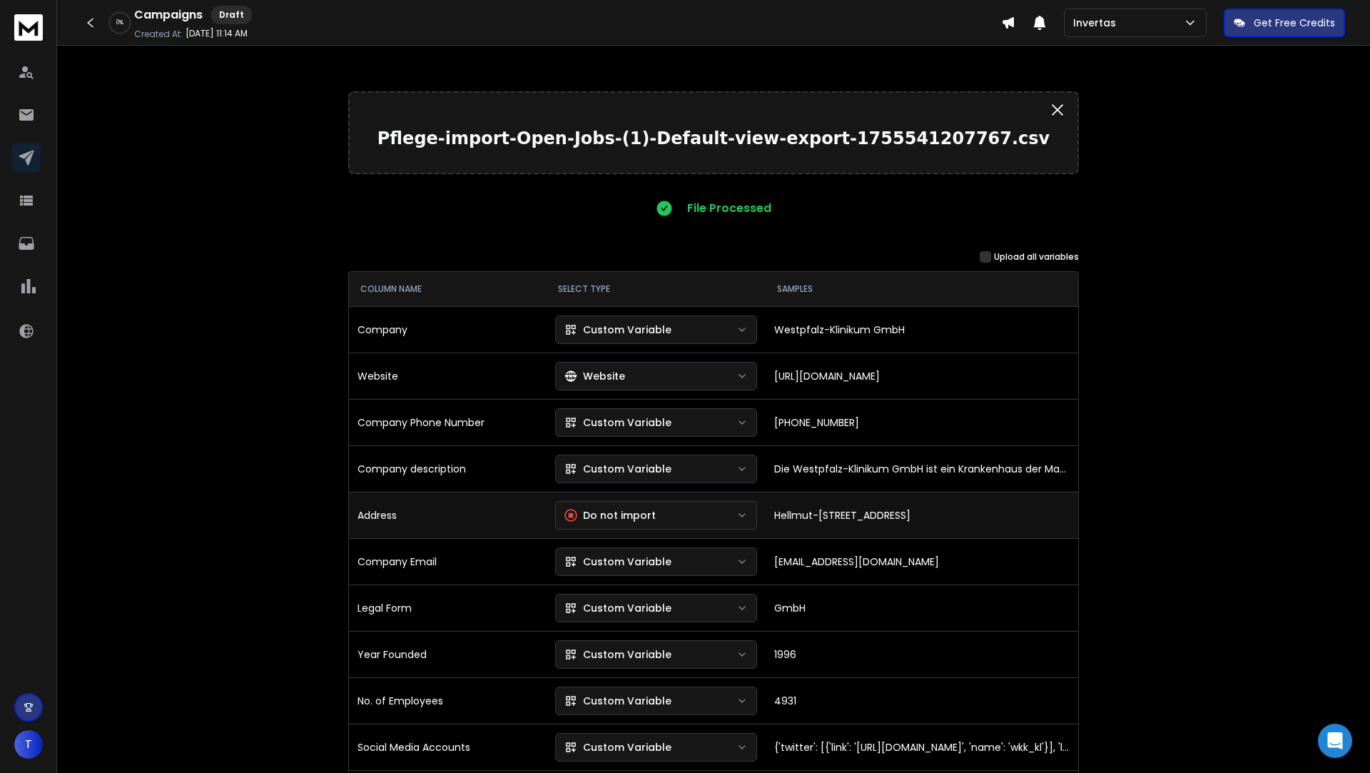
click at [718, 519] on button "Do not import" at bounding box center [656, 515] width 202 height 29
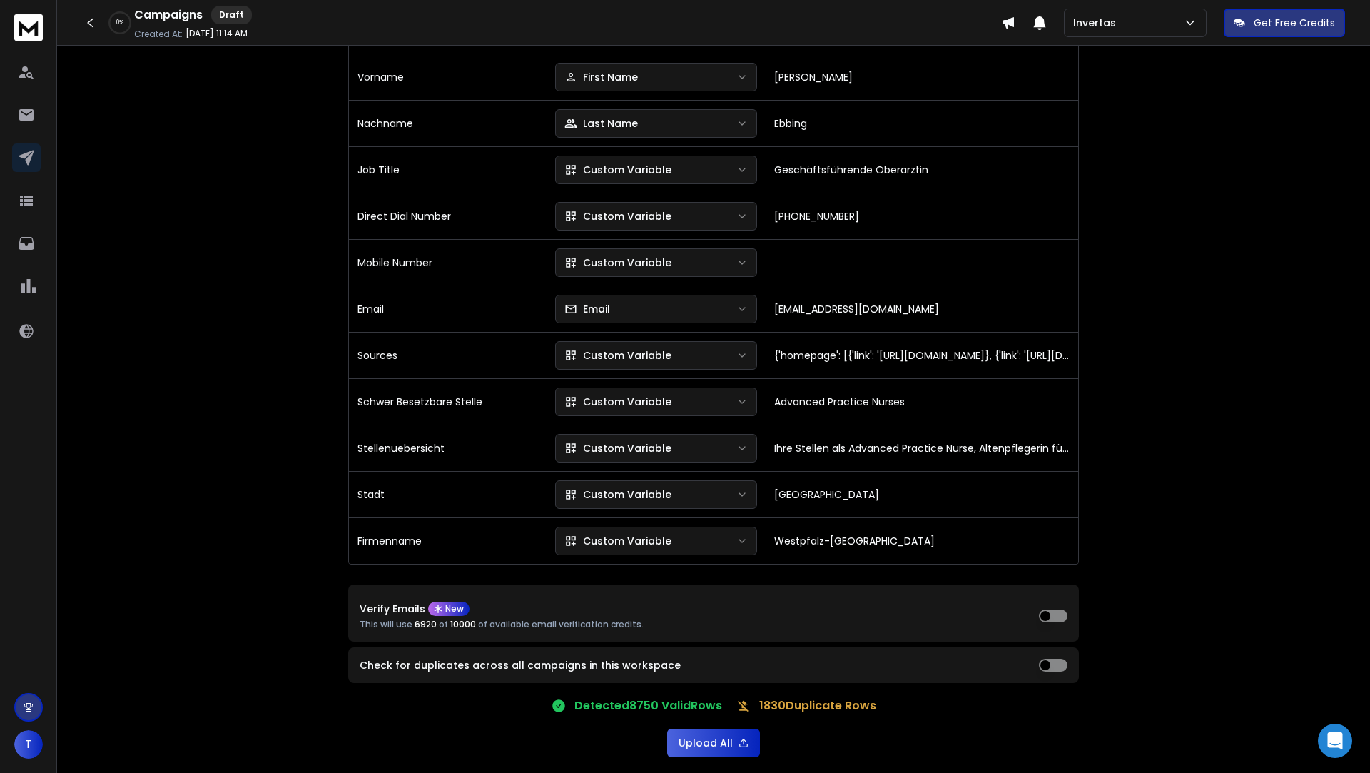
click at [718, 743] on button "Upload All" at bounding box center [713, 742] width 93 height 29
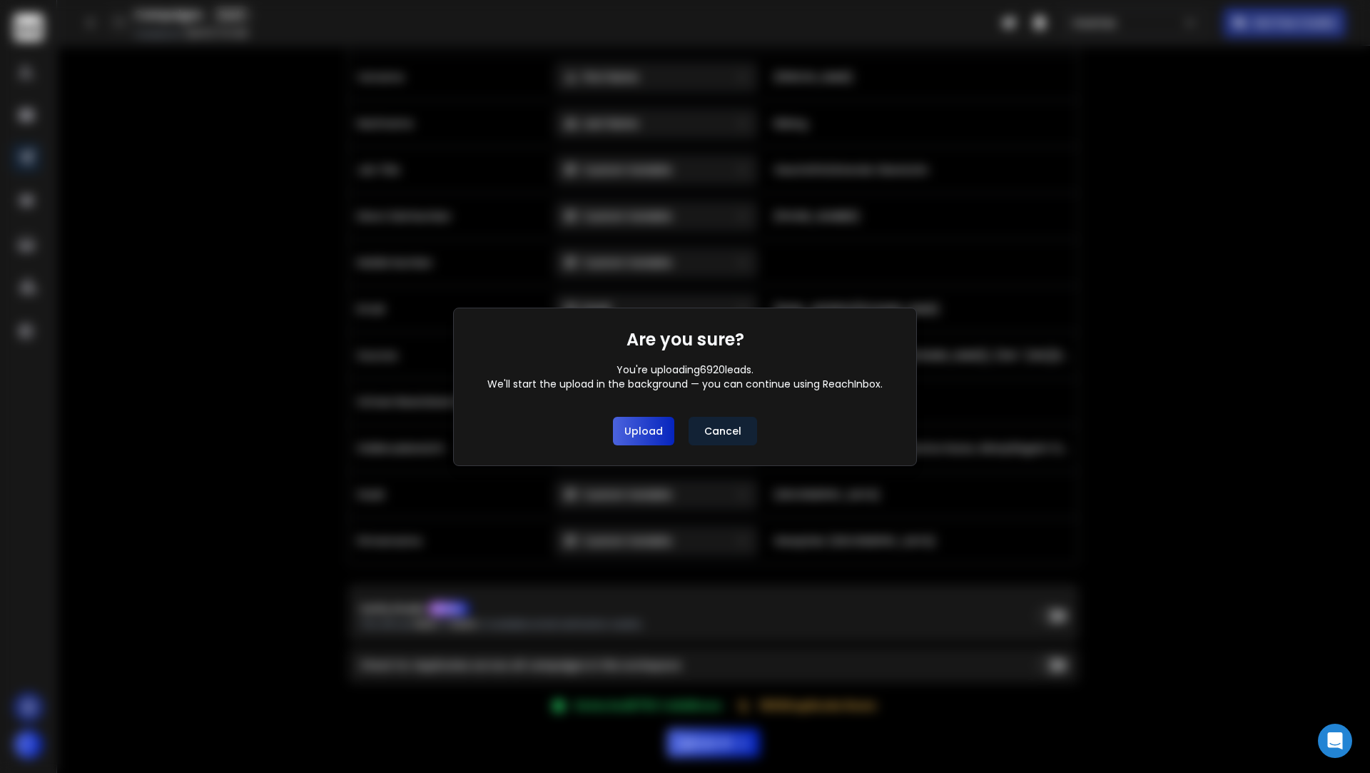
click at [646, 427] on button "Upload" at bounding box center [643, 431] width 61 height 29
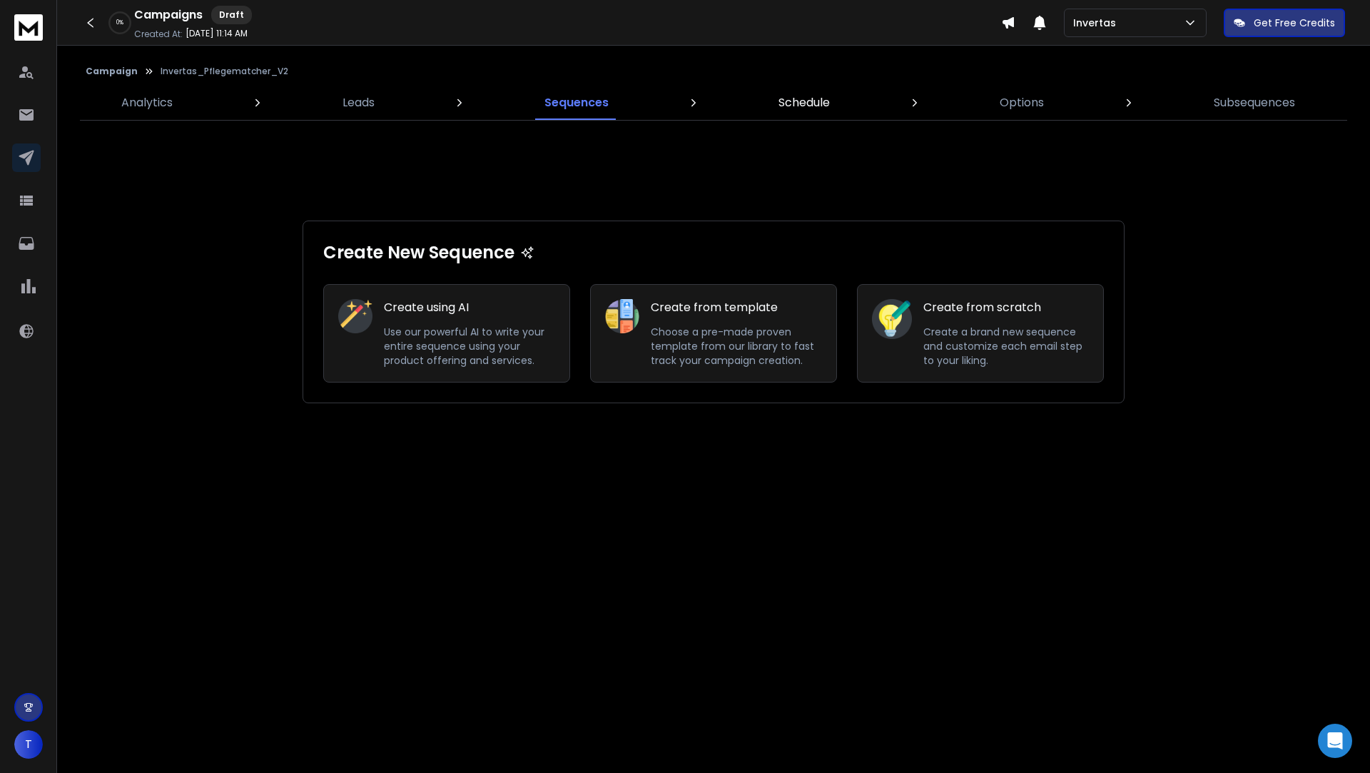
click at [797, 114] on link "Schedule" at bounding box center [804, 103] width 68 height 34
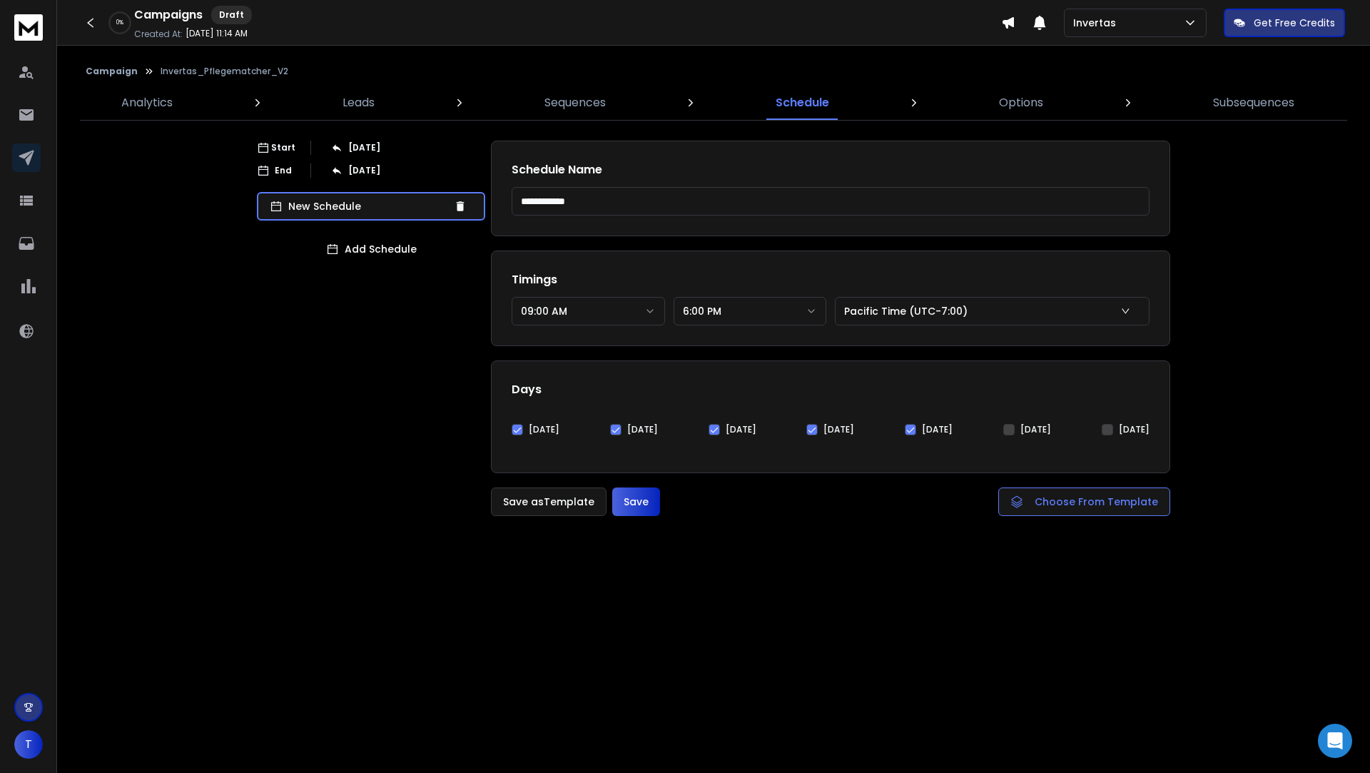
click at [630, 317] on button "09:00 AM" at bounding box center [587, 311] width 153 height 29
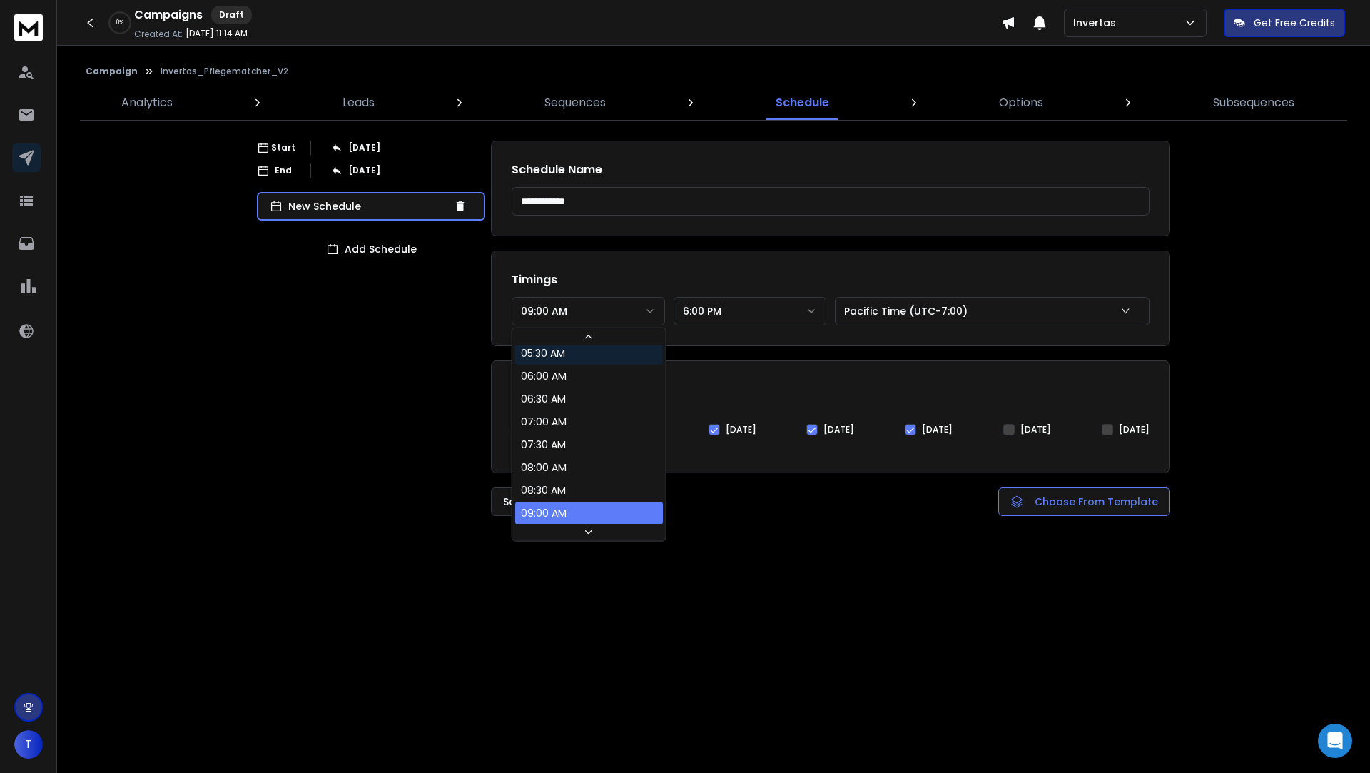
scroll to position [235, 0]
select select "********"
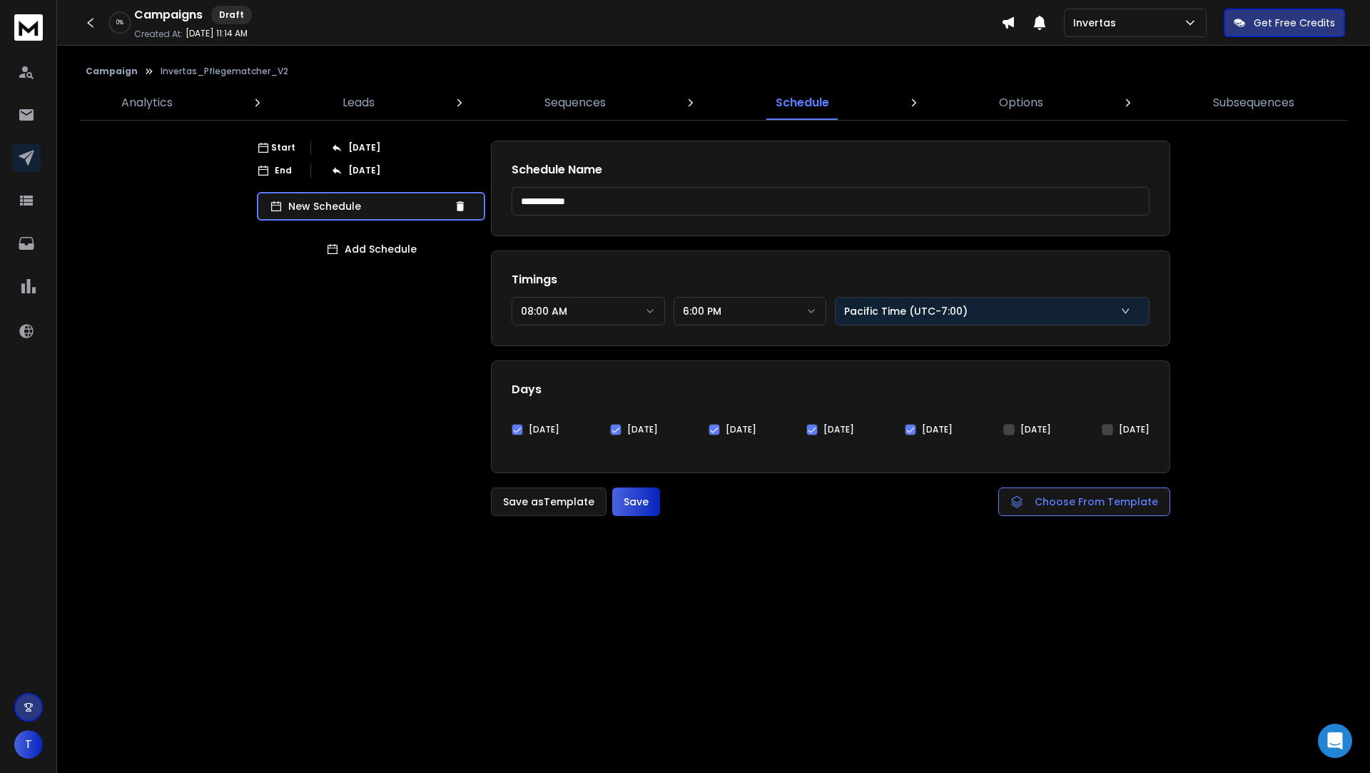
click at [915, 302] on button "Pacific Time (UTC-7:00)" at bounding box center [992, 311] width 315 height 29
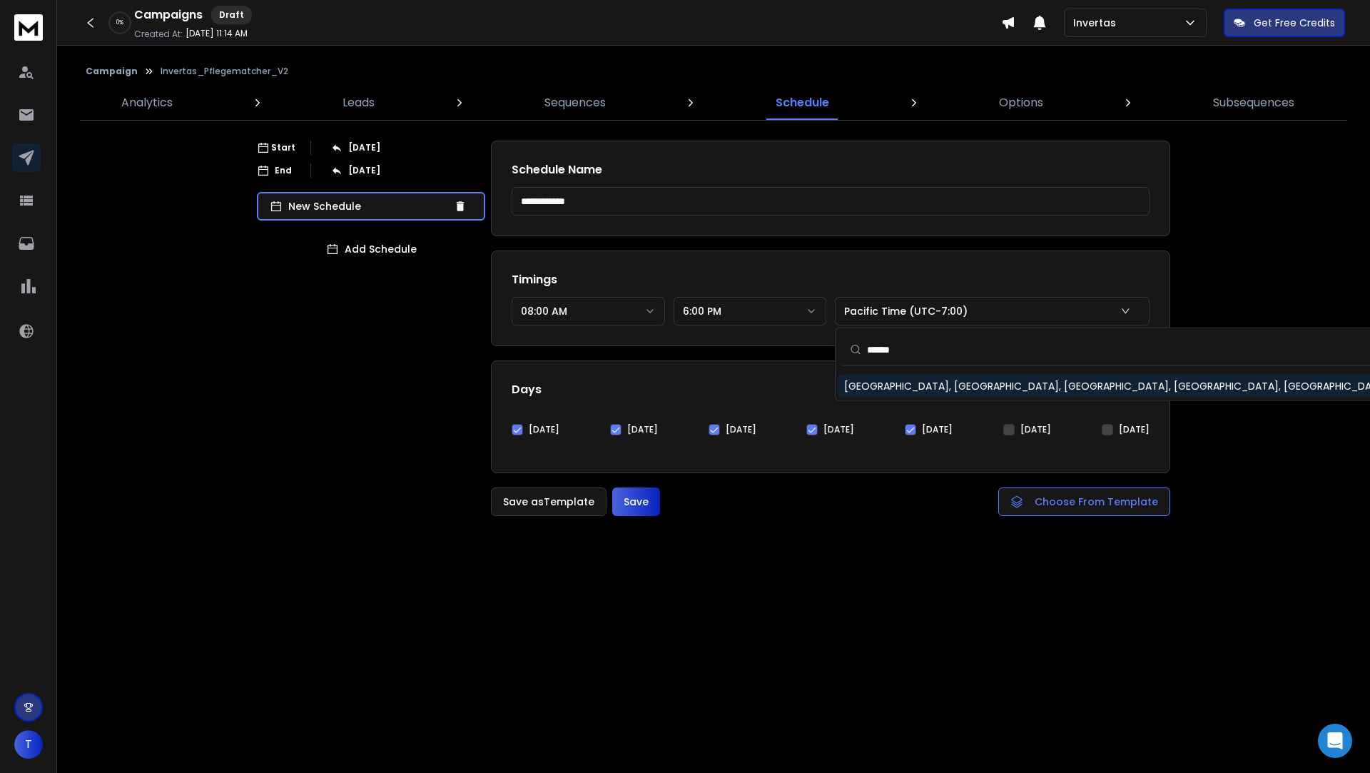
type input "******"
click at [1020, 380] on div "[GEOGRAPHIC_DATA], [GEOGRAPHIC_DATA], [GEOGRAPHIC_DATA], [GEOGRAPHIC_DATA], [GE…" at bounding box center [1201, 386] width 715 height 14
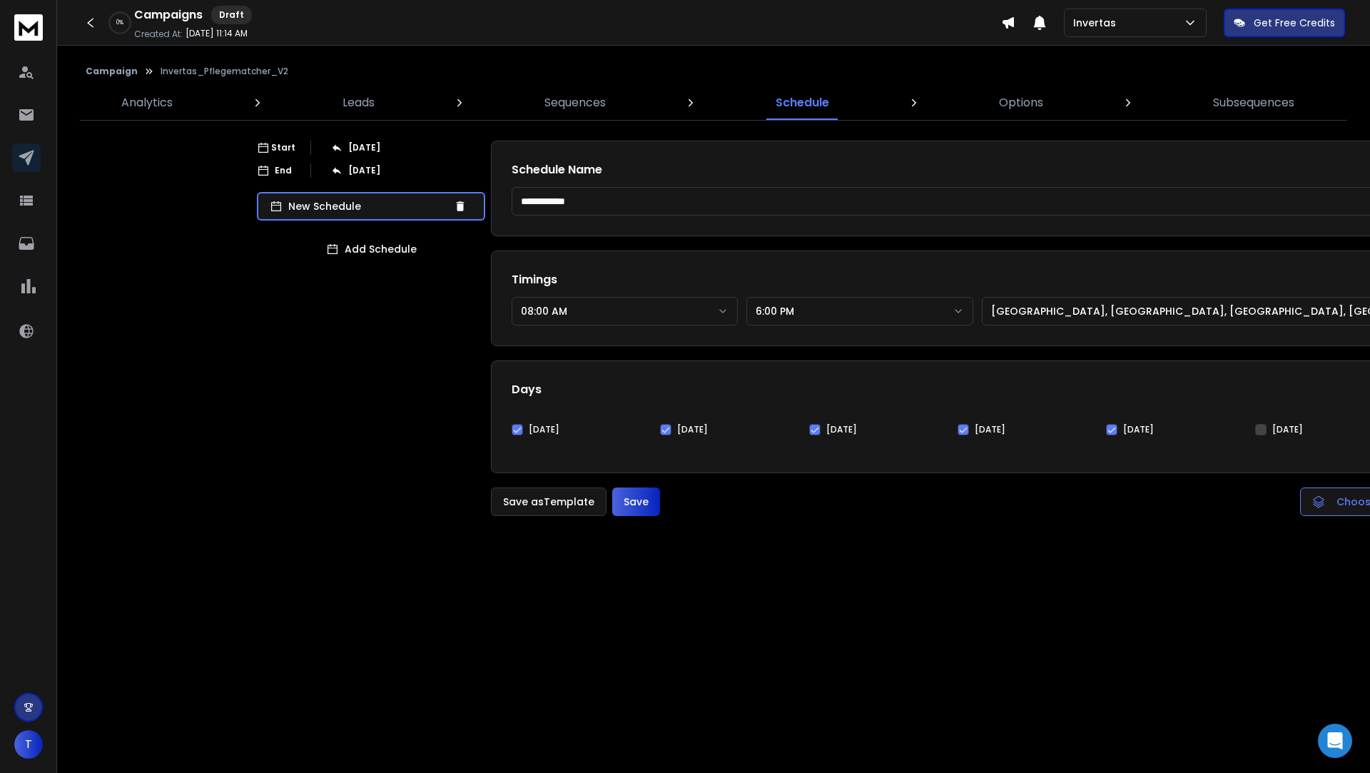
click at [631, 501] on button "Save" at bounding box center [636, 501] width 48 height 29
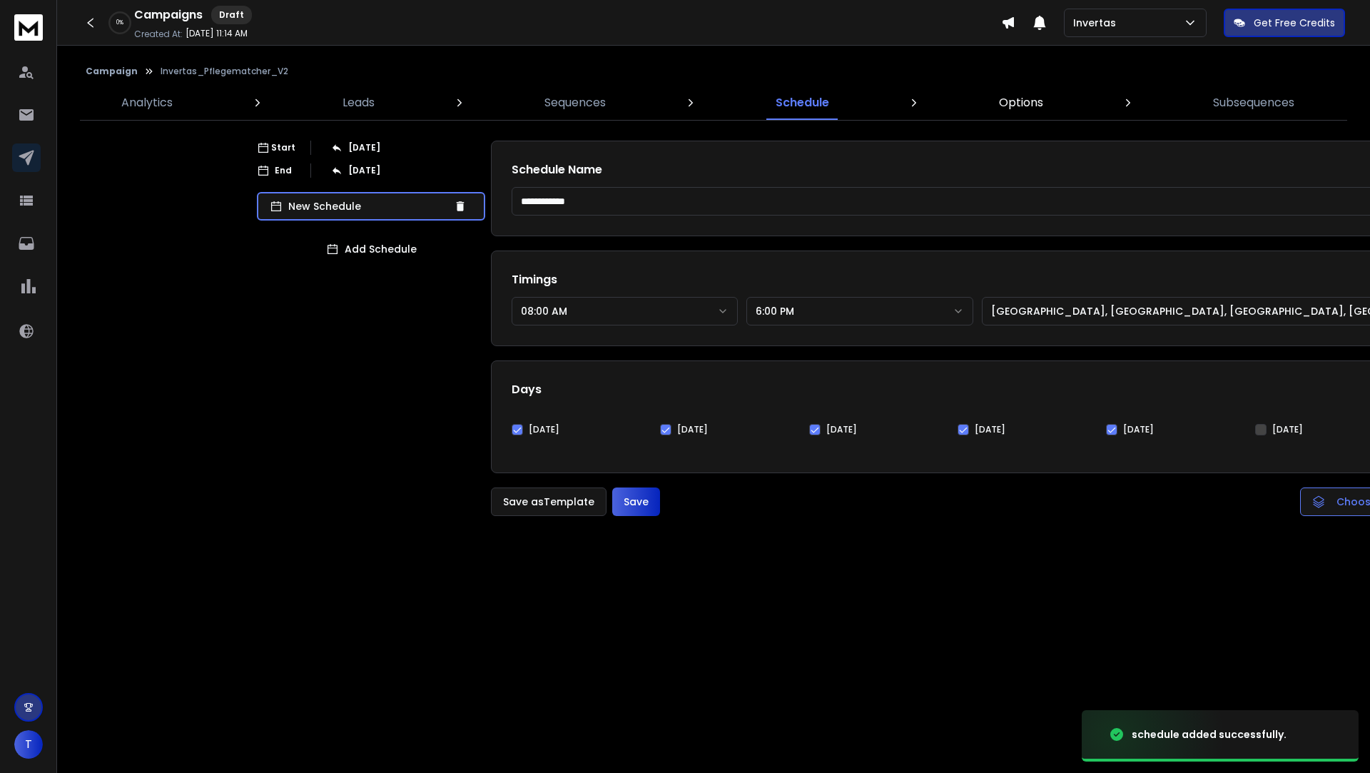
click at [1034, 100] on p "Options" at bounding box center [1021, 102] width 44 height 17
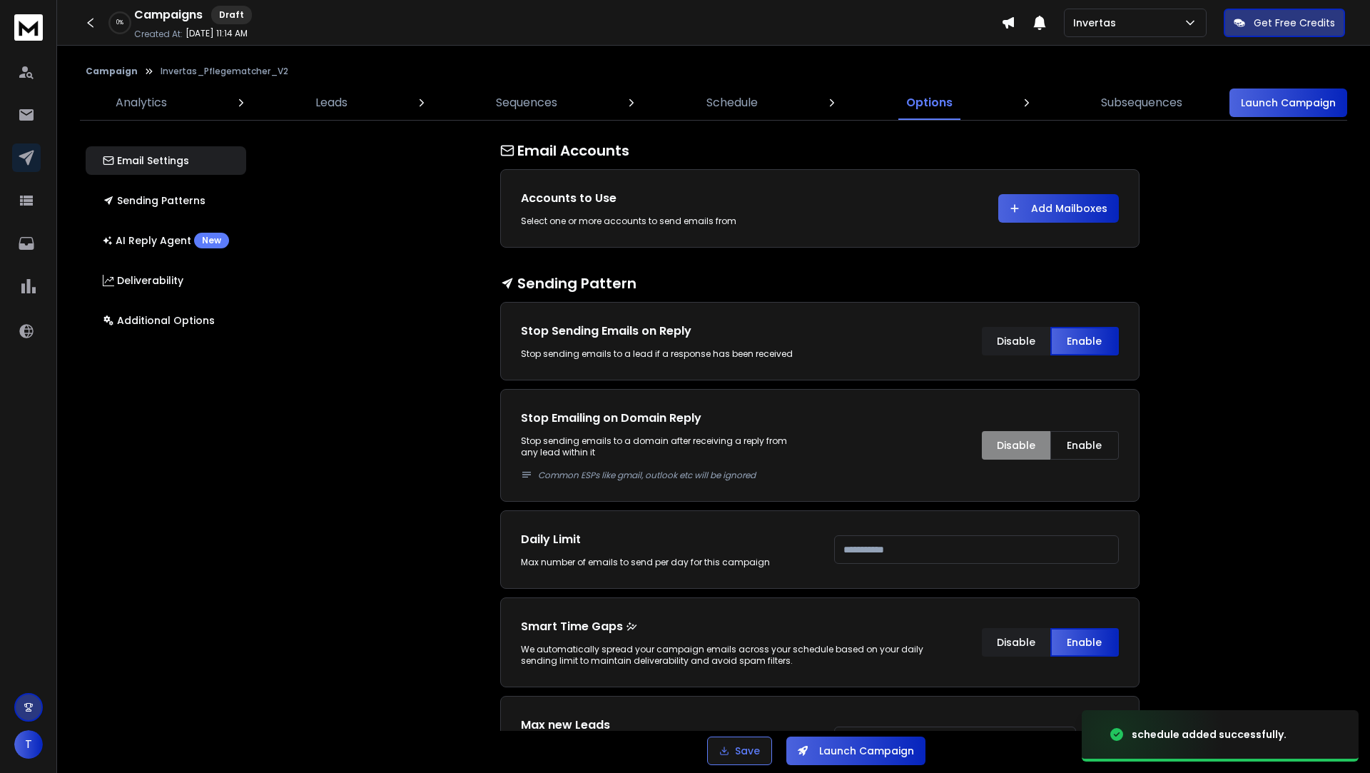
click at [1091, 213] on button "Add Mailboxes" at bounding box center [1058, 208] width 121 height 29
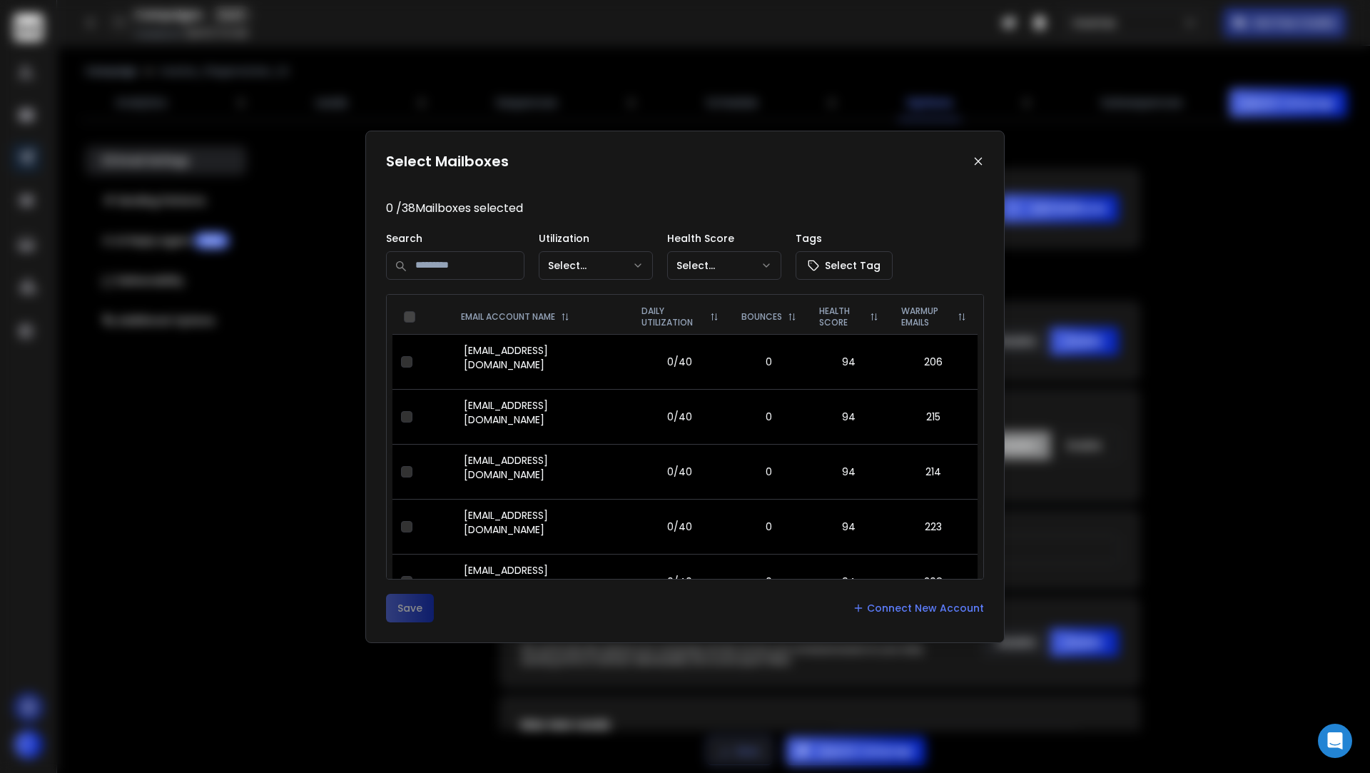
click at [448, 265] on input at bounding box center [455, 265] width 138 height 29
type input "******"
click at [977, 163] on icon at bounding box center [977, 161] width 11 height 11
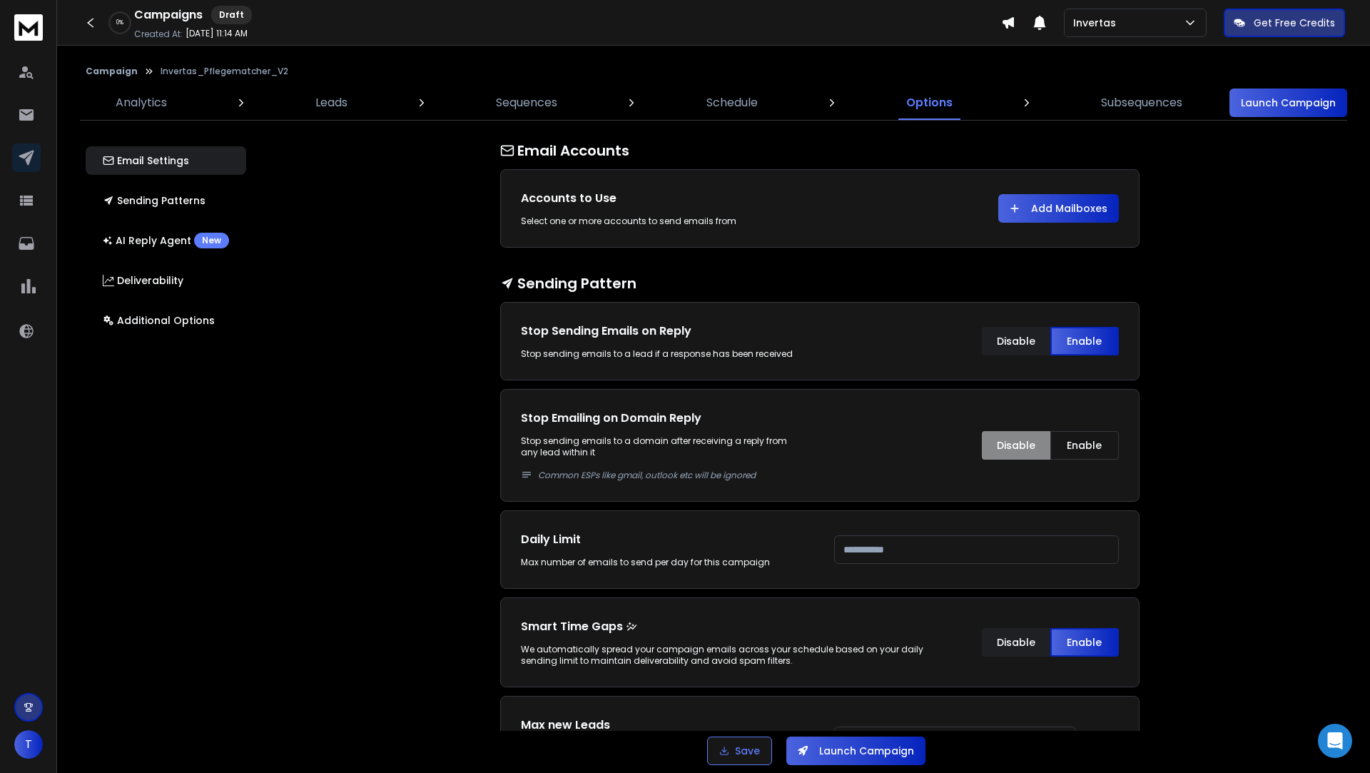
click at [1057, 214] on button "Add Mailboxes" at bounding box center [1058, 208] width 121 height 29
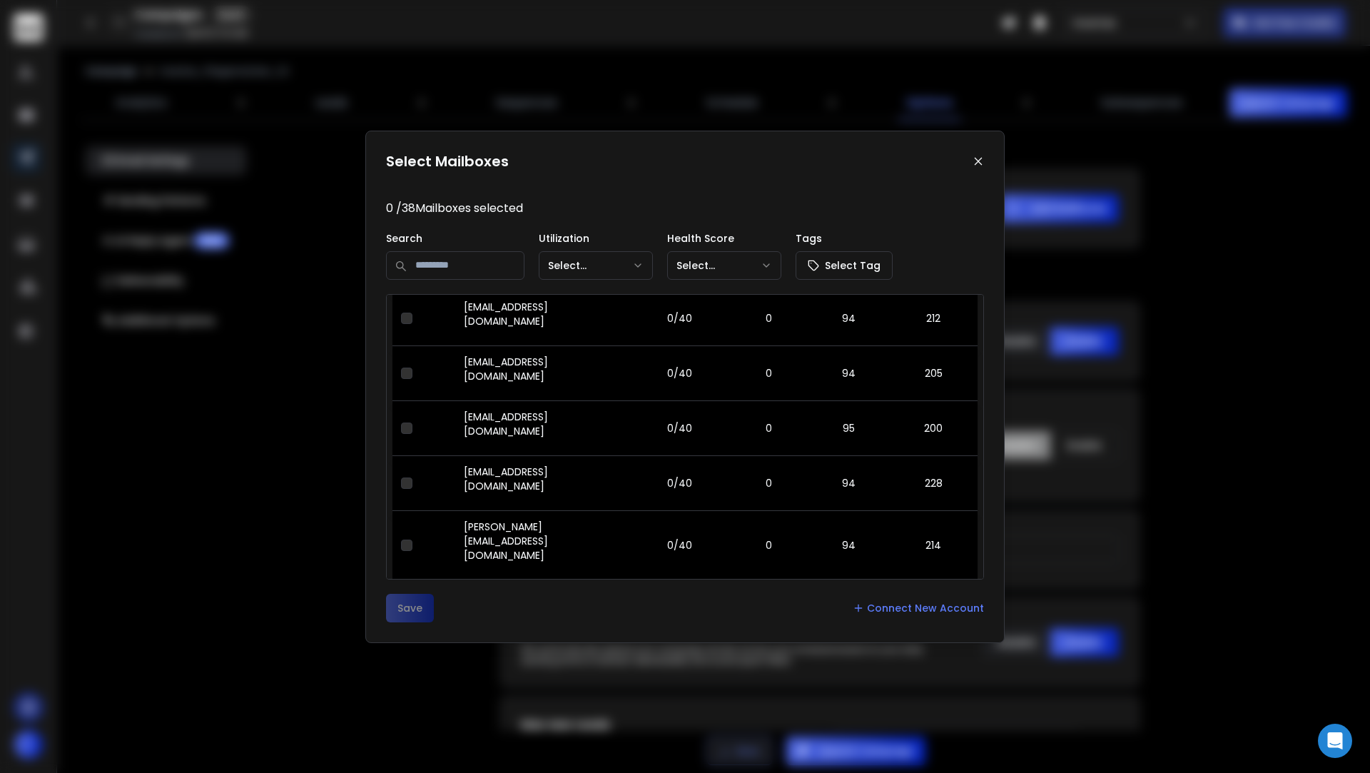
scroll to position [763, 0]
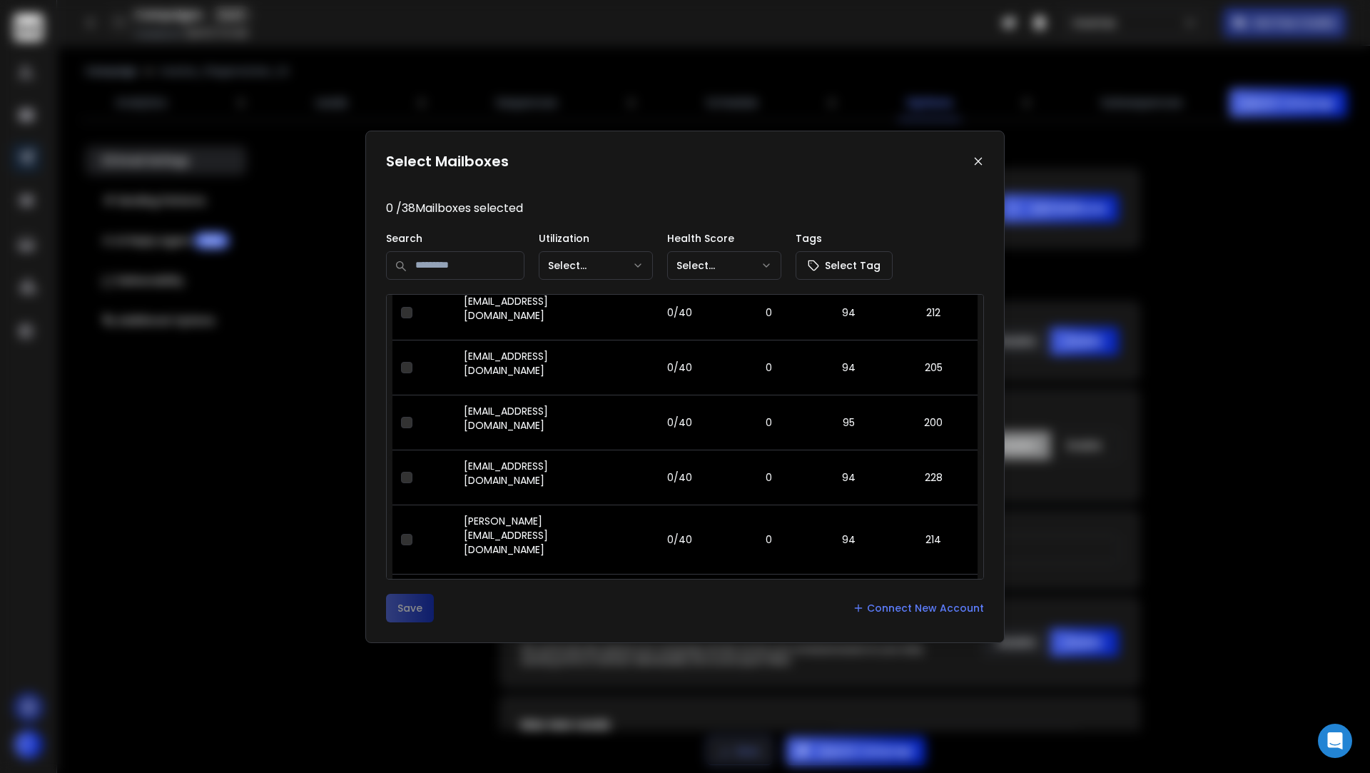
click at [494, 255] on input at bounding box center [455, 265] width 138 height 29
type input "******"
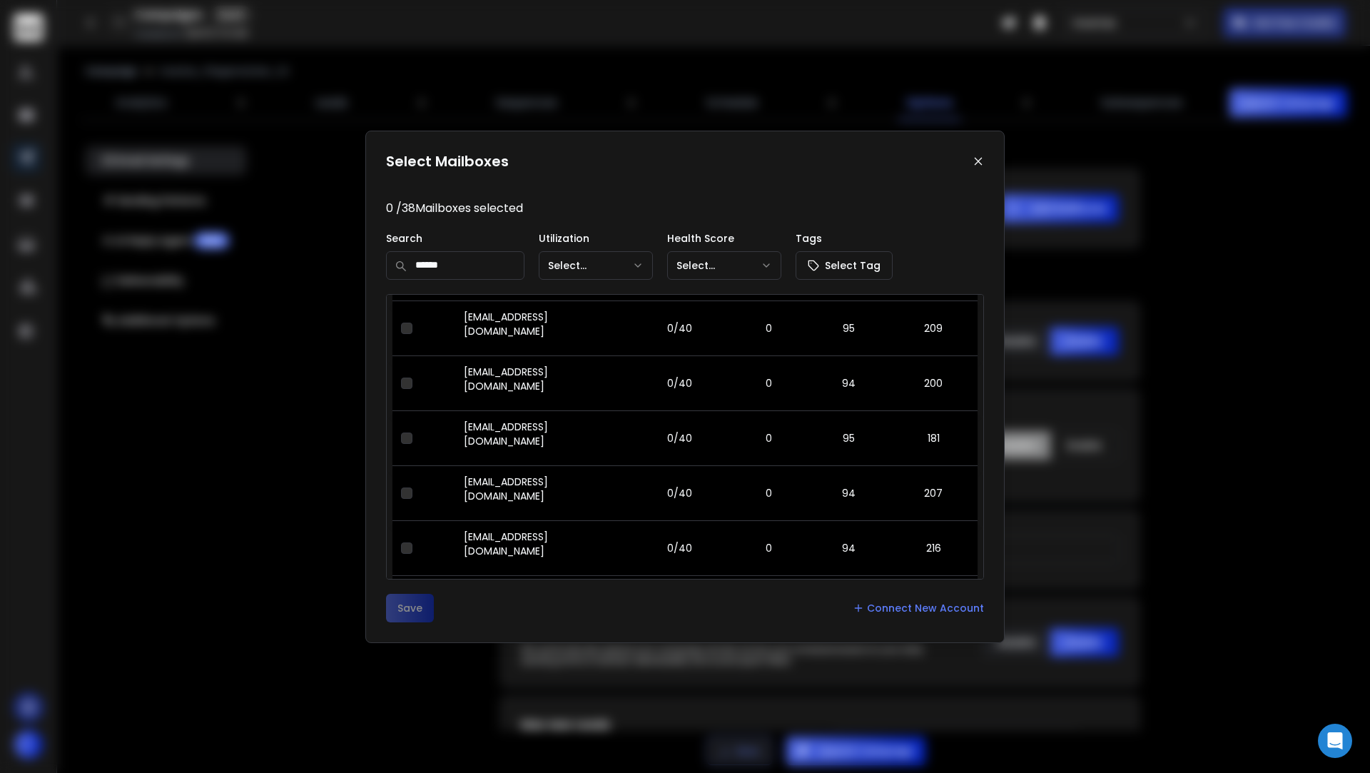
scroll to position [414, 0]
click at [407, 601] on div at bounding box center [425, 606] width 49 height 11
click at [437, 579] on td at bounding box center [420, 606] width 57 height 55
click at [395, 579] on td at bounding box center [420, 606] width 57 height 55
click at [403, 601] on button "button" at bounding box center [406, 606] width 11 height 11
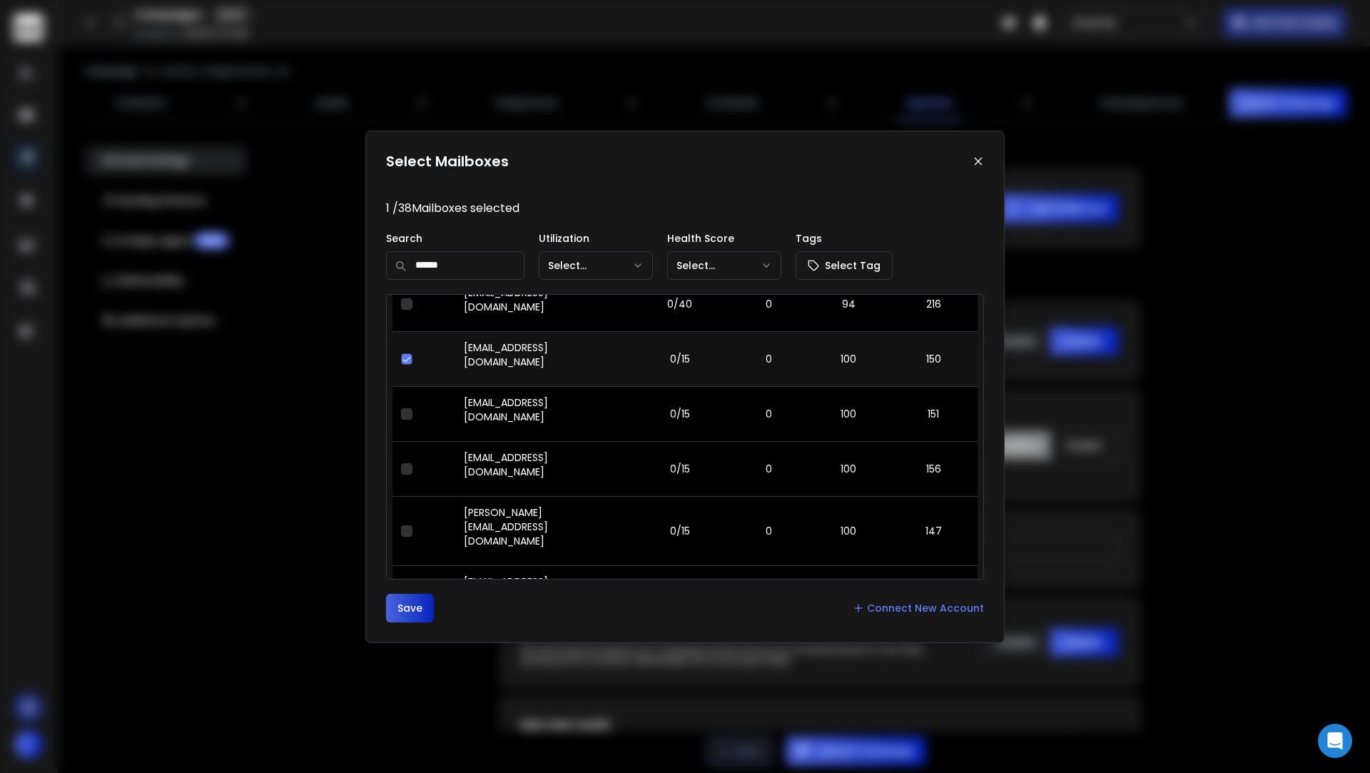
scroll to position [836, 0]
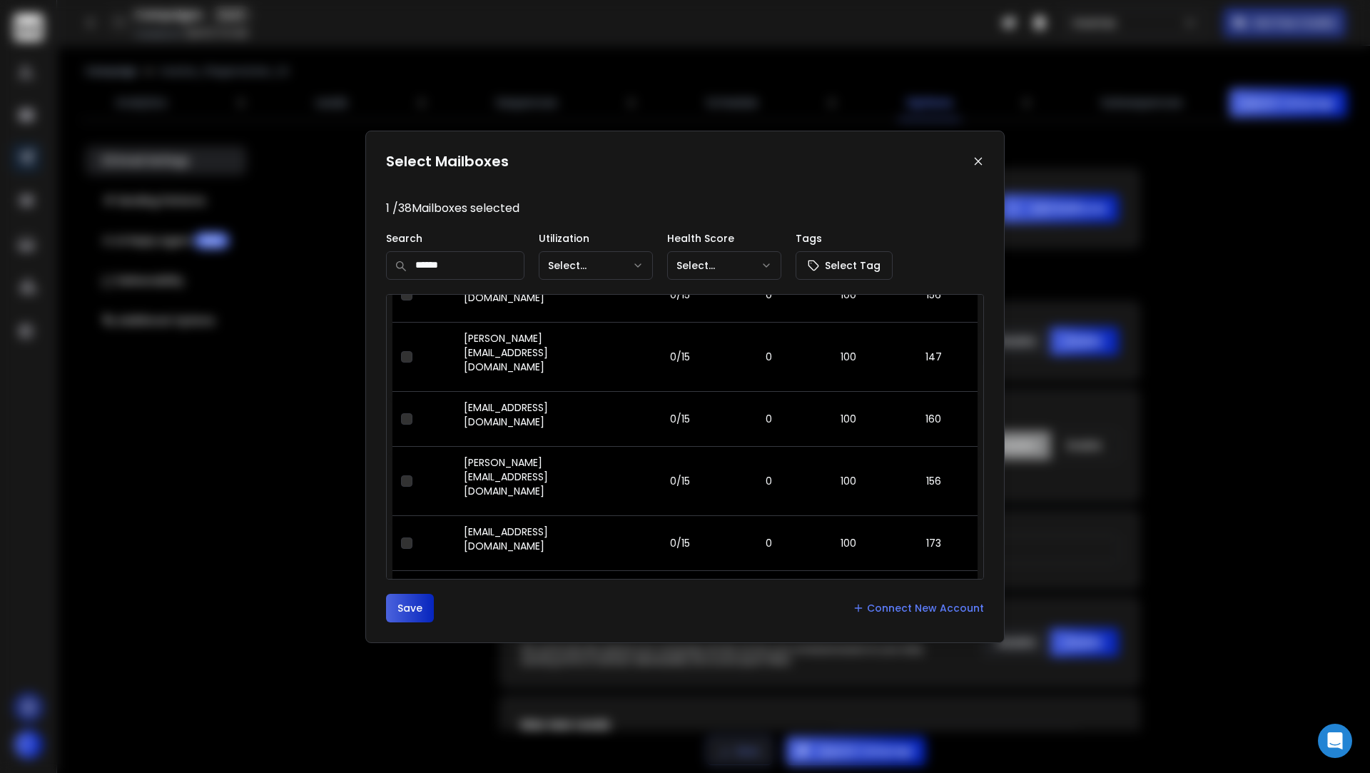
click at [405, 702] on button "button" at bounding box center [406, 707] width 11 height 11
click at [407, 647] on button "button" at bounding box center [406, 652] width 11 height 11
click at [408, 592] on button "button" at bounding box center [406, 597] width 11 height 11
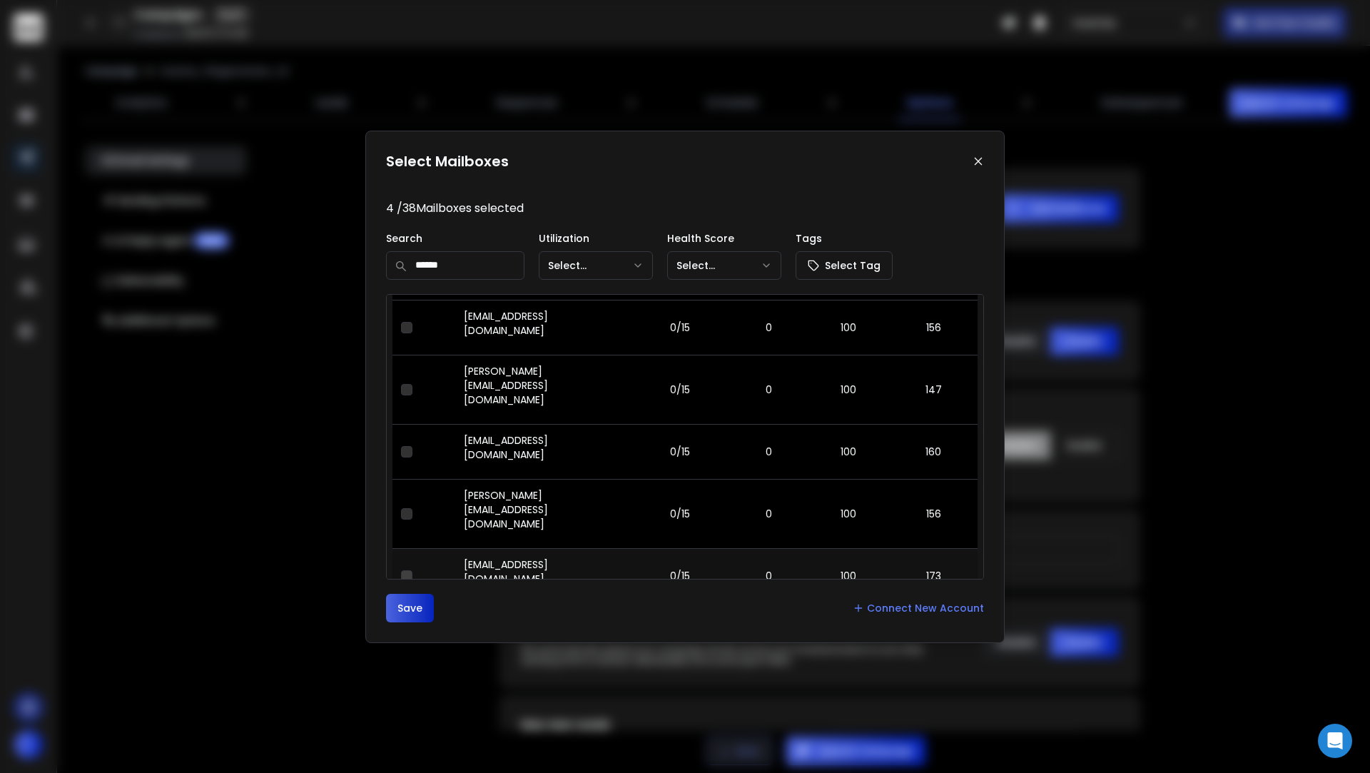
scroll to position [795, 0]
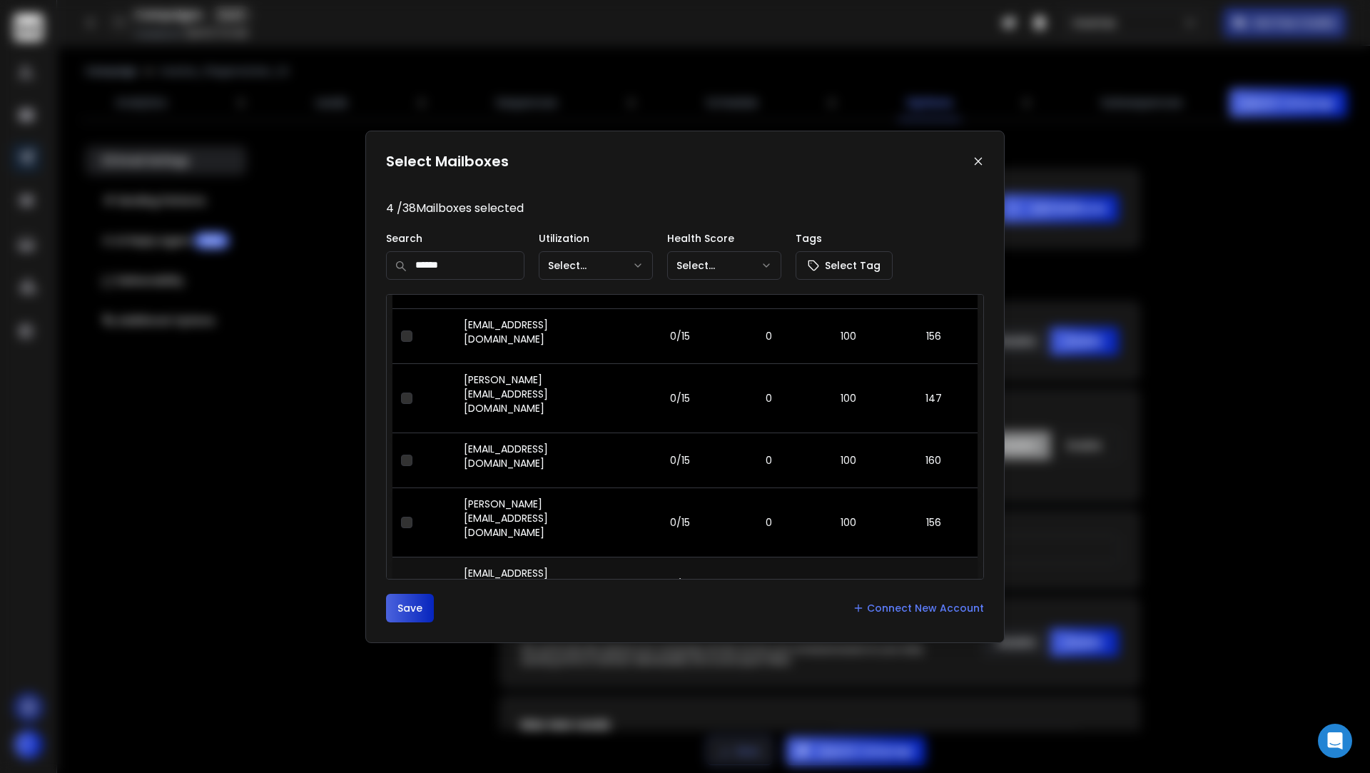
click at [407, 579] on button "button" at bounding box center [406, 584] width 11 height 11
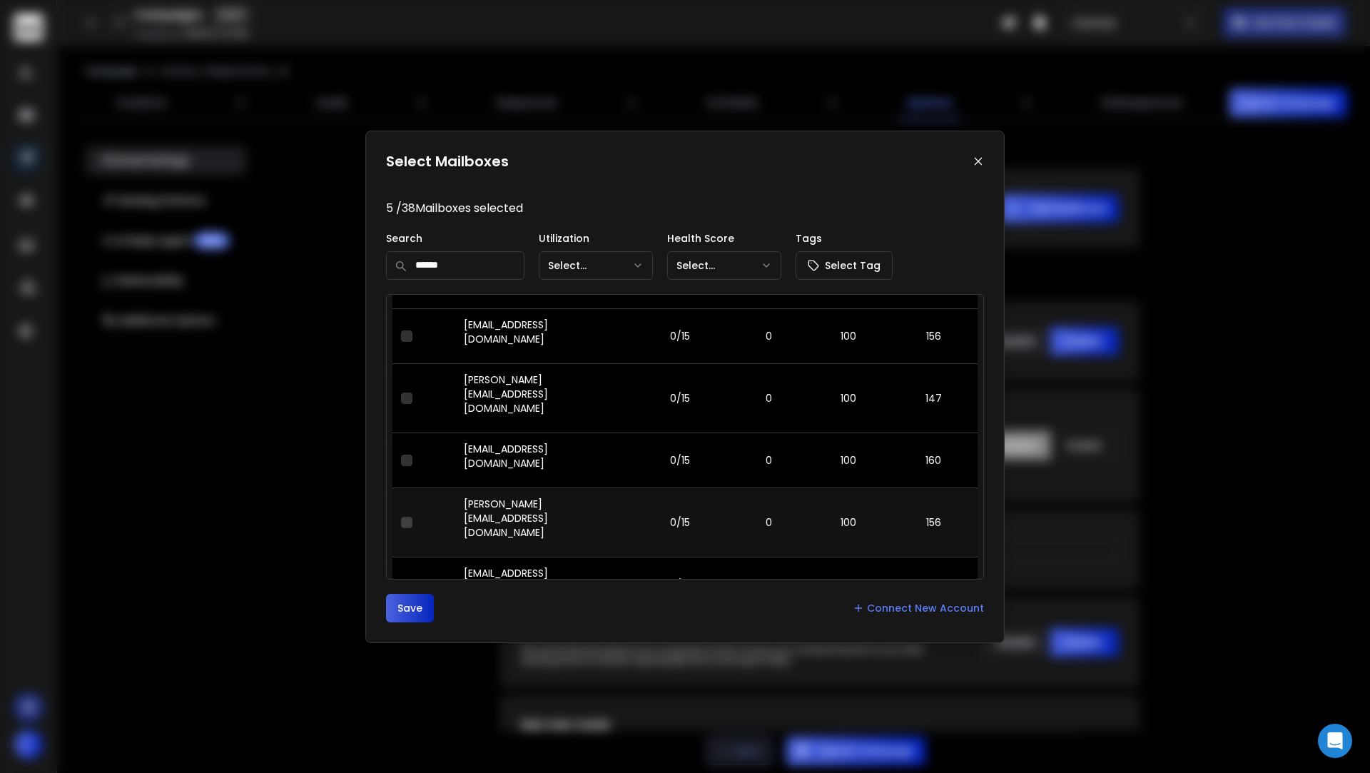
click at [407, 516] on button "button" at bounding box center [406, 521] width 11 height 11
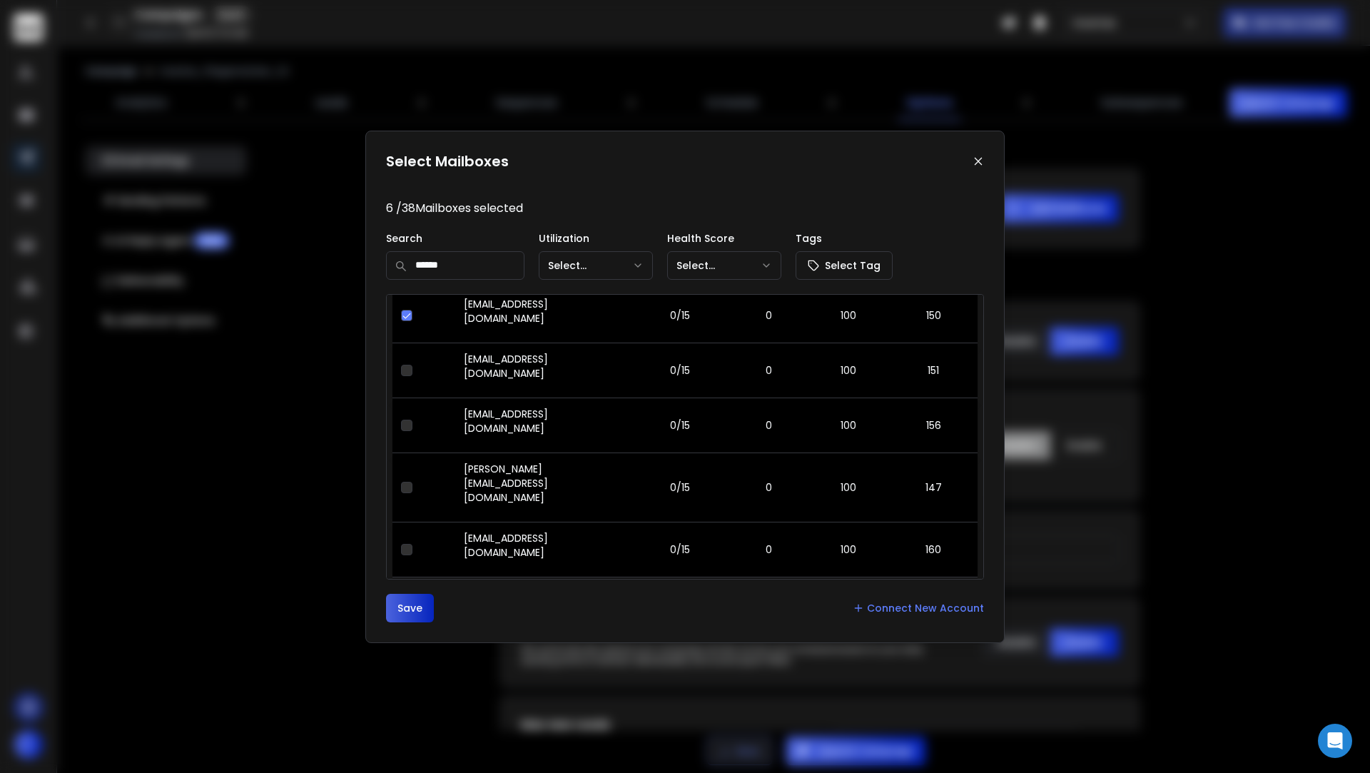
scroll to position [686, 0]
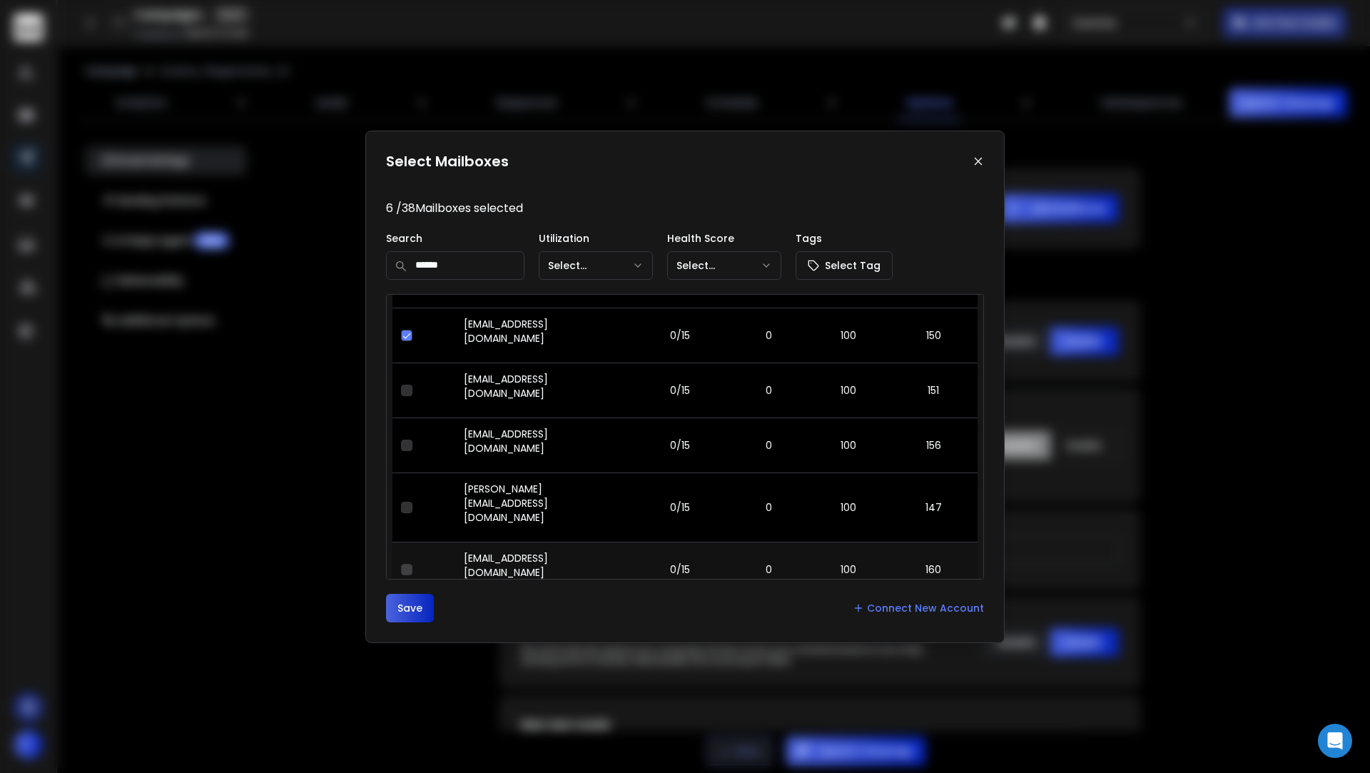
click at [404, 564] on button "button" at bounding box center [406, 569] width 11 height 11
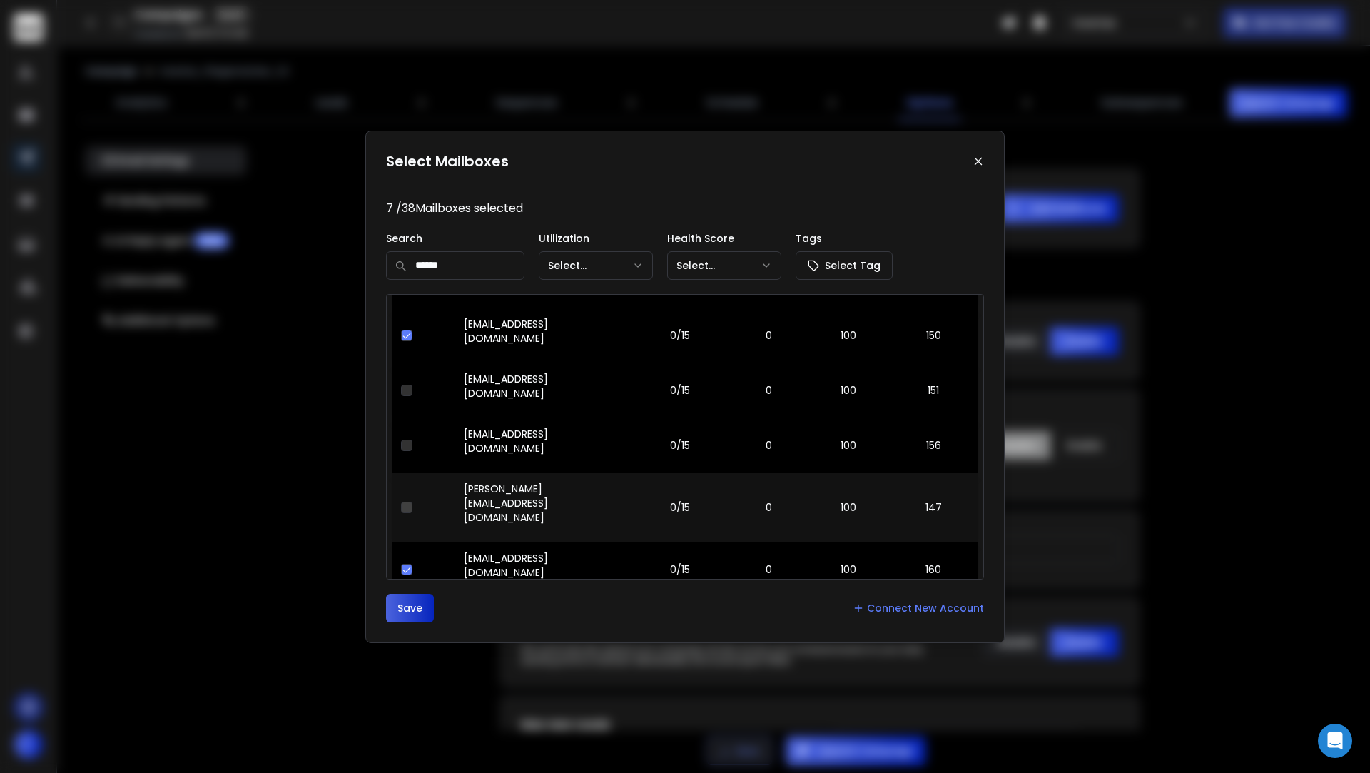
click at [407, 501] on button "button" at bounding box center [406, 506] width 11 height 11
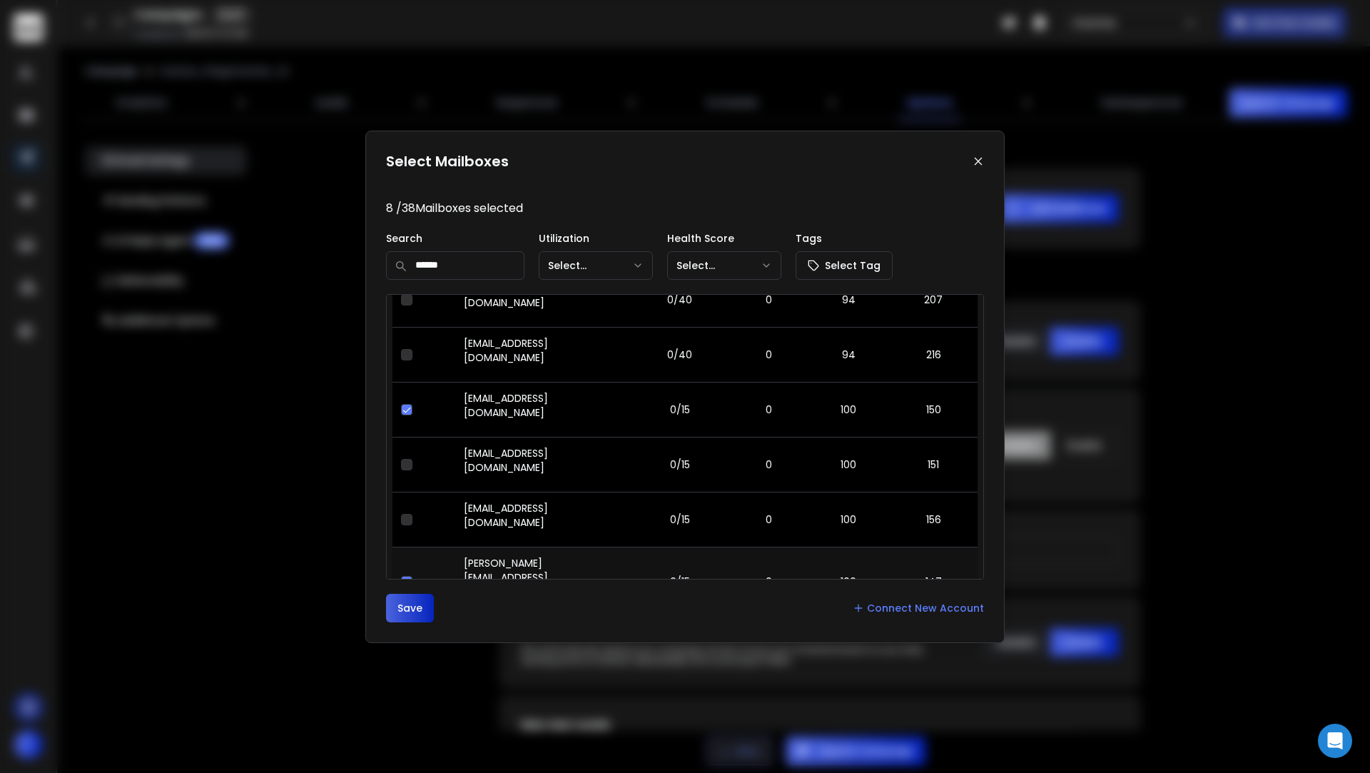
scroll to position [586, 0]
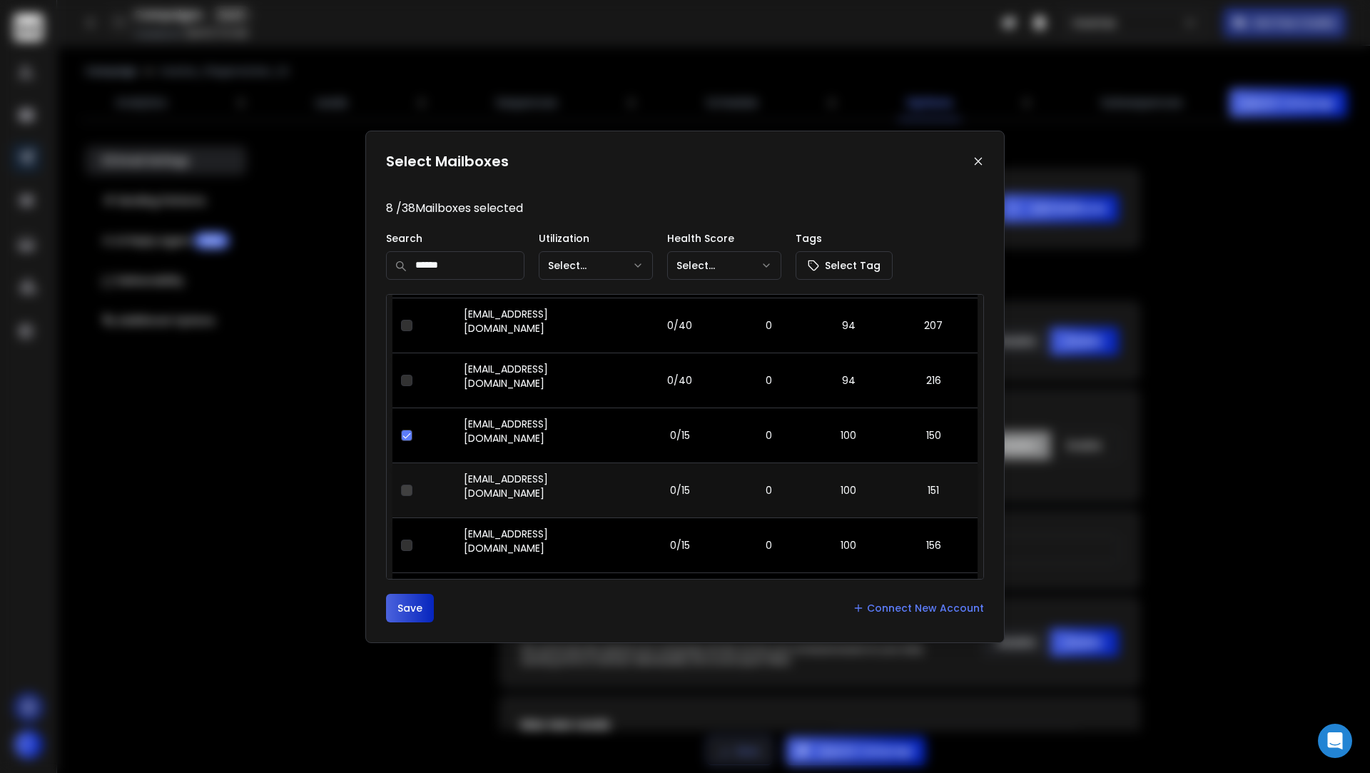
click at [407, 484] on button "button" at bounding box center [406, 489] width 11 height 11
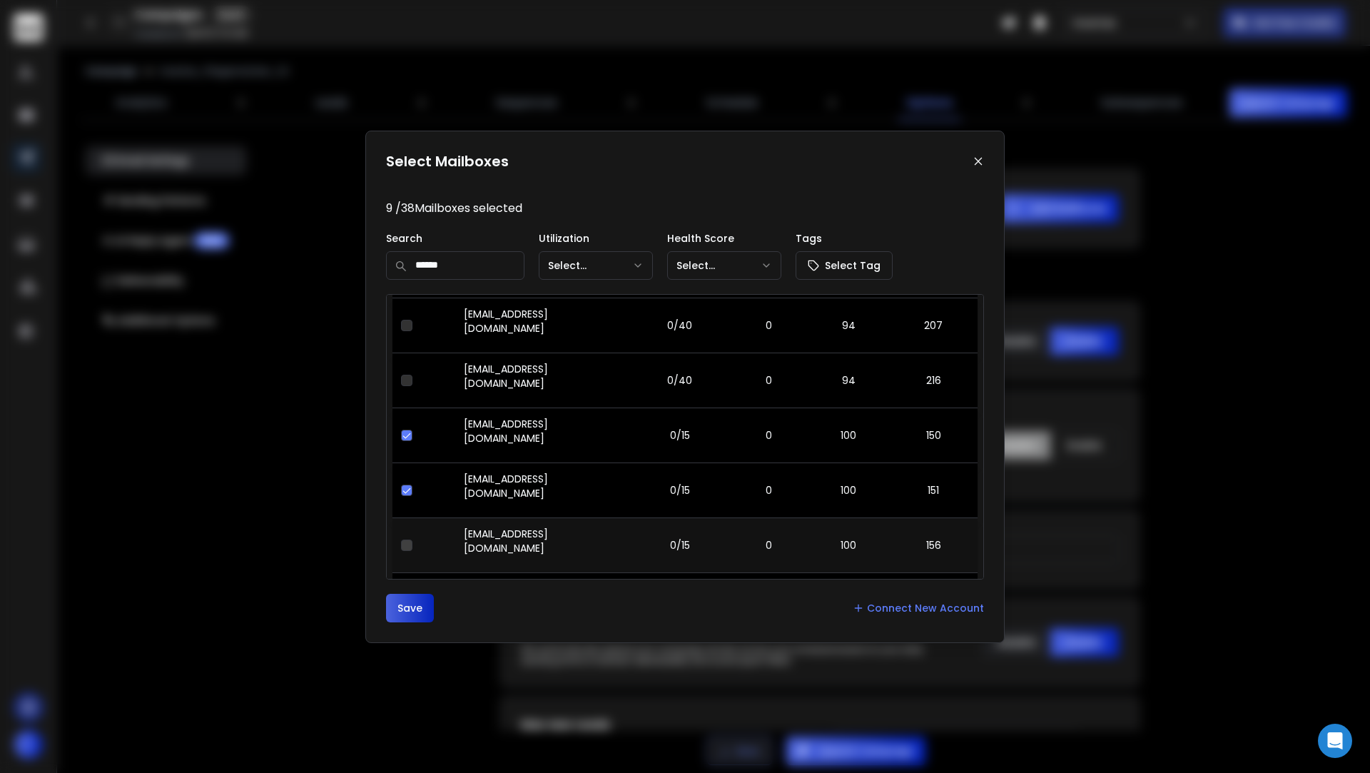
click at [407, 539] on button "button" at bounding box center [406, 544] width 11 height 11
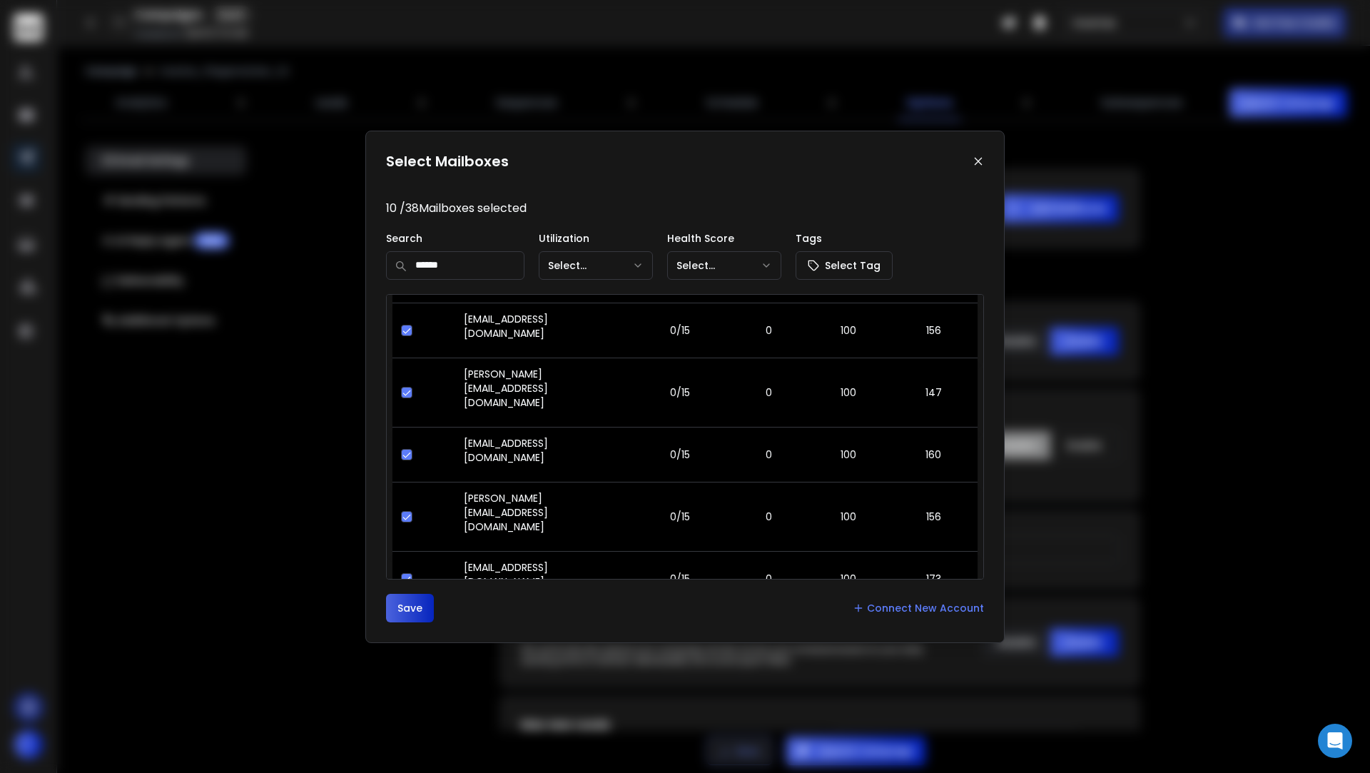
scroll to position [836, 0]
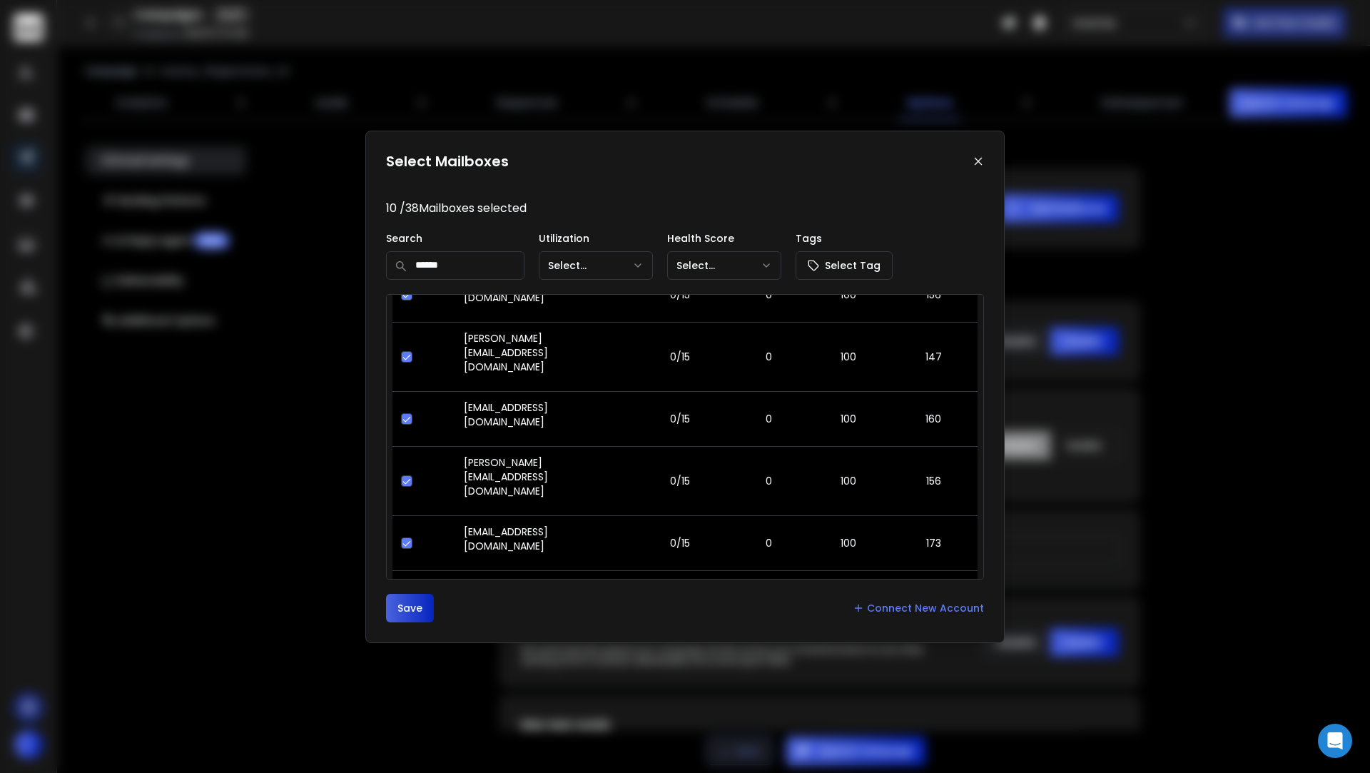
click at [418, 610] on button "Save" at bounding box center [410, 608] width 48 height 29
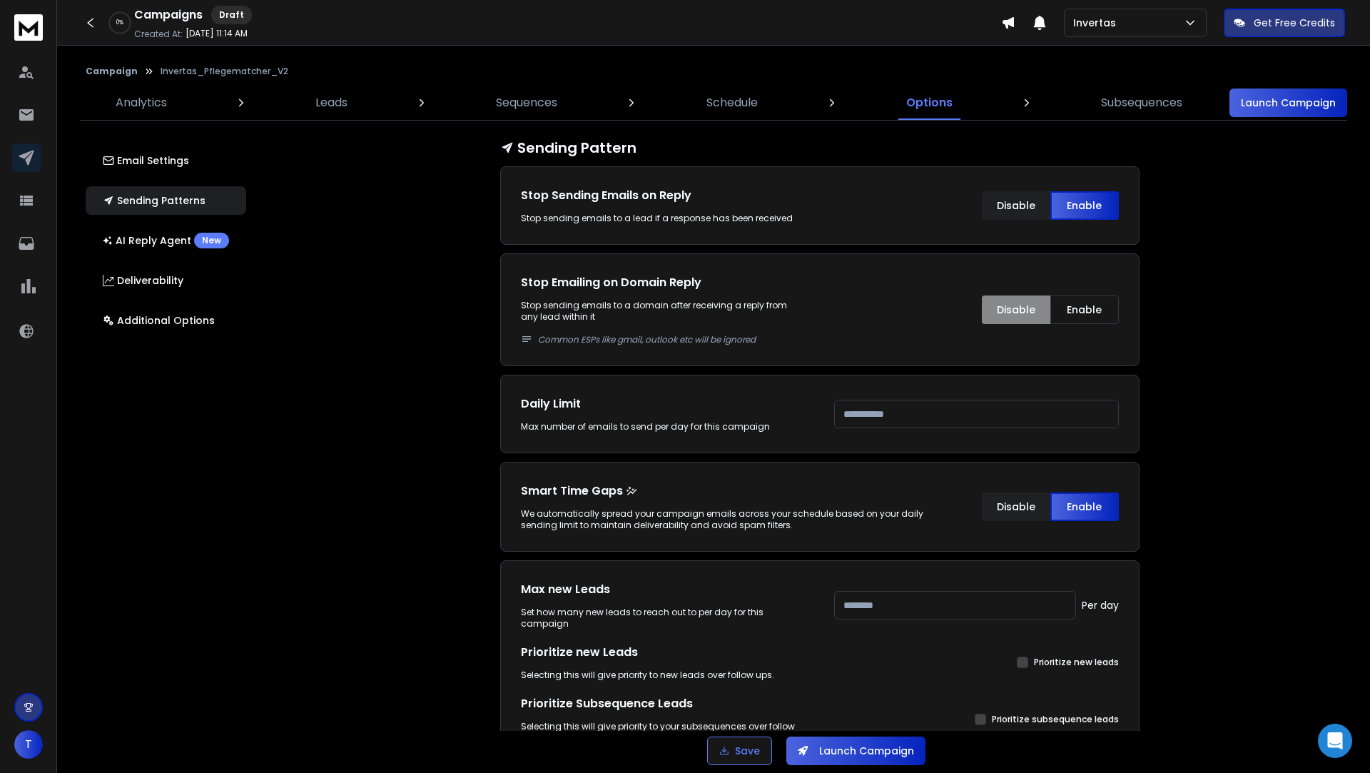
scroll to position [463, 0]
click at [927, 424] on input "***" at bounding box center [976, 414] width 285 height 29
type input "****"
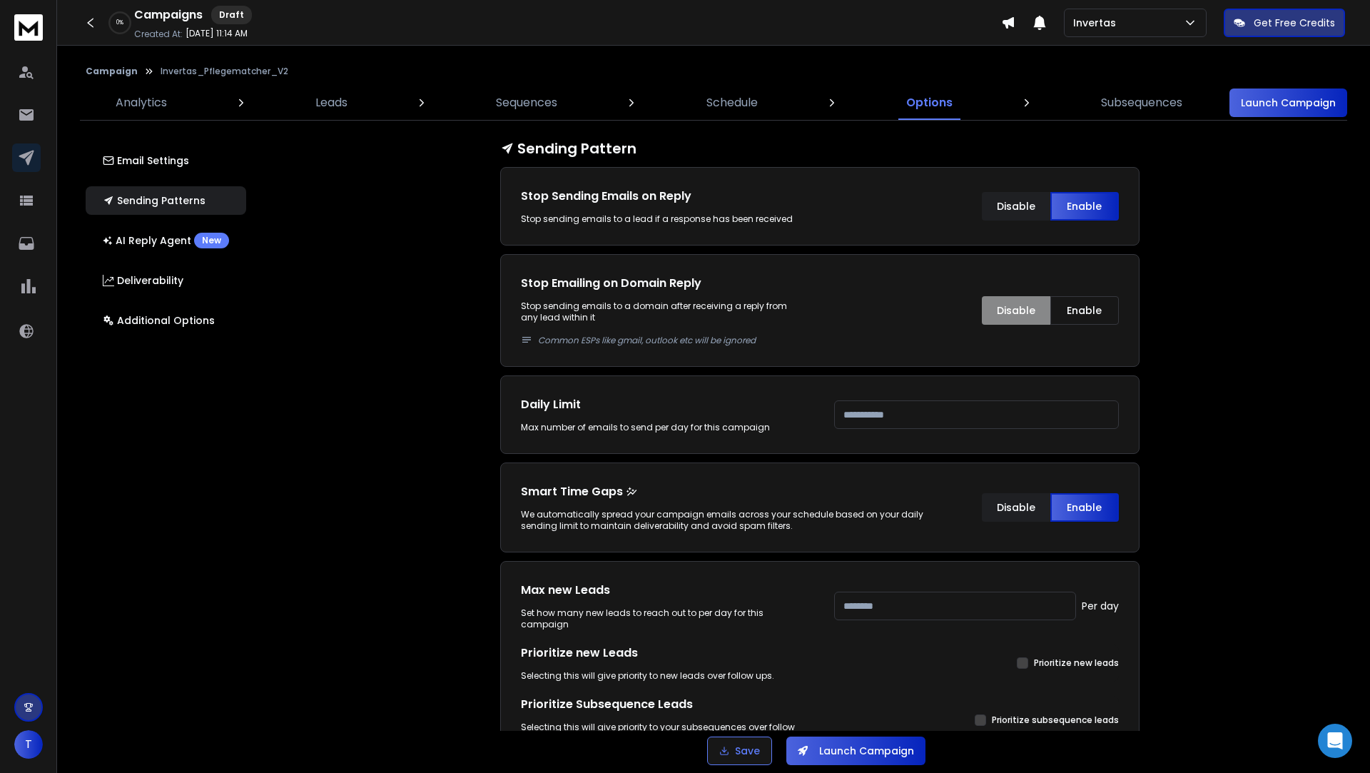
click at [939, 496] on p "Smart Time Gaps" at bounding box center [737, 491] width 432 height 17
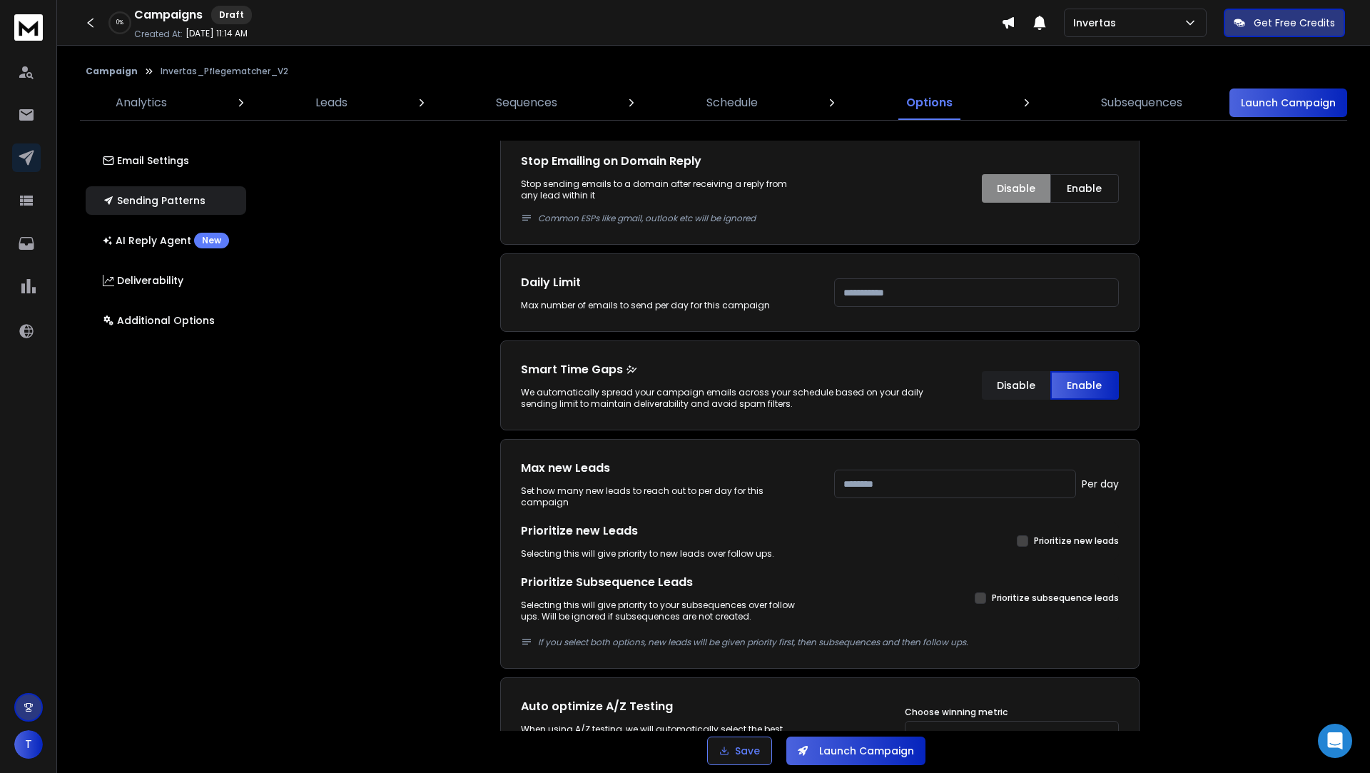
click at [985, 488] on input "***" at bounding box center [955, 483] width 242 height 29
type input "****"
click at [1288, 577] on div "Email Accounts Accounts to Use Select one or more accounts to send emails from …" at bounding box center [828, 436] width 1118 height 590
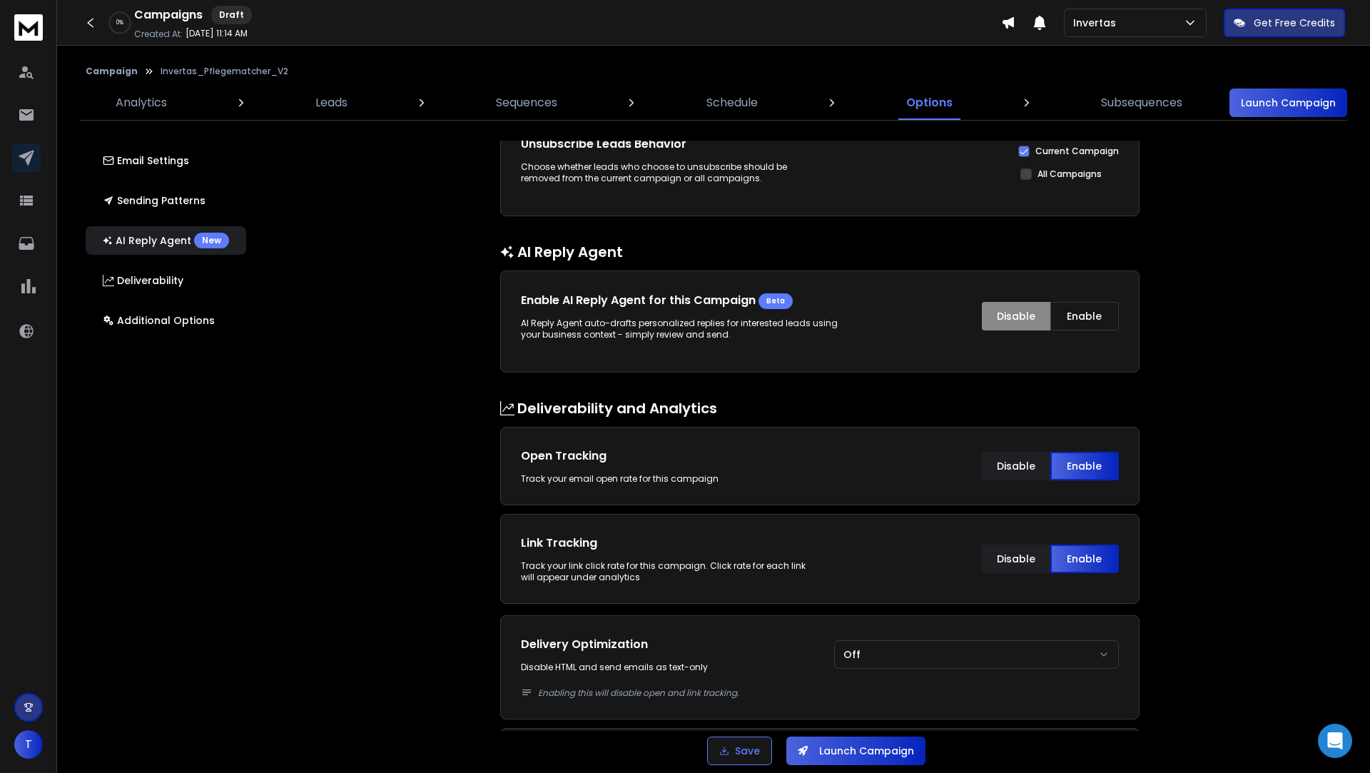
scroll to position [1632, 0]
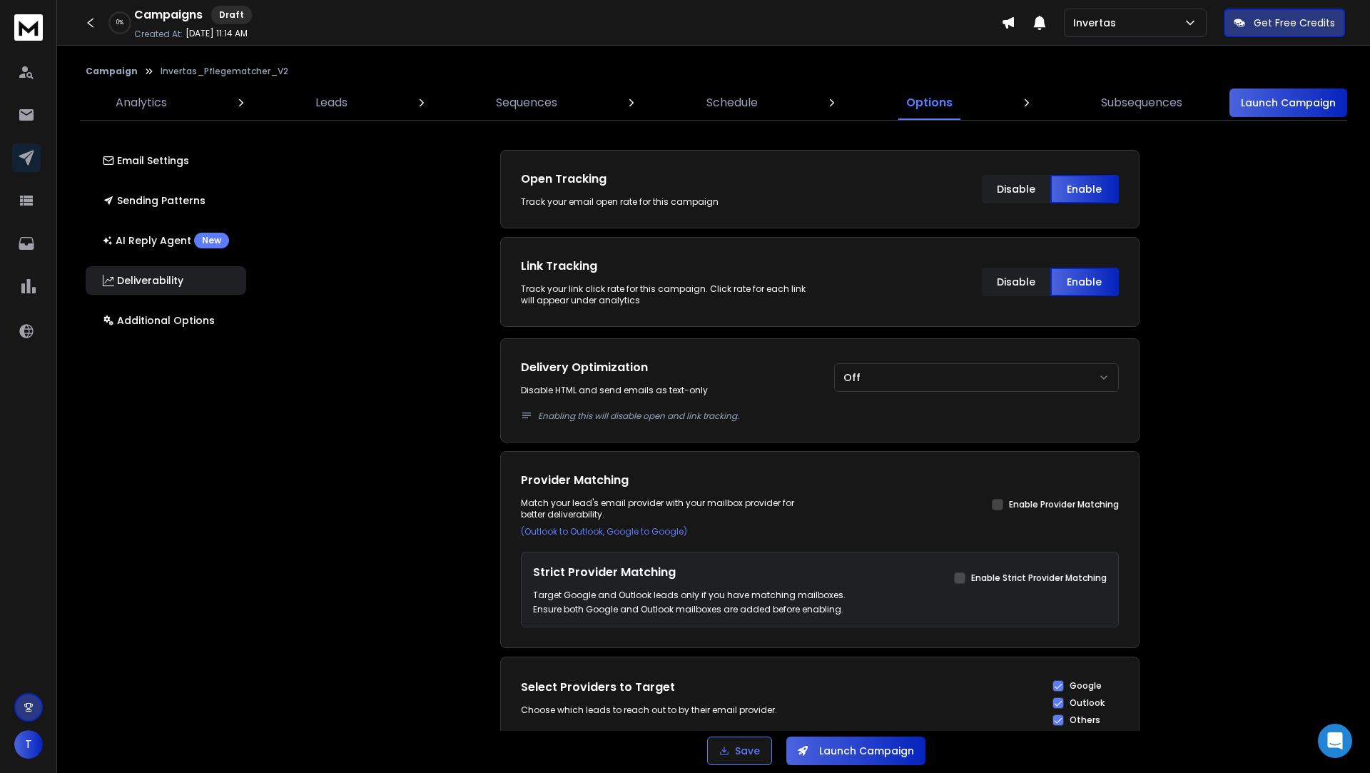
click at [1016, 377] on button "Off" at bounding box center [976, 377] width 285 height 29
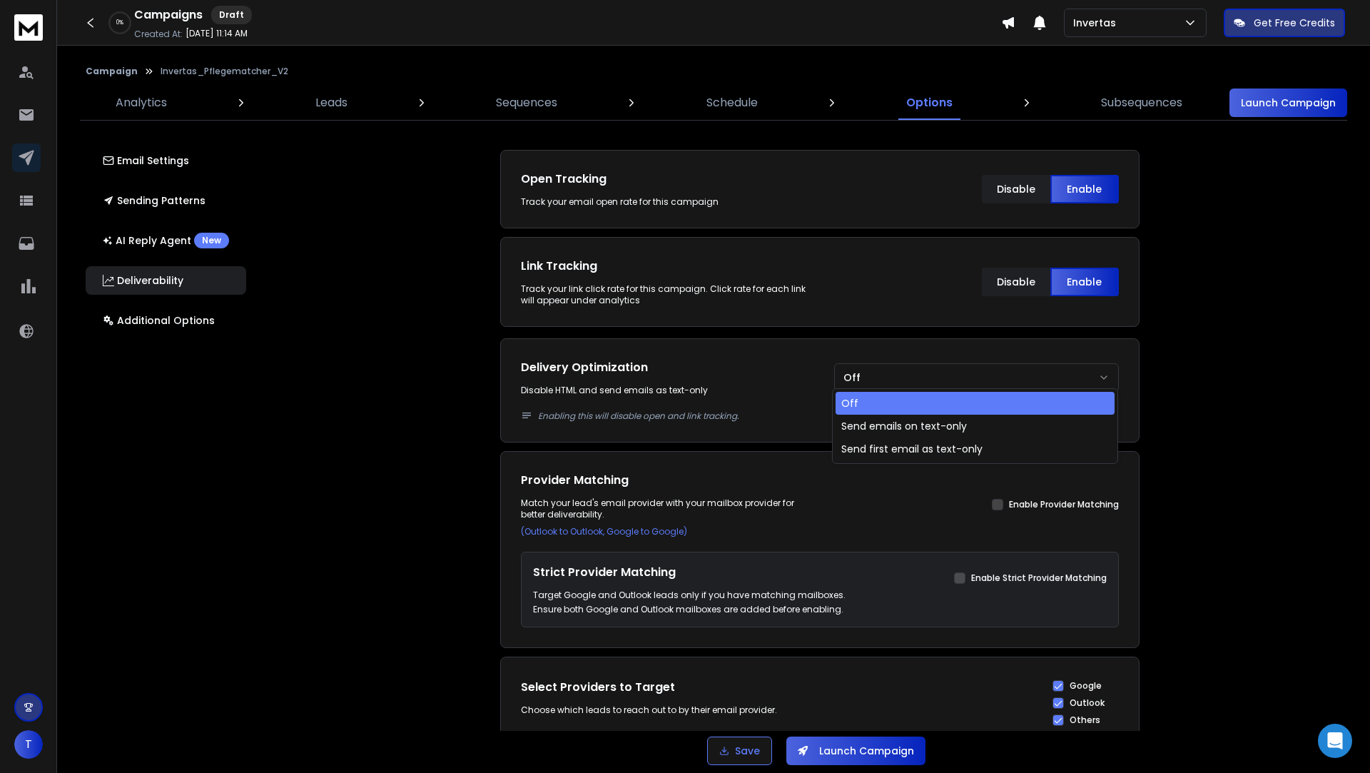
select select "*"
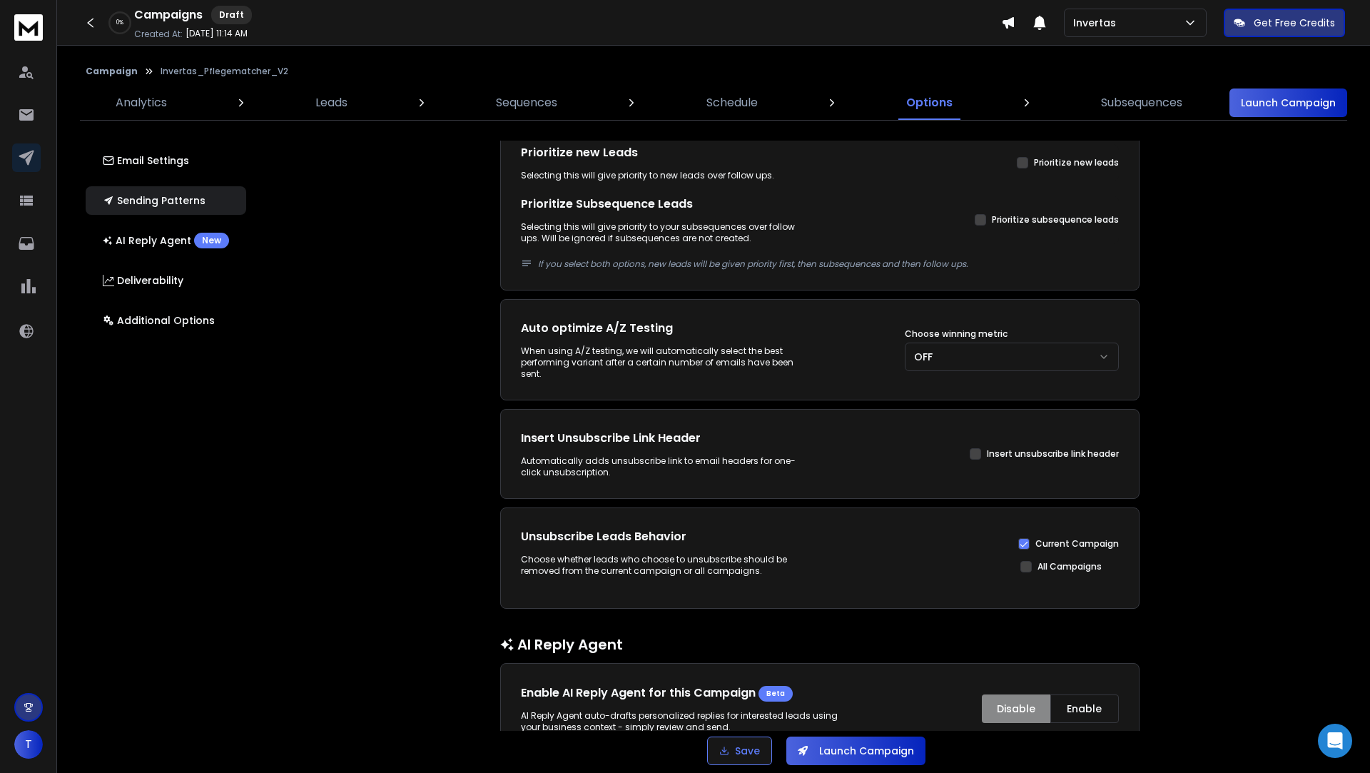
scroll to position [711, 0]
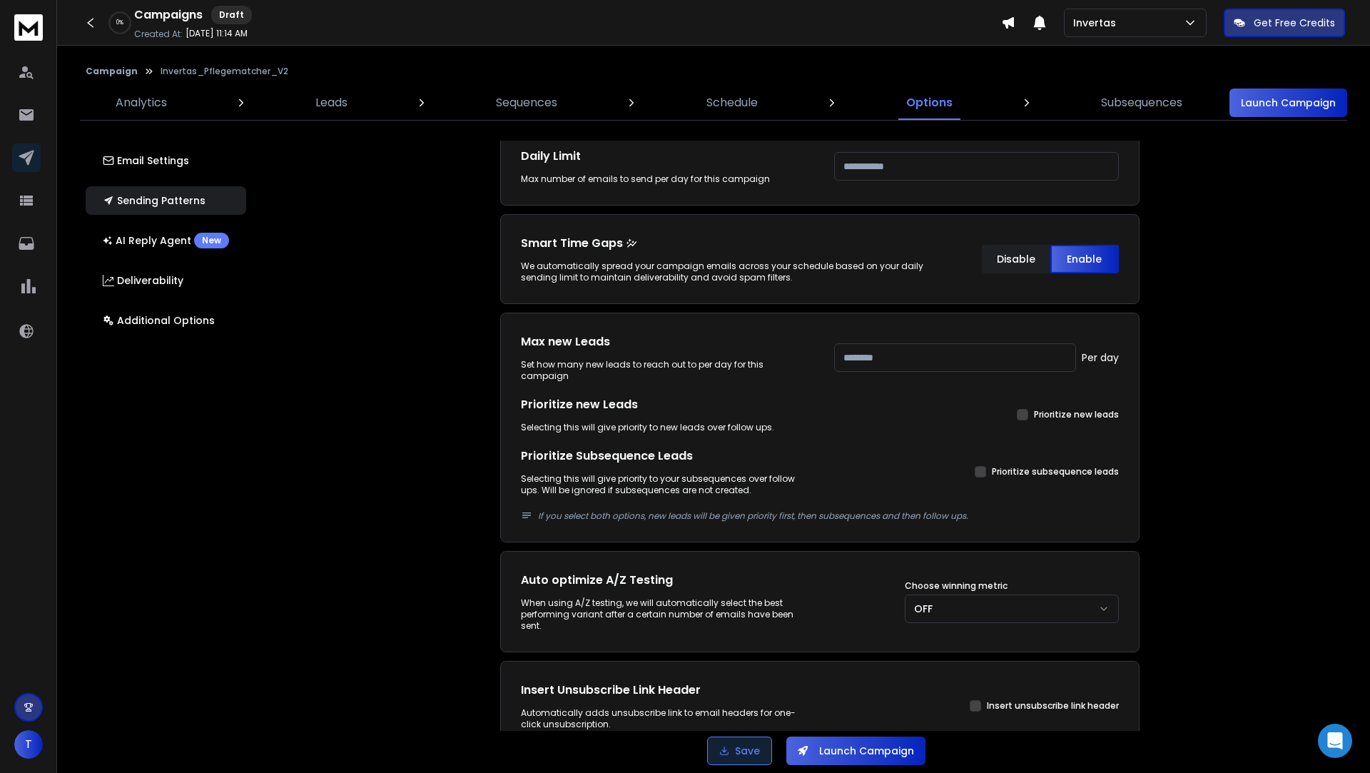
click at [750, 739] on button "Save" at bounding box center [739, 750] width 65 height 29
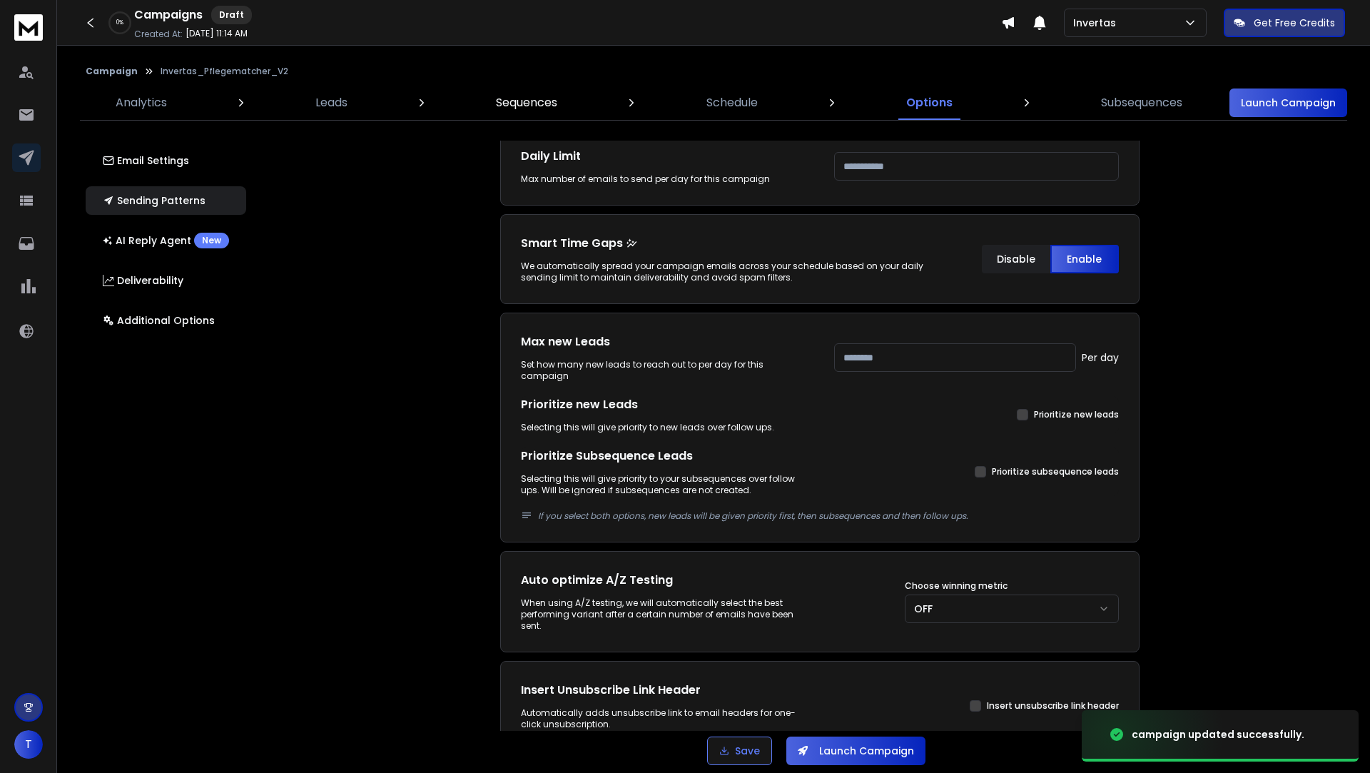
click at [506, 101] on p "Sequences" at bounding box center [526, 102] width 61 height 17
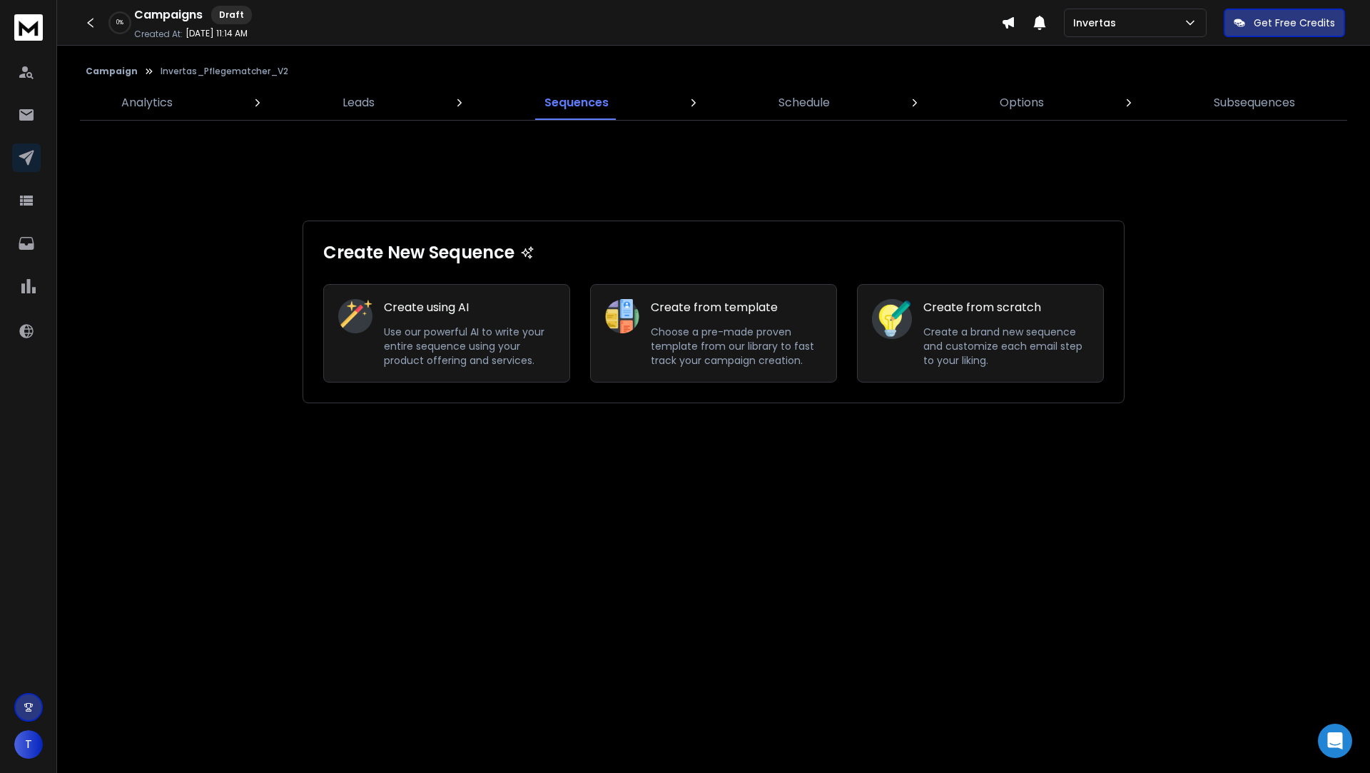
drag, startPoint x: 27, startPoint y: 154, endPoint x: 327, endPoint y: 1, distance: 336.6
click at [0, 0] on div "T" at bounding box center [28, 386] width 57 height 773
click at [1003, 342] on p "Create a brand new sequence and customize each email step to your liking." at bounding box center [1005, 346] width 165 height 43
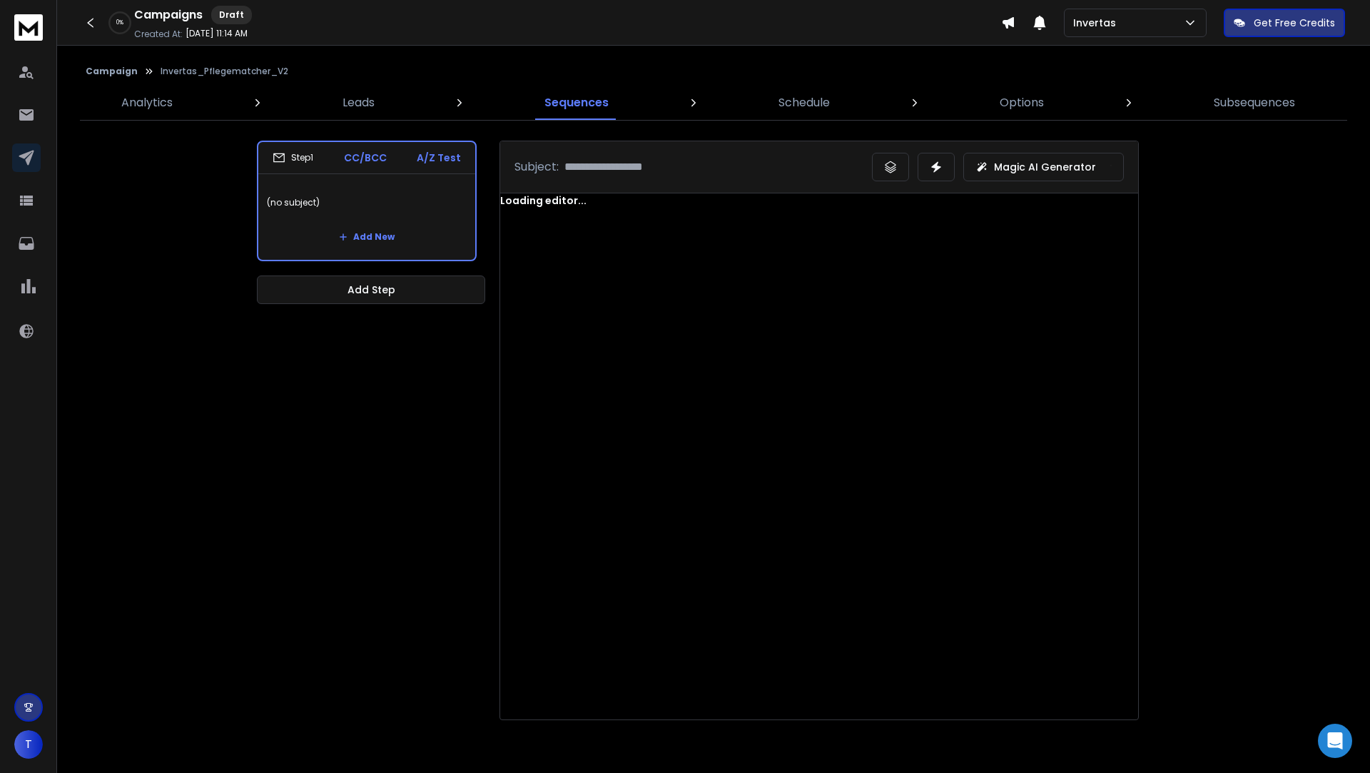
click at [712, 305] on div "Loading editor..." at bounding box center [819, 456] width 638 height 526
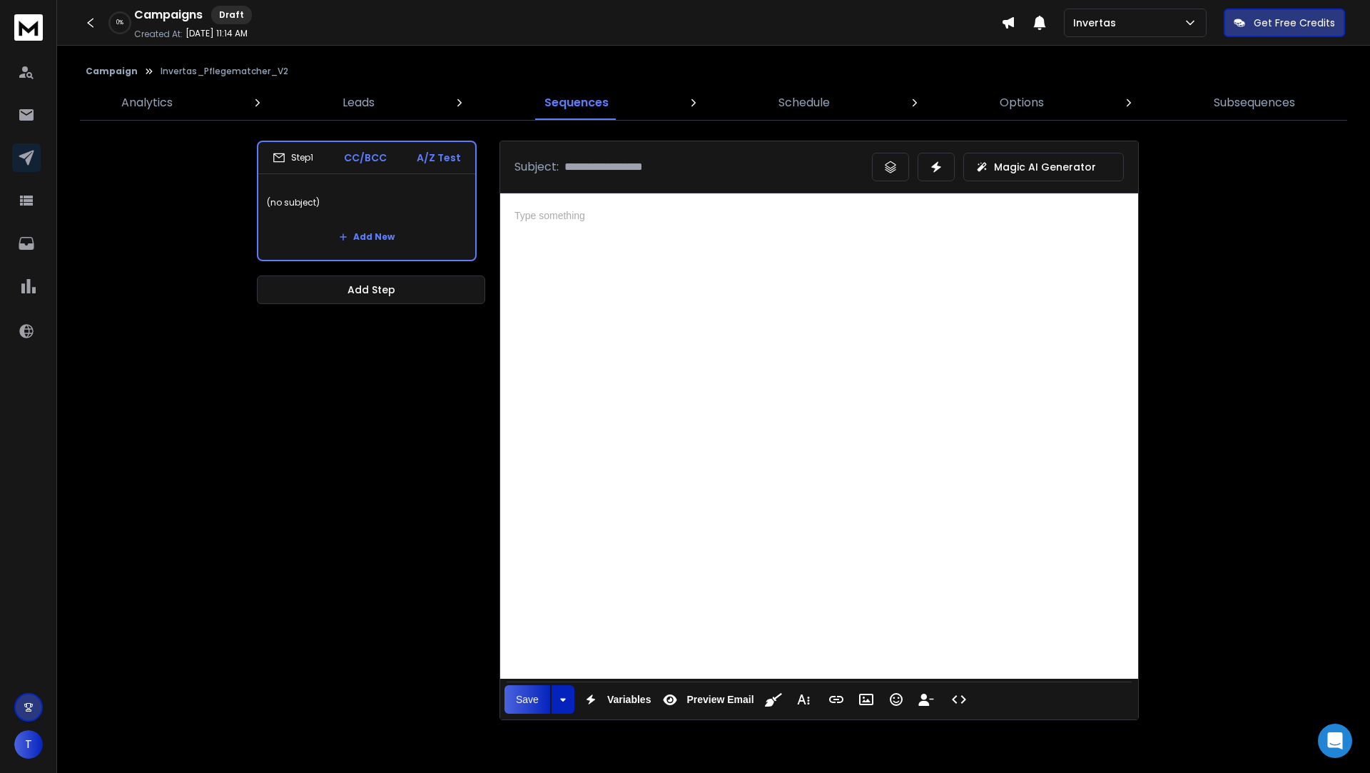
click at [675, 300] on div at bounding box center [819, 435] width 638 height 485
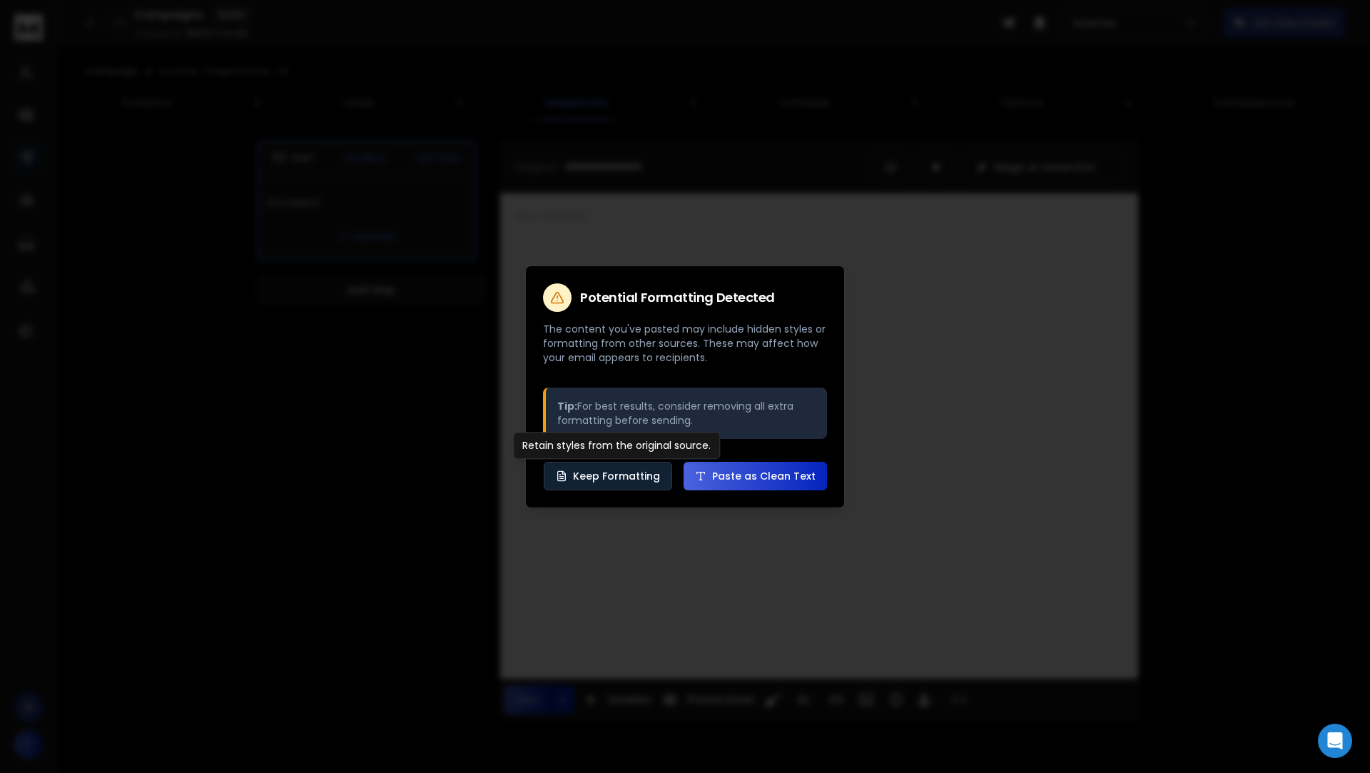
click at [665, 482] on button "Keep Formatting" at bounding box center [608, 476] width 128 height 29
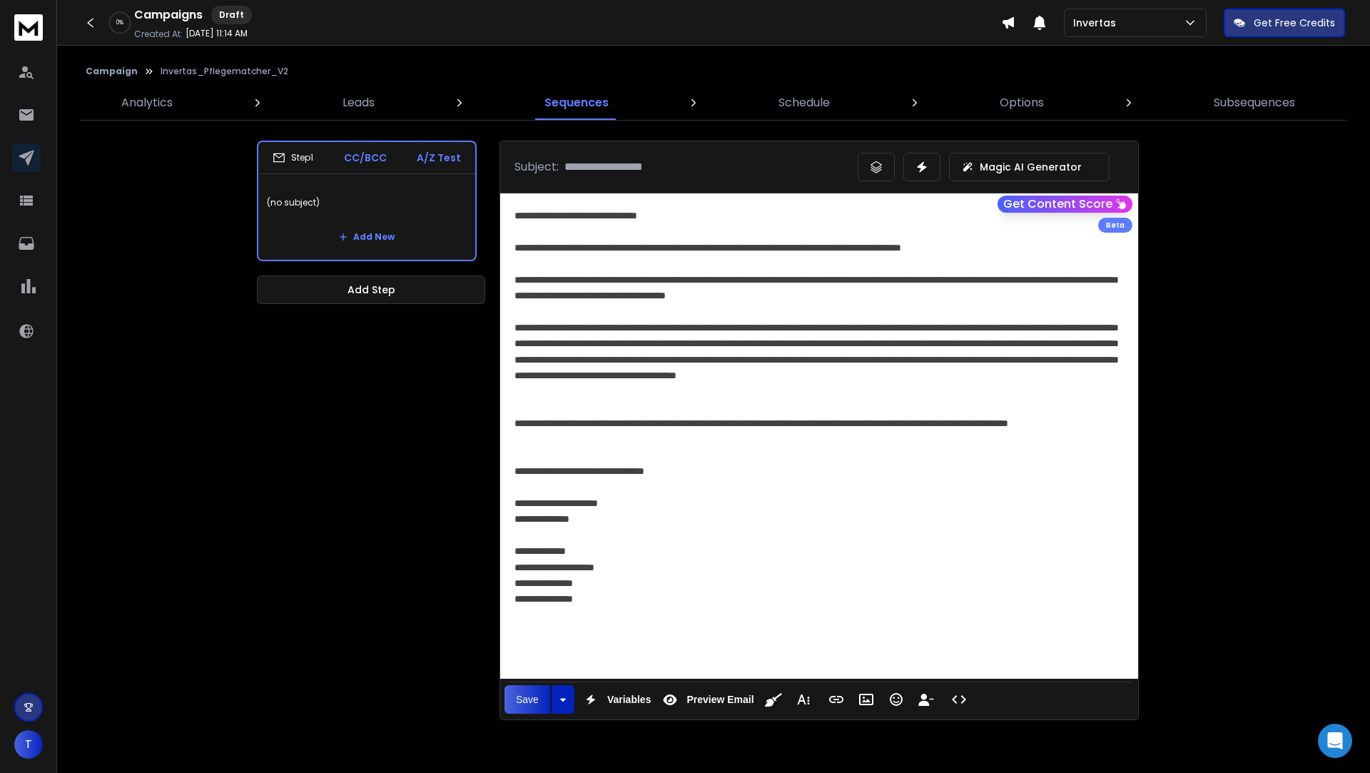
click at [657, 571] on div "**********" at bounding box center [819, 567] width 610 height 16
click at [663, 617] on div "**********" at bounding box center [819, 435] width 638 height 485
click at [439, 288] on button "Add Step" at bounding box center [371, 289] width 228 height 29
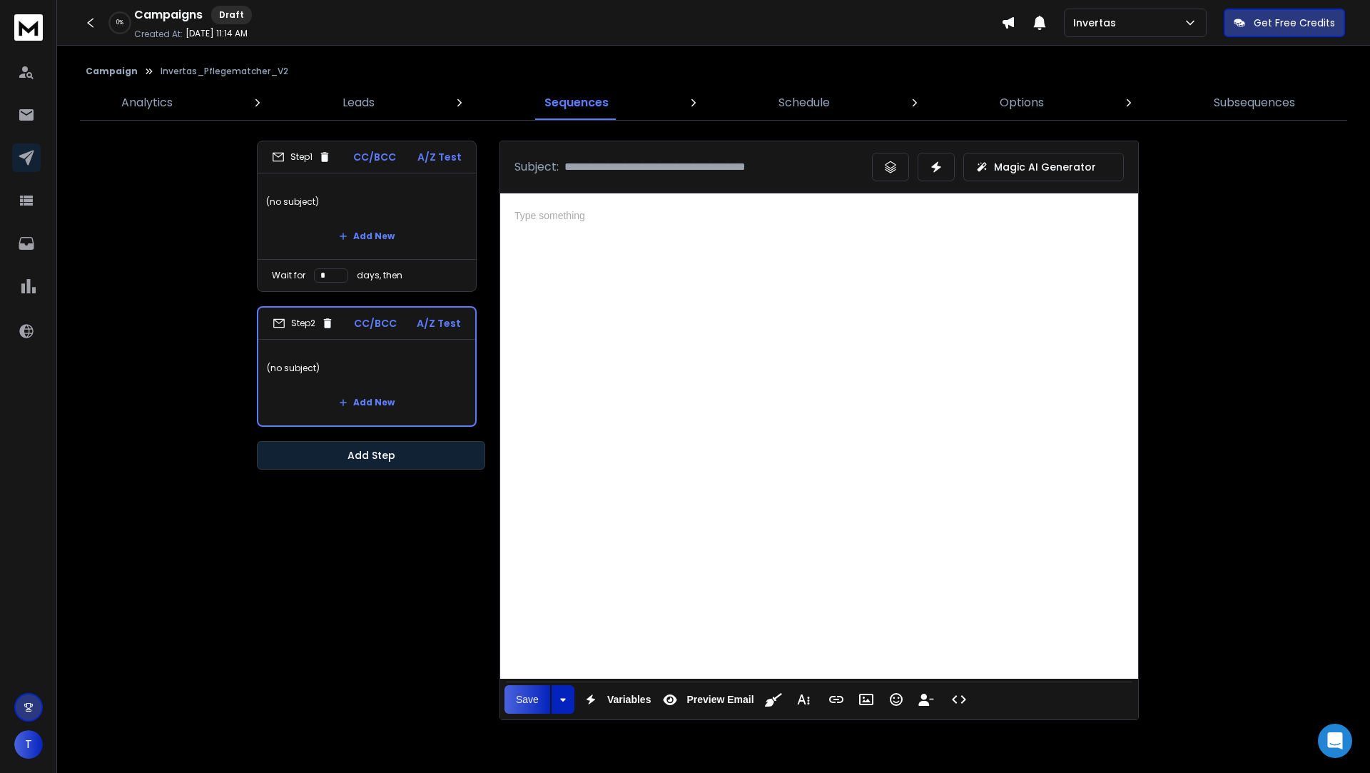
click at [403, 464] on button "Add Step" at bounding box center [371, 455] width 228 height 29
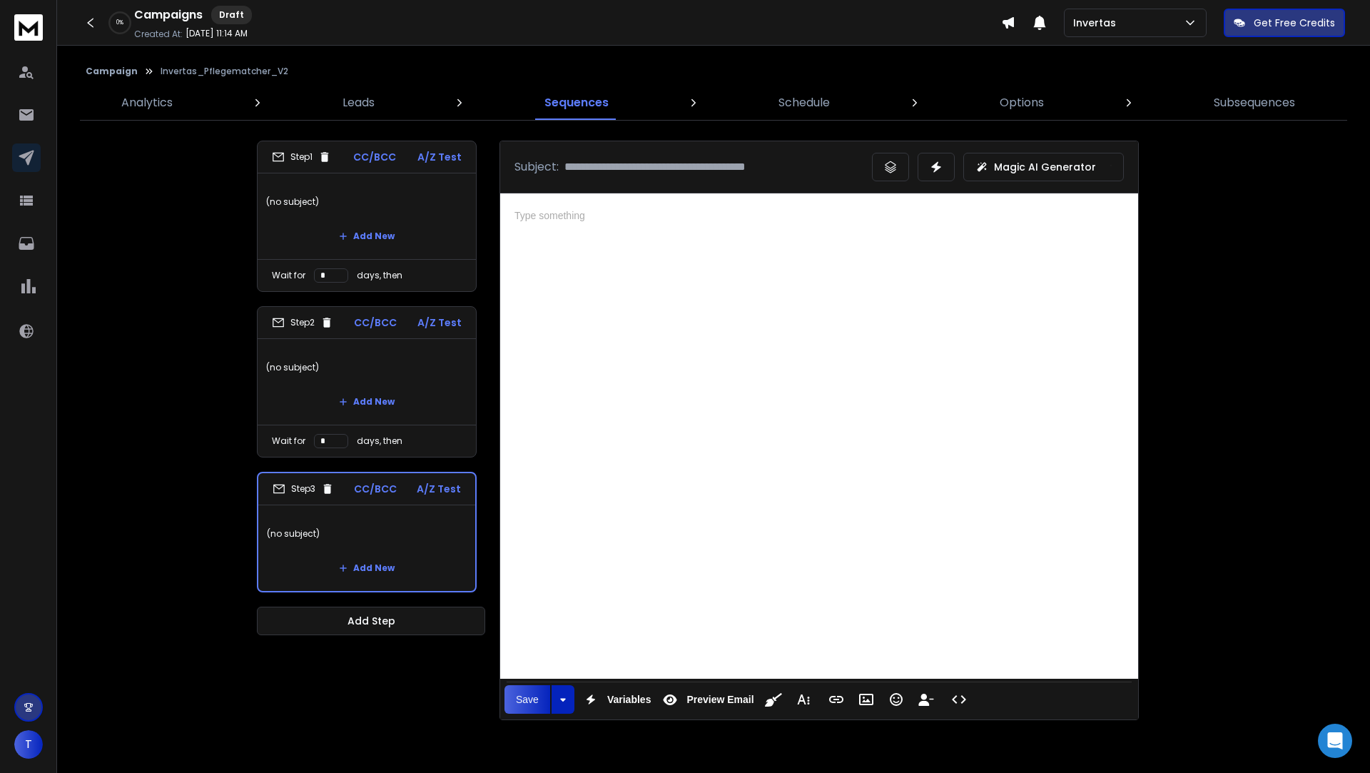
click at [616, 471] on div at bounding box center [819, 435] width 638 height 485
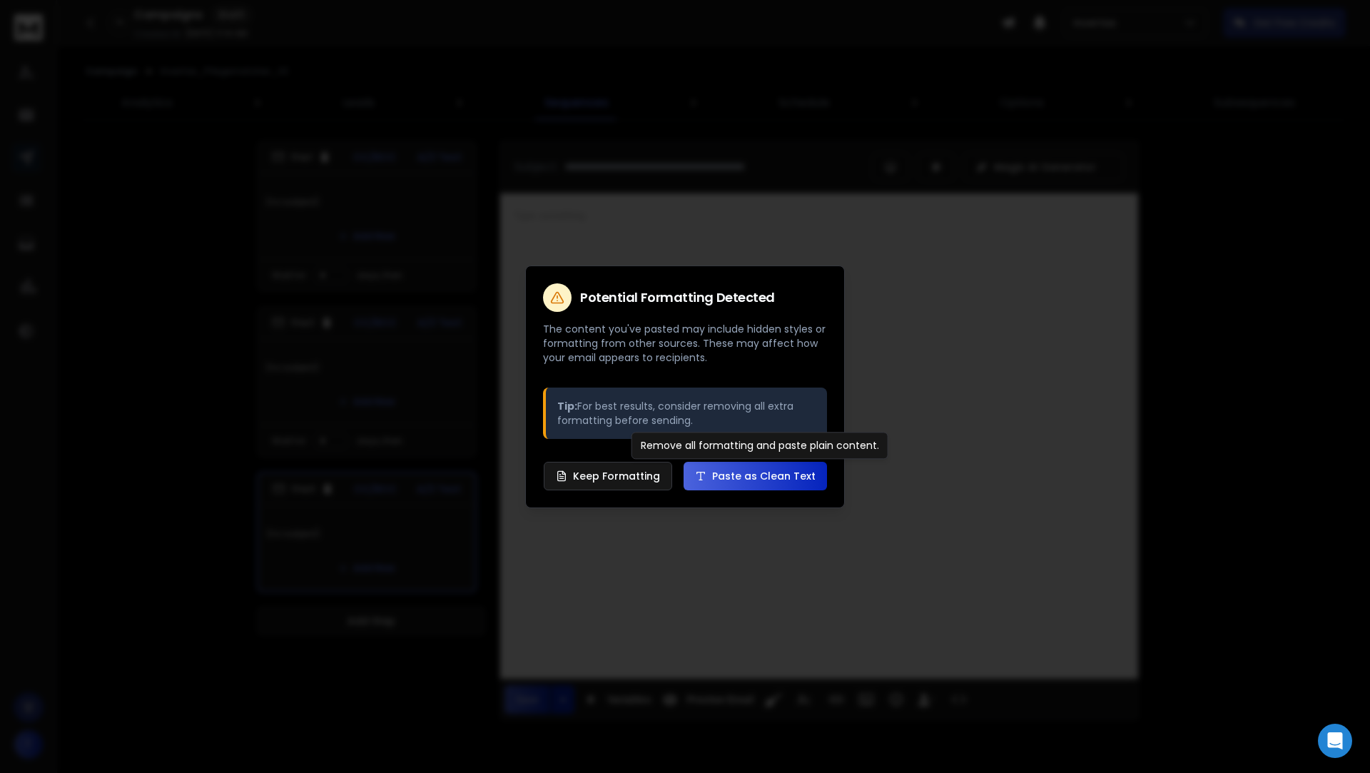
click at [705, 477] on icon at bounding box center [700, 475] width 11 height 11
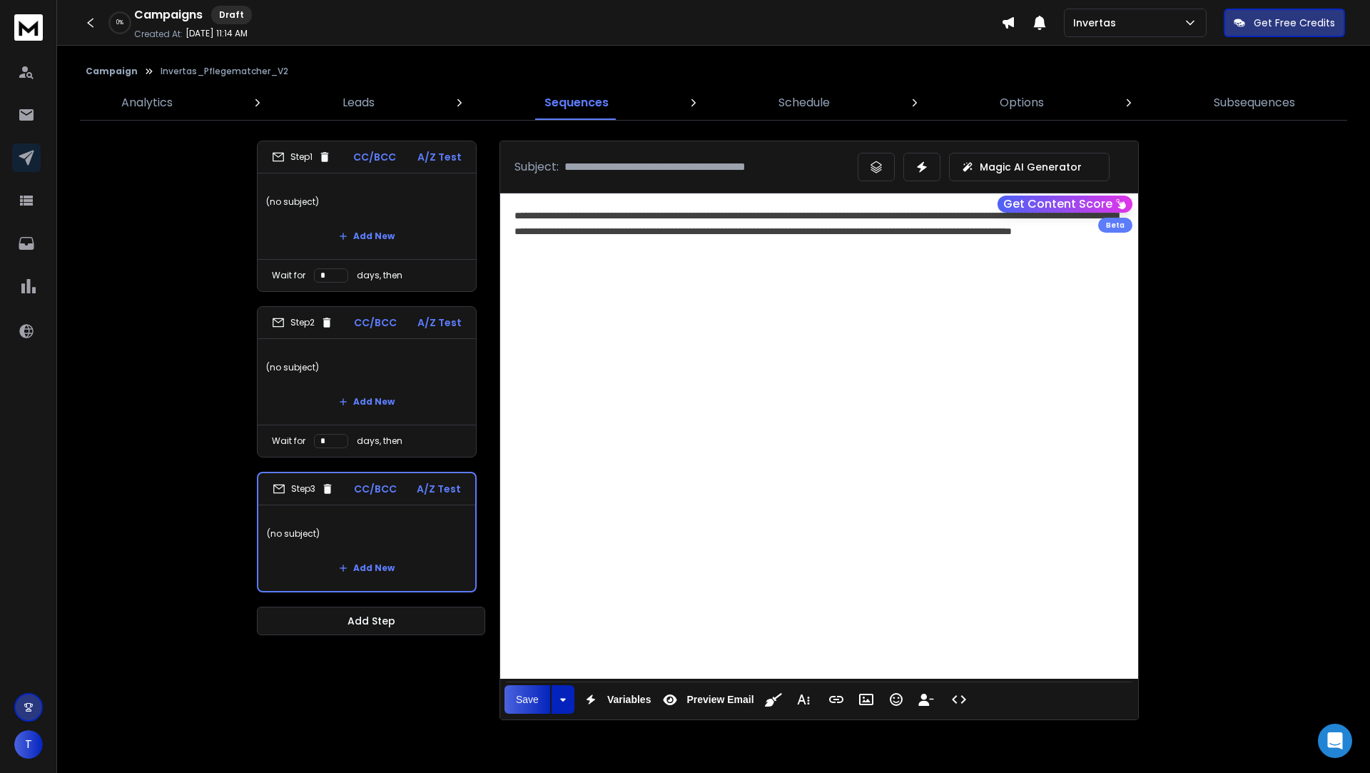
click at [626, 214] on div "**********" at bounding box center [819, 232] width 610 height 48
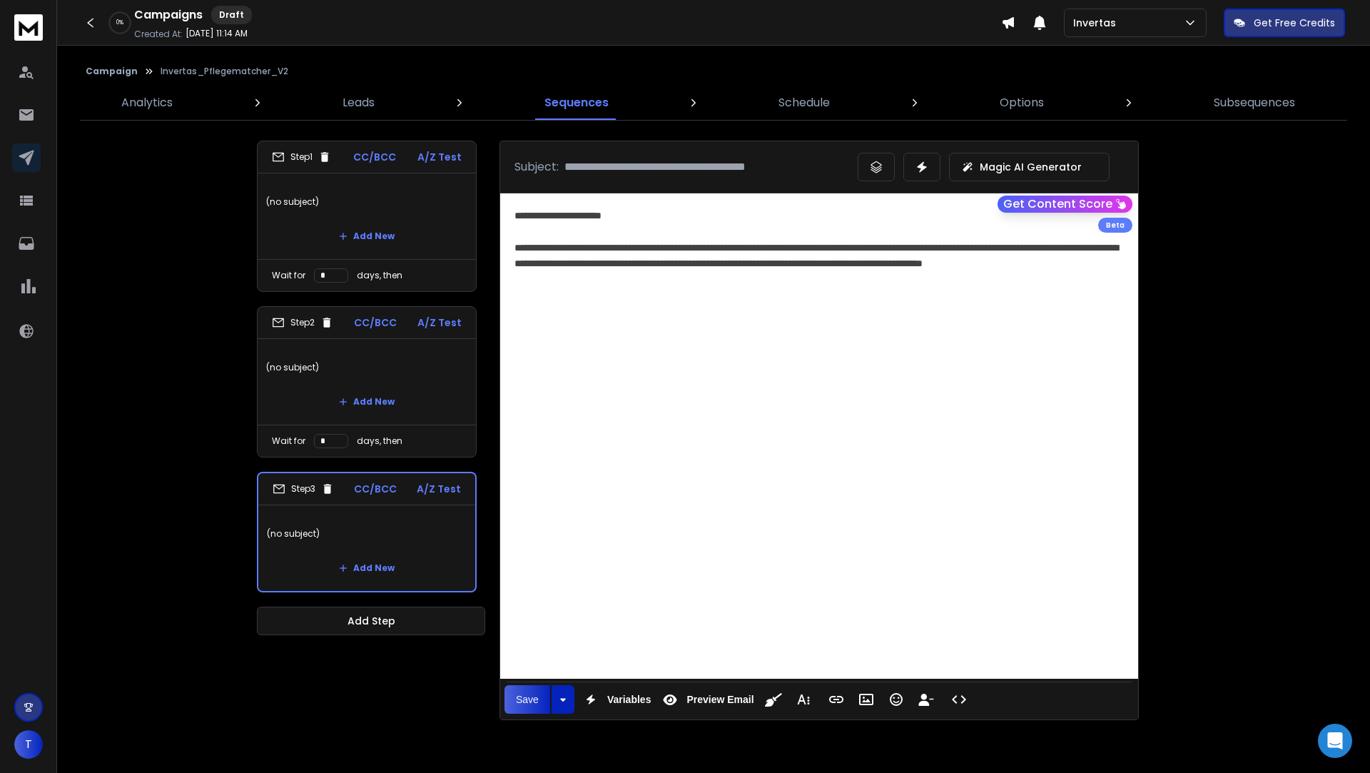
click at [574, 216] on div "**********" at bounding box center [819, 216] width 610 height 16
click at [680, 292] on div "**********" at bounding box center [819, 435] width 638 height 485
click at [584, 275] on div "**********" at bounding box center [819, 264] width 610 height 48
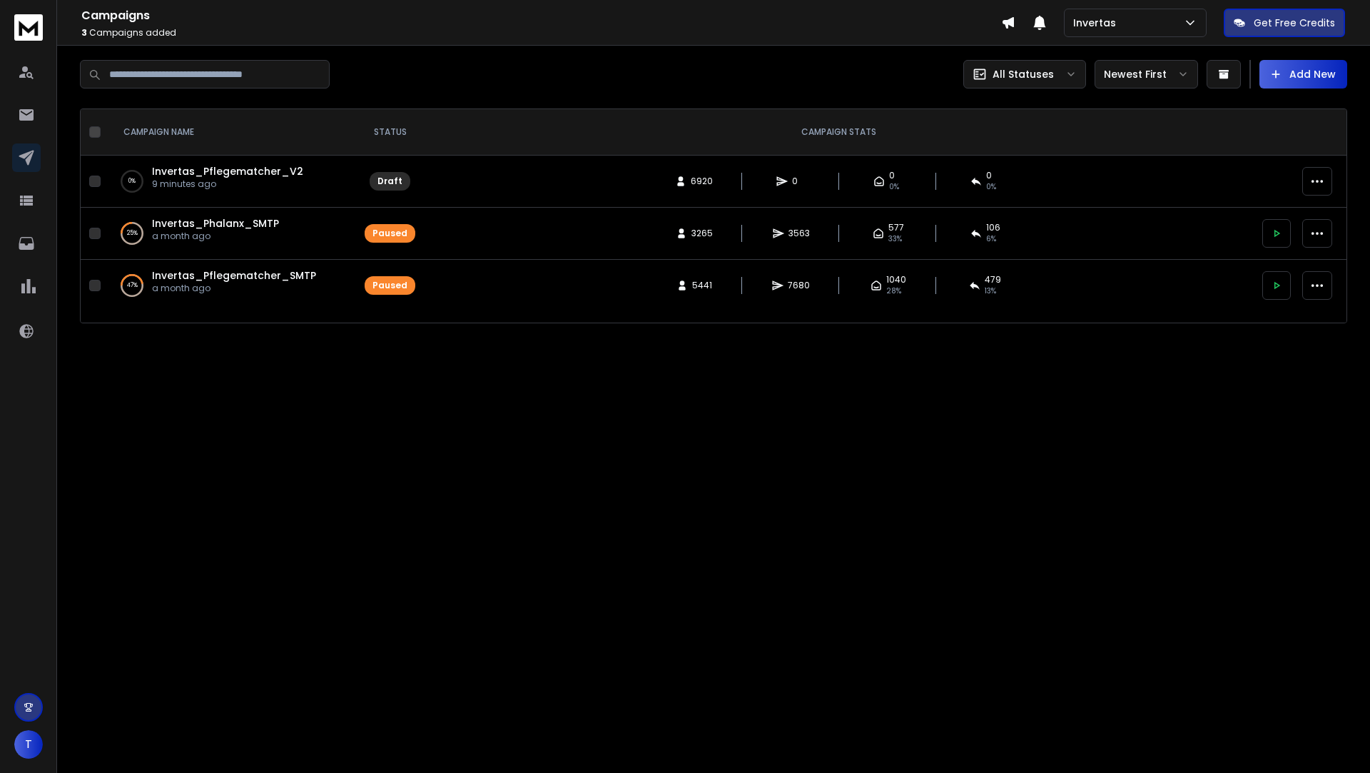
click at [270, 277] on span "Invertas_Pflegematcher_SMTP" at bounding box center [234, 275] width 164 height 14
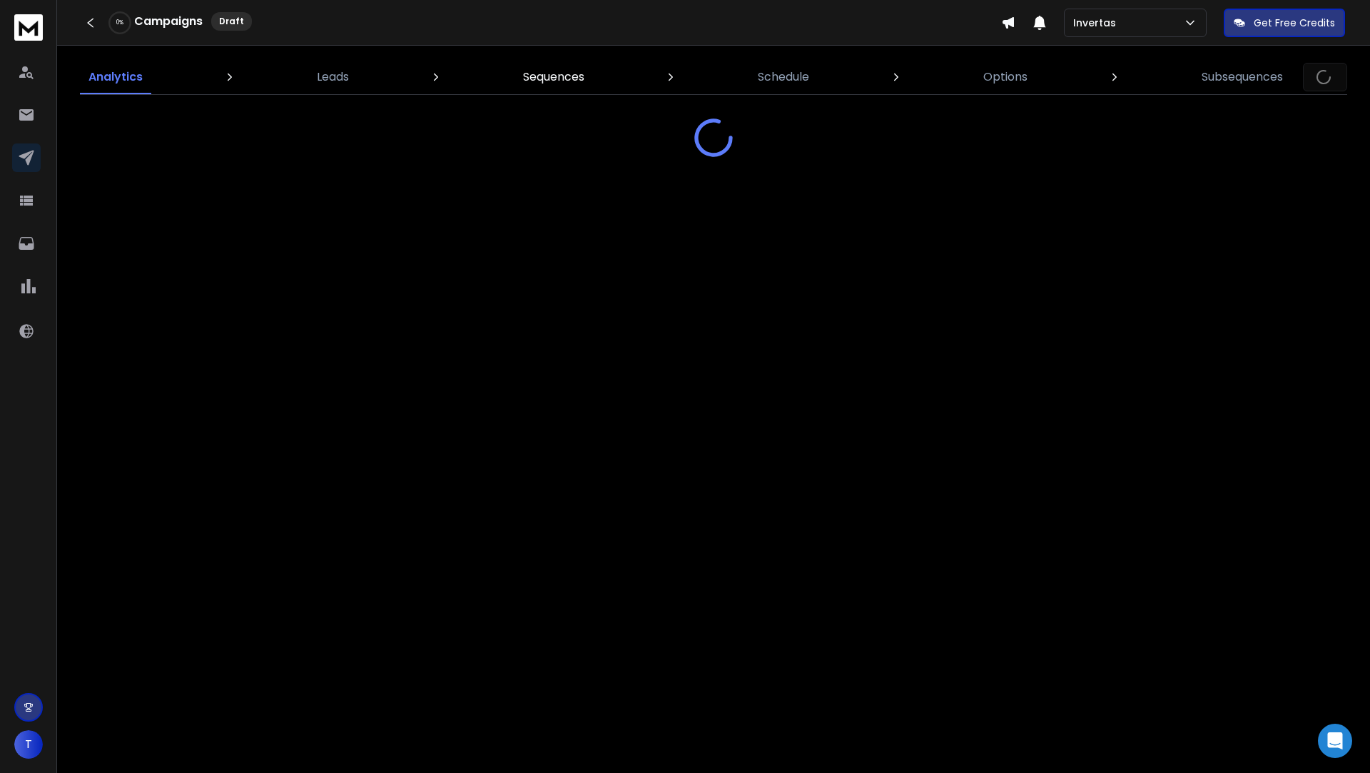
click at [539, 84] on p "Sequences" at bounding box center [553, 76] width 61 height 17
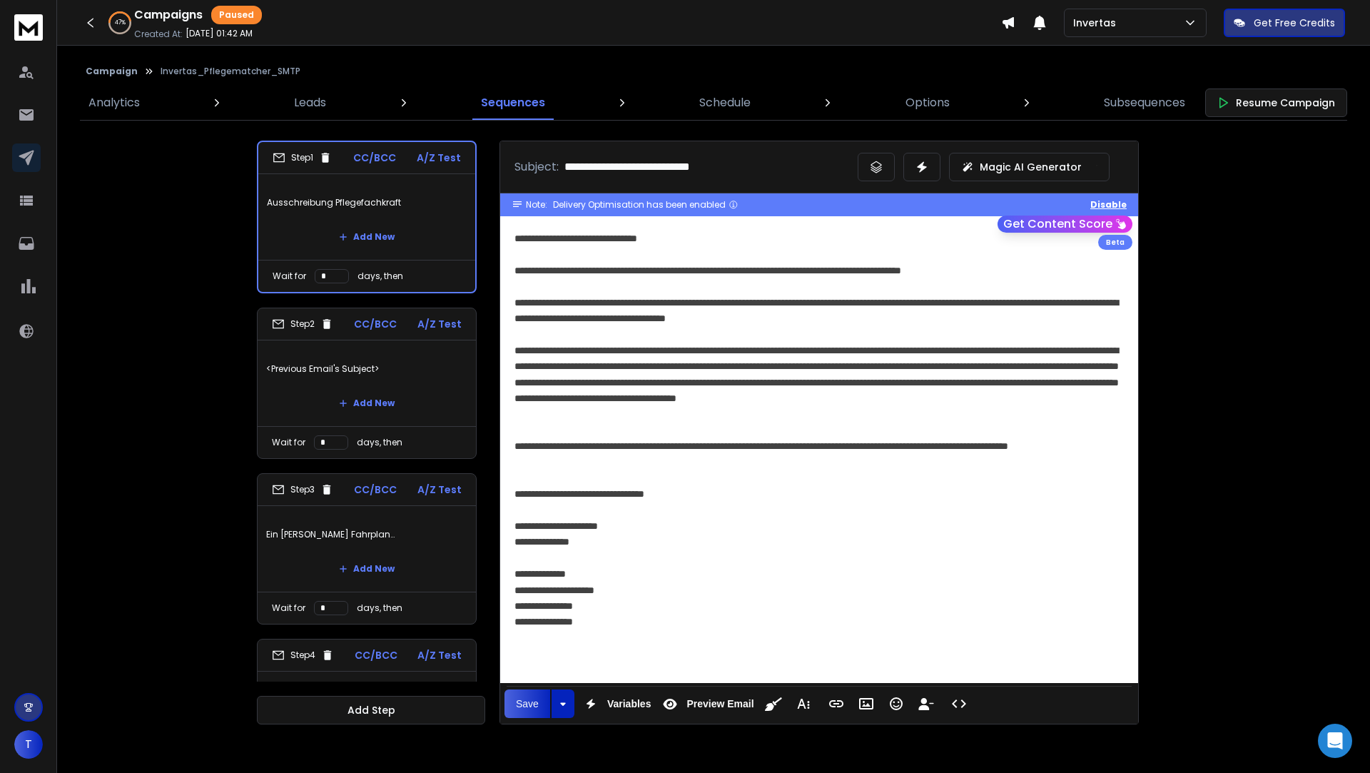
click at [685, 618] on div "**********" at bounding box center [819, 621] width 610 height 16
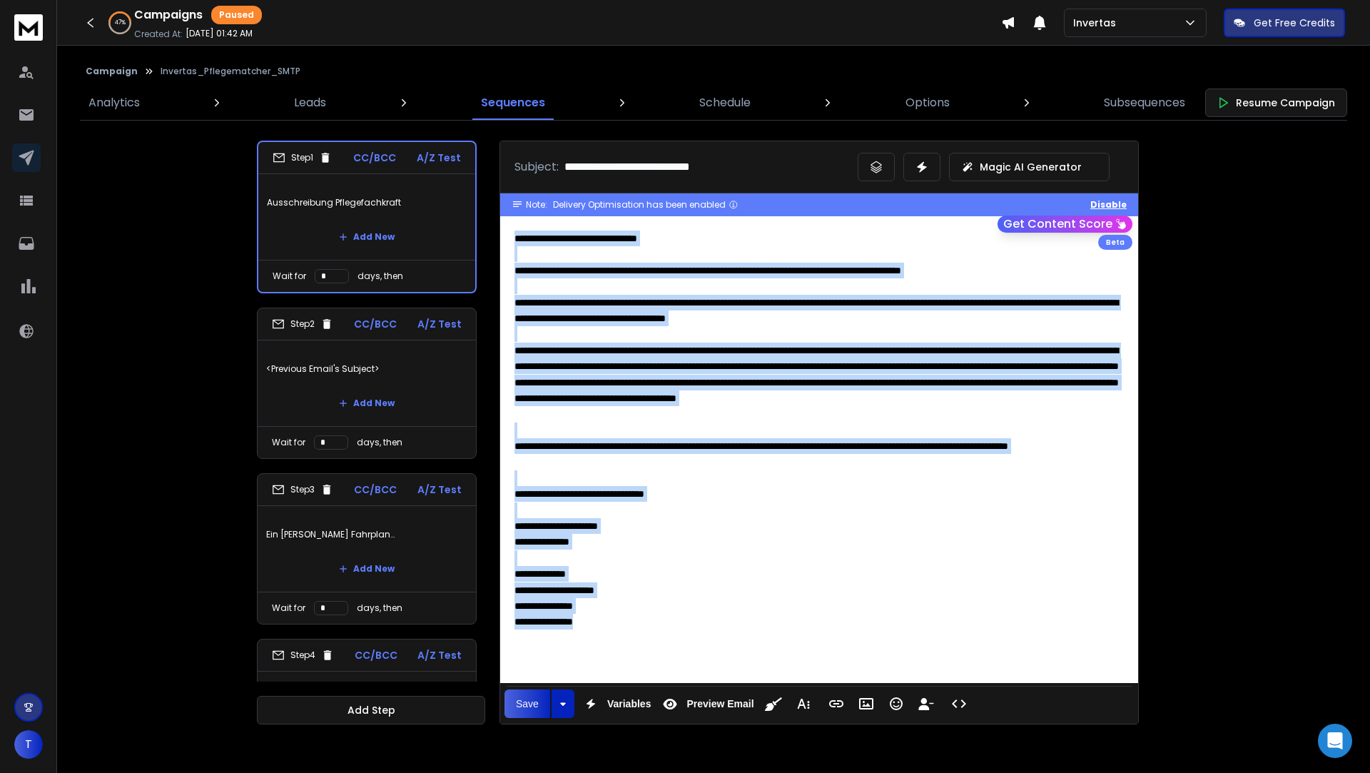
drag, startPoint x: 685, startPoint y: 623, endPoint x: 501, endPoint y: 230, distance: 433.7
click at [501, 230] on div "**********" at bounding box center [819, 449] width 638 height 467
click at [419, 384] on p "<Previous Email's Subject>" at bounding box center [366, 369] width 201 height 40
